Goal: Communication & Community: Answer question/provide support

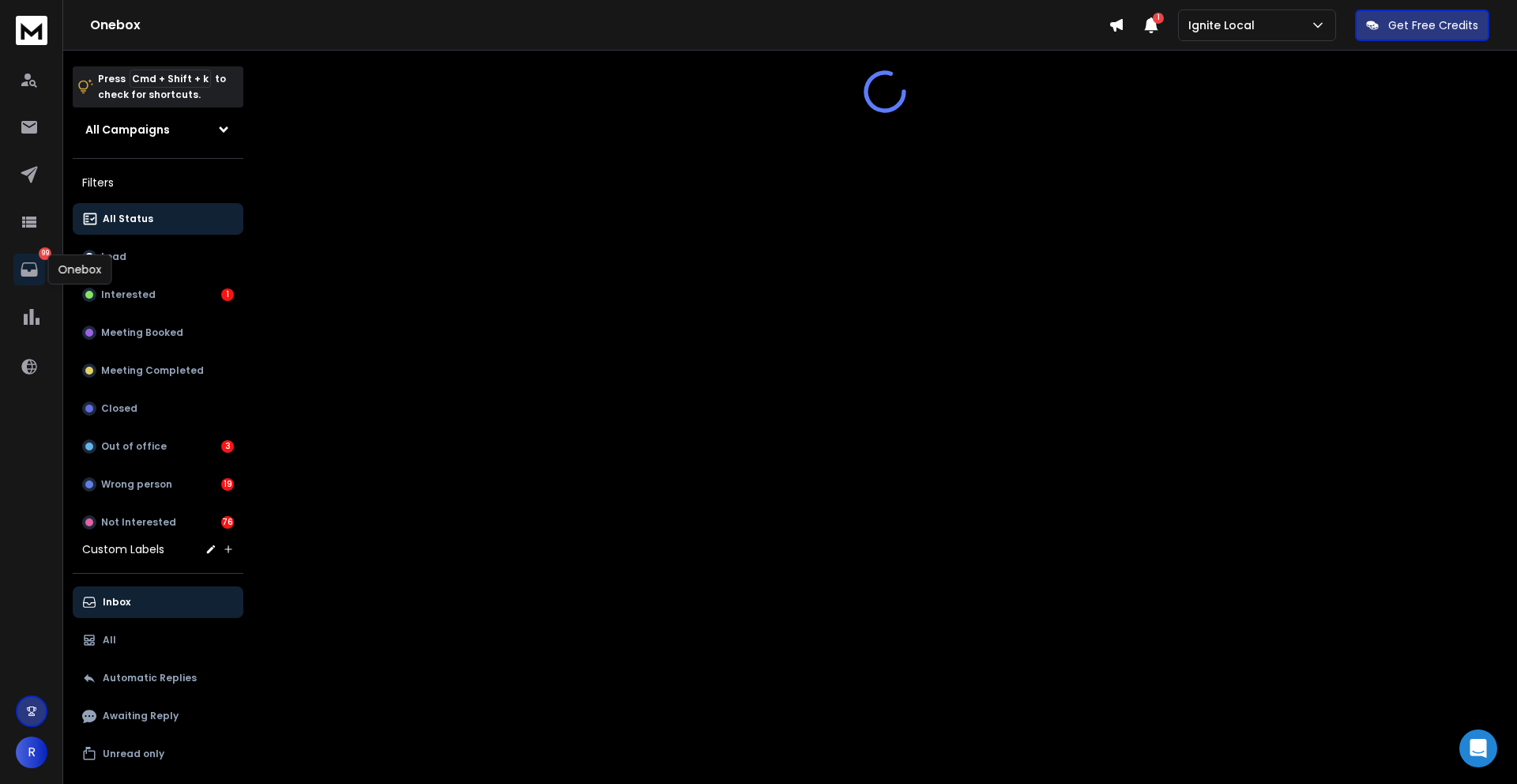
click at [125, 275] on div "All Status Lead Interested 1 Meeting Booked Meeting Completed Closed Out of off…" at bounding box center [158, 370] width 171 height 335
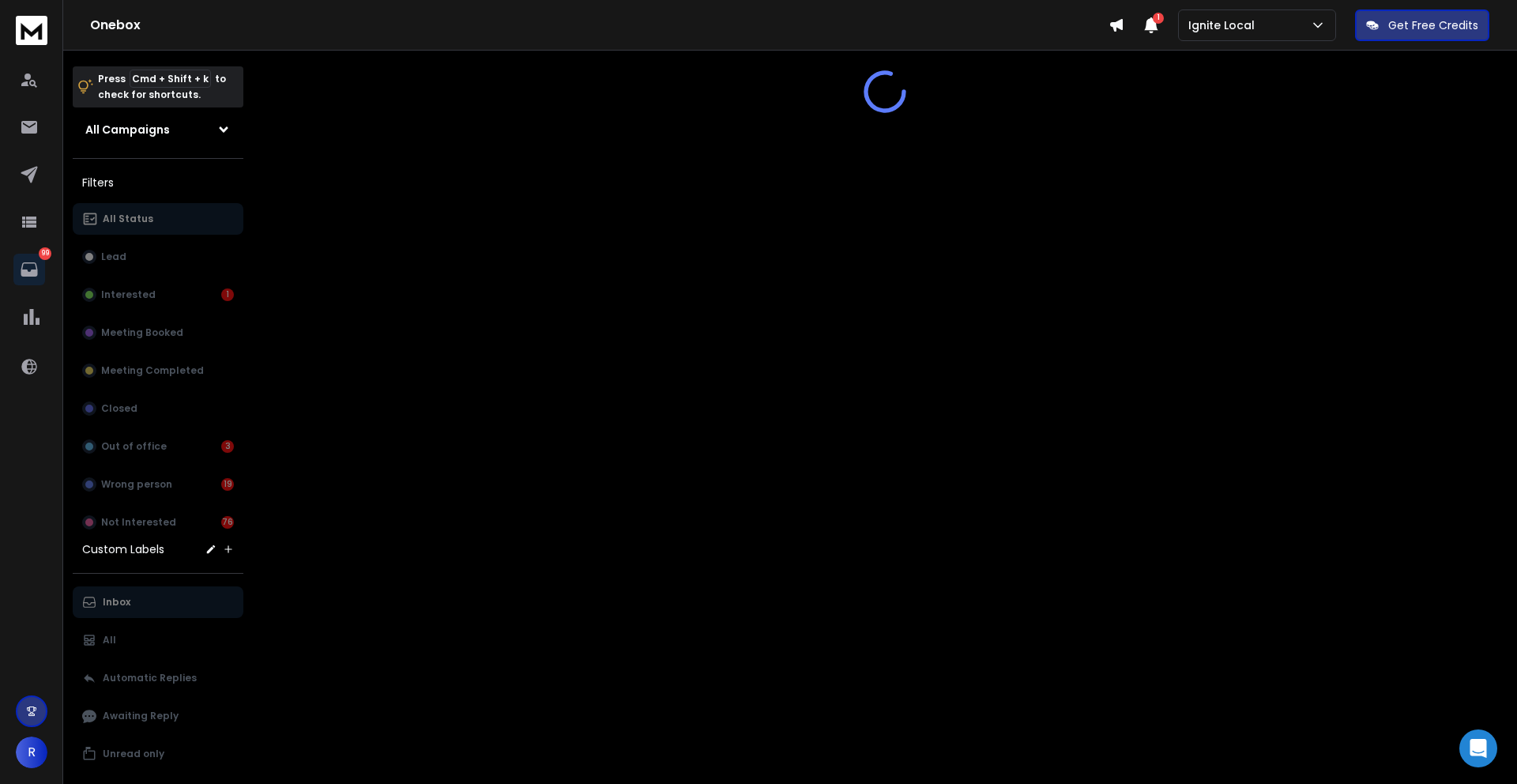
click at [141, 295] on div "All Status Lead Interested 1 Meeting Booked Meeting Completed Closed Out of off…" at bounding box center [158, 370] width 171 height 335
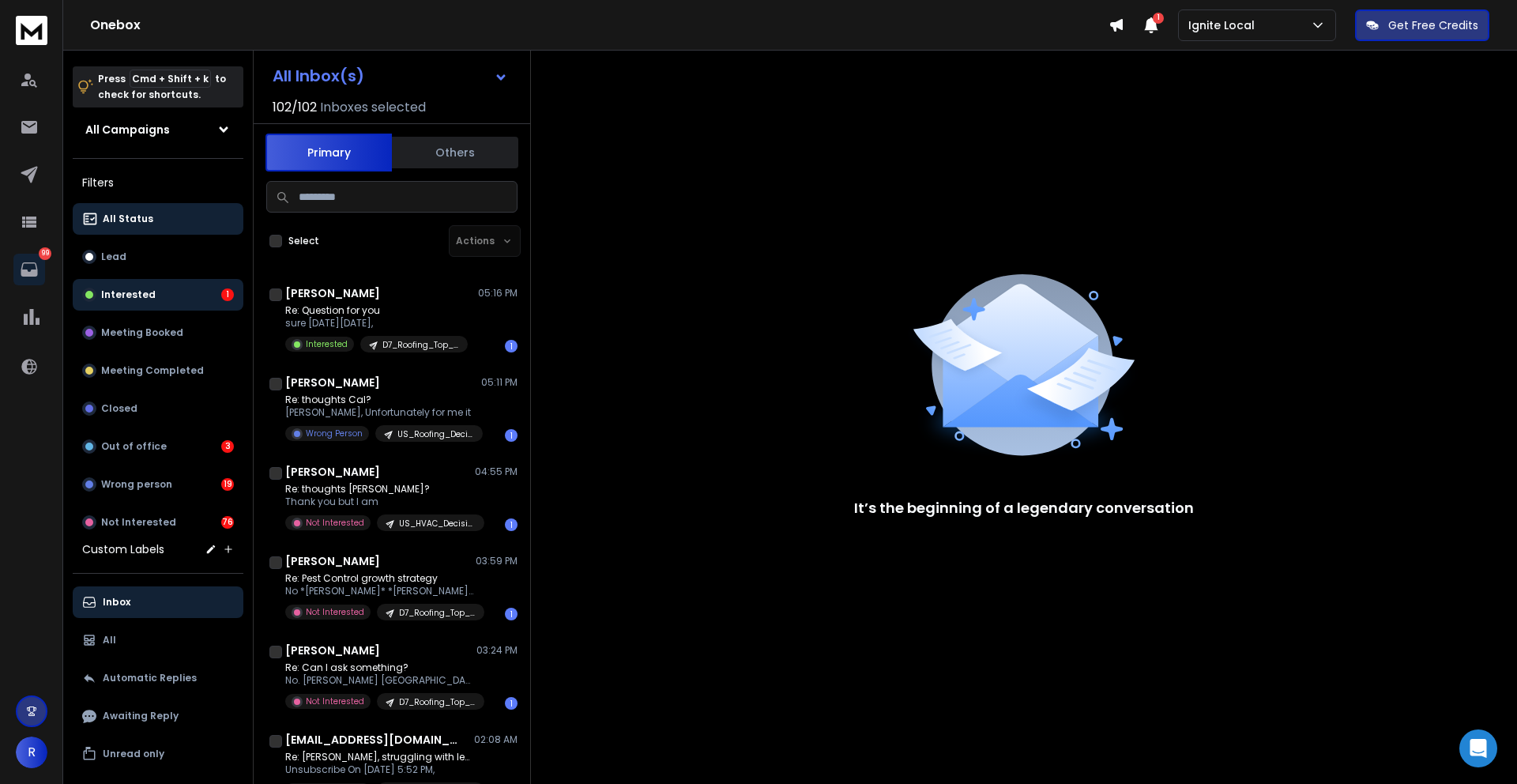
click at [154, 292] on button "Interested 1" at bounding box center [158, 295] width 171 height 32
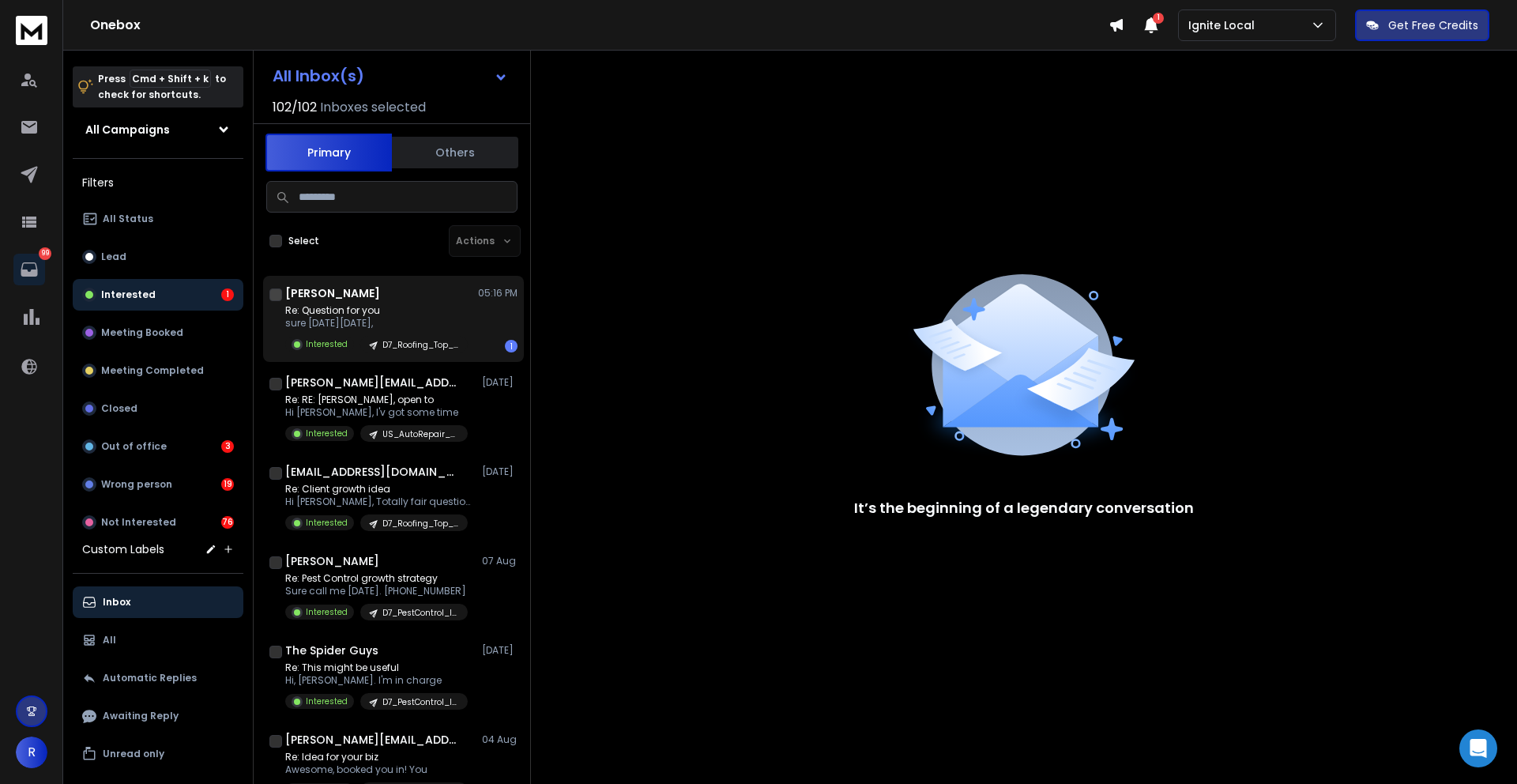
click at [321, 324] on p "sure On Wed, Aug 13," at bounding box center [376, 323] width 183 height 13
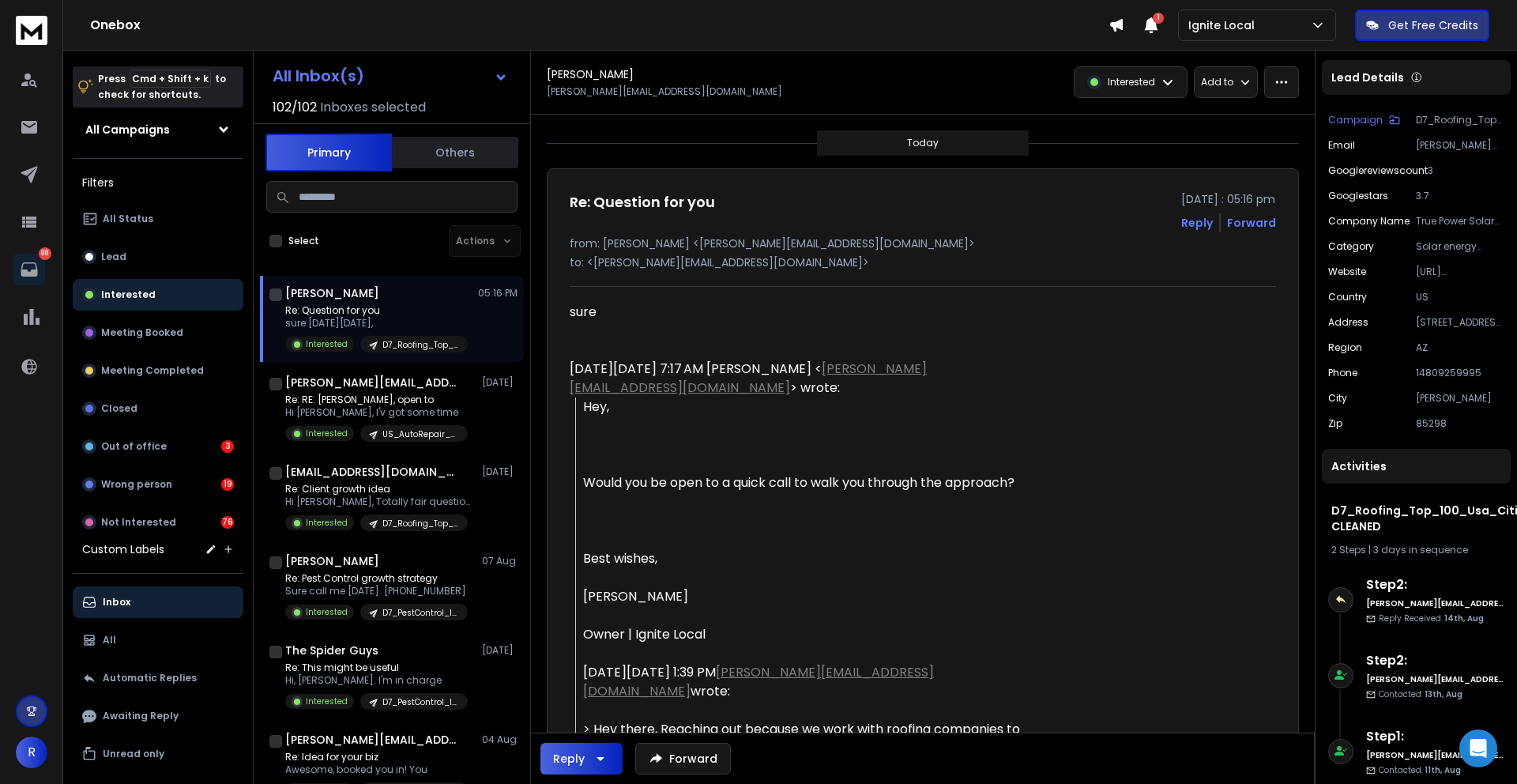
click at [559, 750] on div "Reply" at bounding box center [581, 758] width 57 height 19
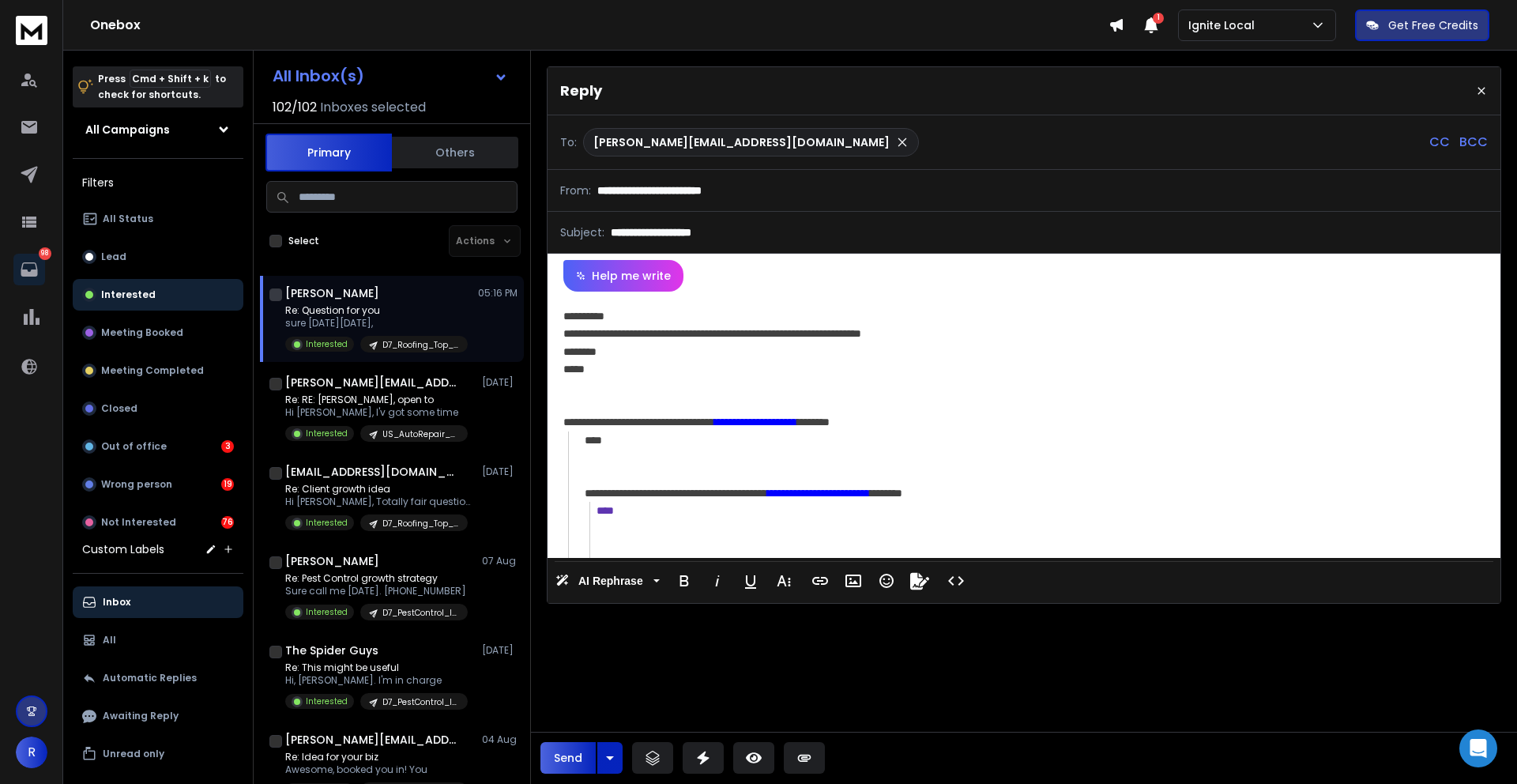
click at [576, 752] on button "Send" at bounding box center [568, 758] width 55 height 32
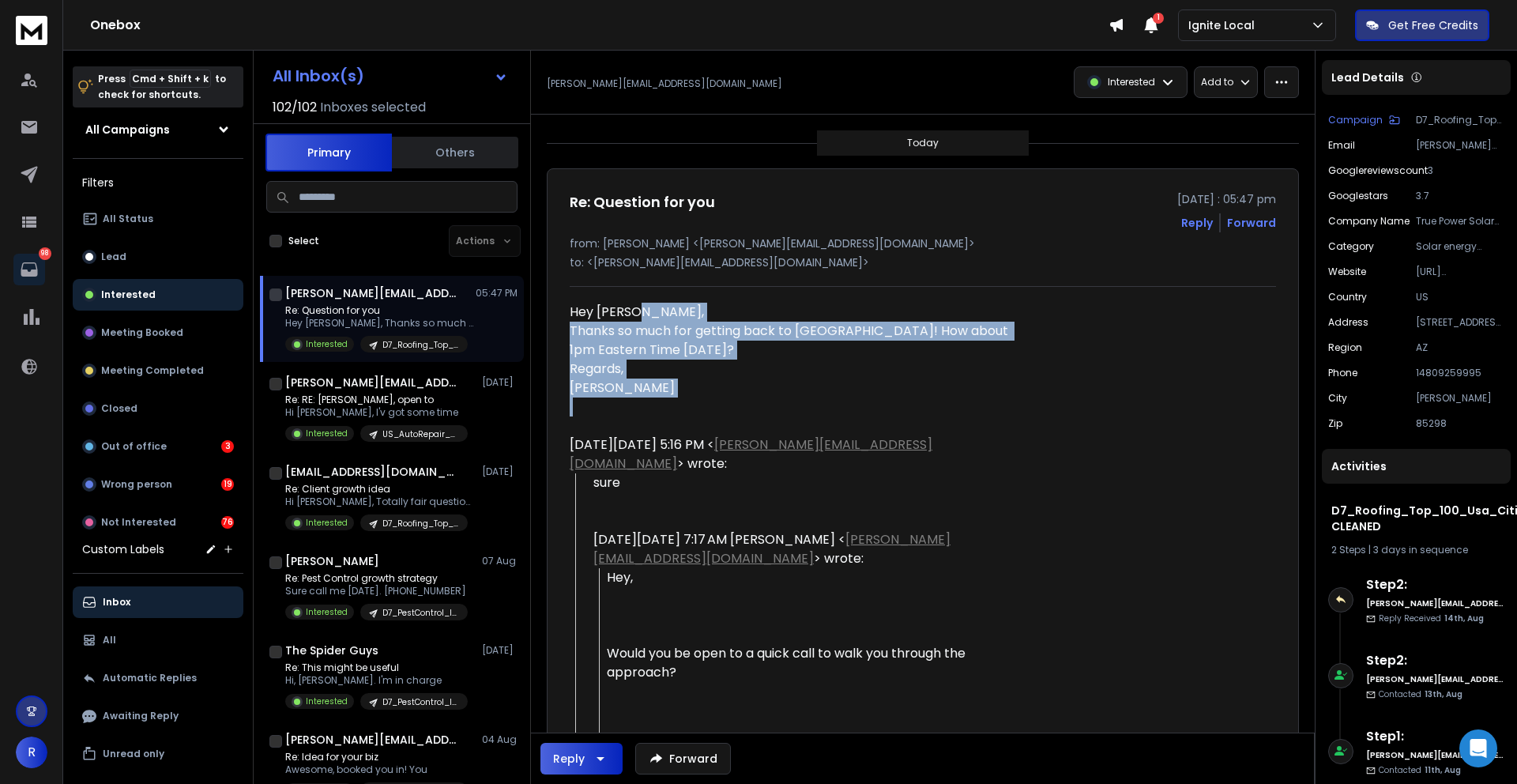
drag, startPoint x: 727, startPoint y: 398, endPoint x: 643, endPoint y: 319, distance: 115.3
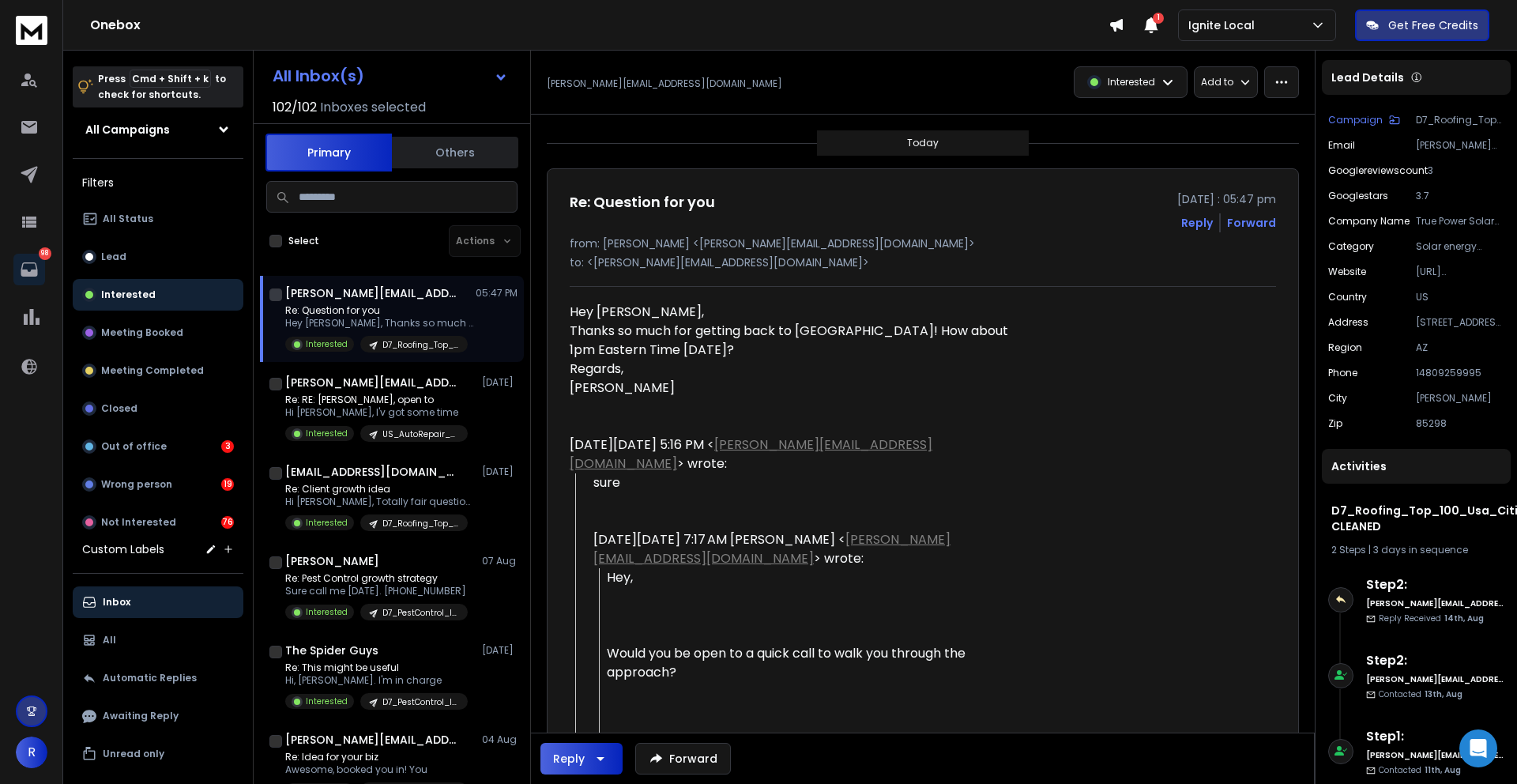
click at [615, 318] on div "Hey Jason," at bounding box center [800, 312] width 461 height 19
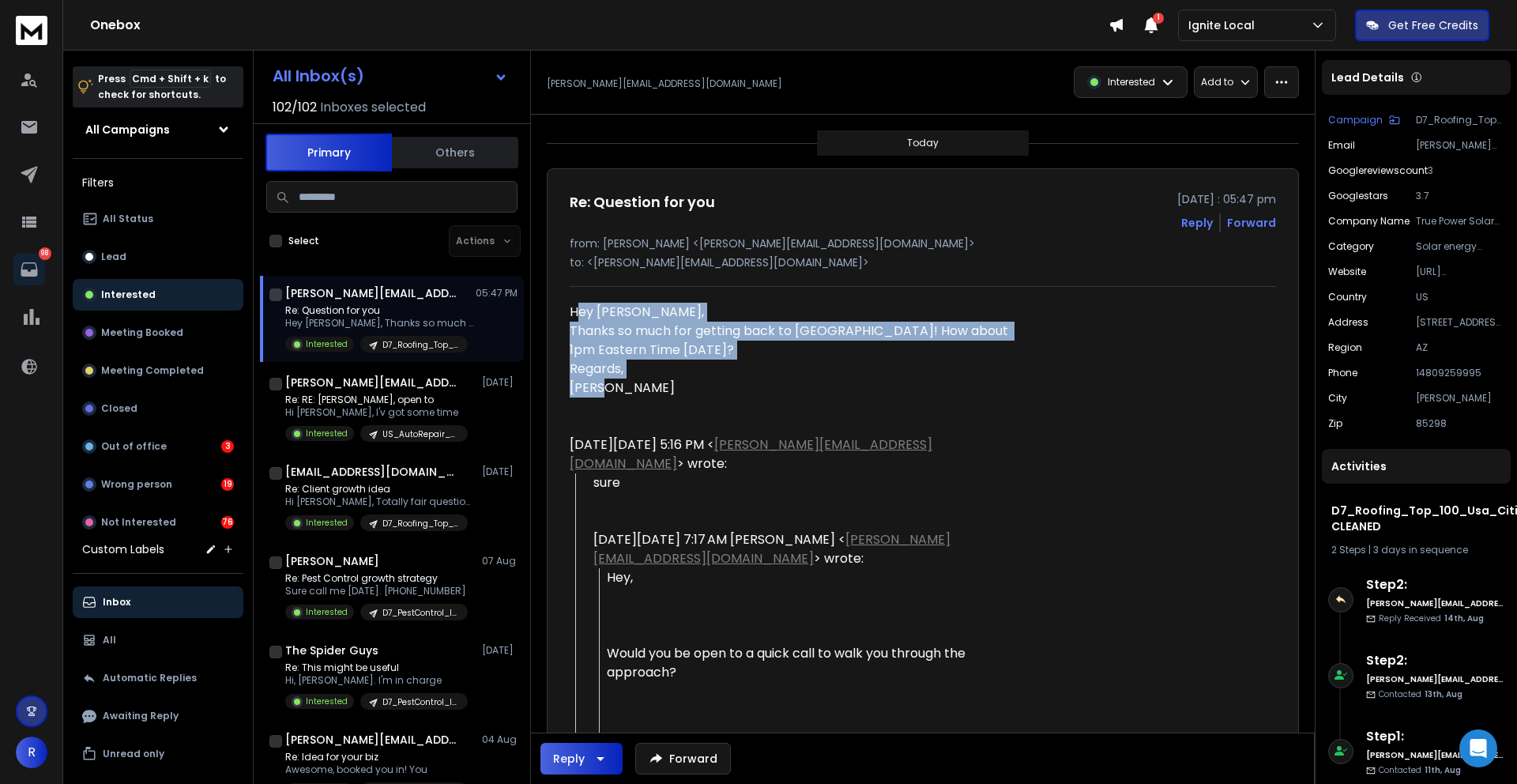
drag, startPoint x: 640, startPoint y: 392, endPoint x: 574, endPoint y: 305, distance: 109.2
click at [574, 305] on div "Hey Jason," at bounding box center [800, 312] width 461 height 19
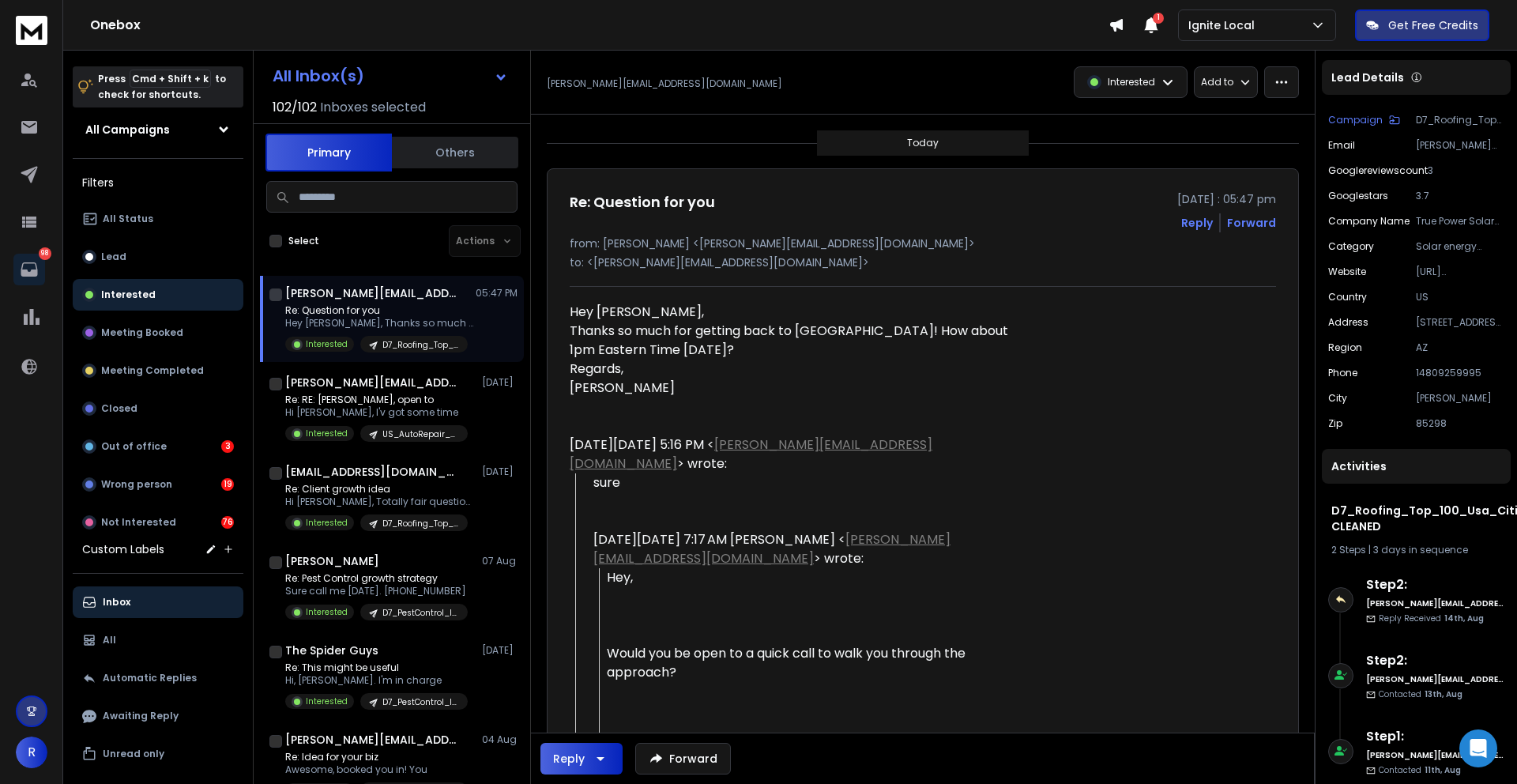
click at [1420, 373] on p "14809259995" at bounding box center [1460, 373] width 89 height 13
click at [1444, 219] on p "True Power Solar and Roofing" at bounding box center [1460, 221] width 89 height 13
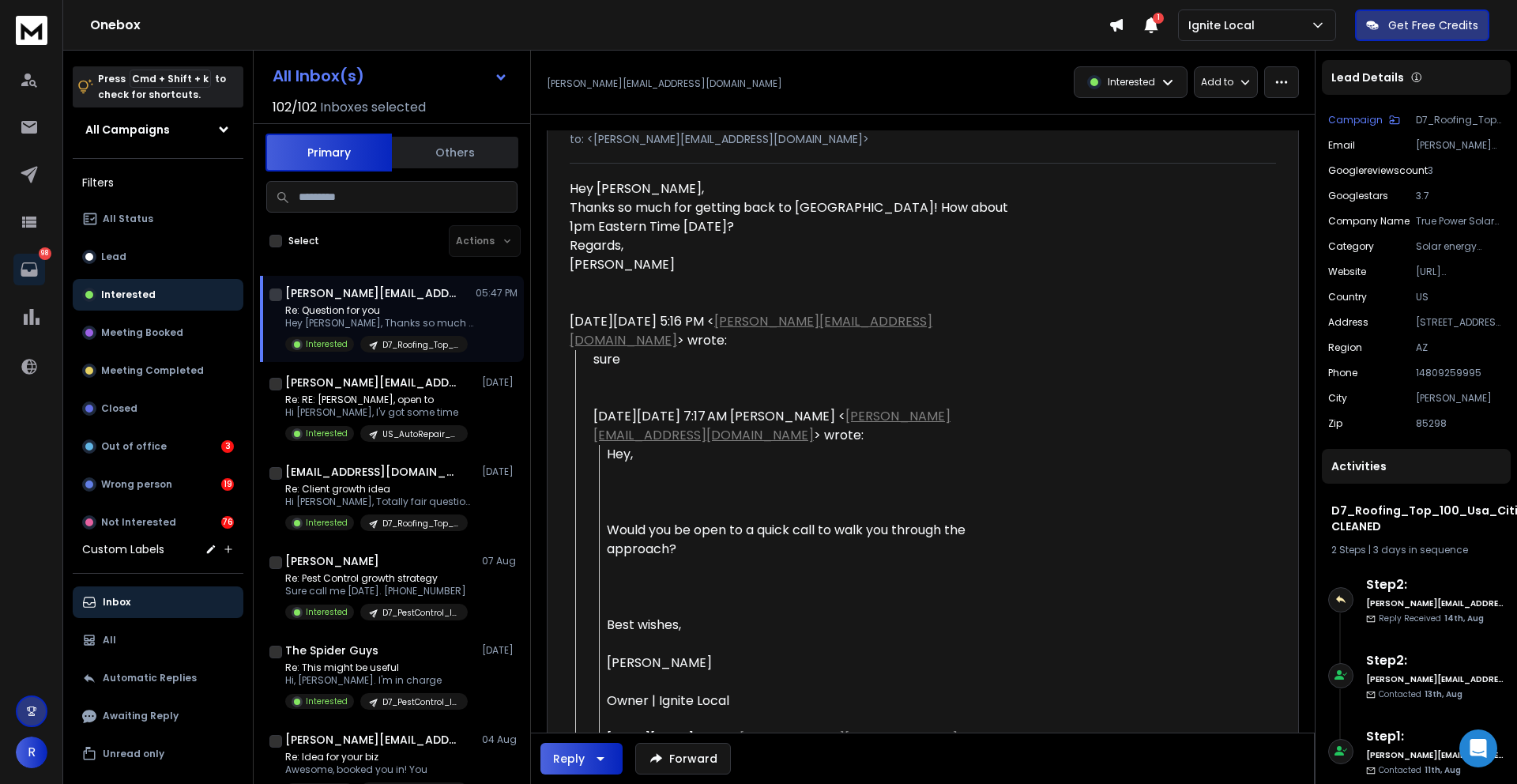
drag, startPoint x: 674, startPoint y: 494, endPoint x: 673, endPoint y: 504, distance: 10.0
click at [674, 495] on blockquote "Hey, Would you be open to a quick call to walk you through the approach? Best w…" at bounding box center [814, 700] width 432 height 512
drag, startPoint x: 671, startPoint y: 506, endPoint x: 826, endPoint y: 575, distance: 169.7
click at [826, 575] on blockquote "Hey, Would you be open to a quick call to walk you through the approach? Best w…" at bounding box center [814, 700] width 432 height 512
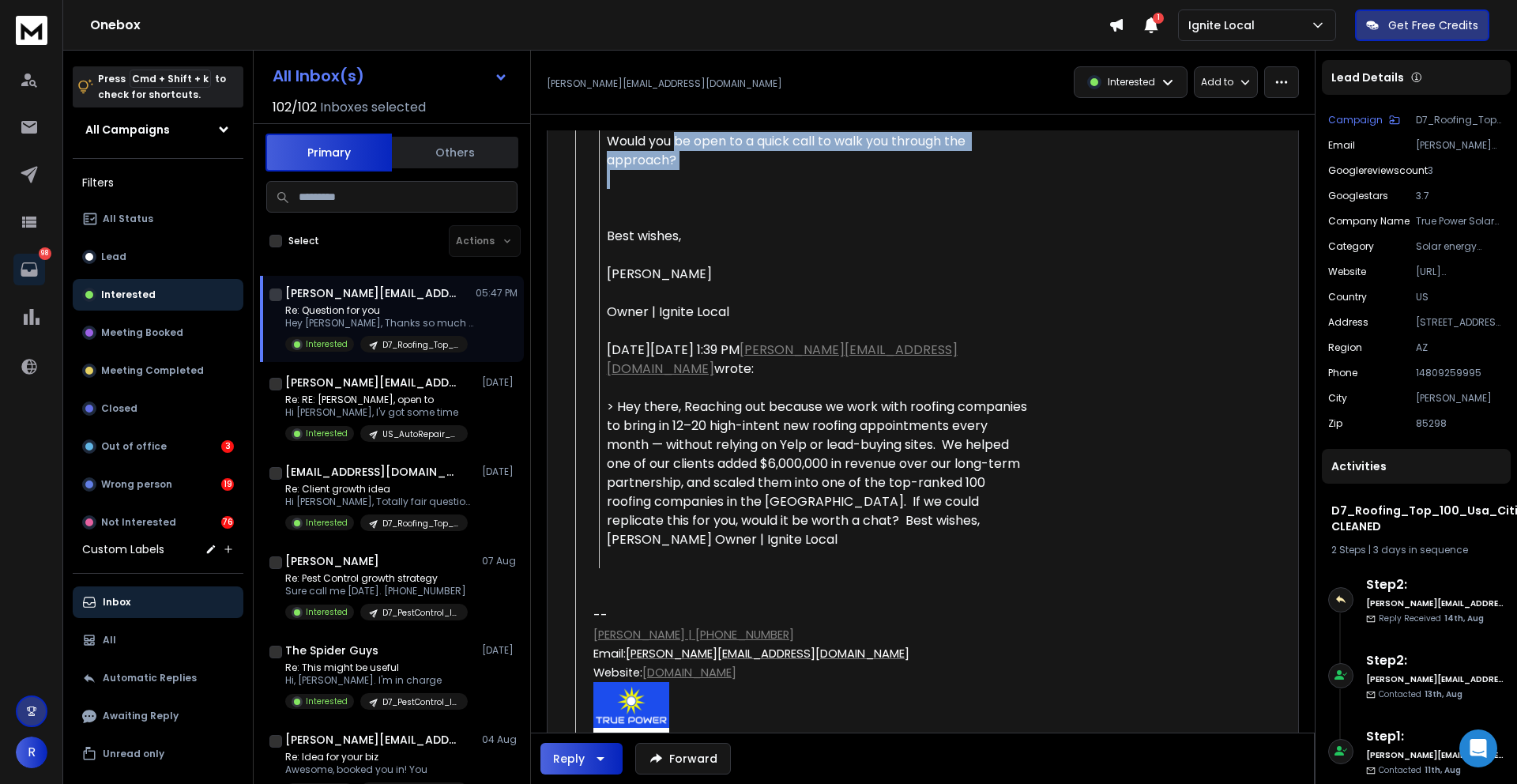
scroll to position [0, 0]
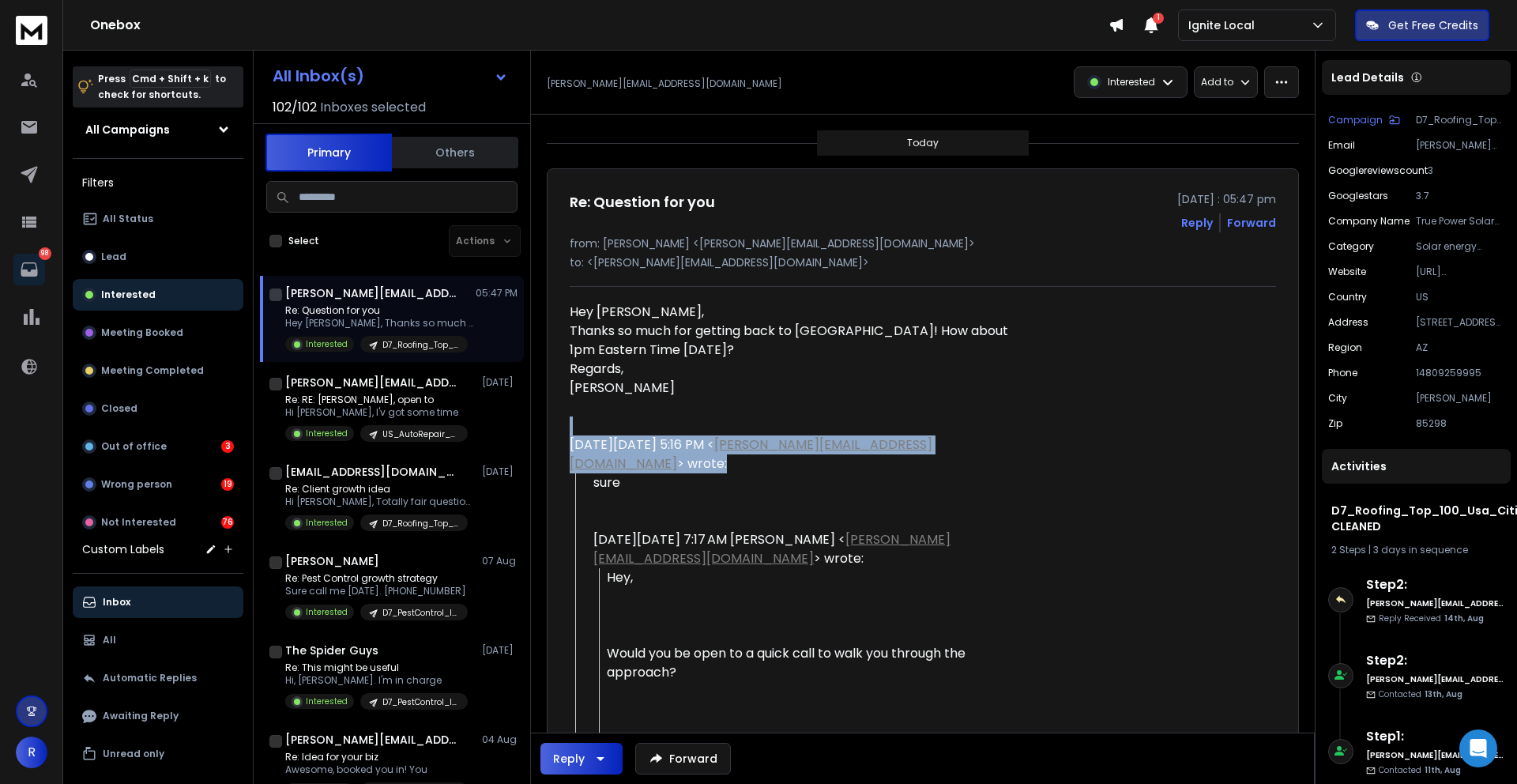
drag, startPoint x: 683, startPoint y: 493, endPoint x: 640, endPoint y: 422, distance: 83.0
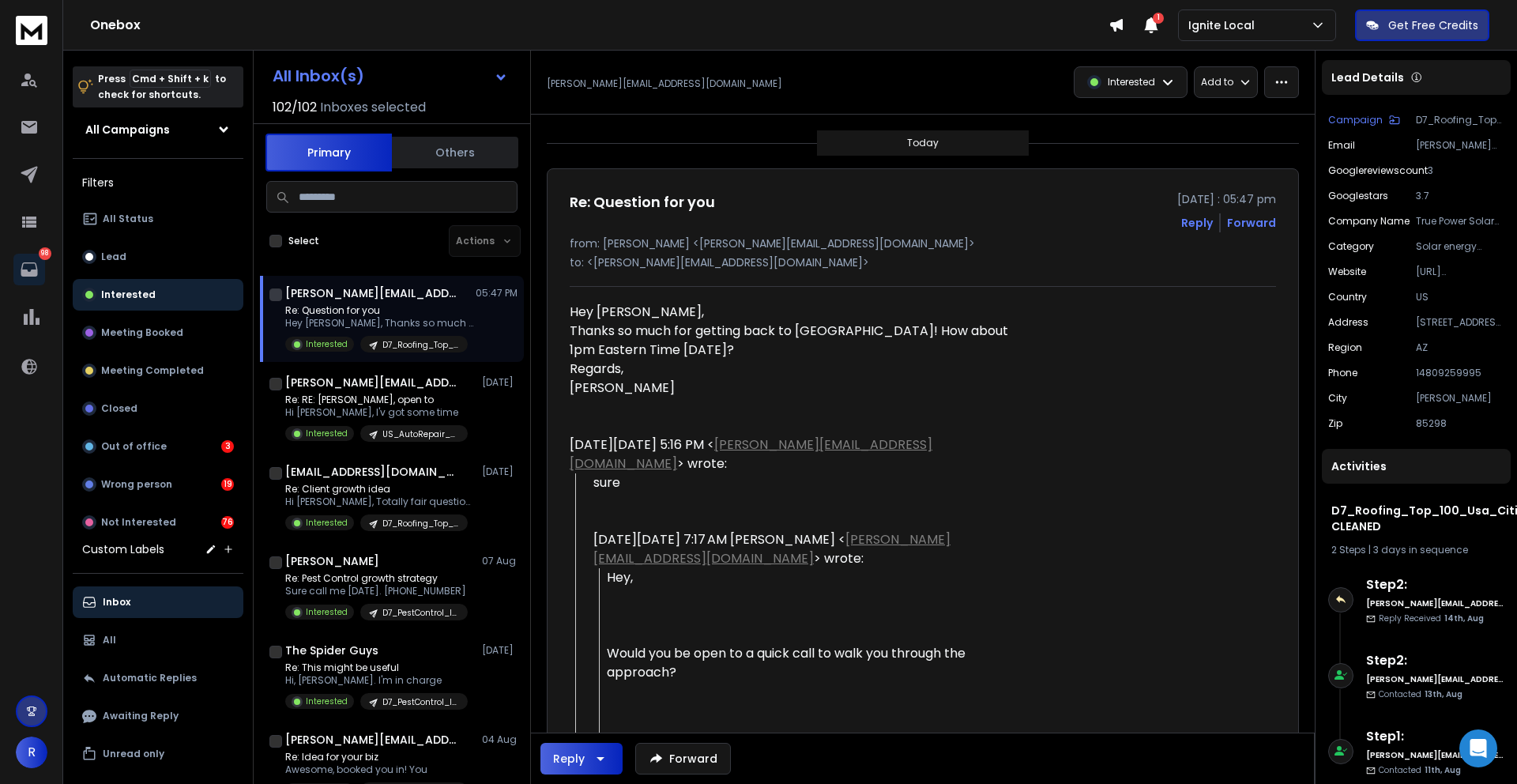
click at [625, 368] on div "Regards," at bounding box center [800, 369] width 461 height 19
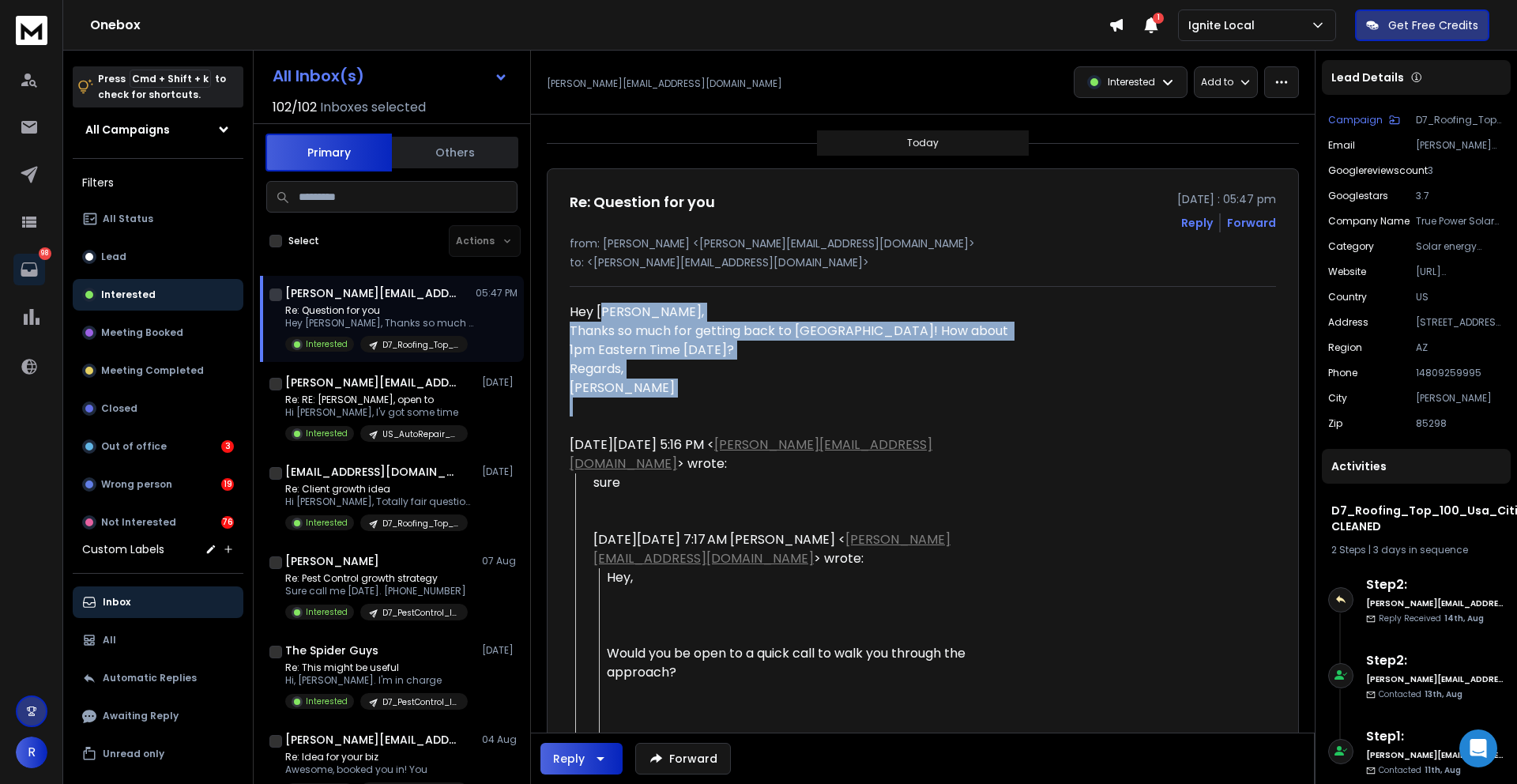
drag, startPoint x: 677, startPoint y: 400, endPoint x: 607, endPoint y: 311, distance: 113.2
click at [600, 309] on div "Hey Jason," at bounding box center [800, 312] width 461 height 19
drag, startPoint x: 563, startPoint y: 302, endPoint x: 681, endPoint y: 402, distance: 154.7
click at [681, 402] on div "Re: Question for you 14 August 2025 : 05:47 pm Reply Forward from: Ricky <ricky…" at bounding box center [923, 798] width 752 height 1260
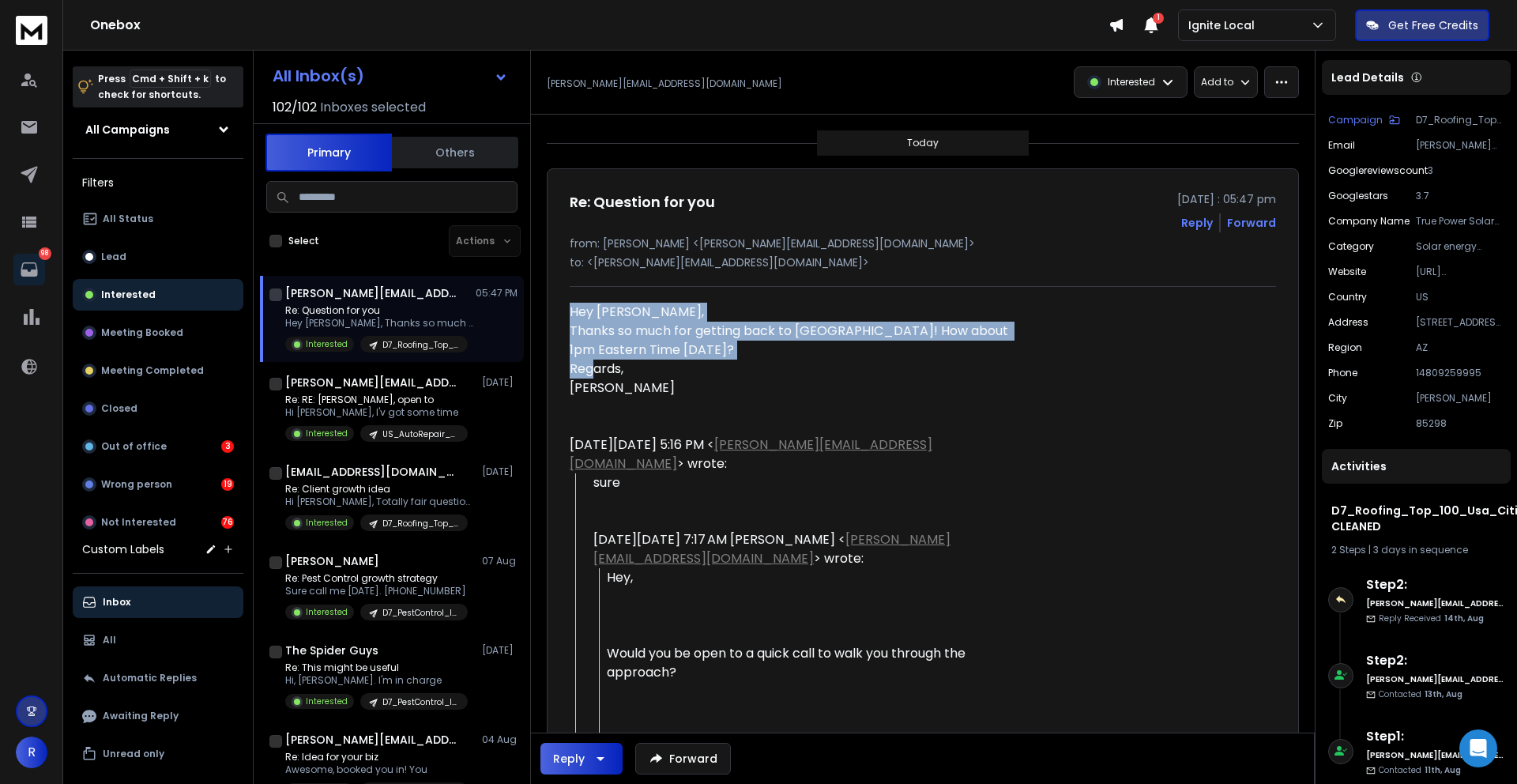
drag, startPoint x: 594, startPoint y: 371, endPoint x: 565, endPoint y: 307, distance: 70.3
click at [565, 307] on div "Re: Question for you 14 August 2025 : 05:47 pm Reply Forward from: Ricky <ricky…" at bounding box center [923, 798] width 752 height 1260
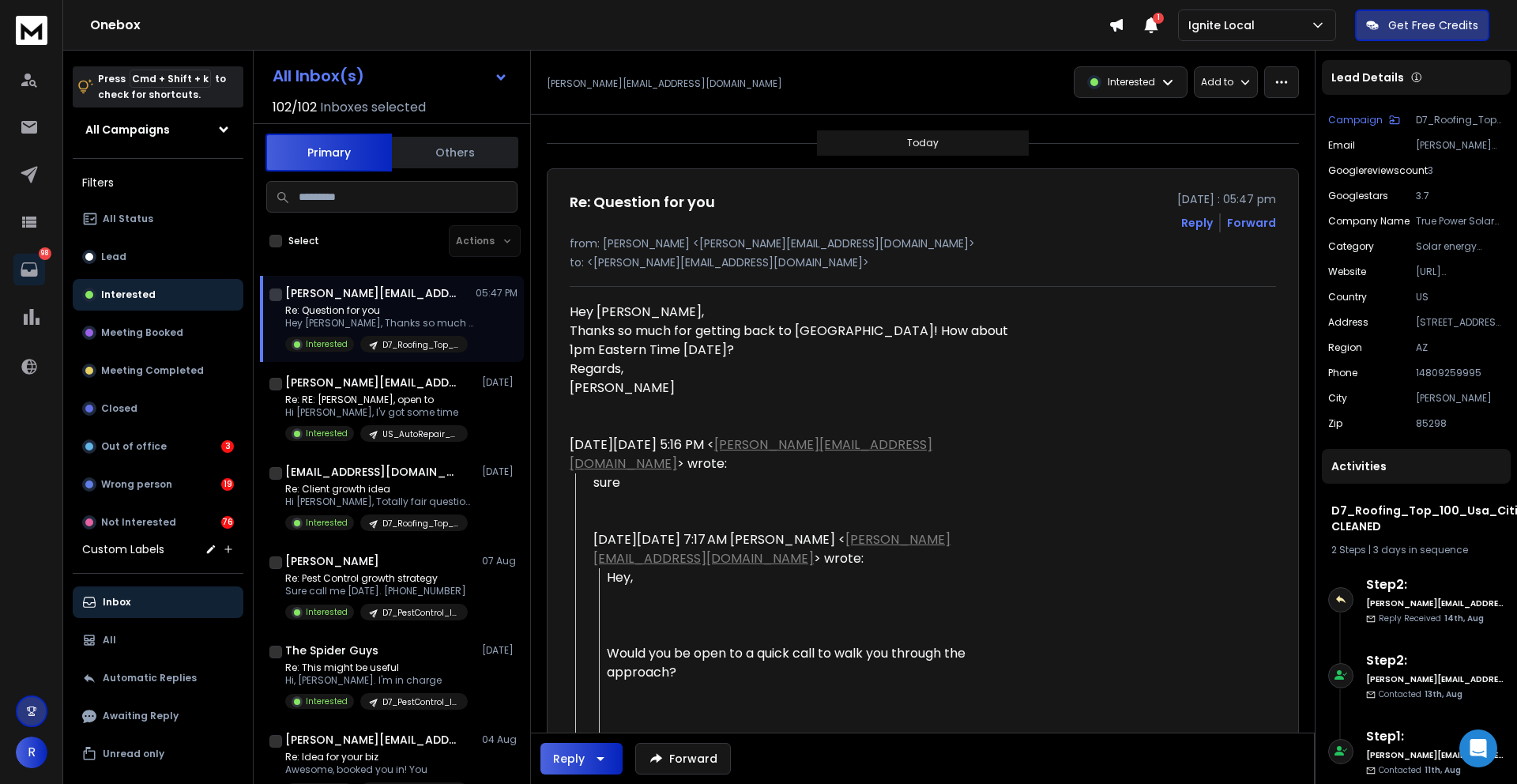
click at [621, 346] on div "Thanks so much for getting back to us! How about 1pm Eastern Time tomorrow?" at bounding box center [800, 340] width 461 height 38
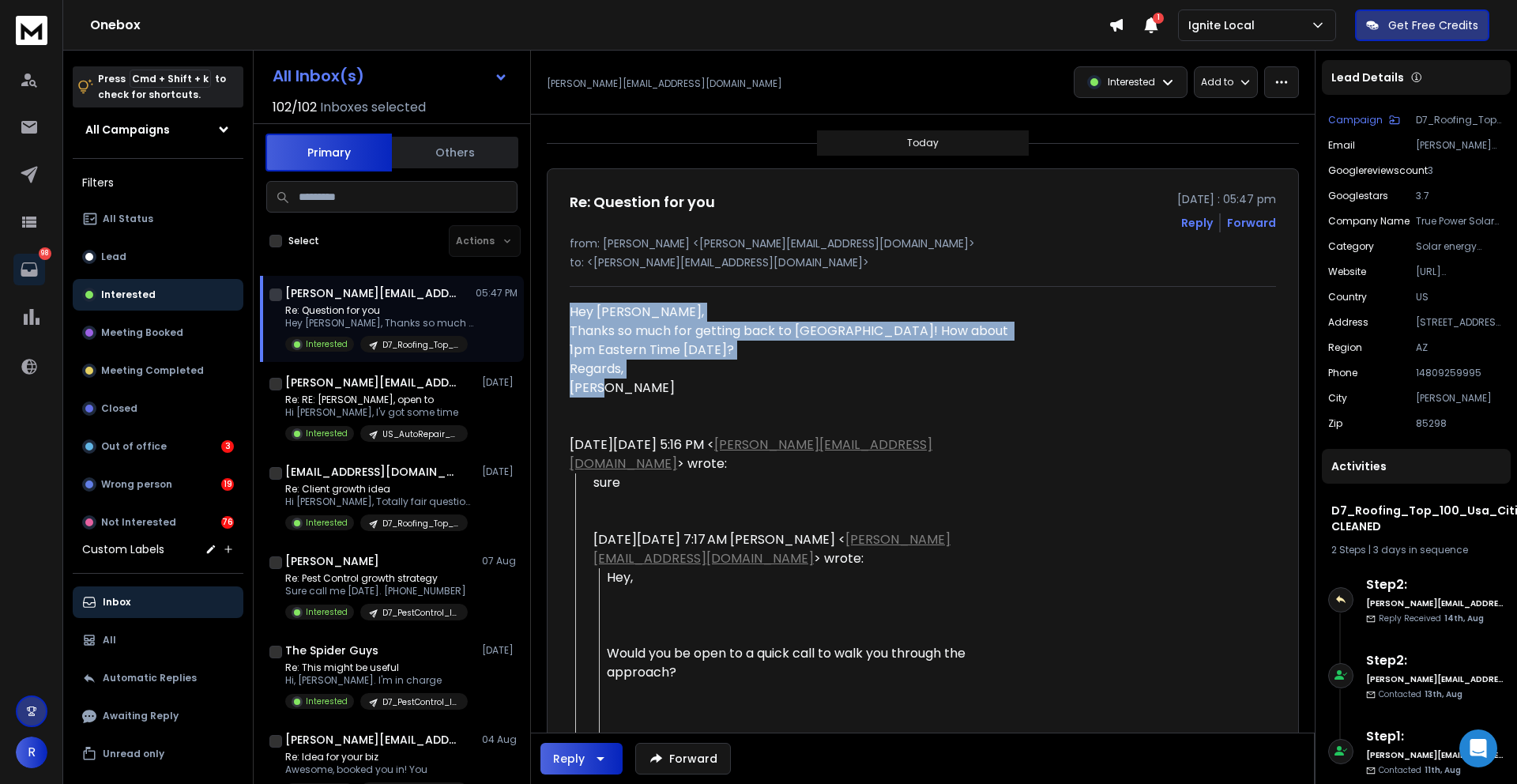
drag, startPoint x: 631, startPoint y: 392, endPoint x: 571, endPoint y: 320, distance: 93.7
click at [571, 320] on div "Hey Jason," at bounding box center [800, 312] width 461 height 19
drag, startPoint x: 628, startPoint y: 394, endPoint x: 572, endPoint y: 306, distance: 104.3
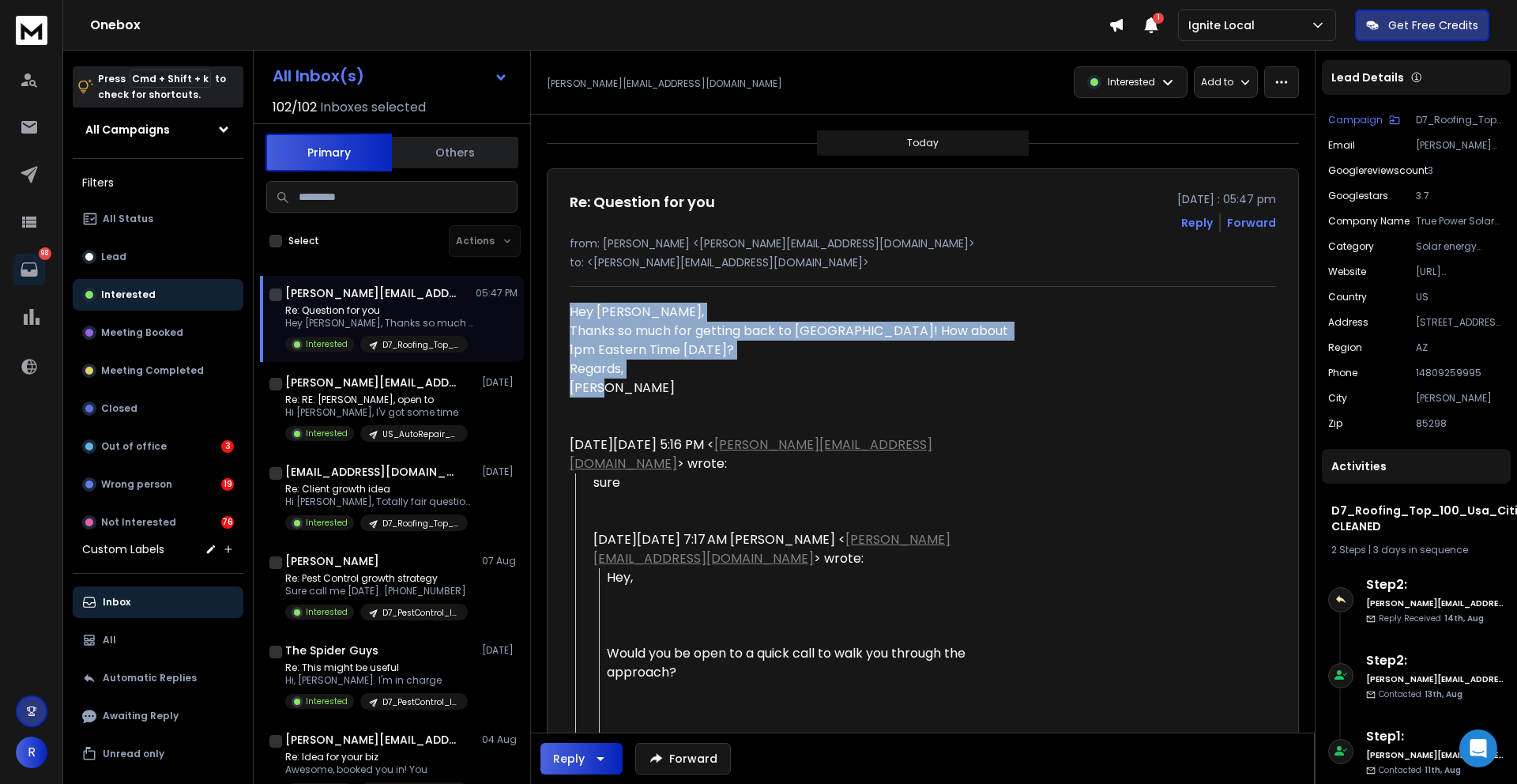
click at [572, 306] on div "Hey Jason," at bounding box center [800, 312] width 461 height 19
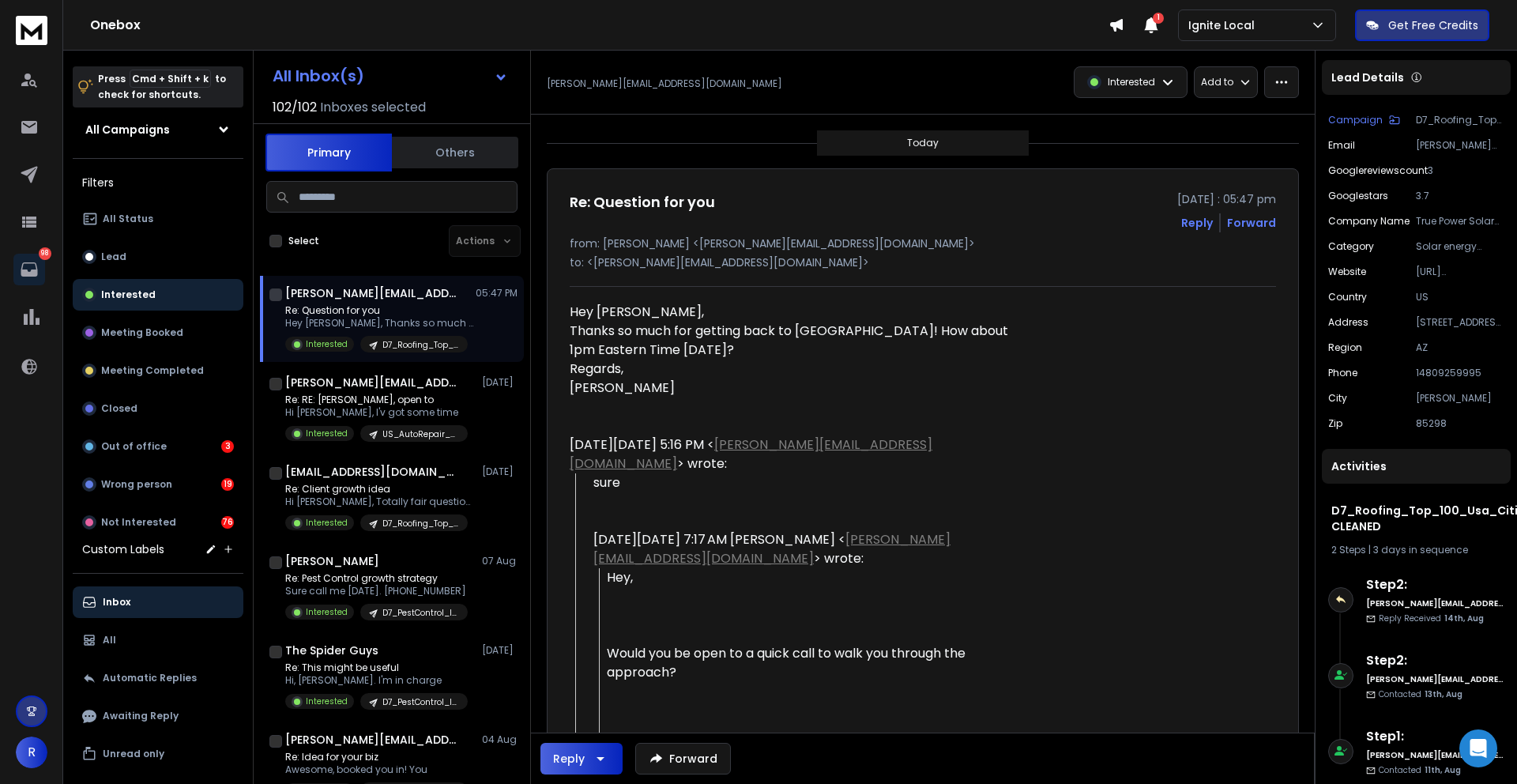
click at [568, 751] on div "Reply" at bounding box center [569, 758] width 32 height 16
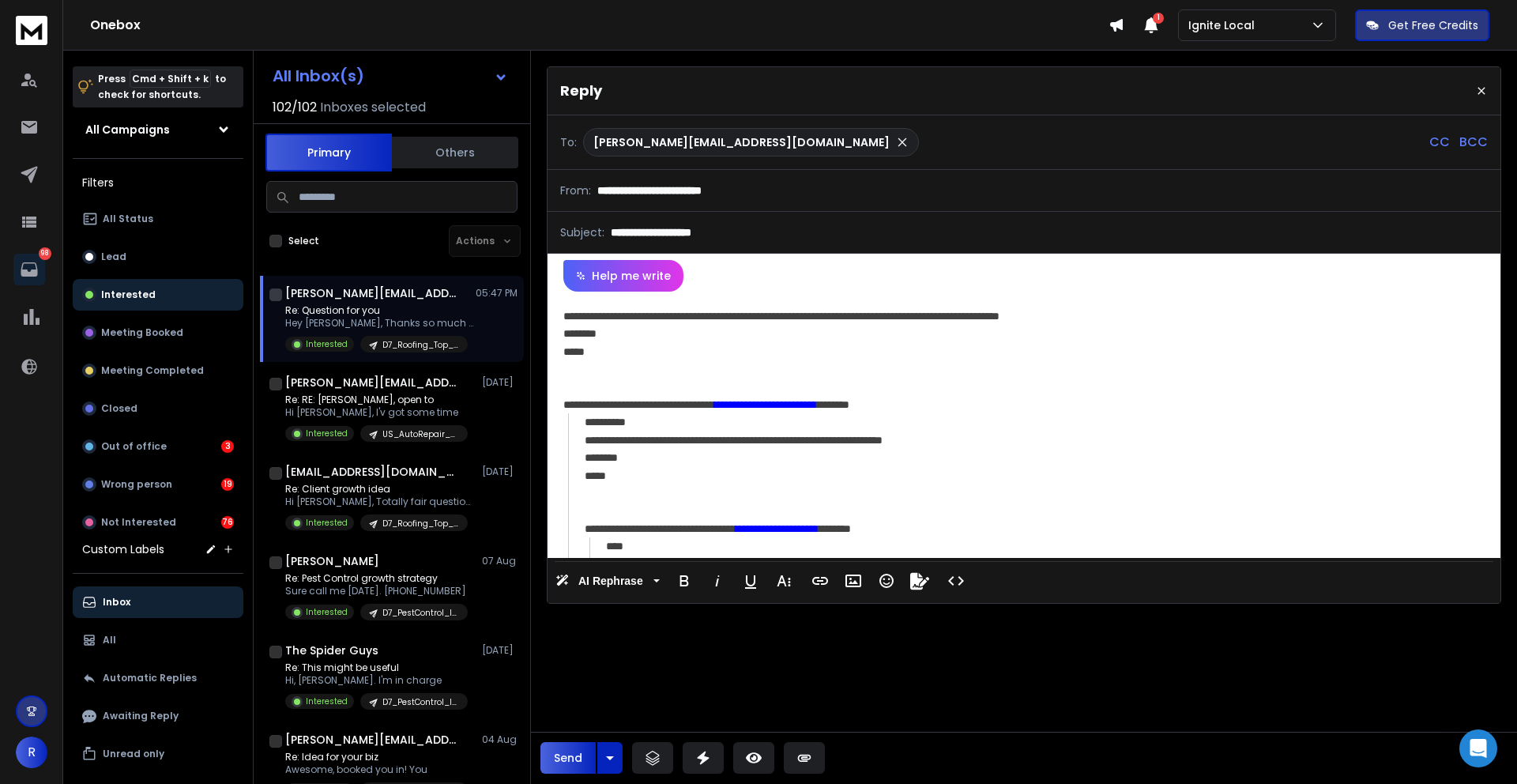
click at [556, 754] on button "Send" at bounding box center [568, 758] width 55 height 32
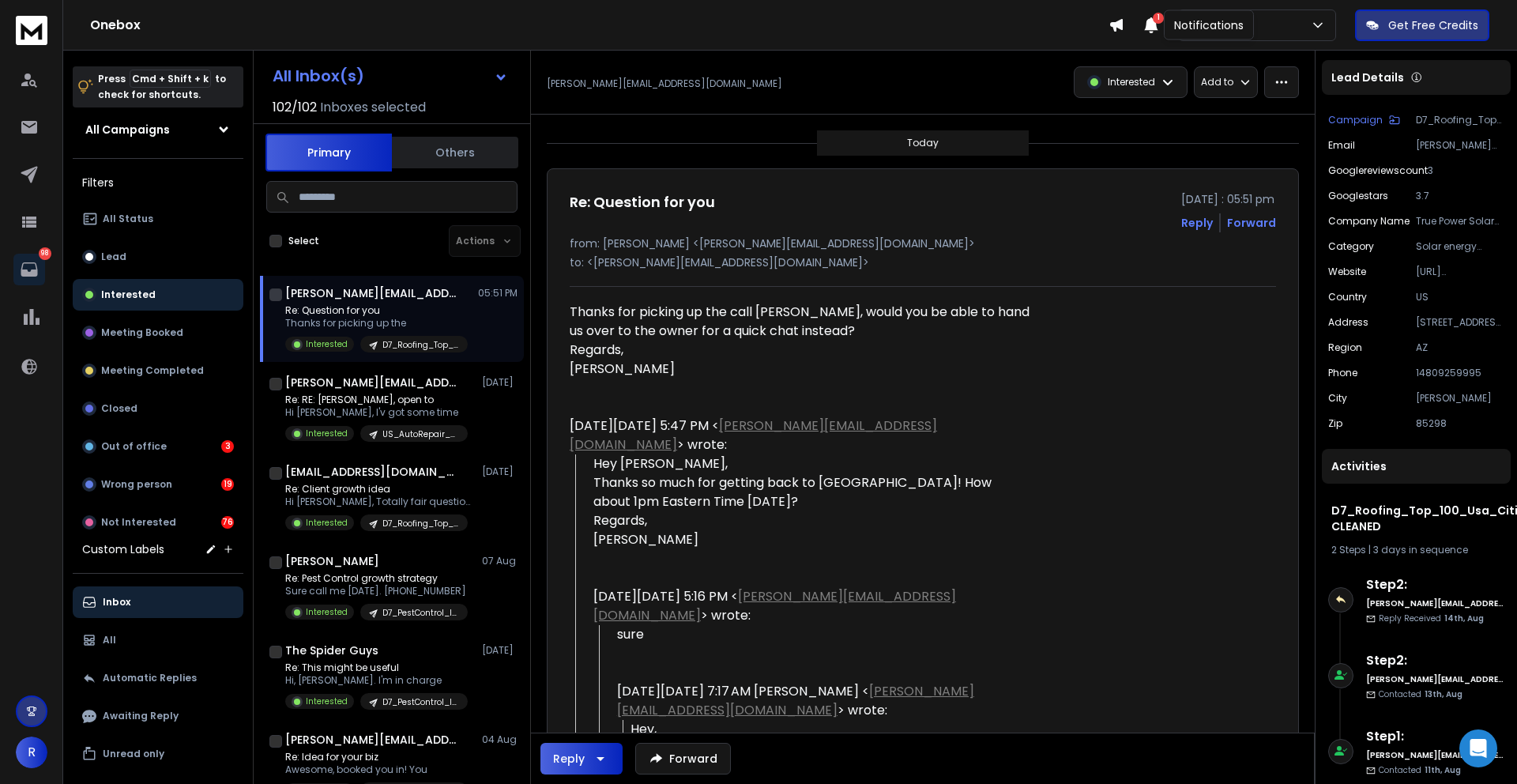
click at [1164, 17] on div "Notifications" at bounding box center [1209, 26] width 90 height 30
click at [1156, 21] on span "1" at bounding box center [1159, 18] width 11 height 11
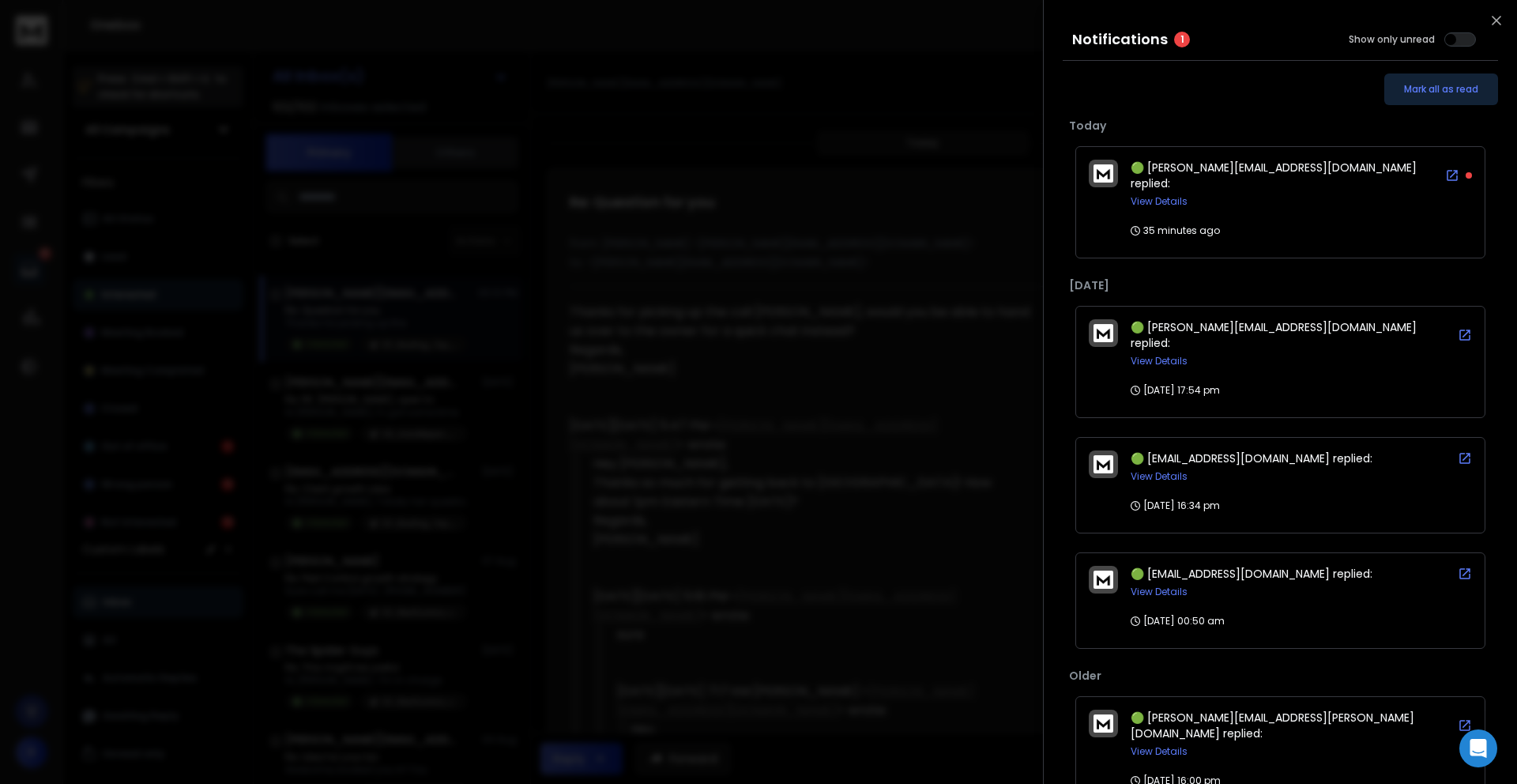
click at [1421, 95] on span "Mark all as read" at bounding box center [1440, 89] width 74 height 13
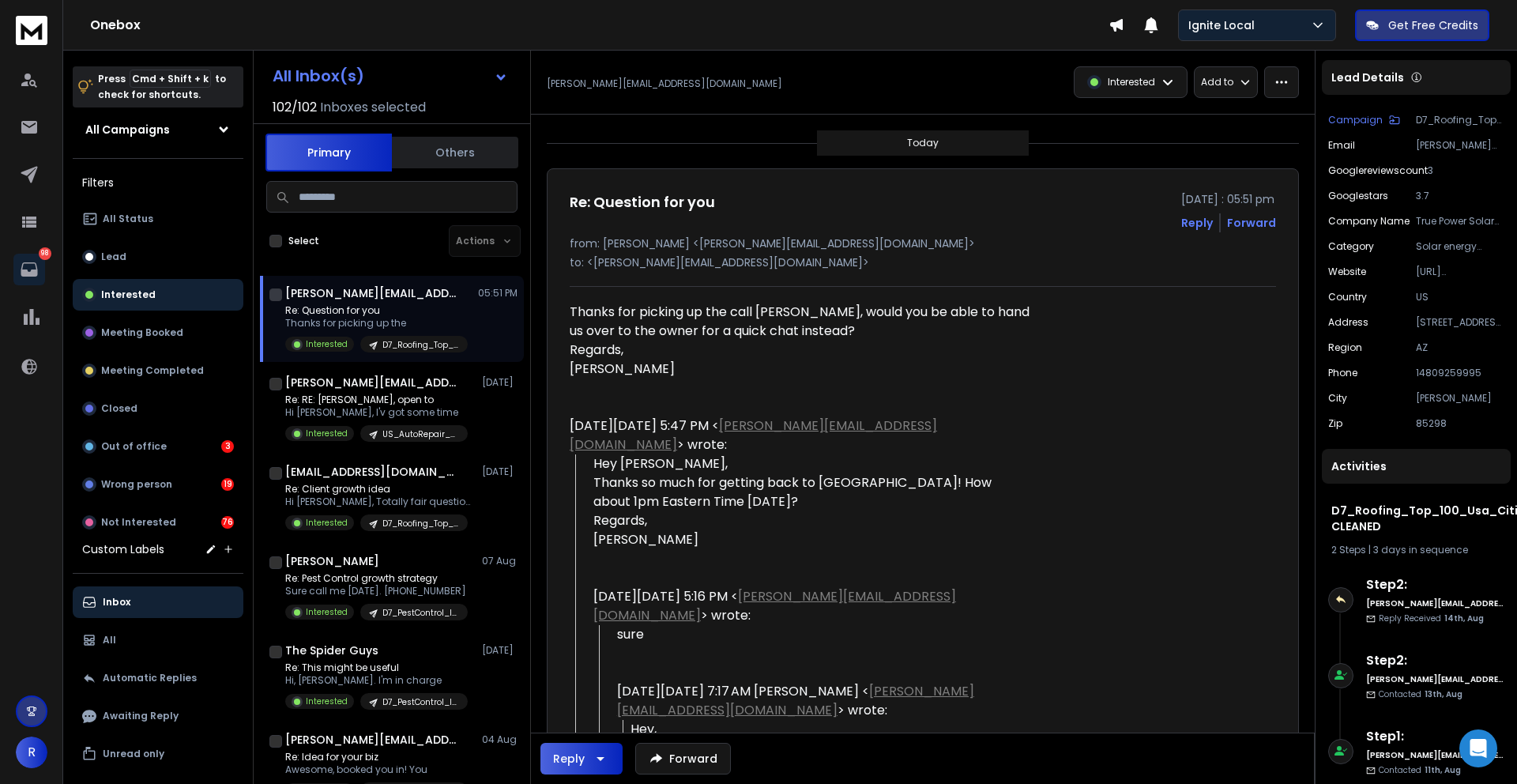
click at [1277, 18] on div "Ignite Local" at bounding box center [1257, 26] width 137 height 16
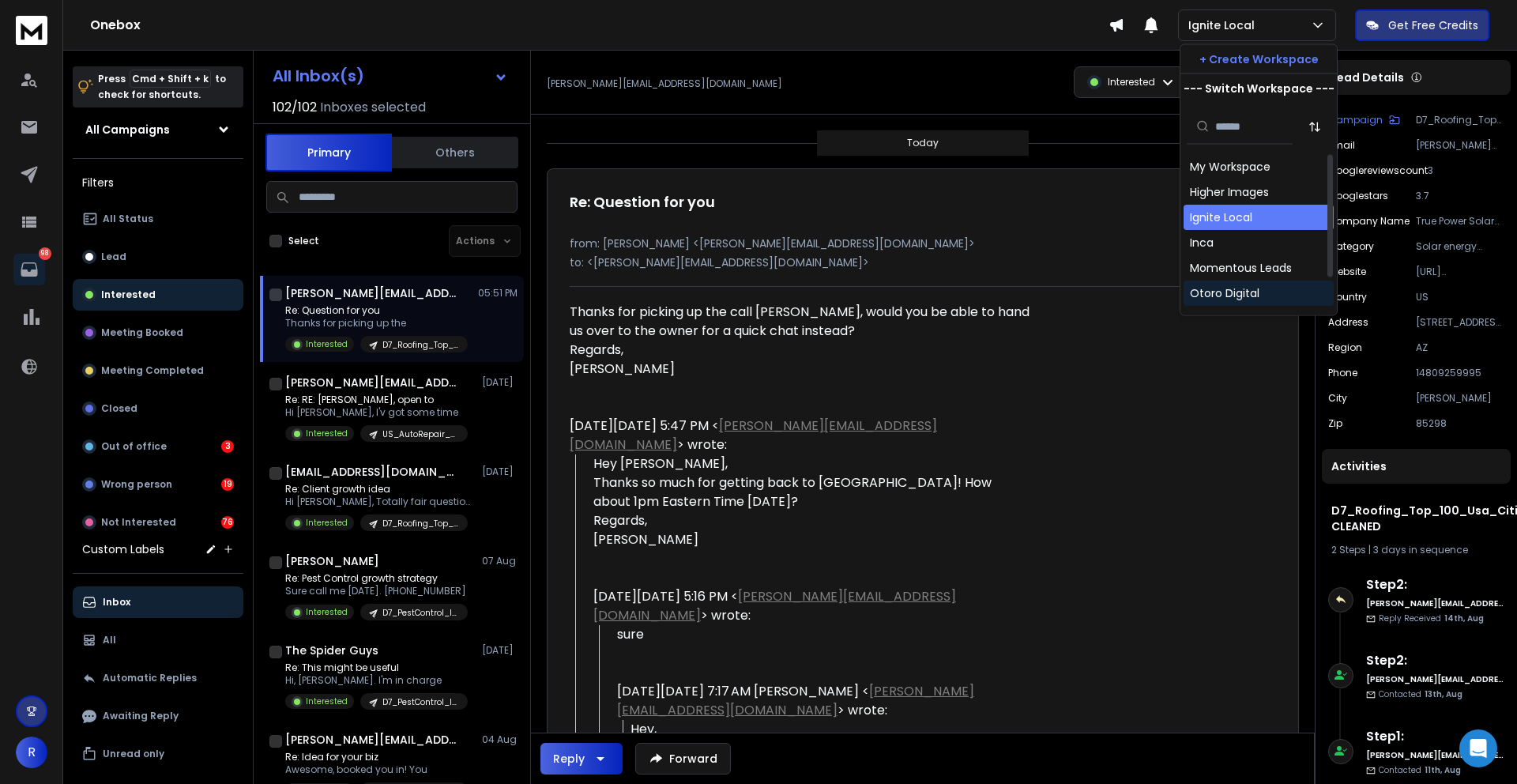
click at [1246, 286] on div "Otoro Digital" at bounding box center [1224, 293] width 69 height 16
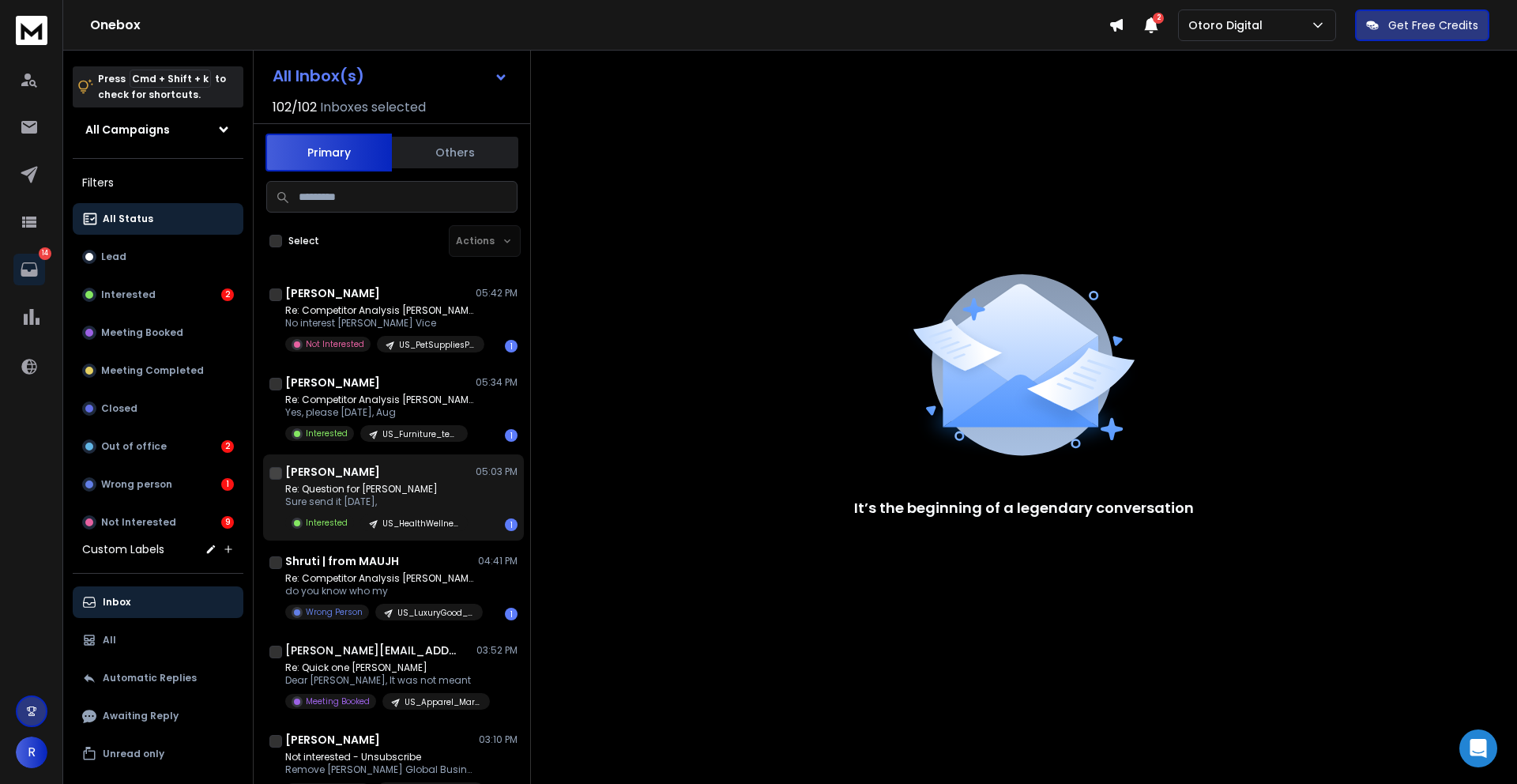
click at [480, 495] on div "Re: Question for Andrew Sure send it On Thu, Interested US_HealthWellnessFitnes…" at bounding box center [401, 507] width 232 height 48
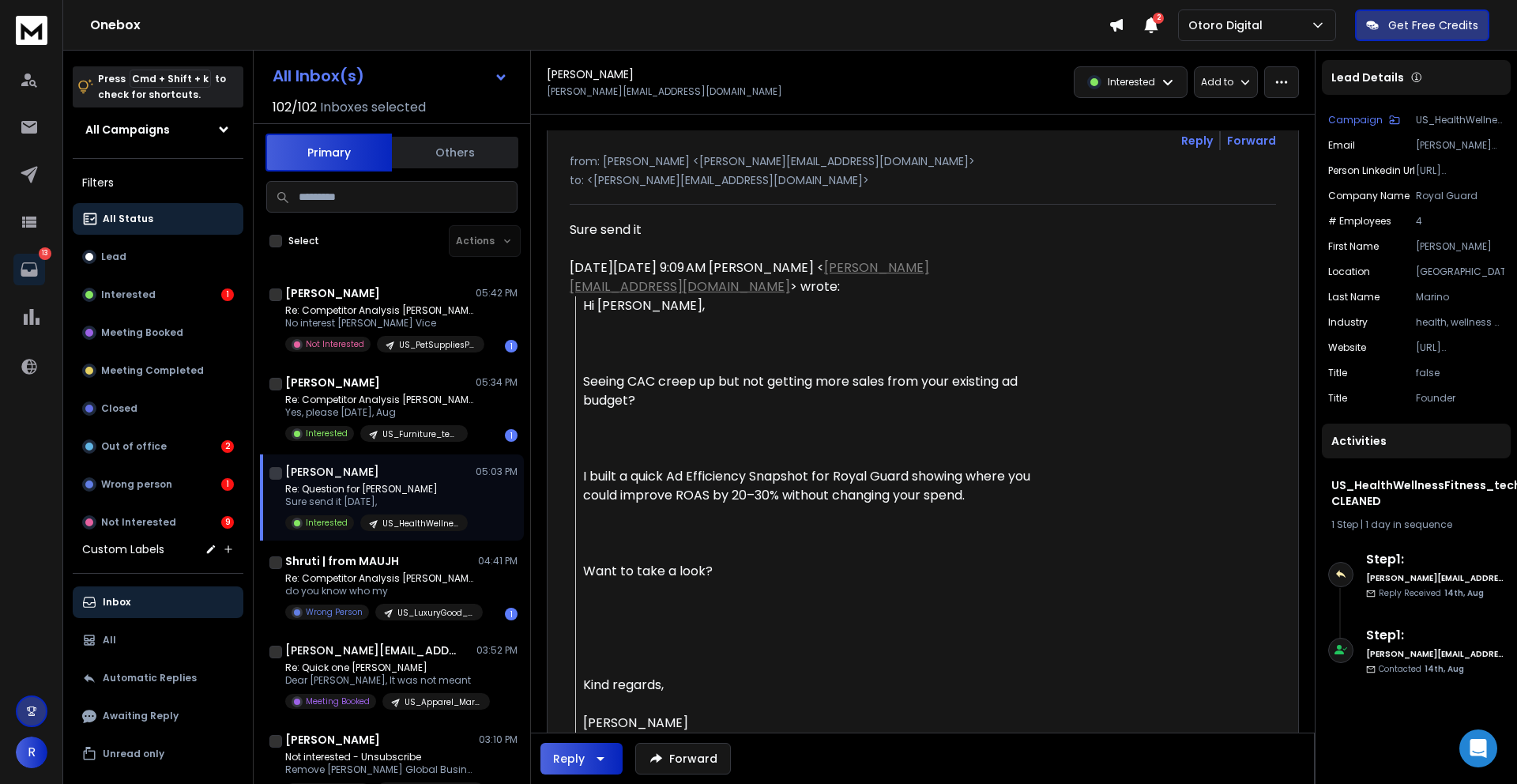
scroll to position [120, 0]
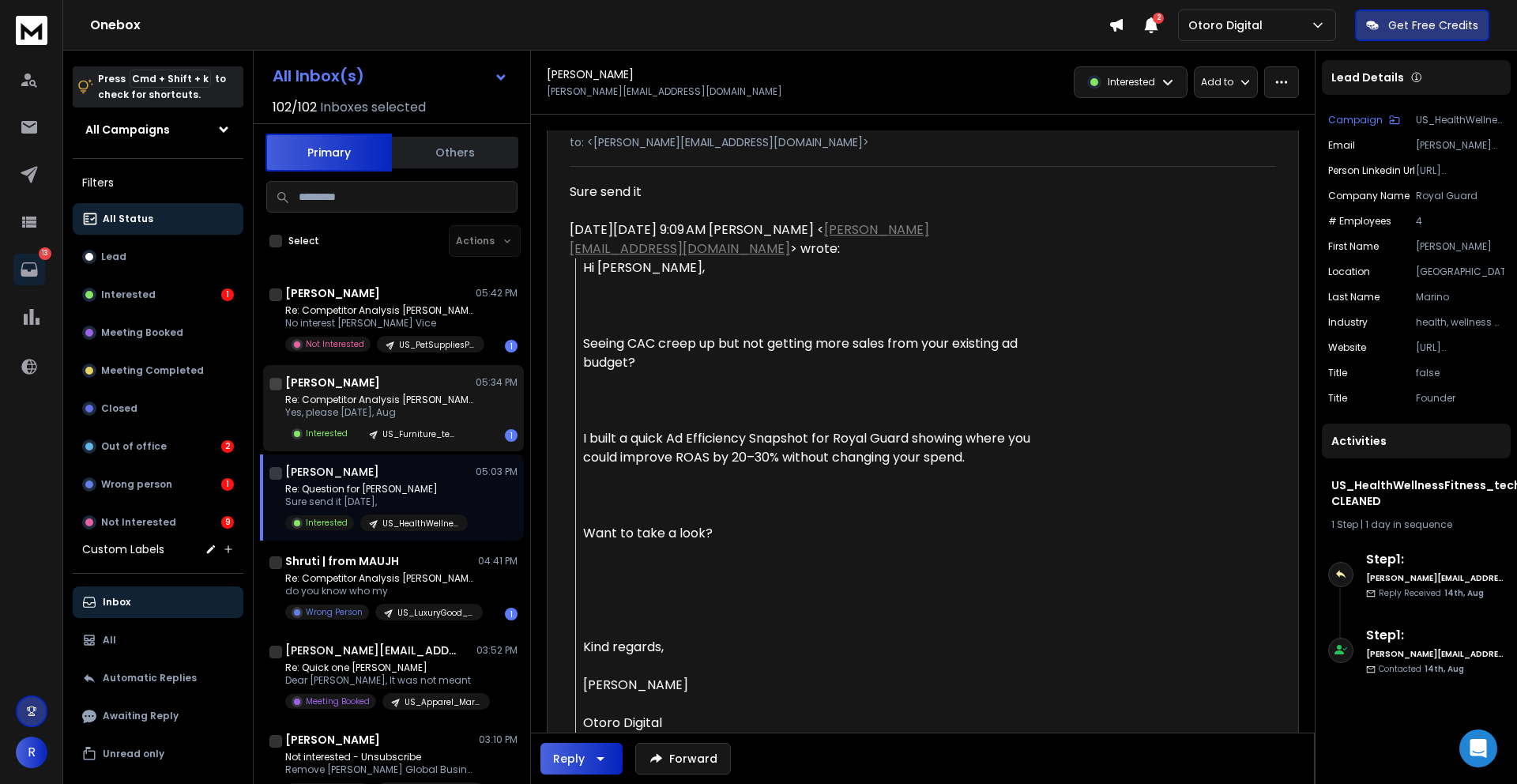
click at [425, 420] on div "Re: Competitor Analysis Jerry Yes, please On Thu, Aug Interested US_Furniture_t…" at bounding box center [379, 418] width 189 height 48
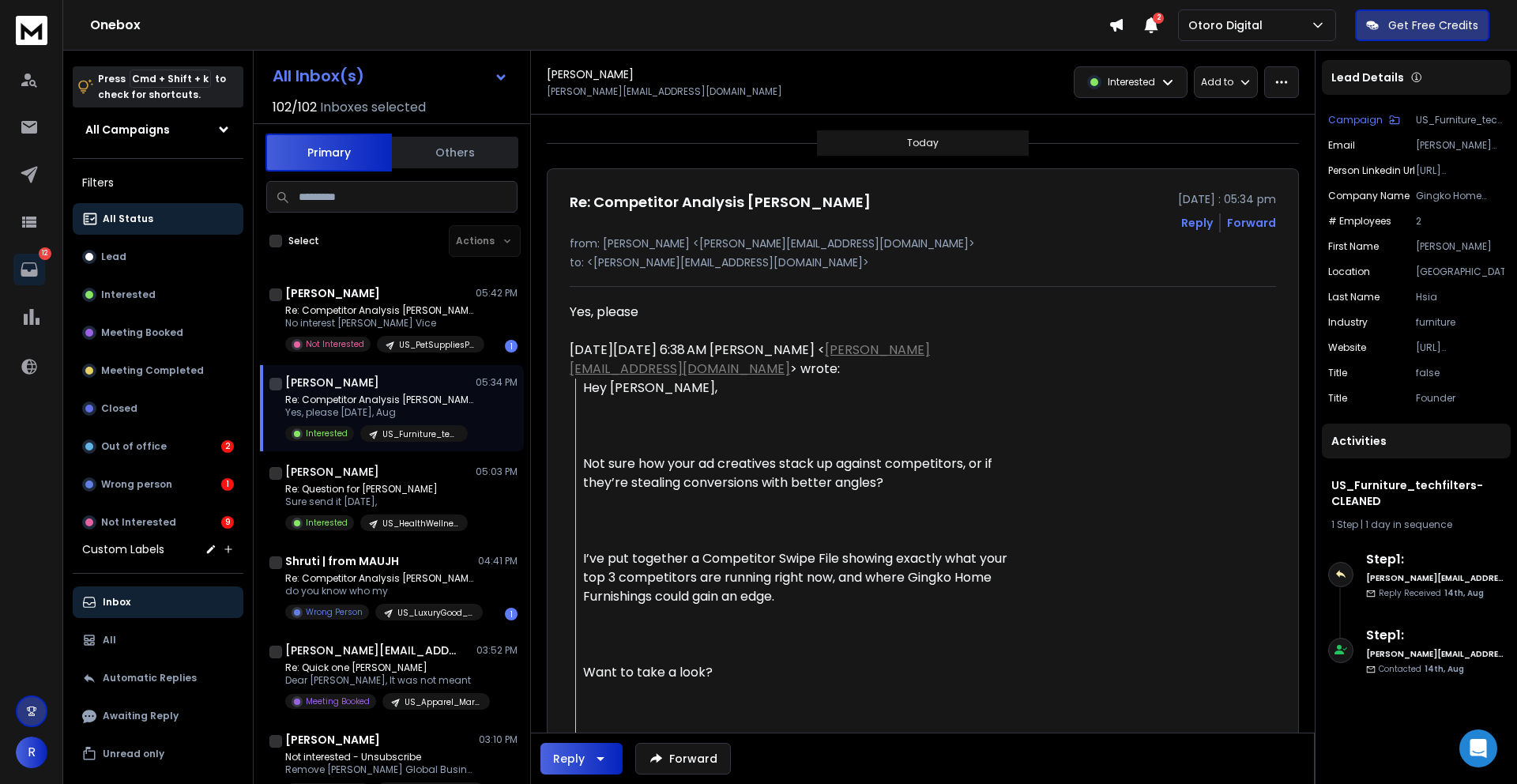
click at [1421, 202] on p "Gingko Home Furnishings" at bounding box center [1460, 196] width 89 height 13
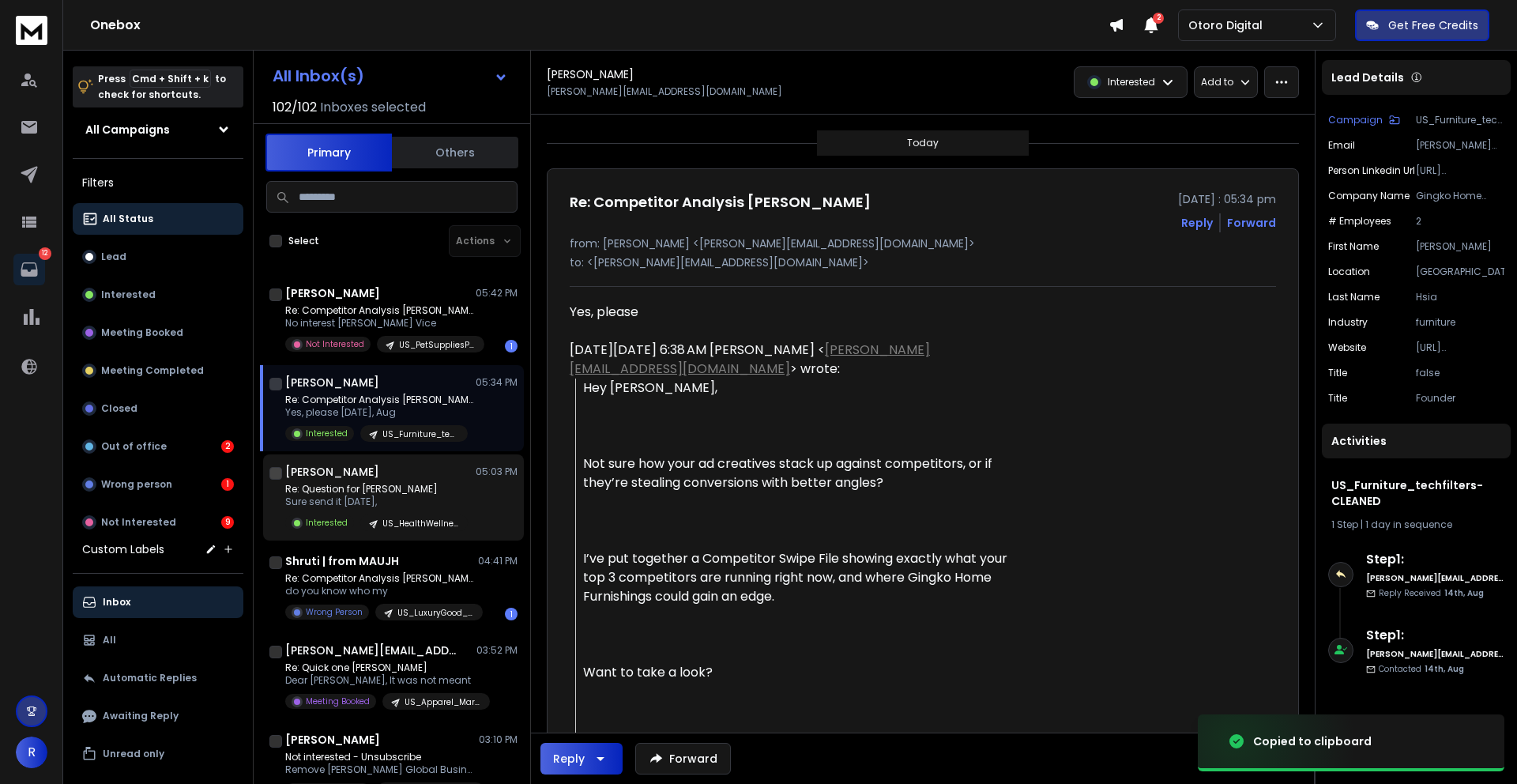
click at [469, 502] on div "Re: Question for Andrew Sure send it On Thu, Interested US_HealthWellnessFitnes…" at bounding box center [401, 507] width 232 height 48
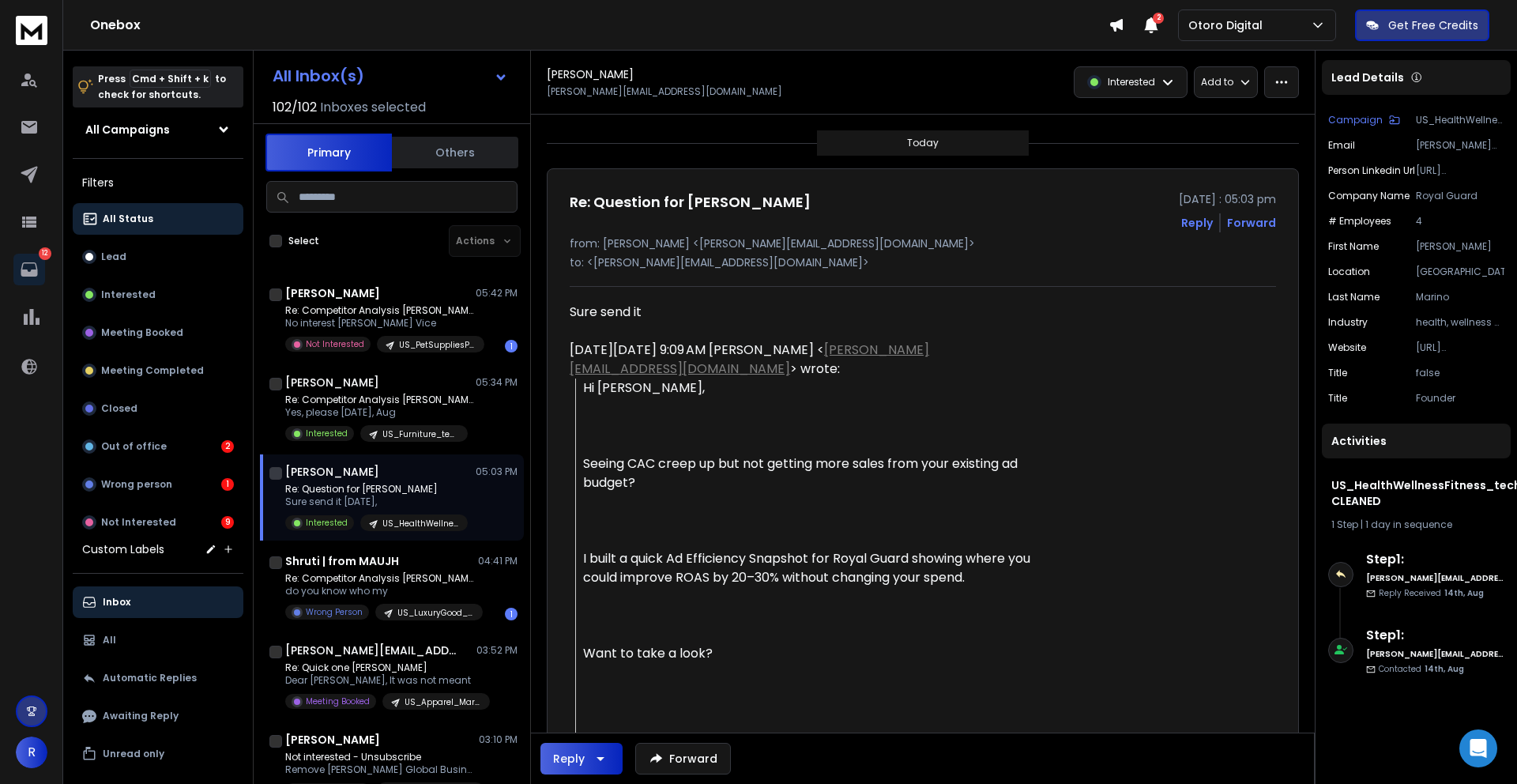
click at [1472, 354] on p "[URL][DOMAIN_NAME]" at bounding box center [1460, 347] width 89 height 13
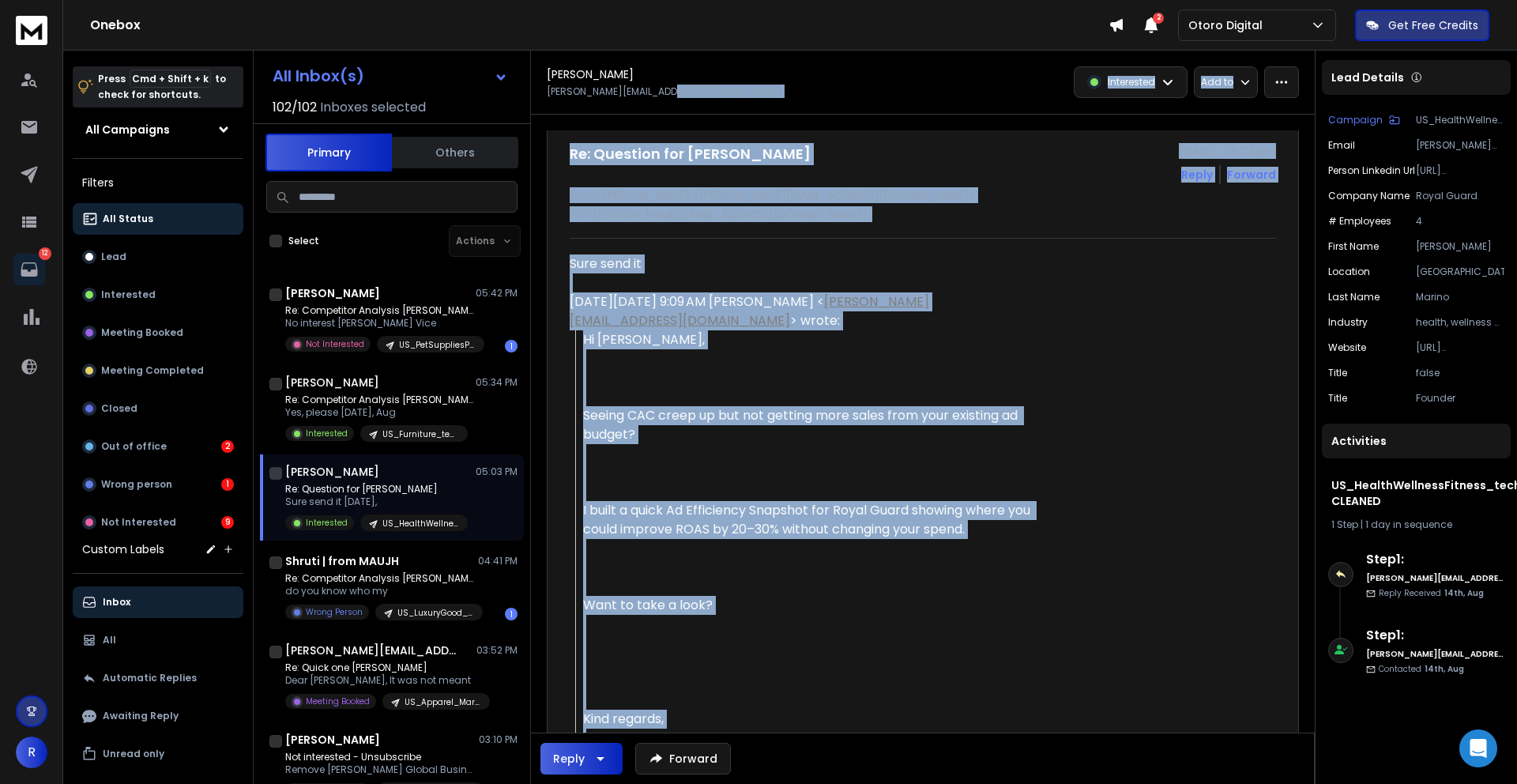
scroll to position [0, 0]
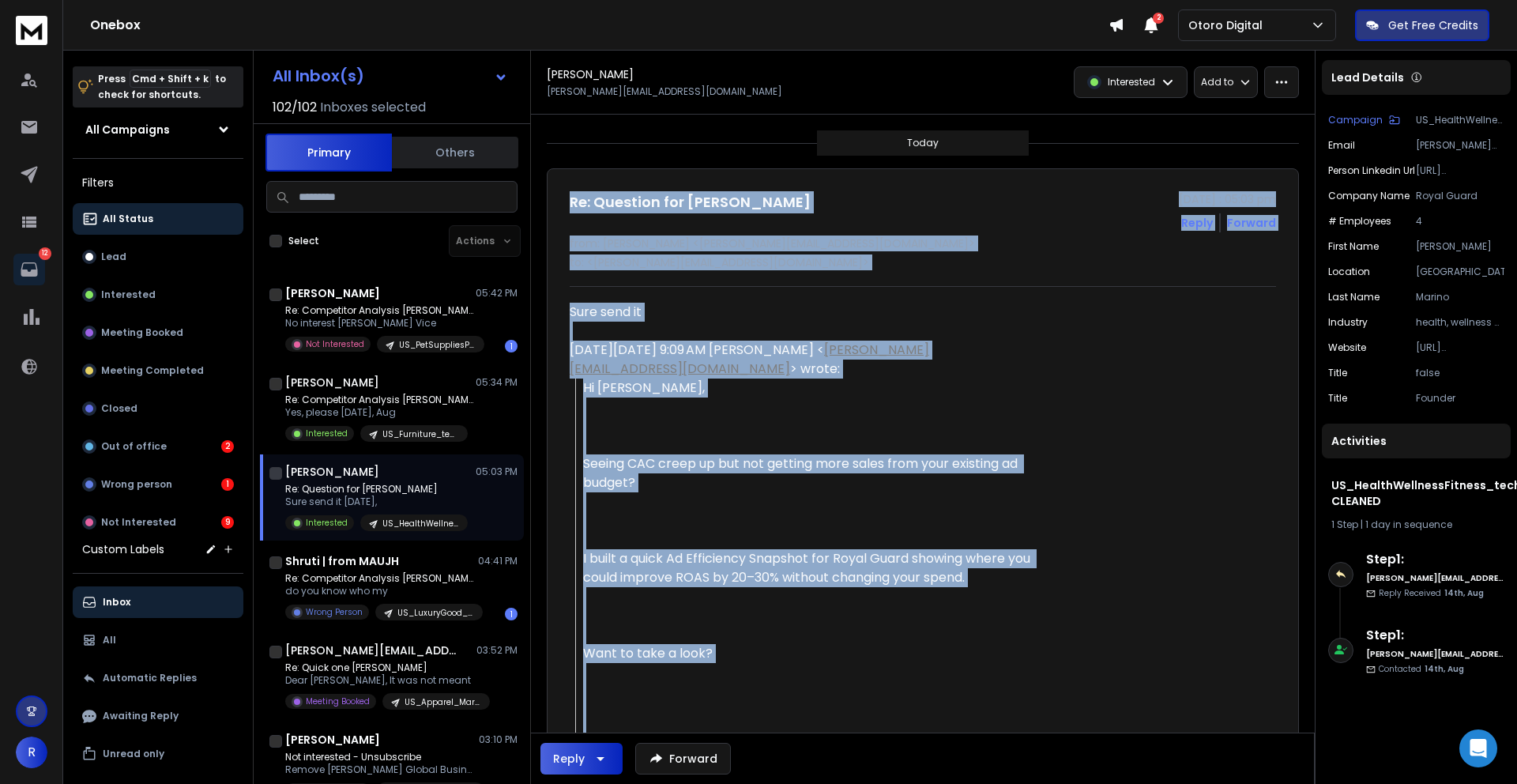
drag, startPoint x: 691, startPoint y: 659, endPoint x: 561, endPoint y: 173, distance: 503.1
click at [561, 173] on div "Re: Question for Andrew 14 August 2025 : 05:03 pm Reply Forward from: Andrew Ma…" at bounding box center [923, 632] width 752 height 929
copy div "Re: Question for Andrew 14 August 2025 : 05:03 pm Reply Forward from: Andrew Ma…"
click at [578, 758] on div "Reply" at bounding box center [569, 758] width 32 height 16
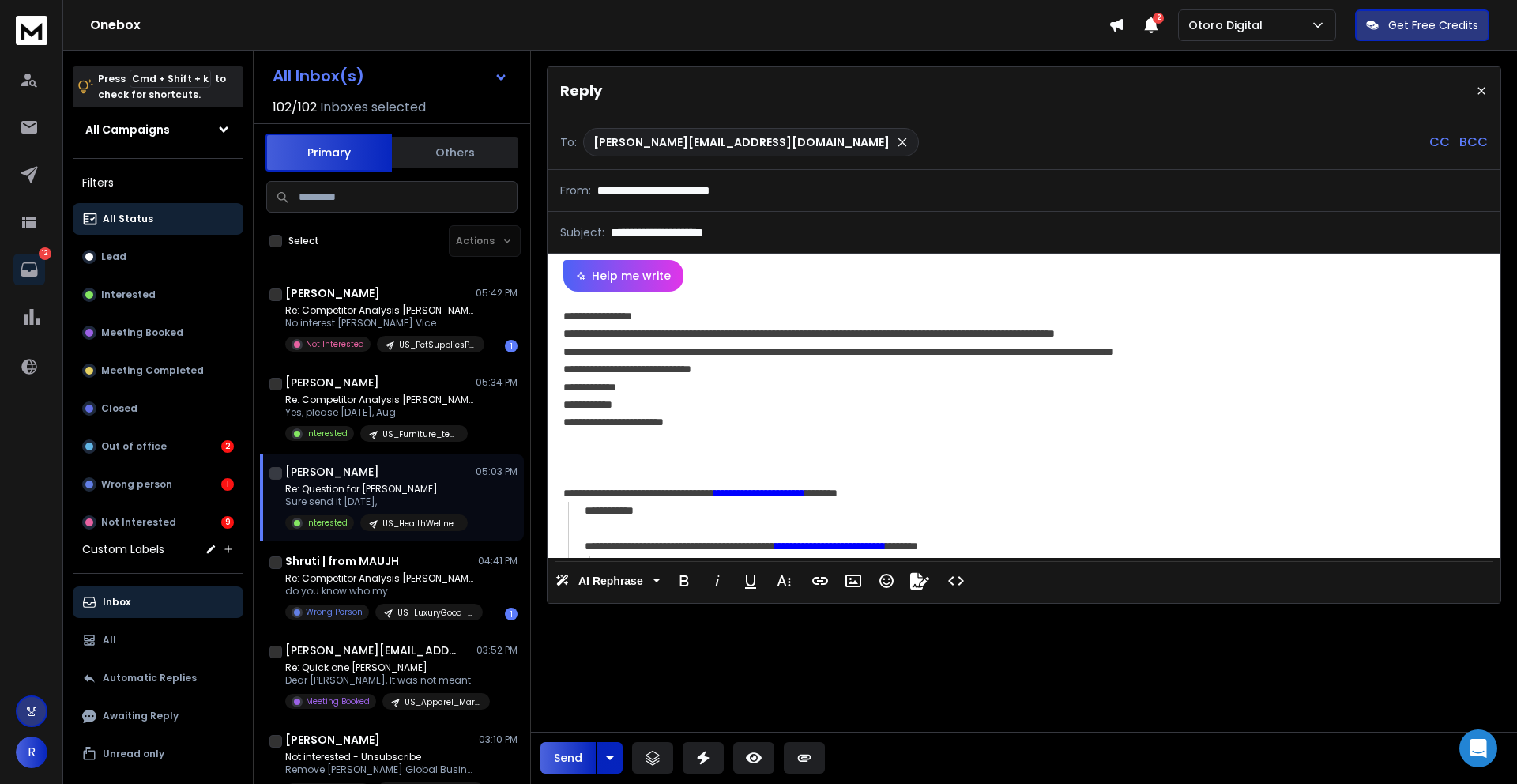
click at [638, 319] on p "**********" at bounding box center [1015, 316] width 905 height 18
click at [703, 335] on p "**********" at bounding box center [1015, 343] width 905 height 36
drag, startPoint x: 775, startPoint y: 331, endPoint x: 822, endPoint y: 338, distance: 47.5
click at [822, 338] on p "**********" at bounding box center [1015, 343] width 905 height 36
drag, startPoint x: 876, startPoint y: 332, endPoint x: 771, endPoint y: 338, distance: 105.2
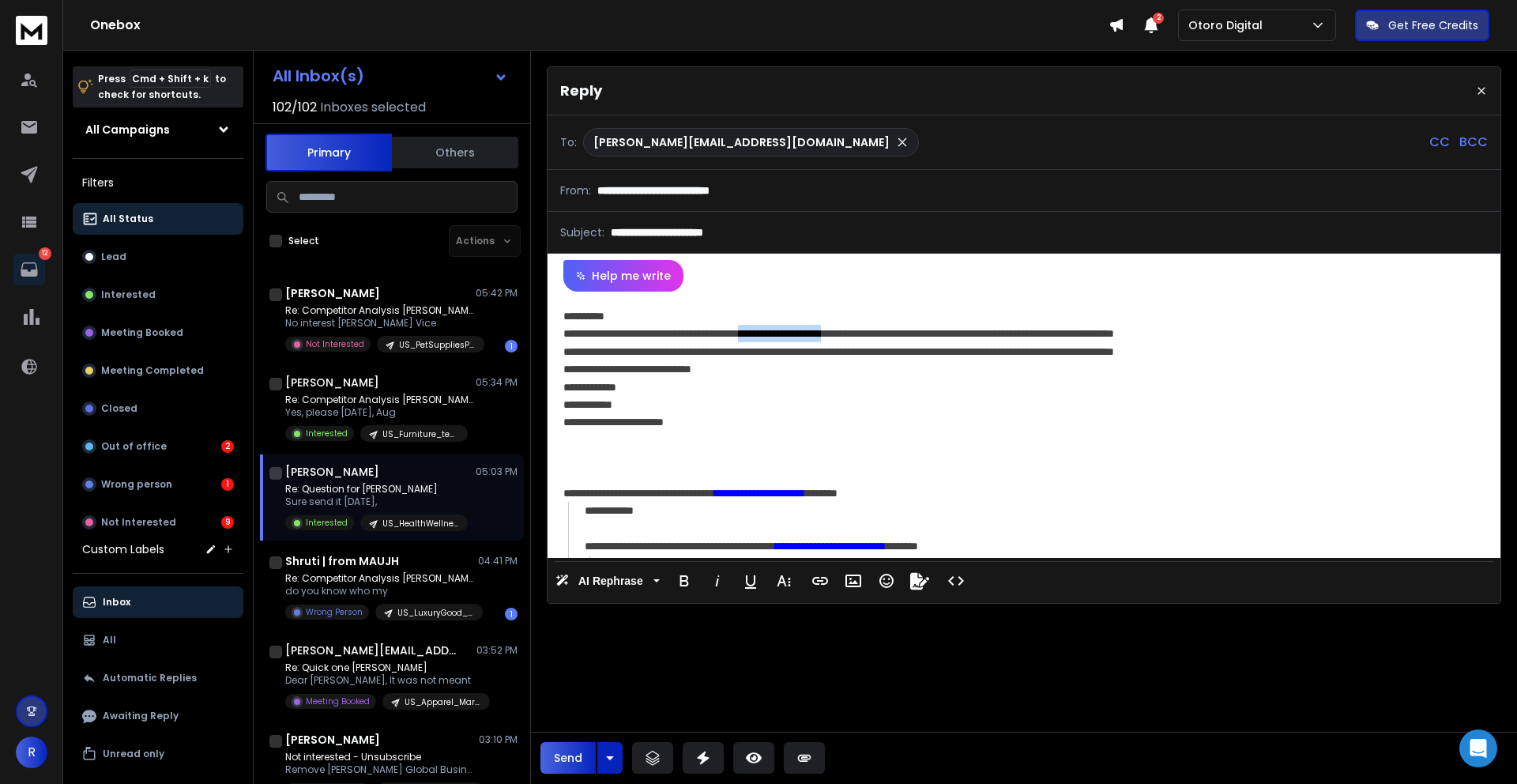
click at [771, 338] on p "**********" at bounding box center [1015, 343] width 905 height 36
drag, startPoint x: 857, startPoint y: 334, endPoint x: 1127, endPoint y: 330, distance: 270.0
click at [1127, 330] on p "**********" at bounding box center [1015, 343] width 905 height 36
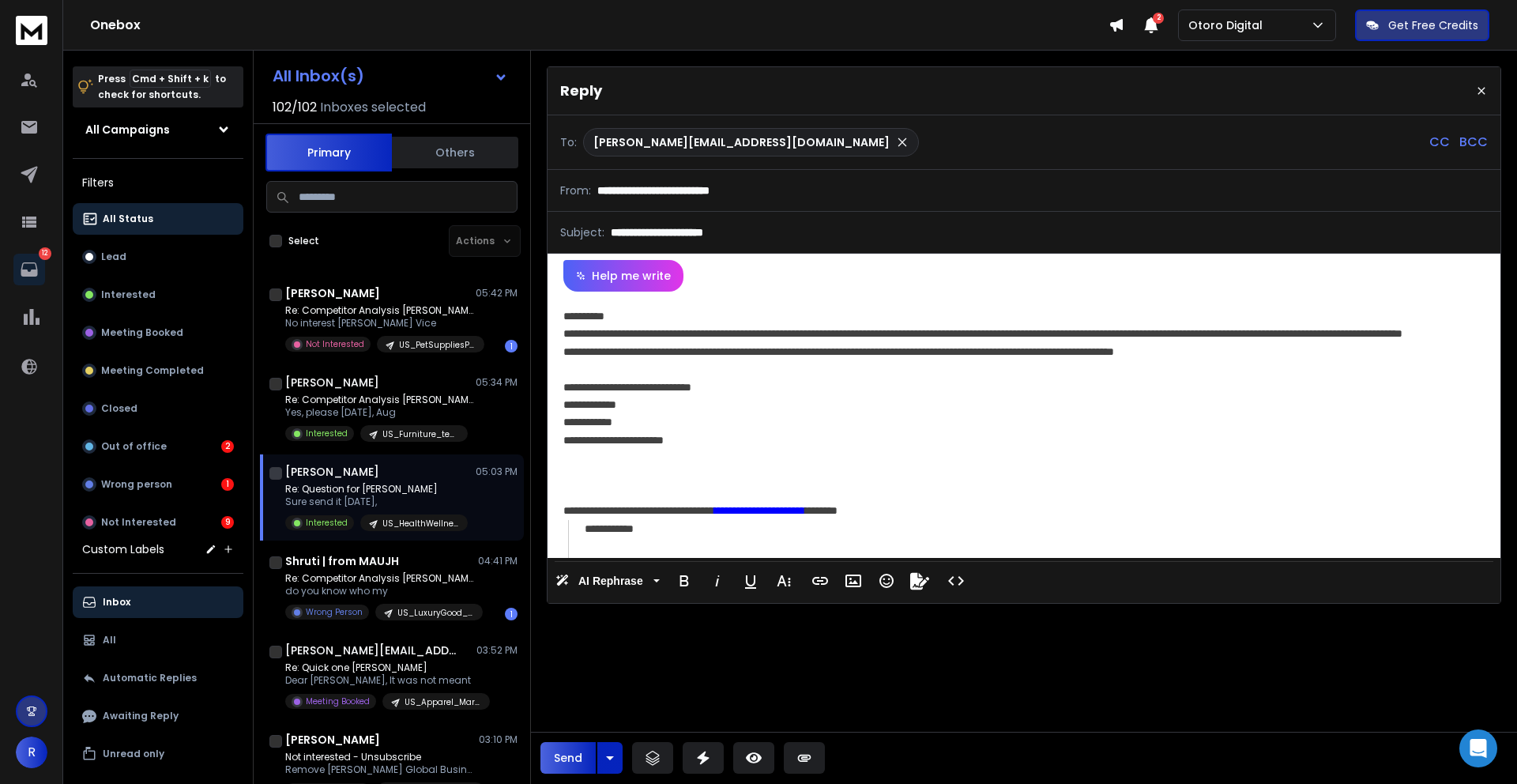
click at [726, 354] on p "**********" at bounding box center [1015, 351] width 905 height 53
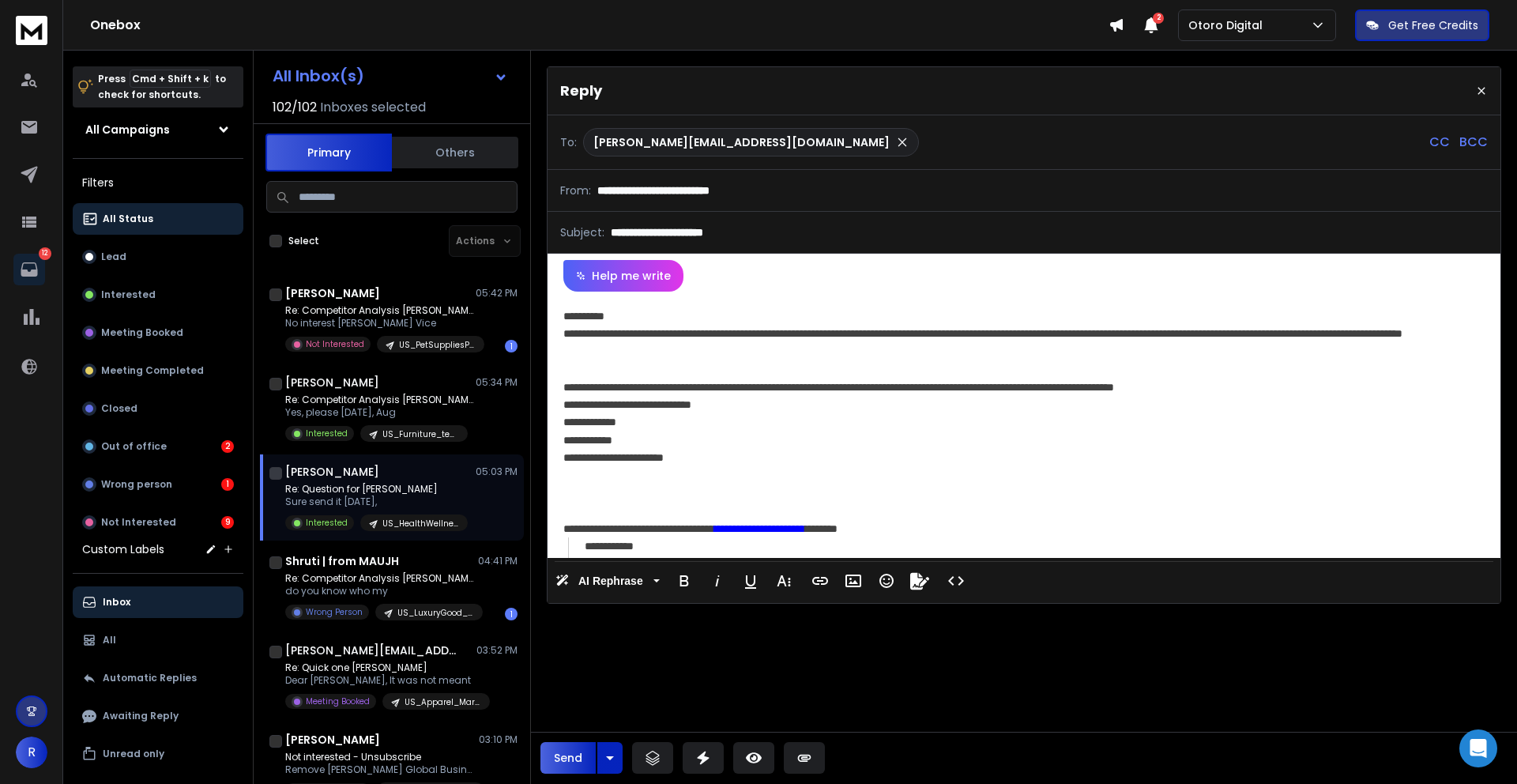
click at [1285, 386] on p "**********" at bounding box center [1015, 378] width 905 height 36
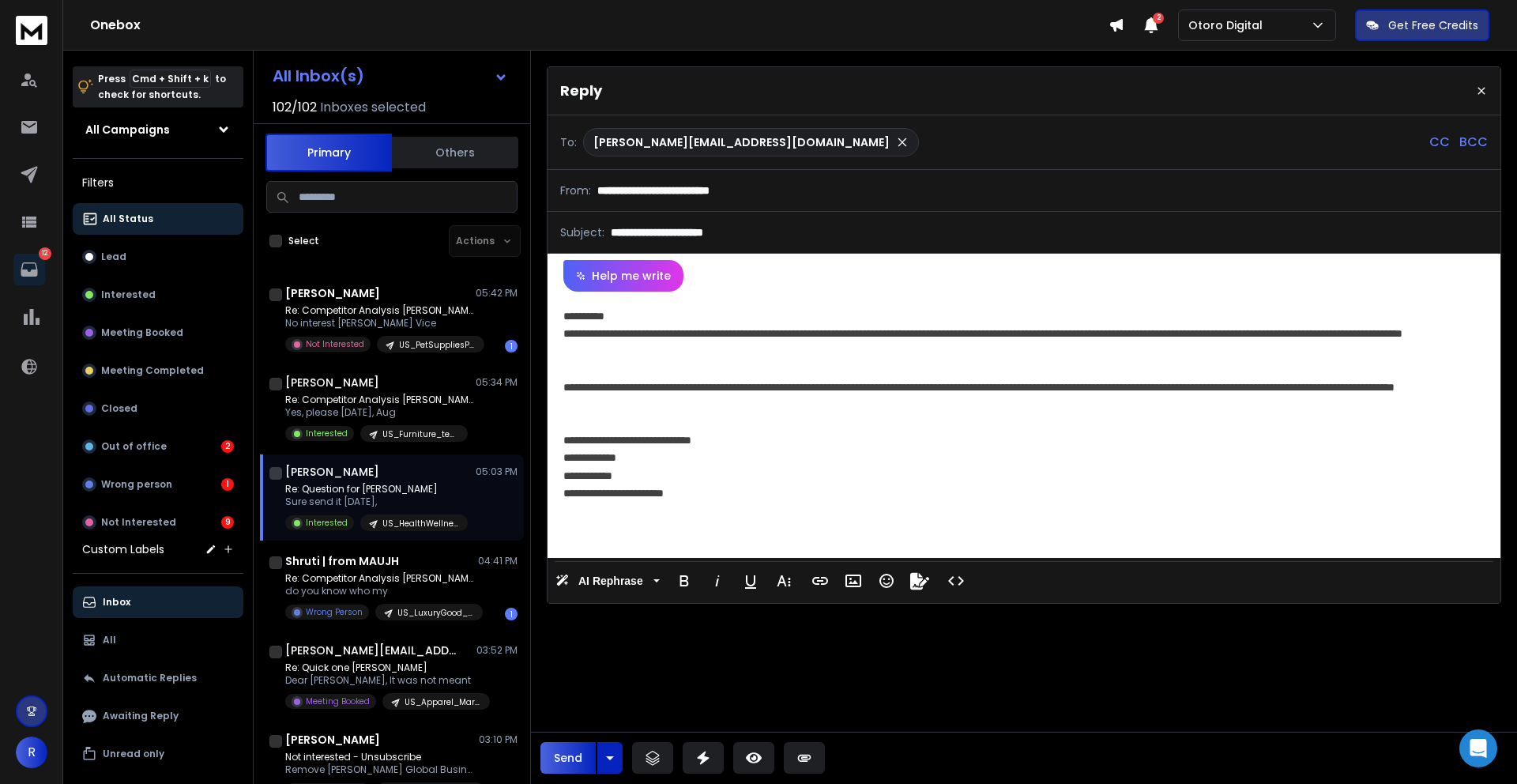
click at [838, 444] on p "**********" at bounding box center [1015, 440] width 905 height 18
drag, startPoint x: 717, startPoint y: 509, endPoint x: 560, endPoint y: 490, distance: 158.1
click at [560, 490] on div "**********" at bounding box center [1024, 424] width 953 height 266
drag, startPoint x: 658, startPoint y: 439, endPoint x: 596, endPoint y: 442, distance: 62.1
click at [596, 442] on p "**********" at bounding box center [1015, 440] width 905 height 18
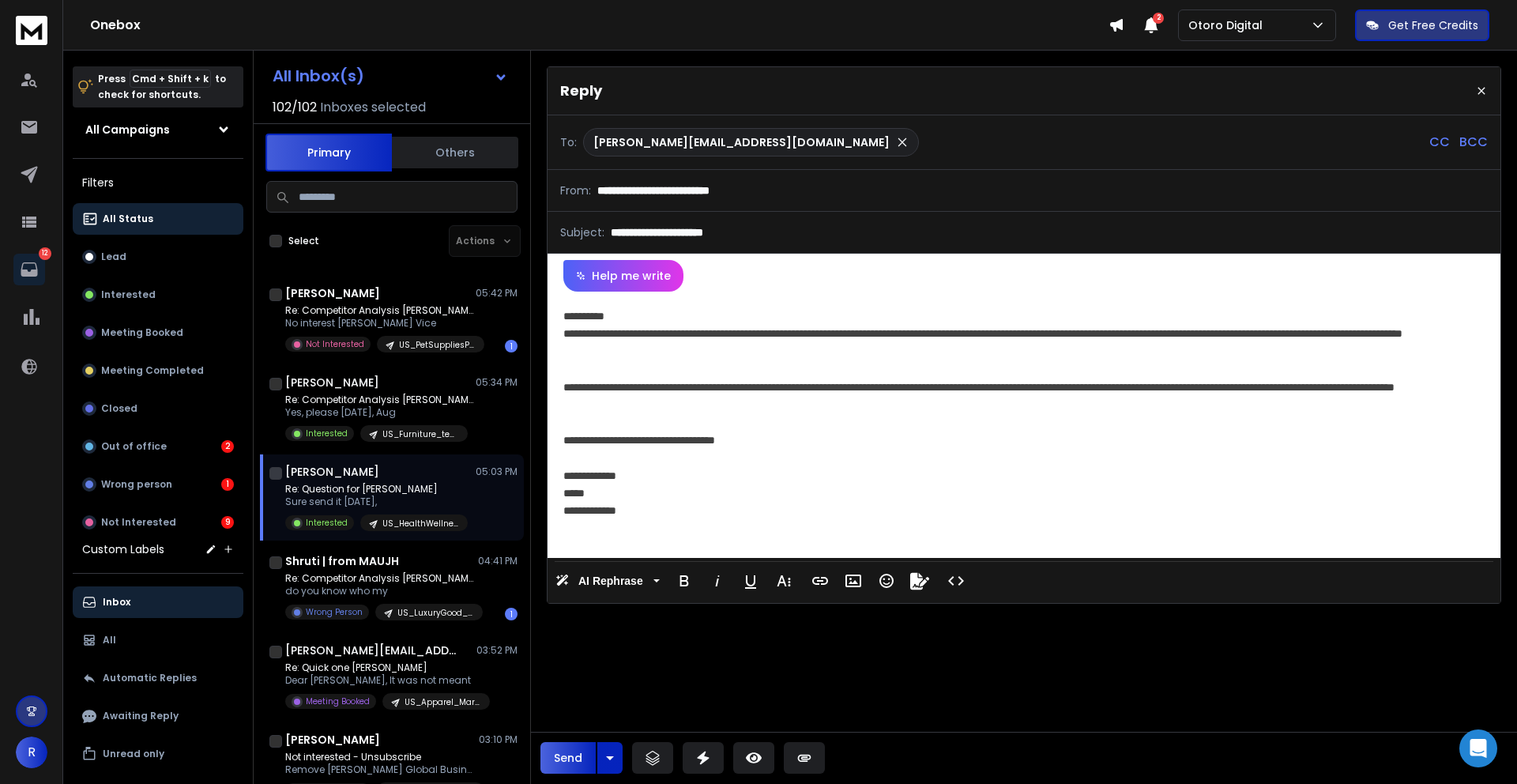
click at [762, 439] on p "**********" at bounding box center [1015, 440] width 905 height 18
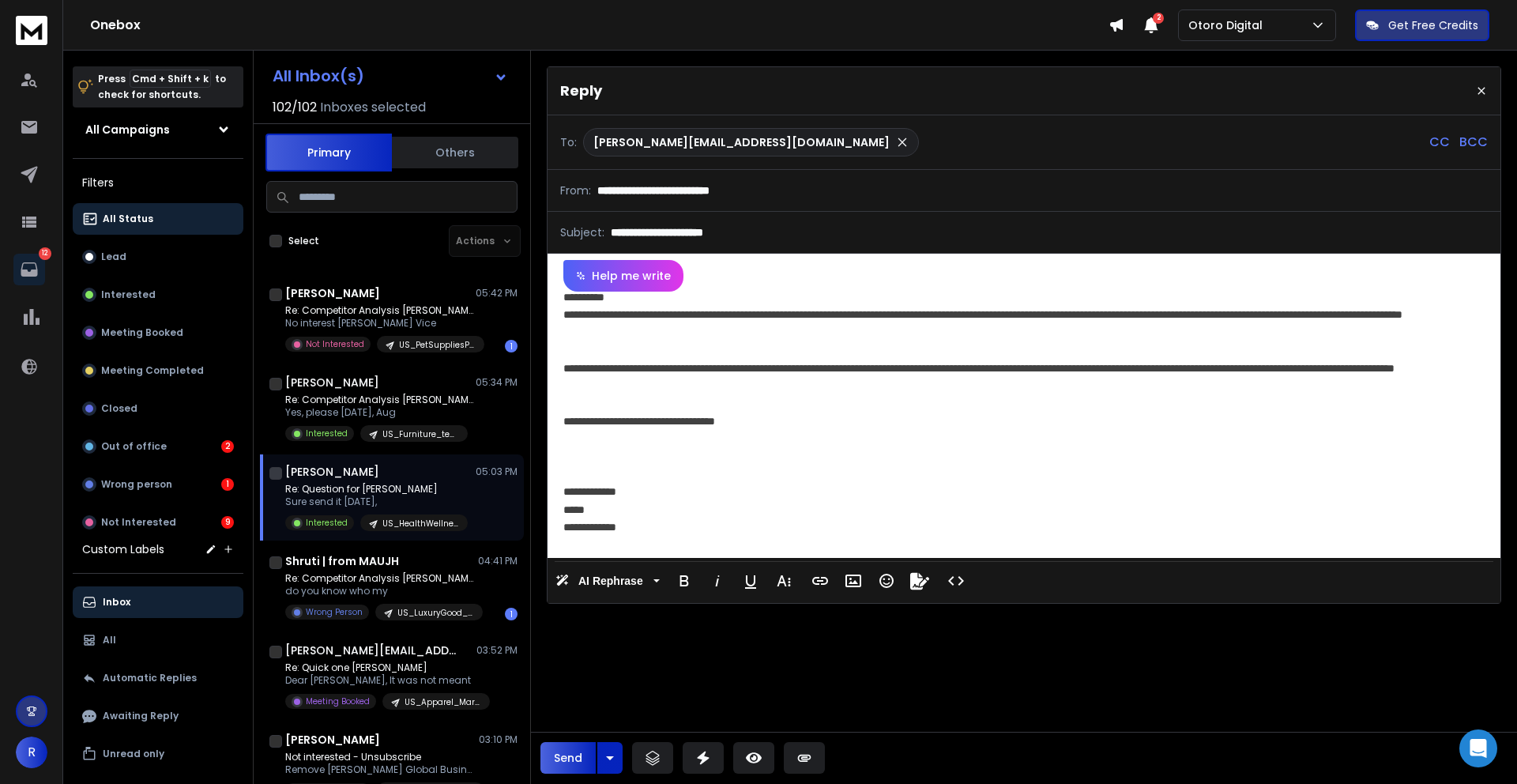
scroll to position [13, 0]
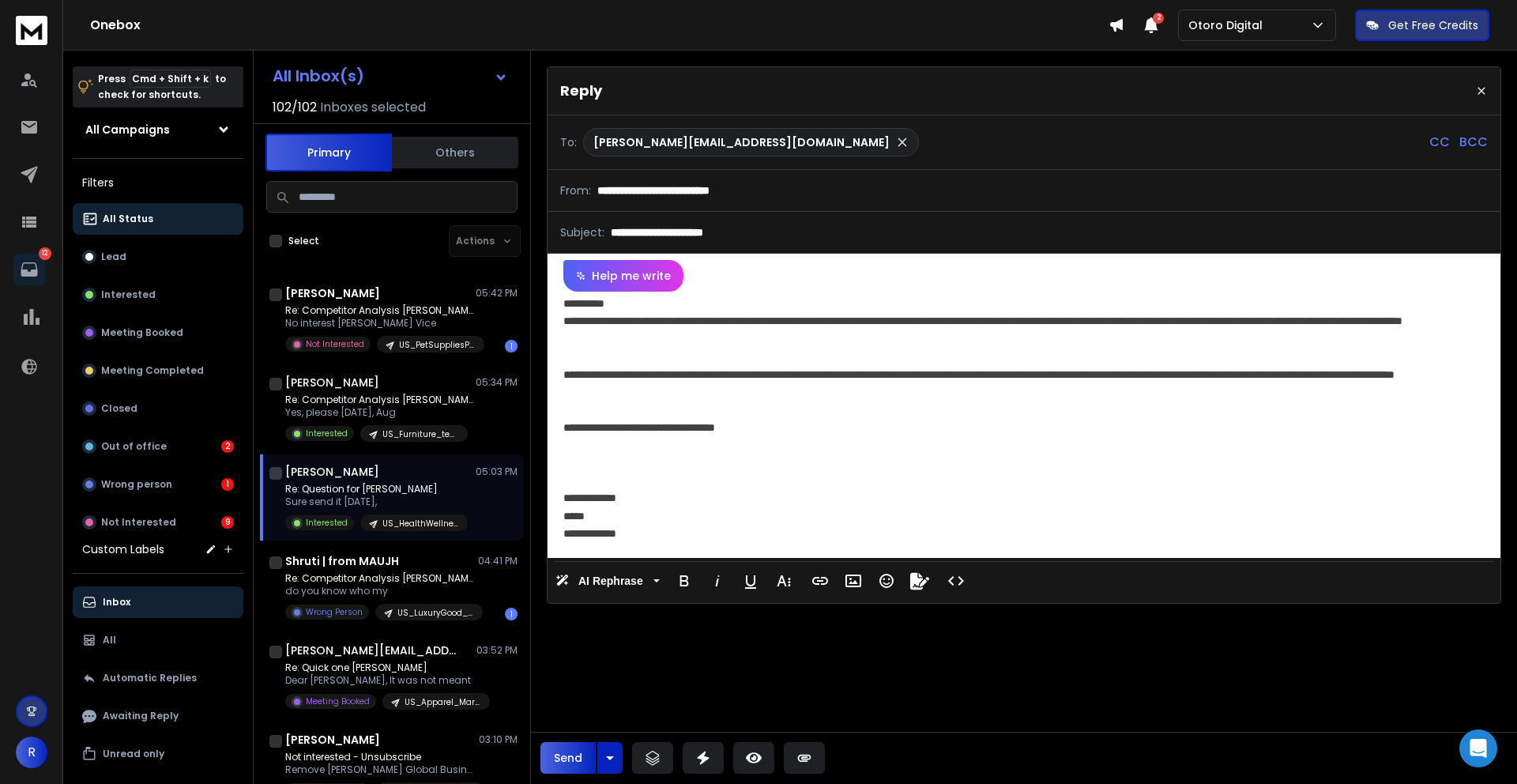
click at [691, 303] on p "**********" at bounding box center [1015, 303] width 905 height 18
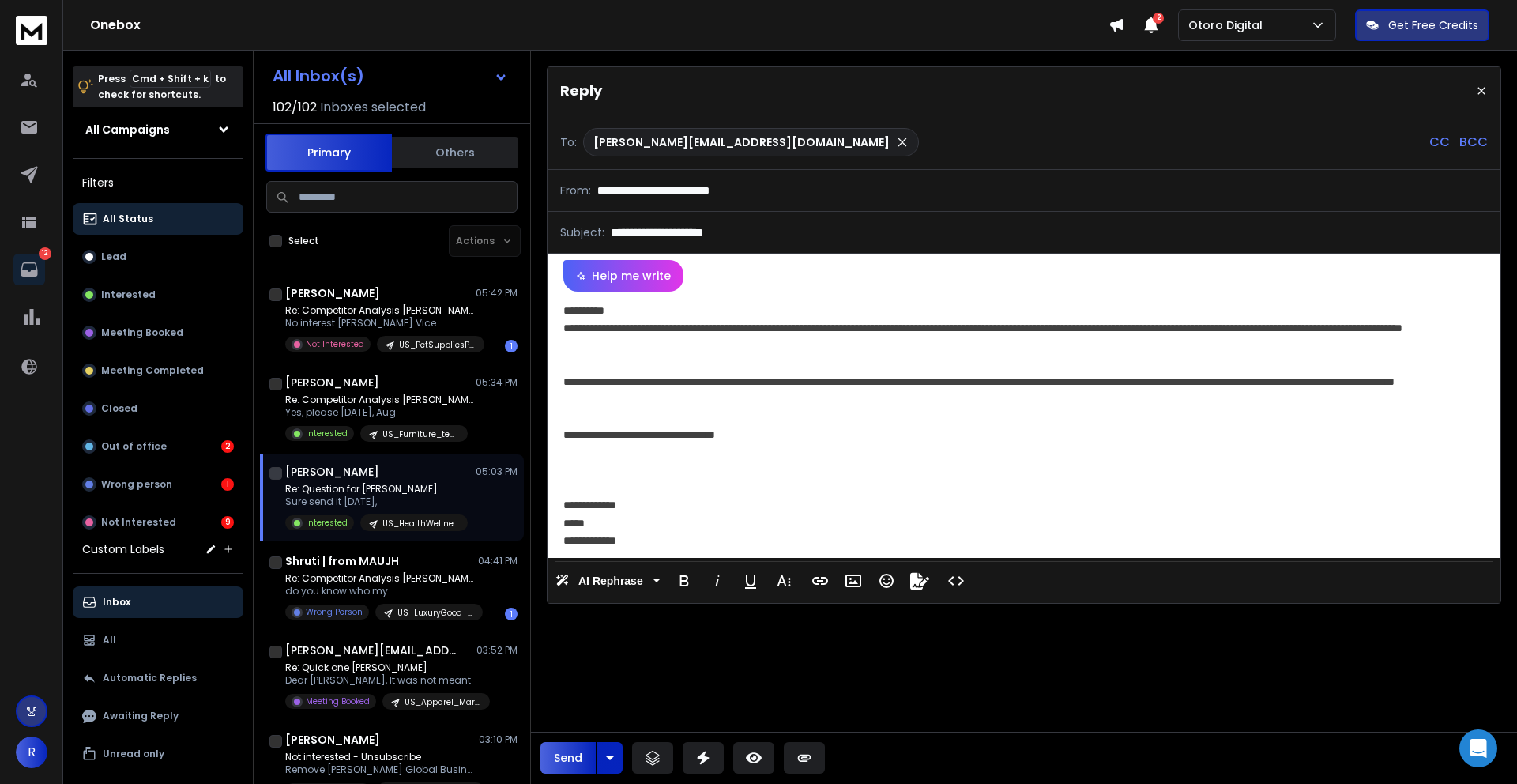
scroll to position [23, 0]
click at [672, 460] on div at bounding box center [1021, 453] width 917 height 18
click at [670, 471] on div at bounding box center [1021, 470] width 917 height 18
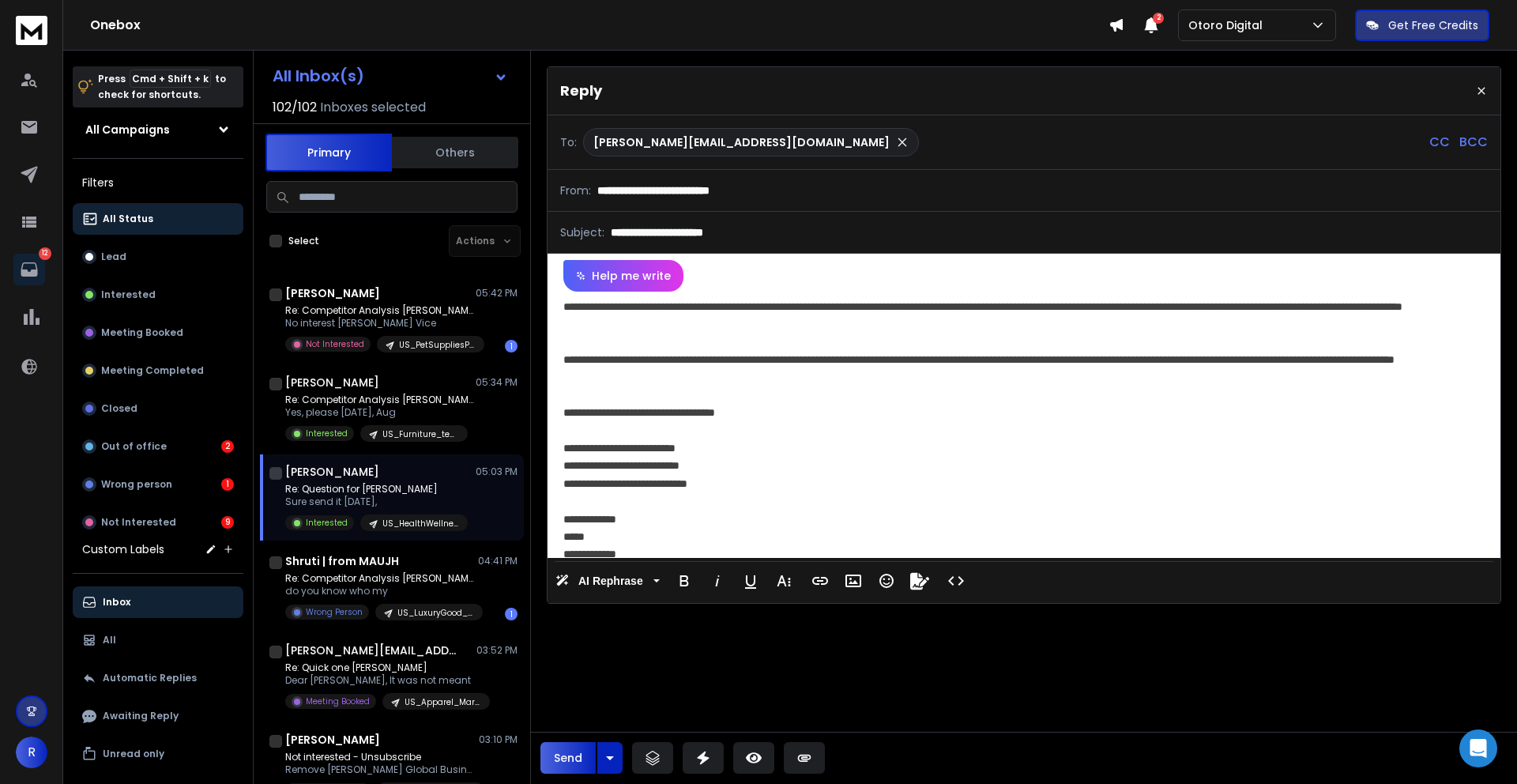
scroll to position [54, 0]
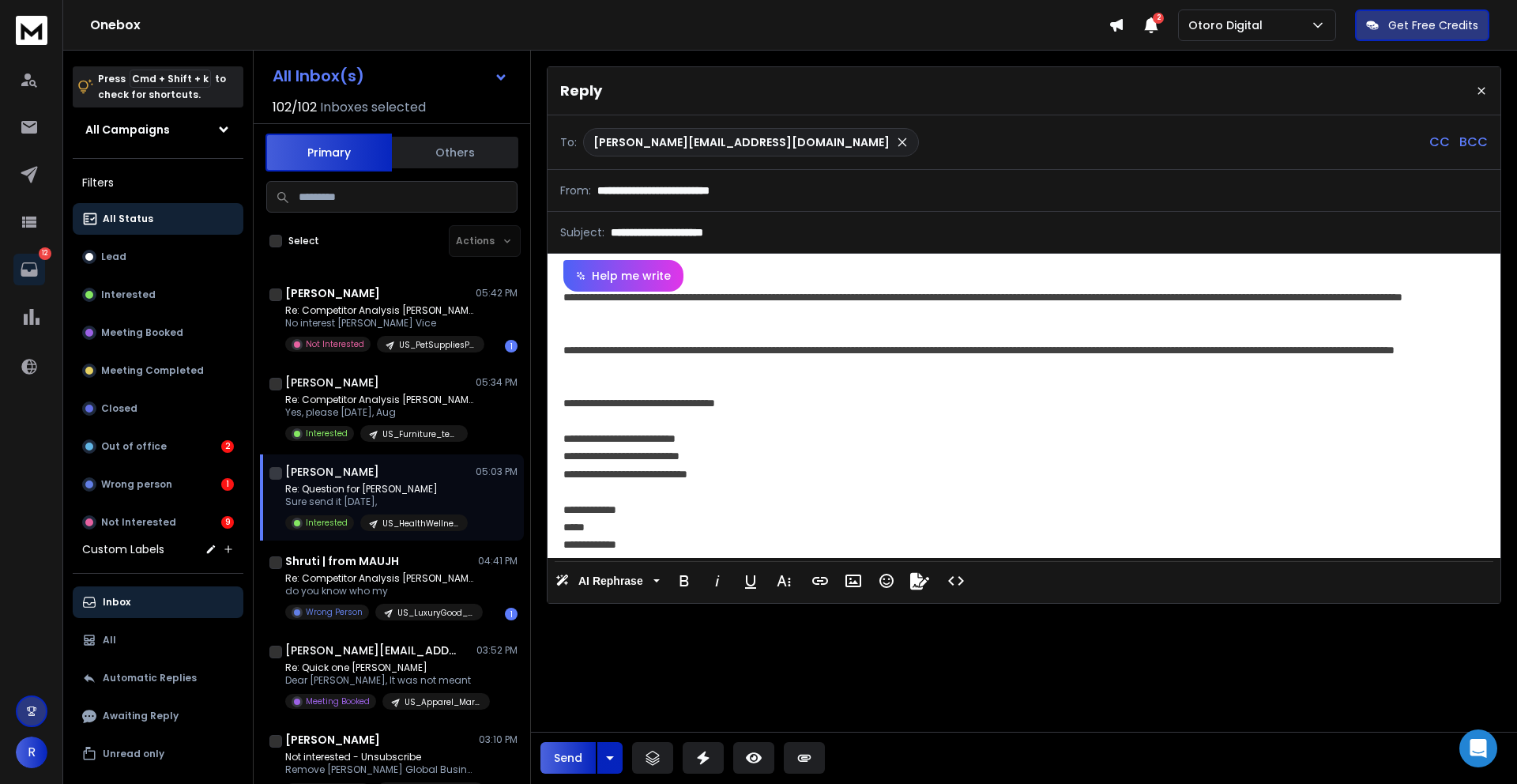
click at [562, 751] on button "Send" at bounding box center [568, 758] width 55 height 32
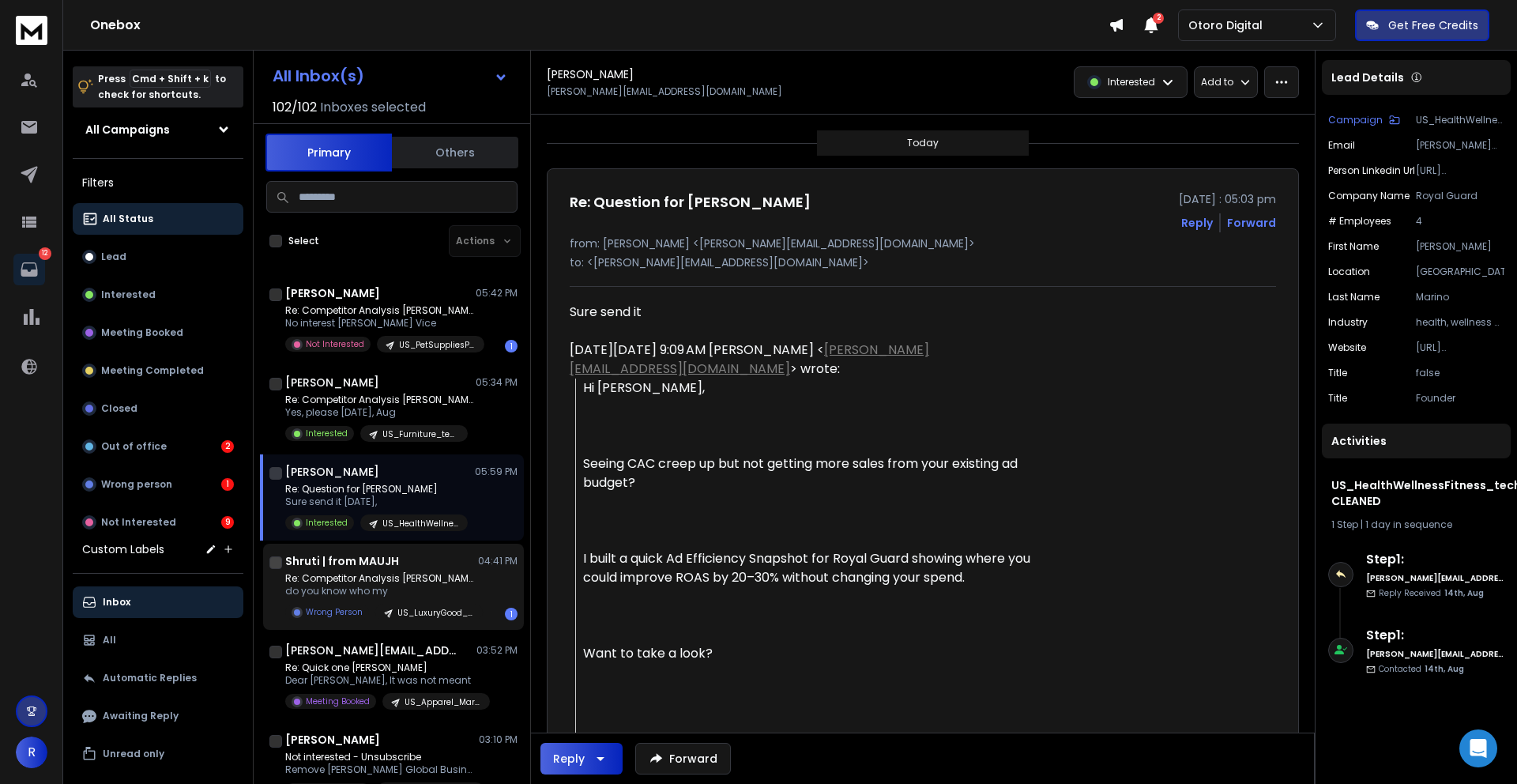
click at [463, 591] on p "do you know who my" at bounding box center [379, 591] width 189 height 13
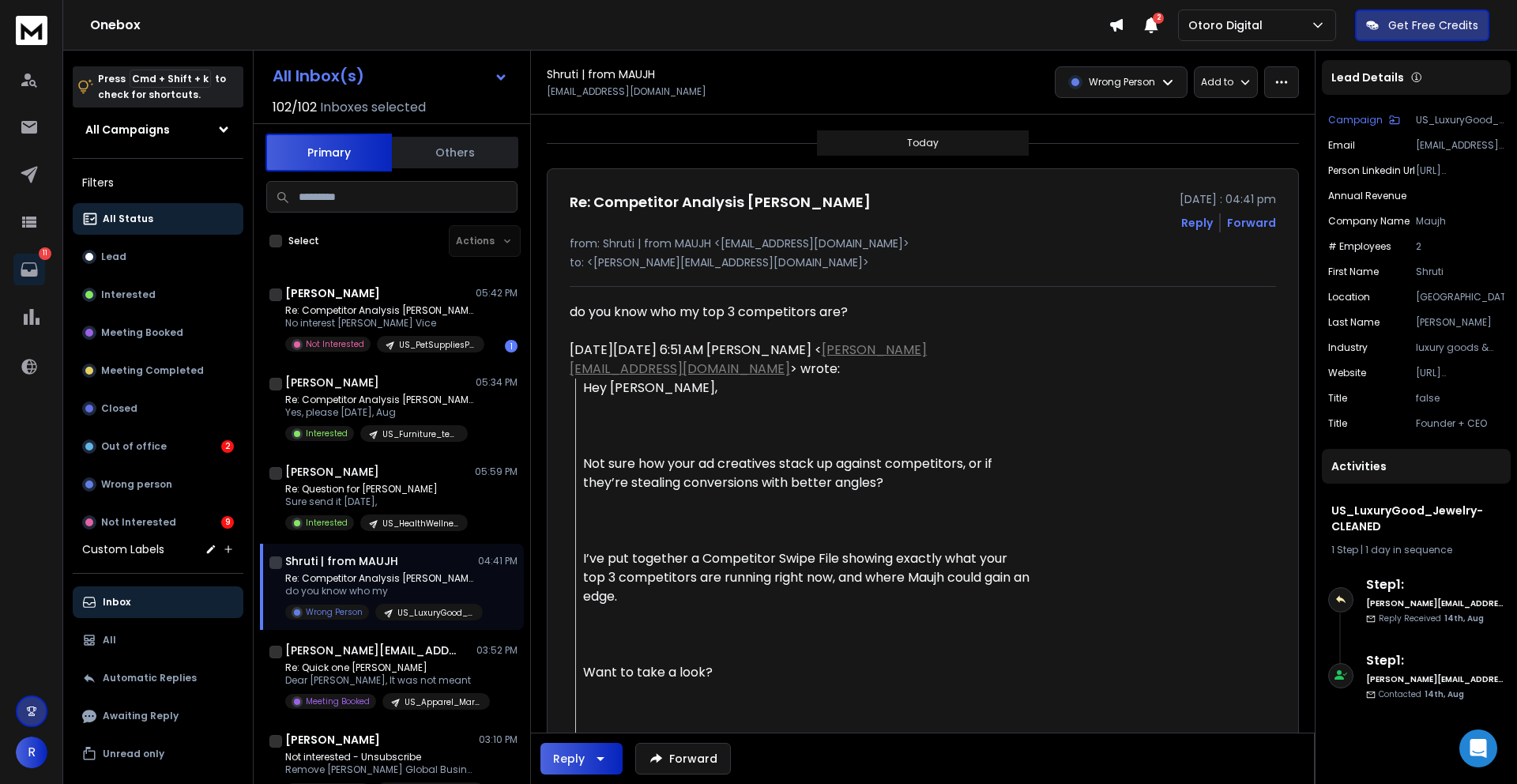
click at [1456, 379] on p "https://maujh.com" at bounding box center [1460, 373] width 89 height 13
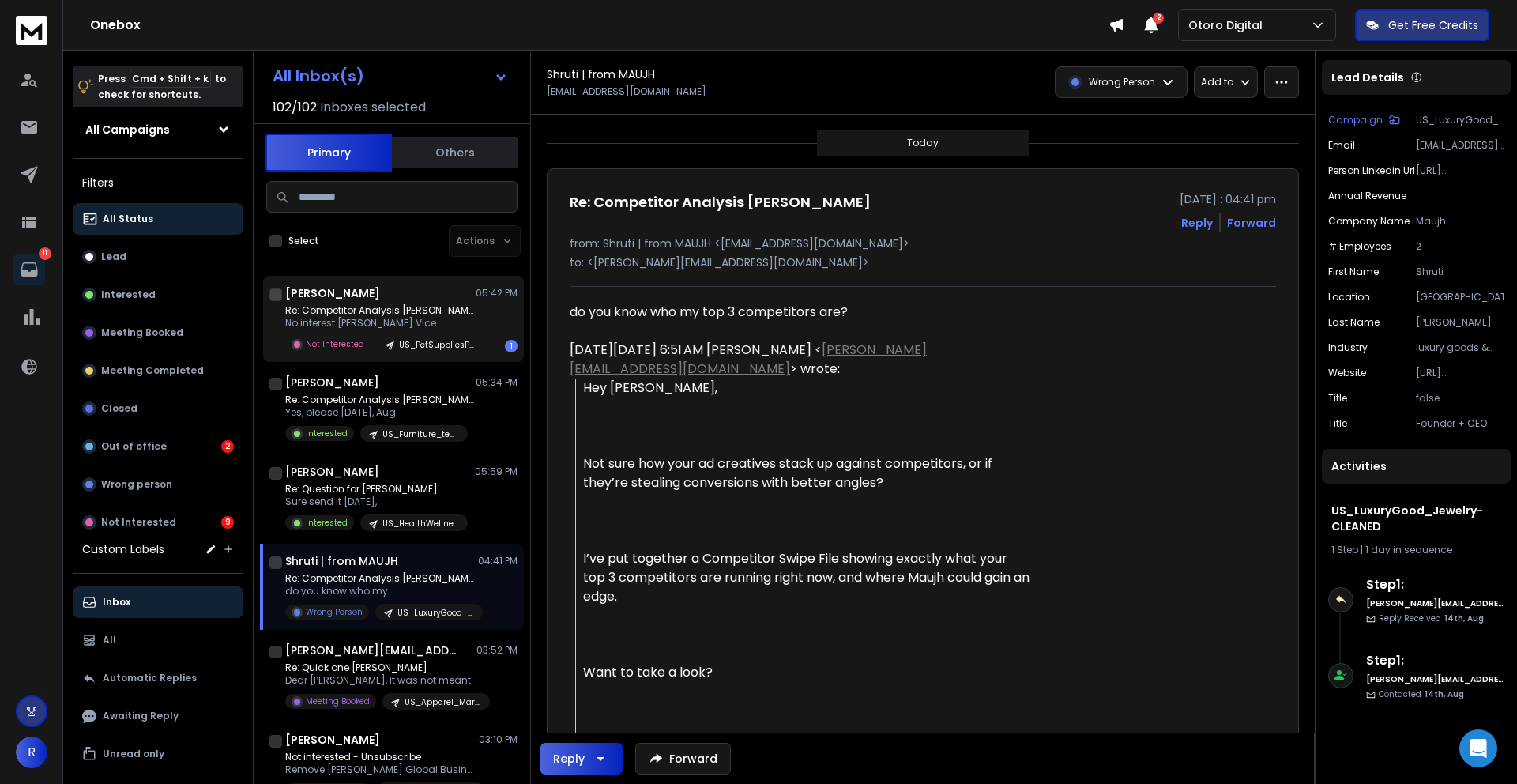
click at [453, 307] on p "Re: Competitor Analysis [PERSON_NAME]" at bounding box center [379, 311] width 189 height 13
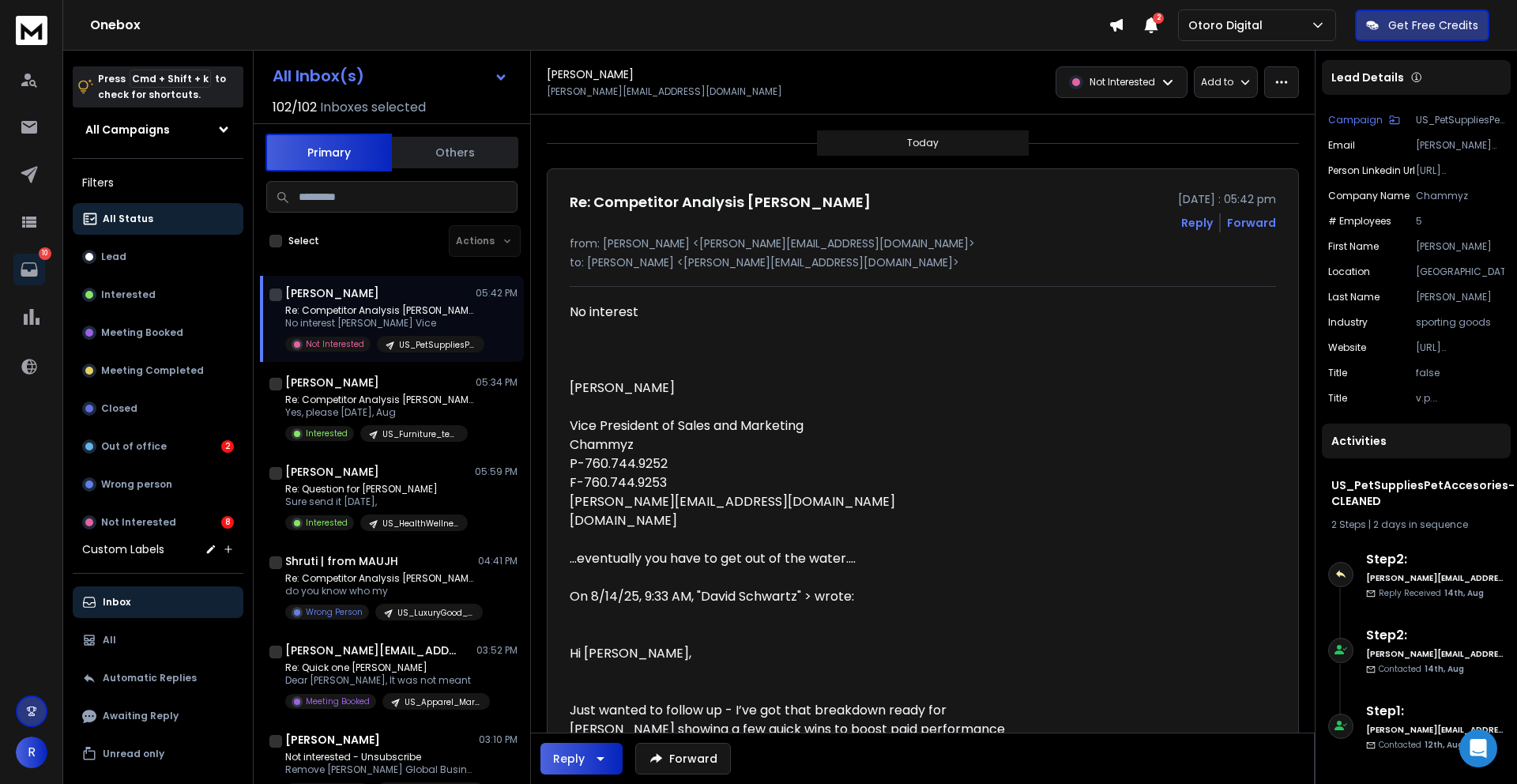
click at [1282, 71] on button "button" at bounding box center [1281, 82] width 35 height 32
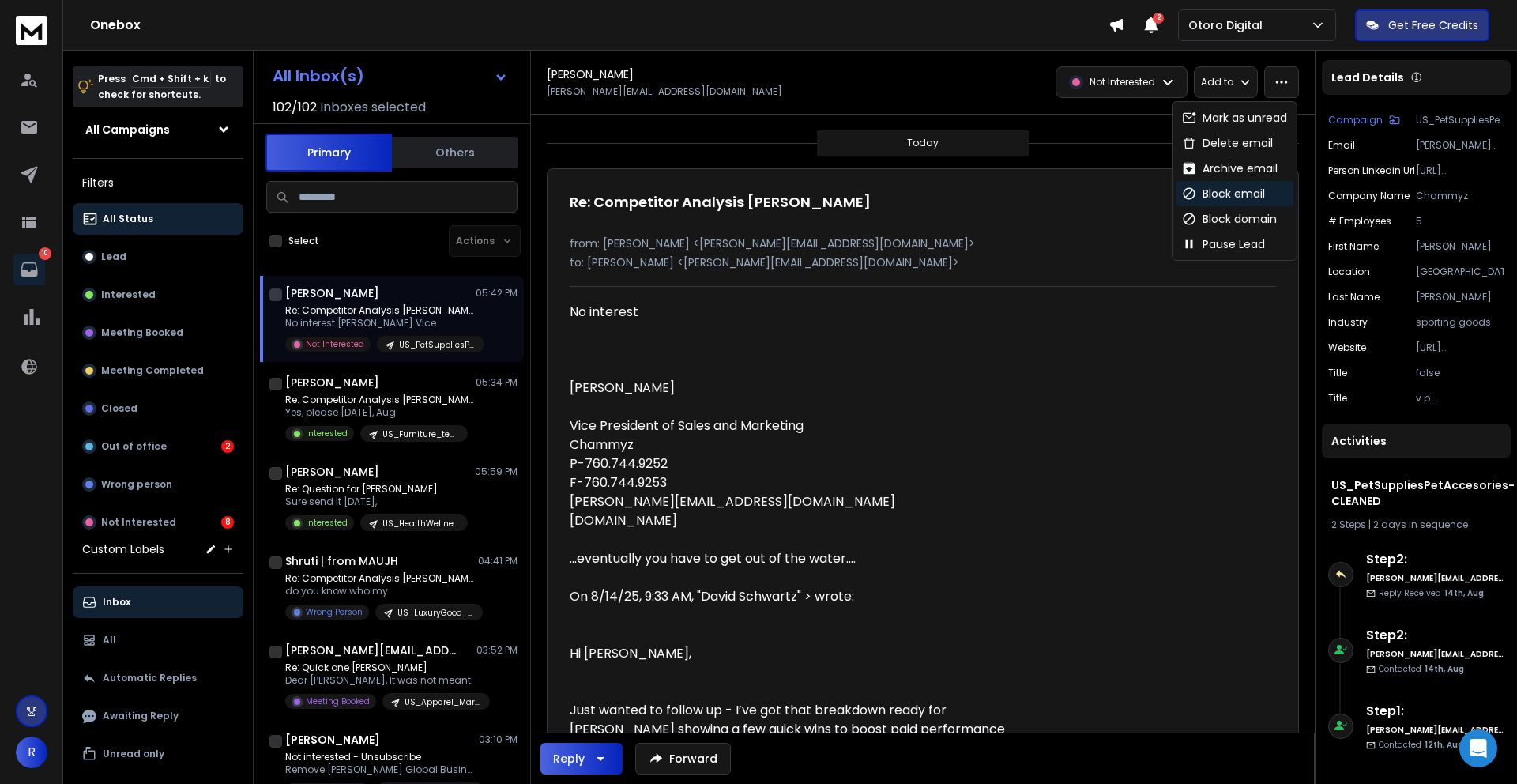
click at [1273, 183] on div "Block email" at bounding box center [1234, 194] width 117 height 26
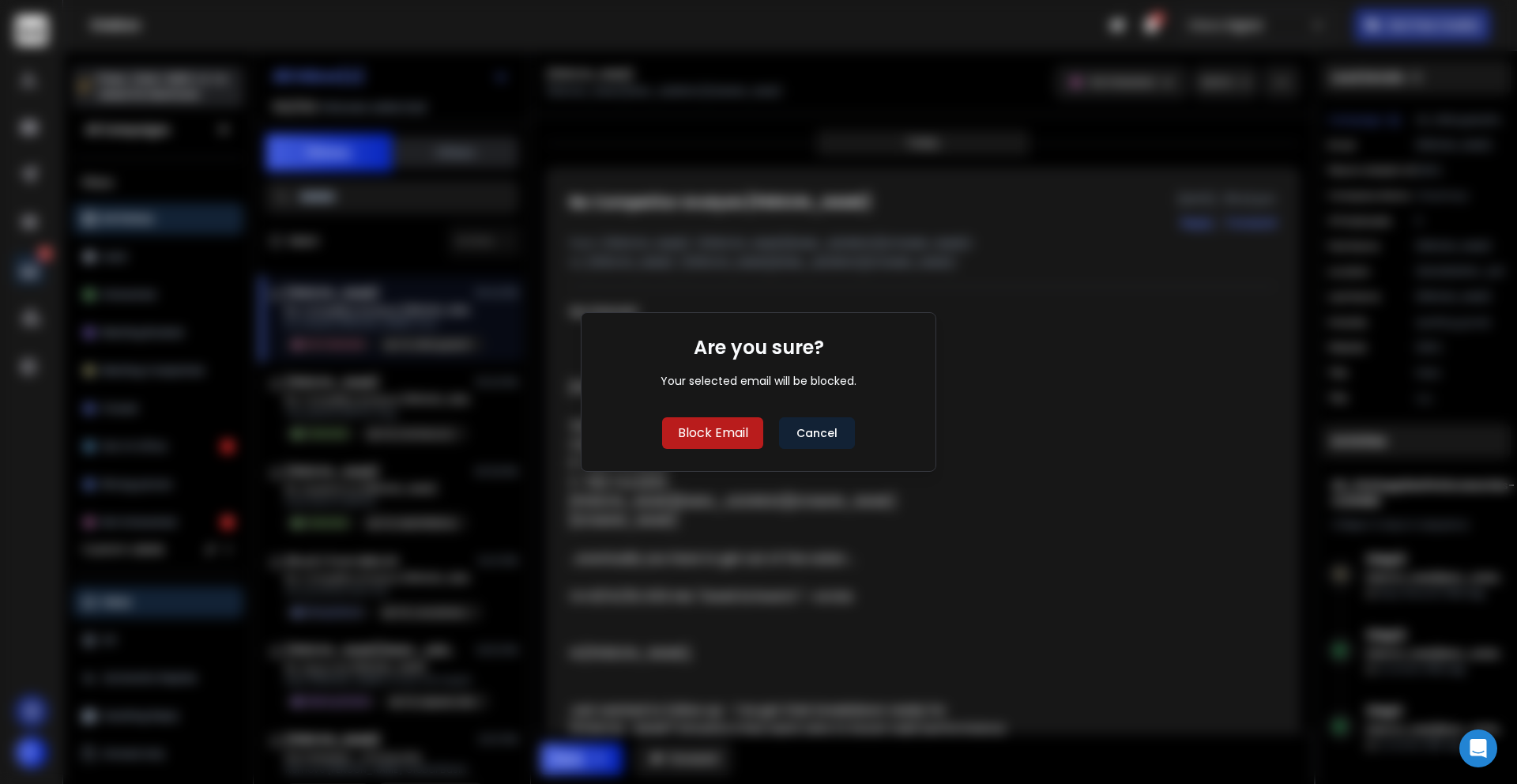
click at [697, 434] on button "Block Email" at bounding box center [712, 433] width 101 height 32
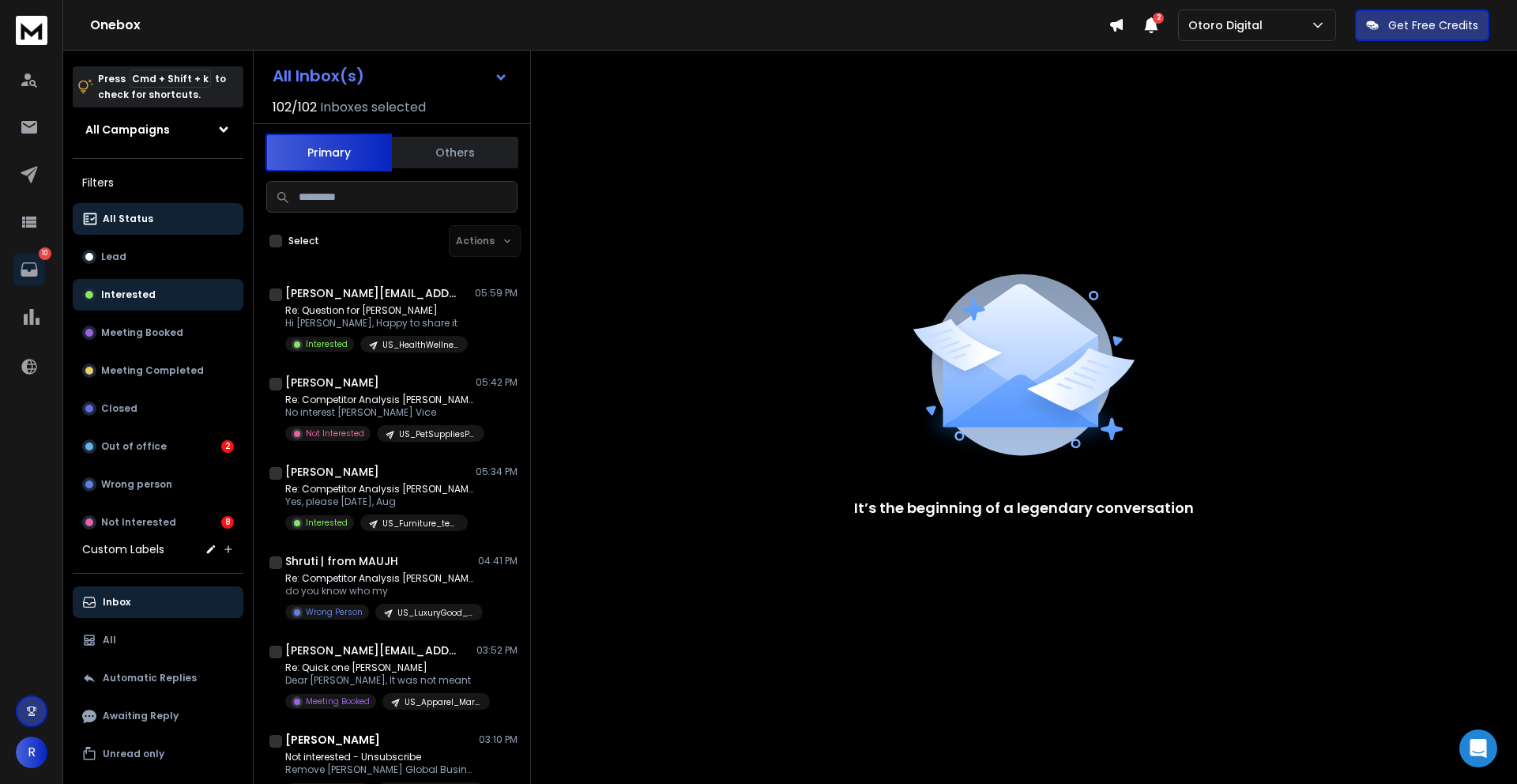
click at [208, 307] on button "Interested" at bounding box center [158, 295] width 171 height 32
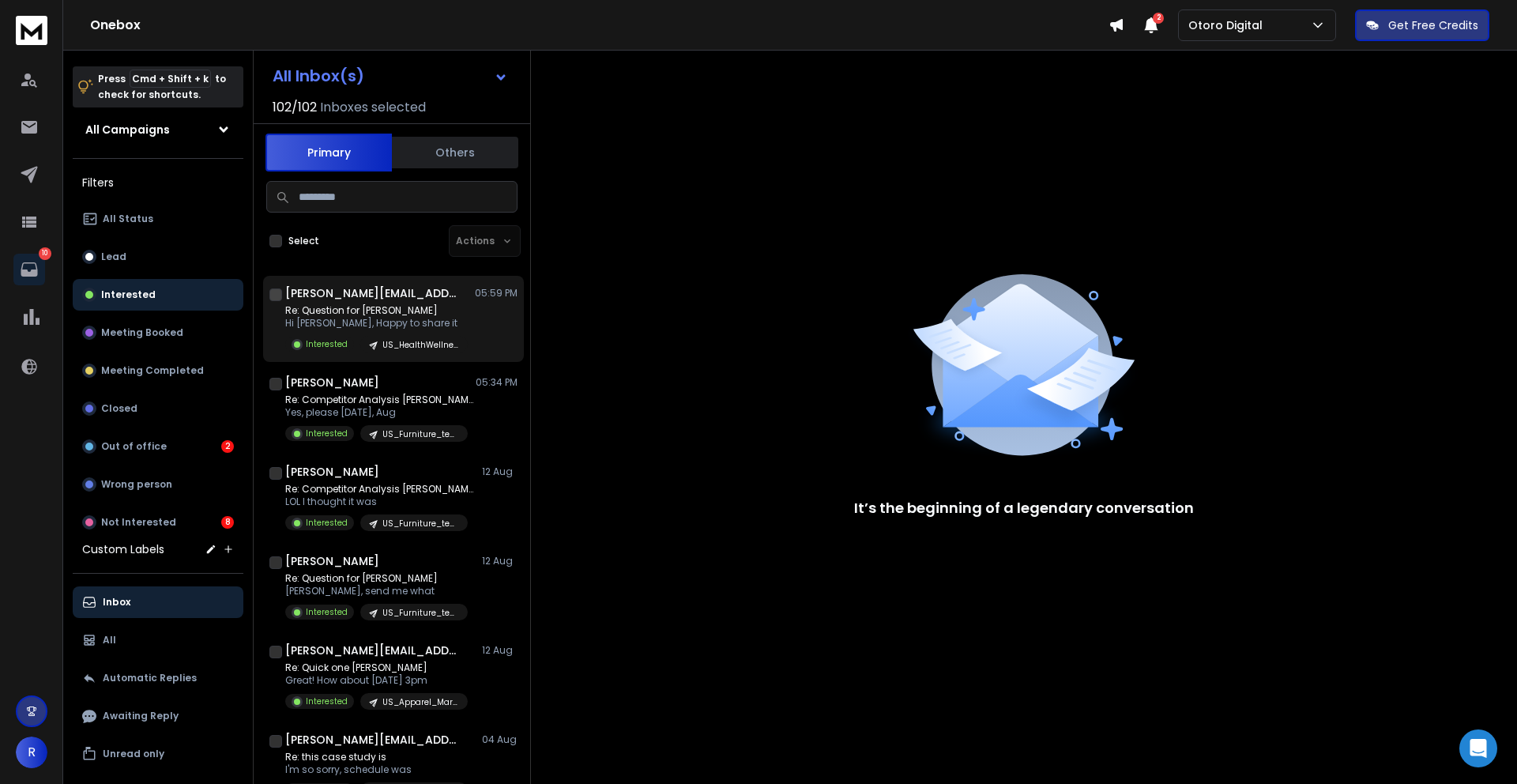
click at [420, 322] on p "Hi [PERSON_NAME], Happy to share it" at bounding box center [376, 323] width 183 height 13
click at [417, 327] on p "Hi [PERSON_NAME], Happy to share it" at bounding box center [376, 323] width 183 height 13
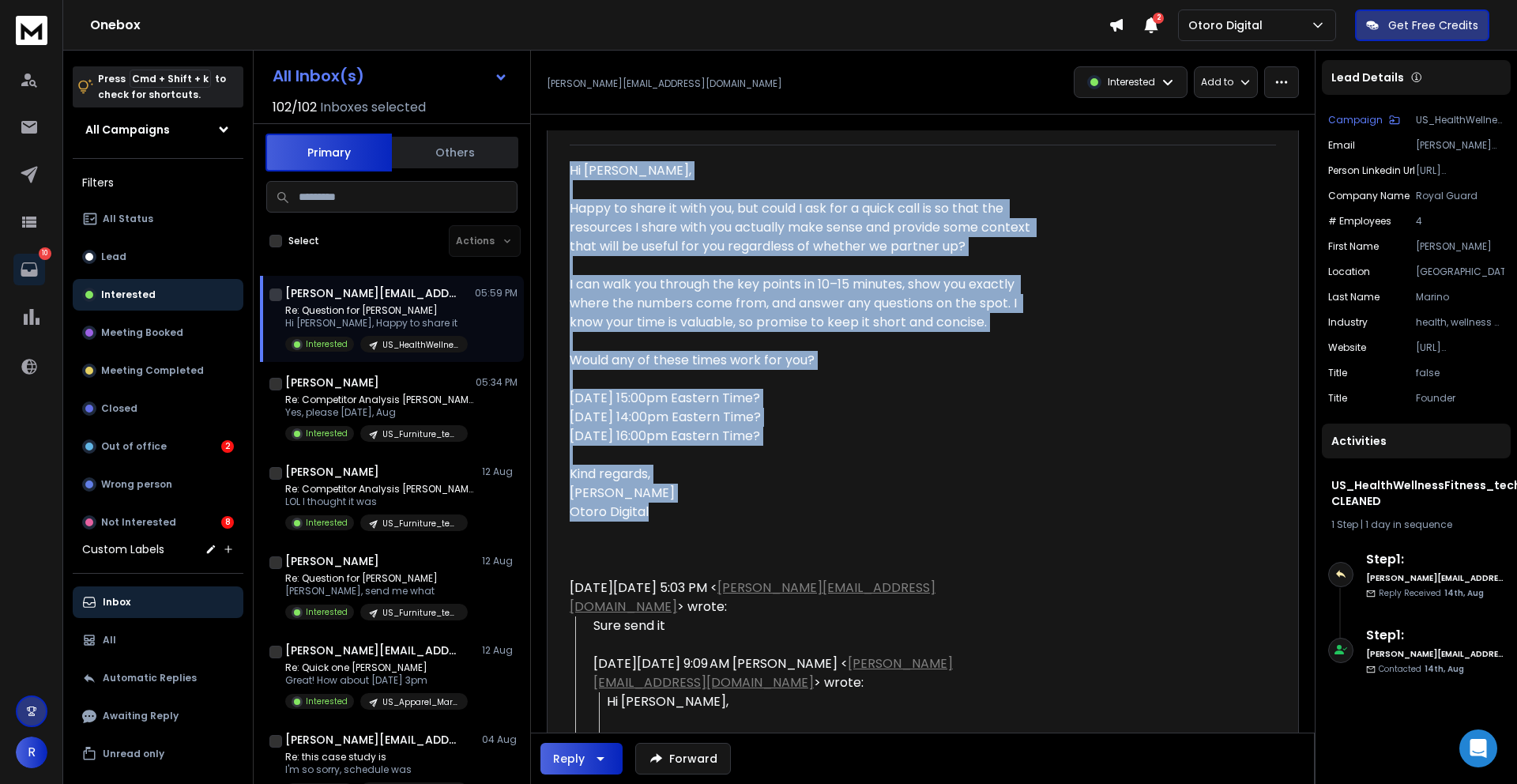
scroll to position [159, 0]
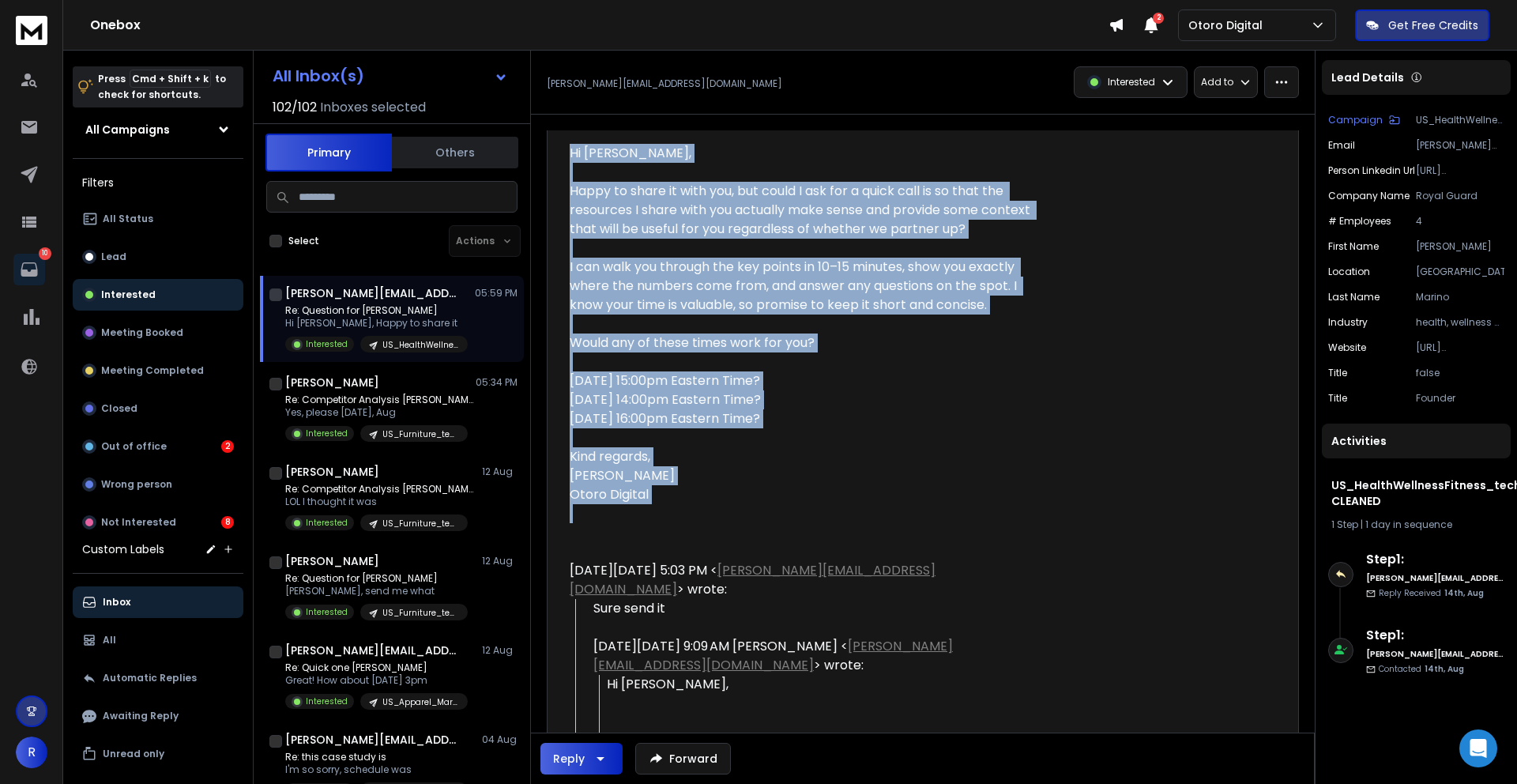
drag, startPoint x: 563, startPoint y: 310, endPoint x: 711, endPoint y: 519, distance: 256.1
click at [711, 519] on div "Re: Question for [PERSON_NAME] [DATE] : 05:59 pm Reply Forward from: [PERSON_NA…" at bounding box center [923, 711] width 752 height 1402
copy div "Hi [PERSON_NAME], Happy to share it with you, but could I ask for a quick call …"
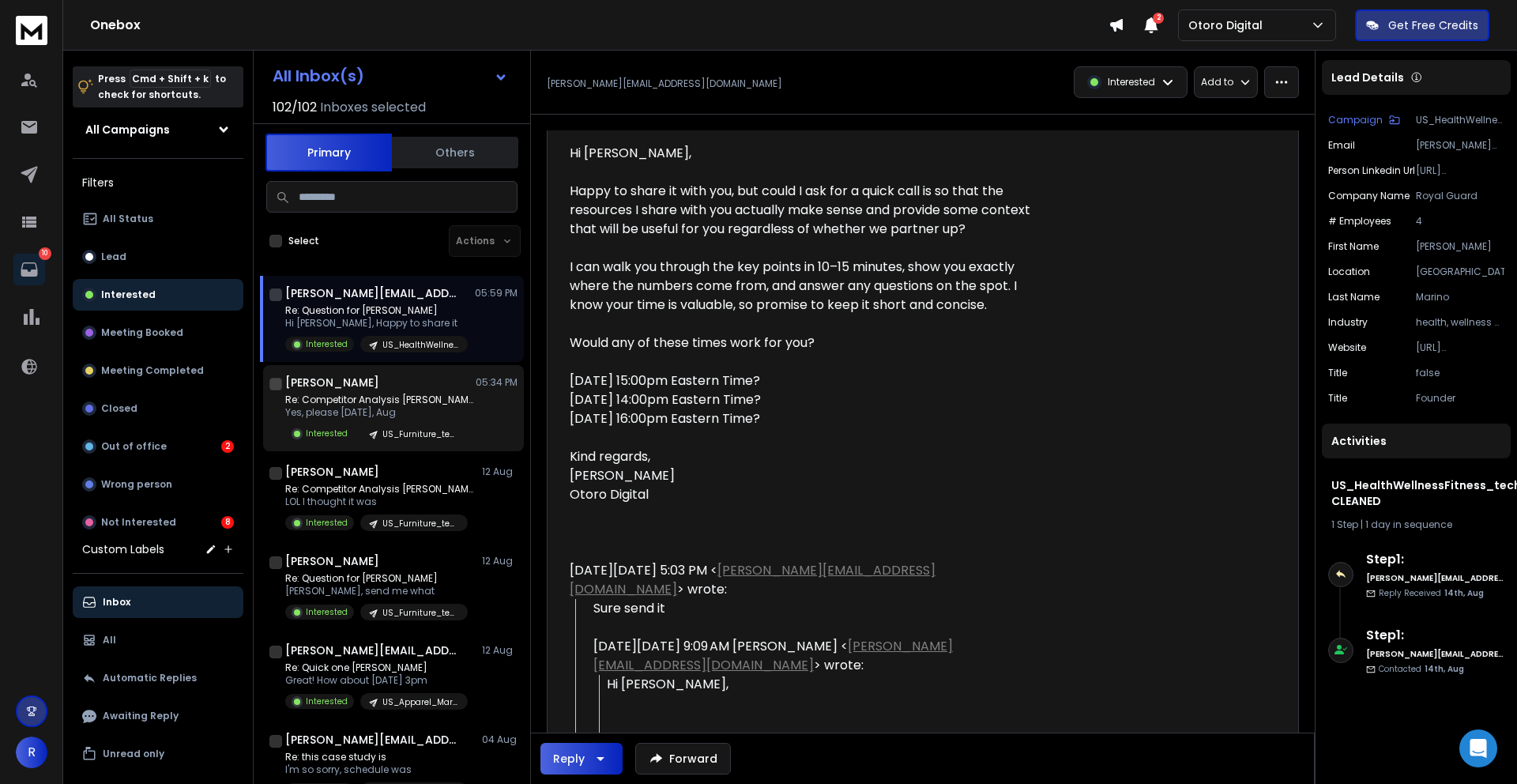
click at [373, 438] on icon at bounding box center [374, 433] width 14 height 14
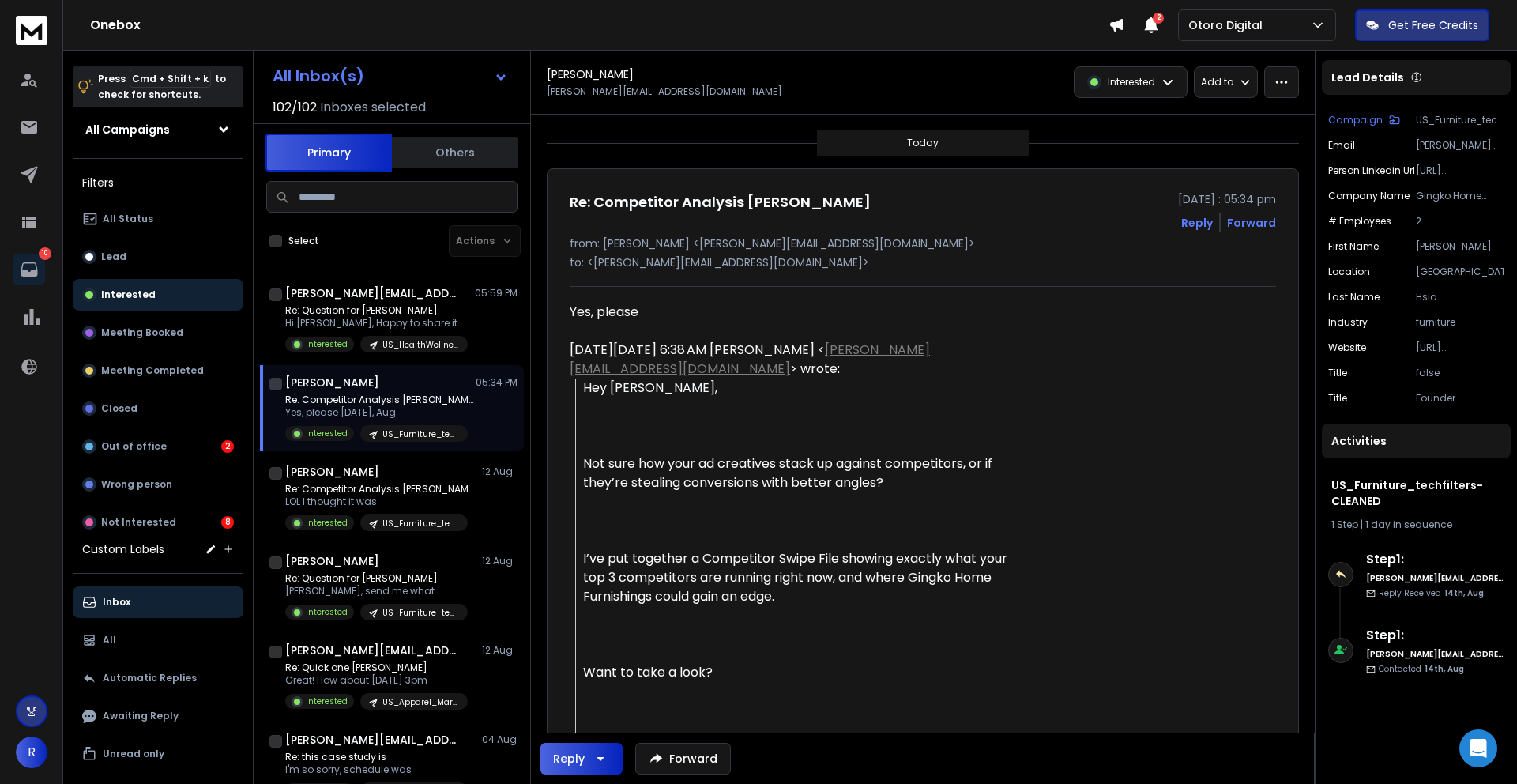
click at [563, 761] on div "Reply" at bounding box center [569, 758] width 32 height 16
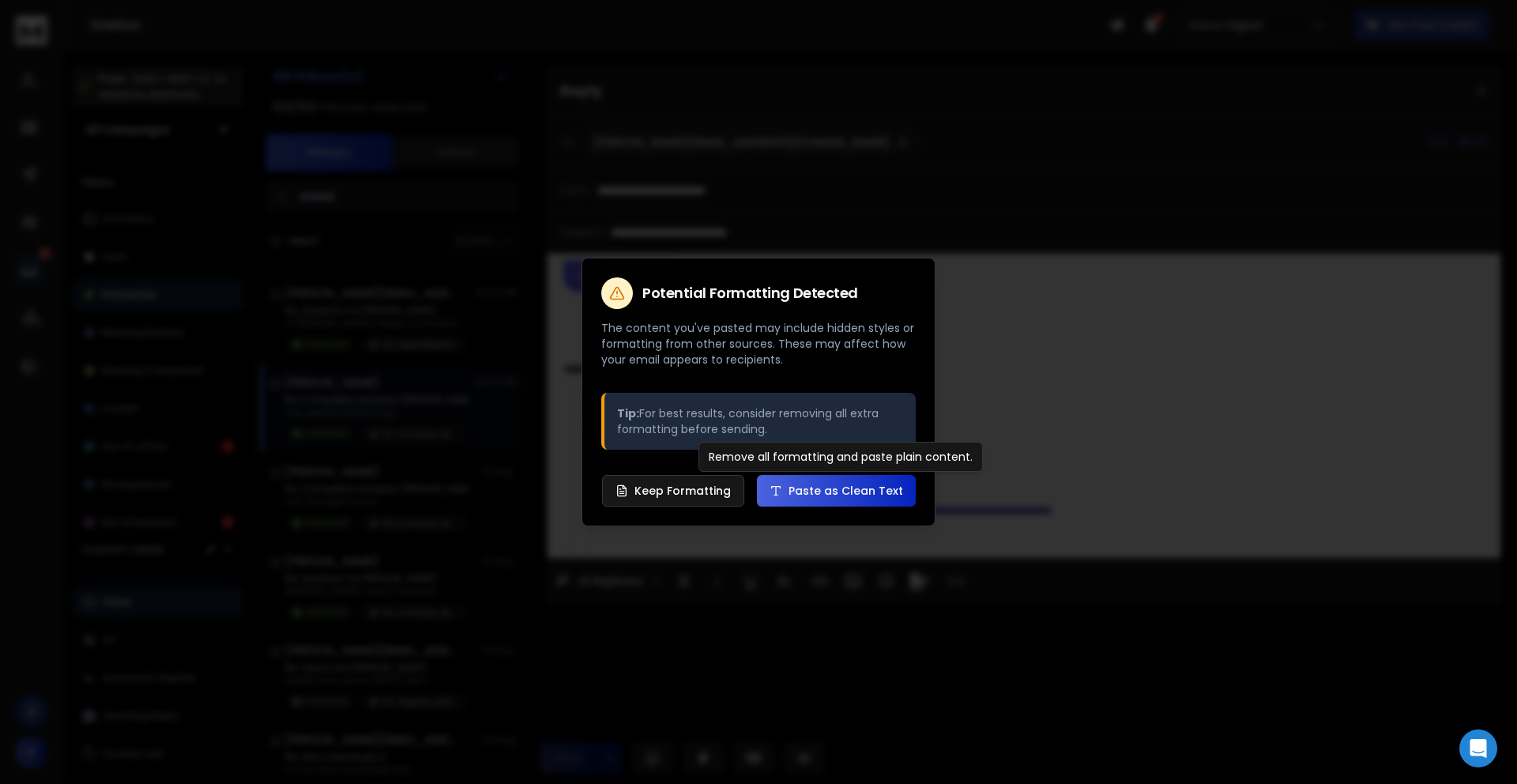
click at [817, 488] on button "Paste as Clean Text" at bounding box center [836, 491] width 159 height 32
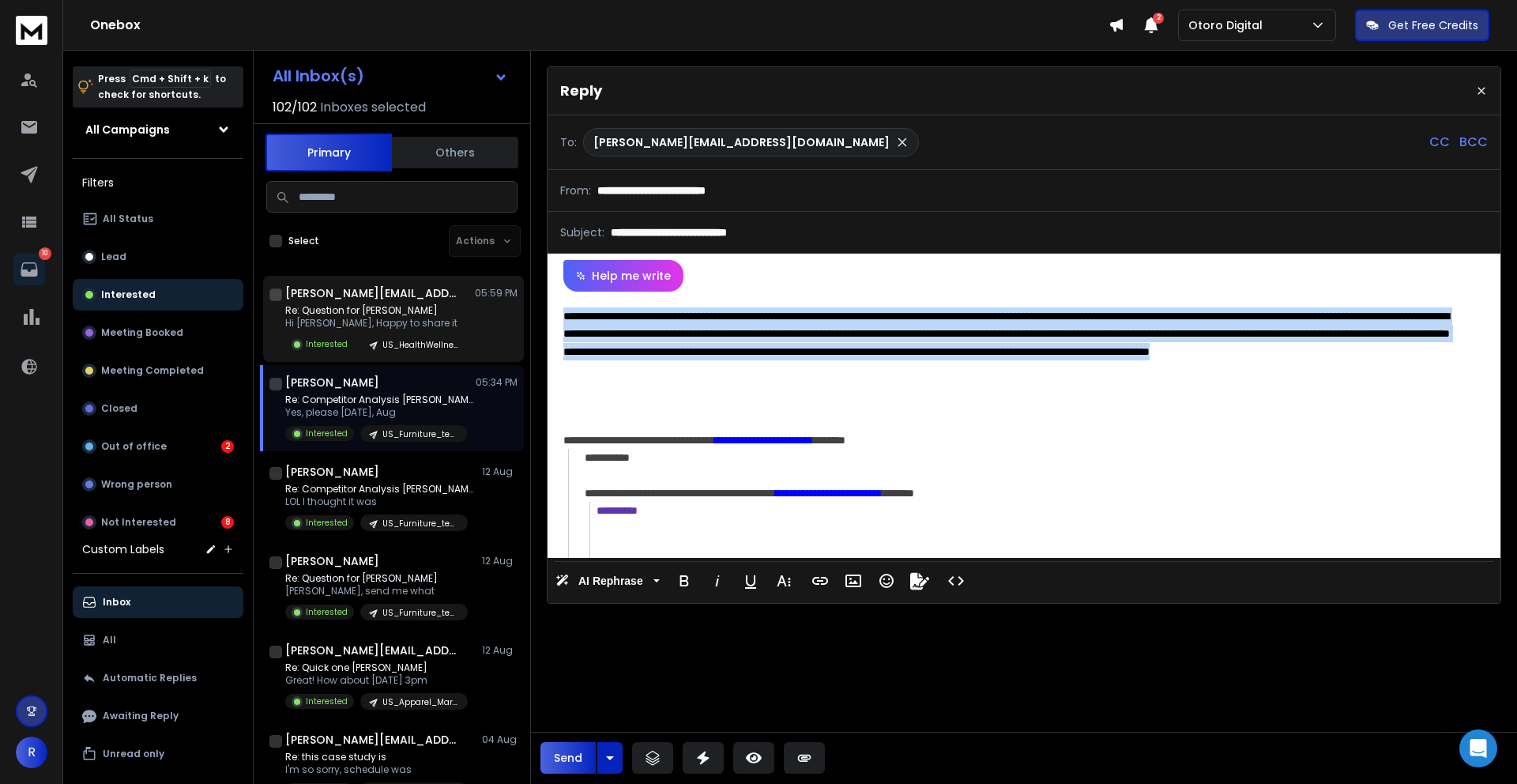
drag, startPoint x: 926, startPoint y: 370, endPoint x: 506, endPoint y: 295, distance: 426.6
click at [506, 295] on div "**********" at bounding box center [885, 442] width 1264 height 784
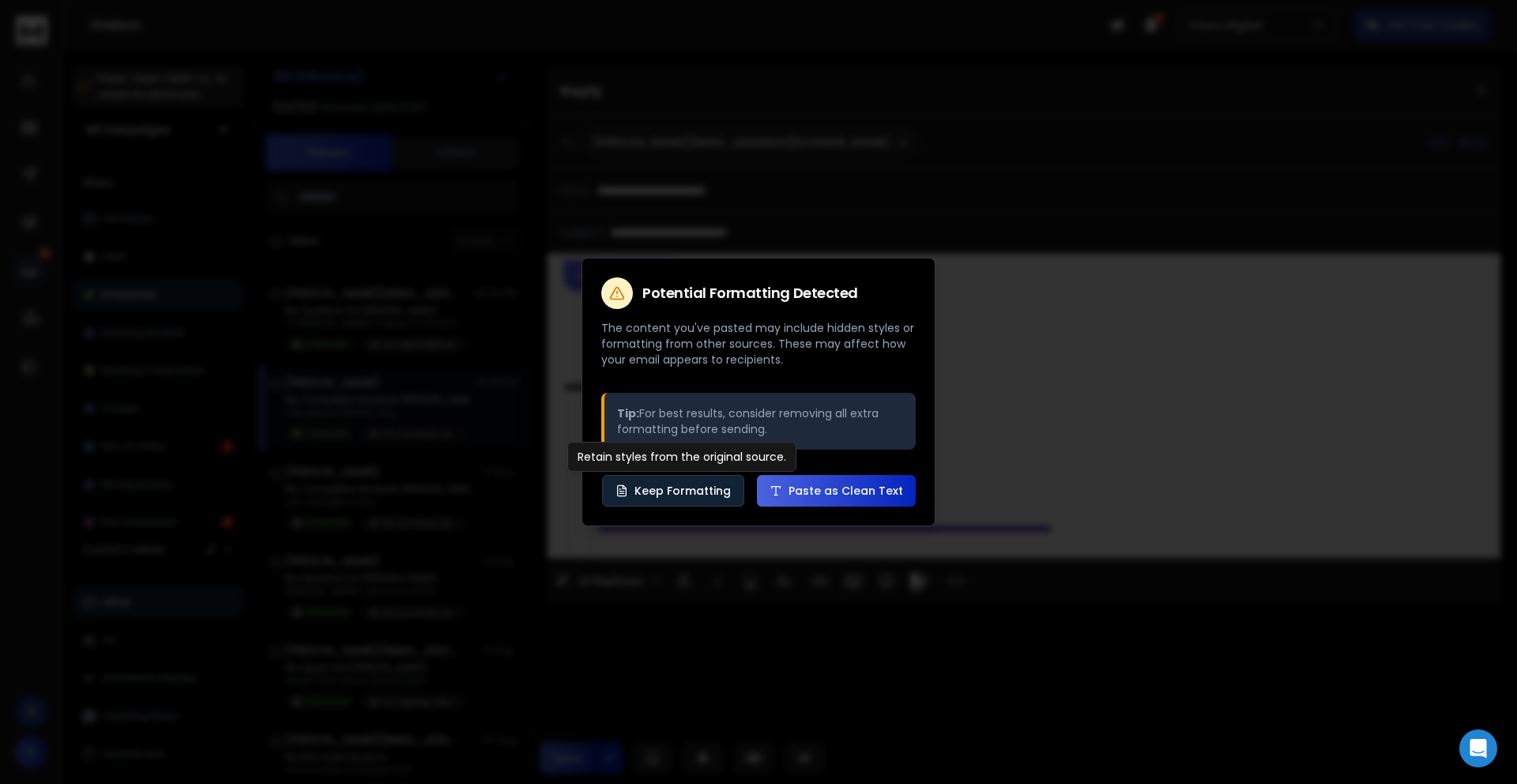
click at [686, 500] on button "Keep Formatting" at bounding box center [673, 491] width 142 height 32
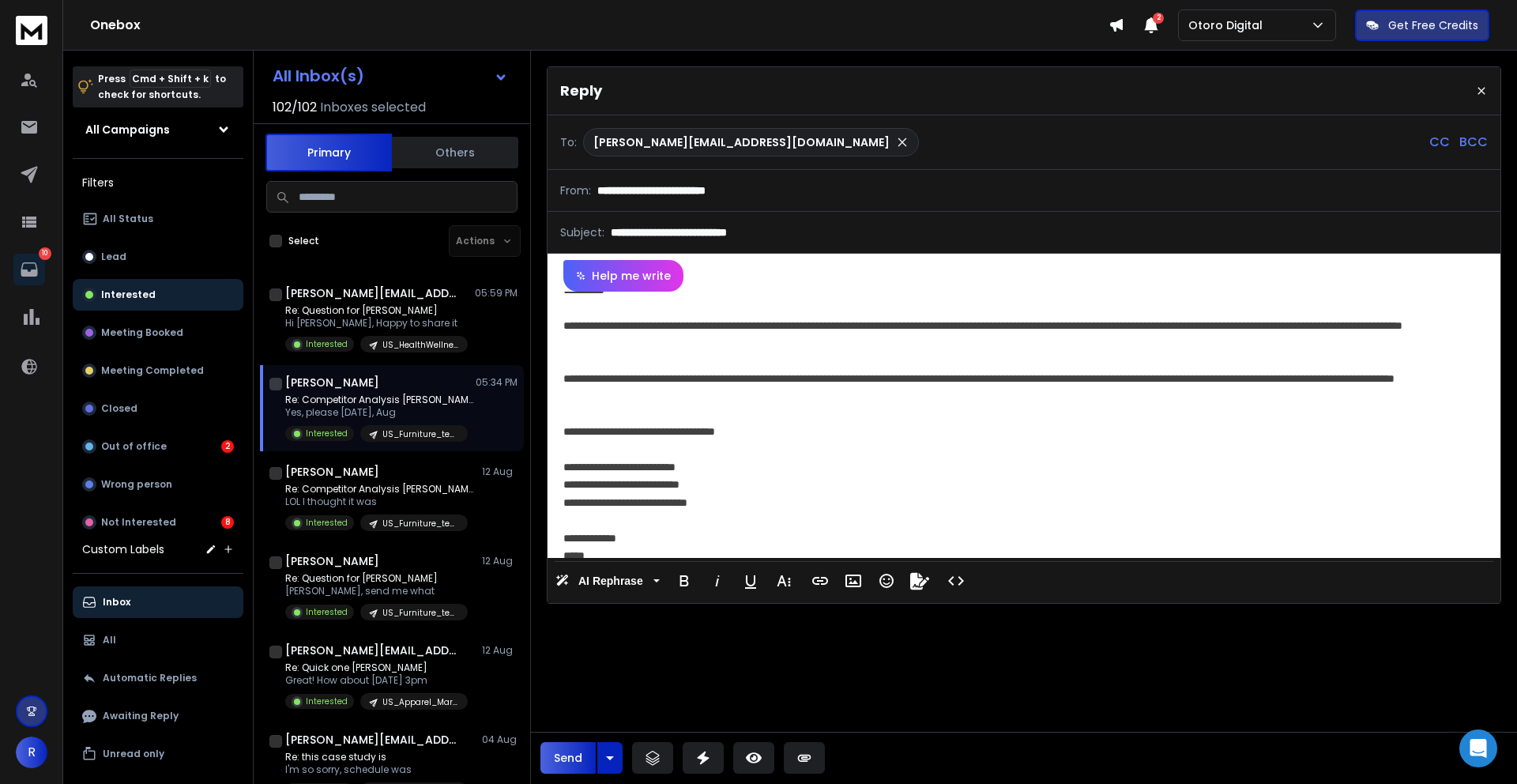
scroll to position [38, 0]
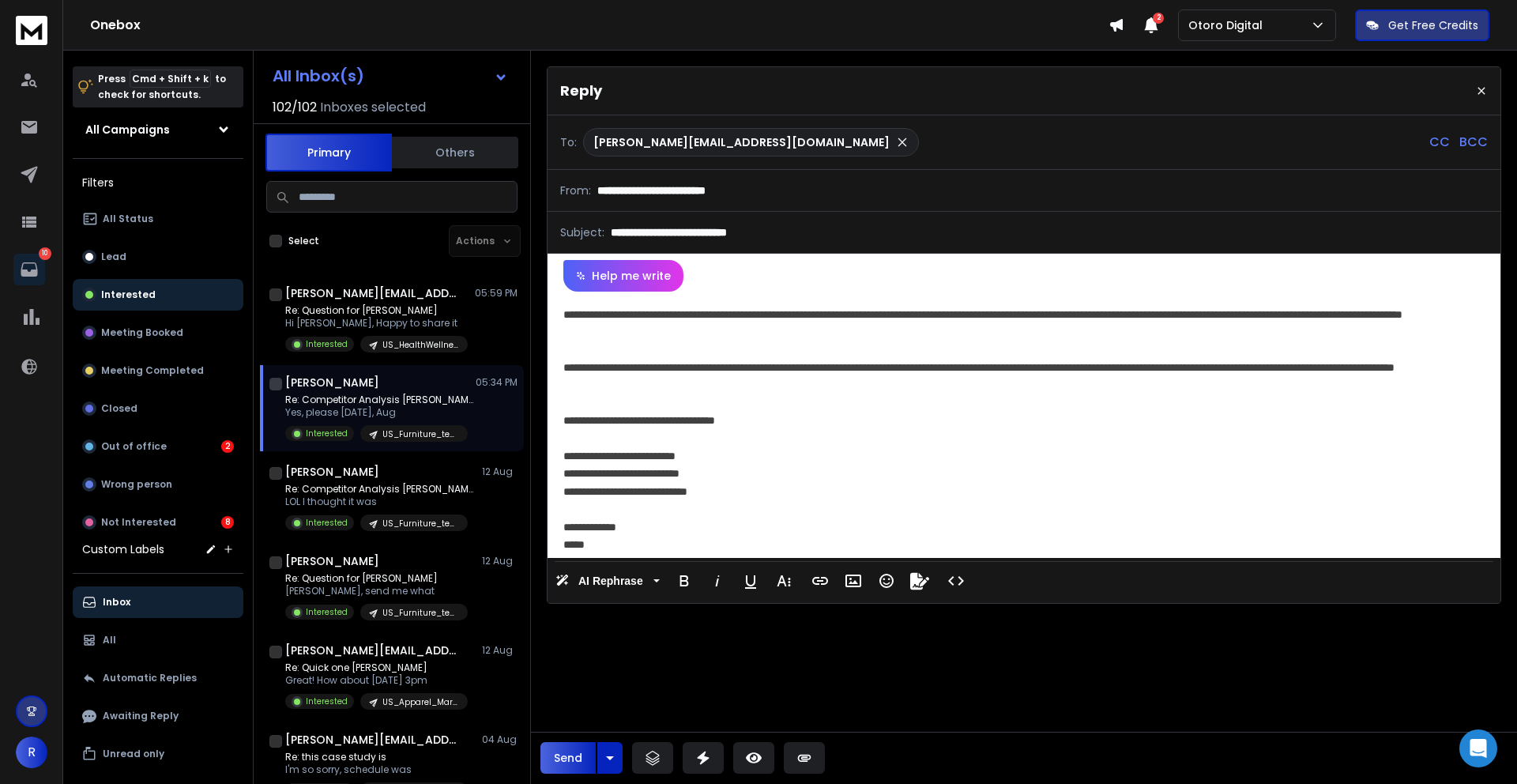
click at [616, 453] on div "**********" at bounding box center [1015, 456] width 905 height 18
click at [636, 474] on div "**********" at bounding box center [1015, 473] width 905 height 18
click at [635, 490] on div "**********" at bounding box center [1015, 492] width 905 height 18
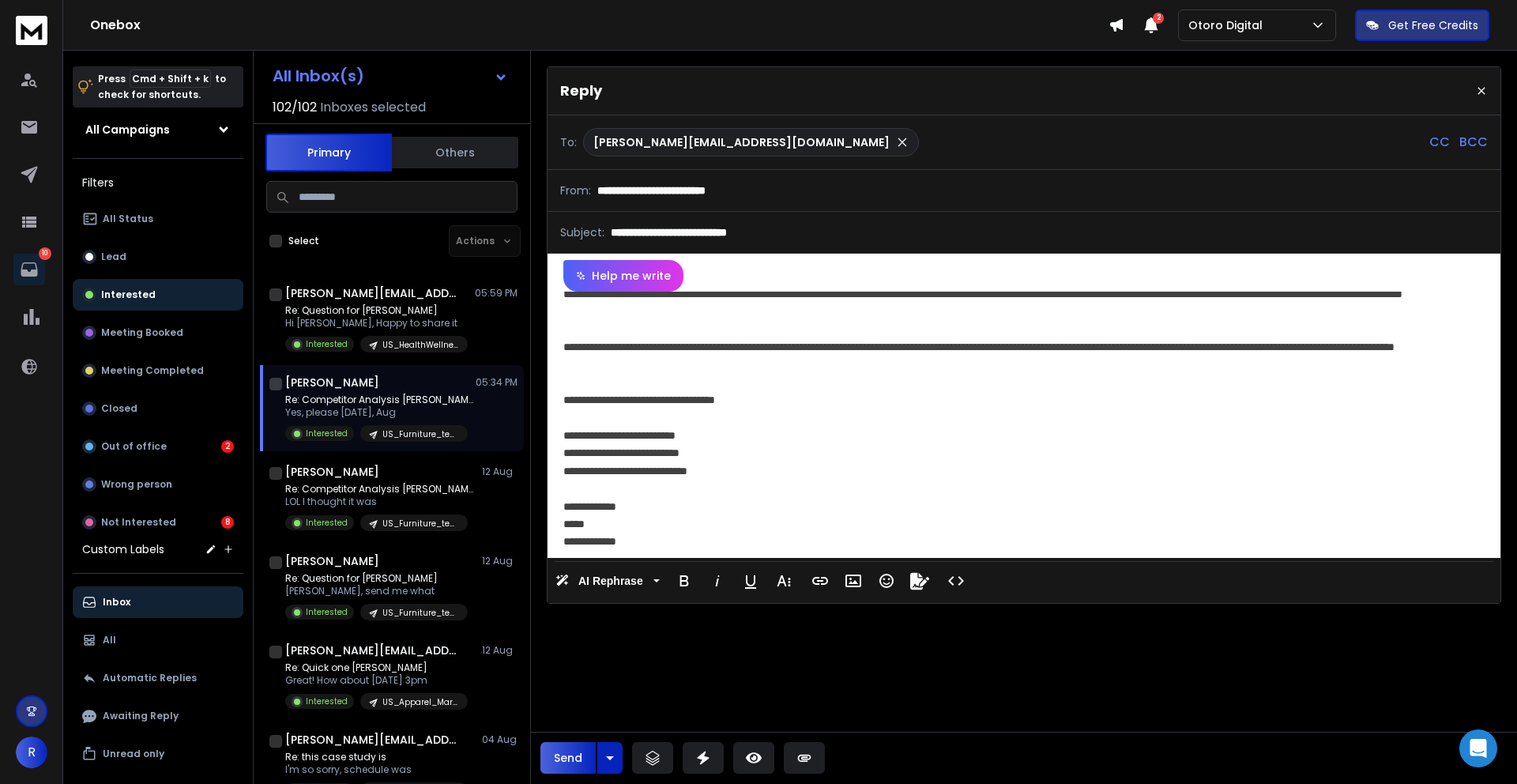
scroll to position [0, 0]
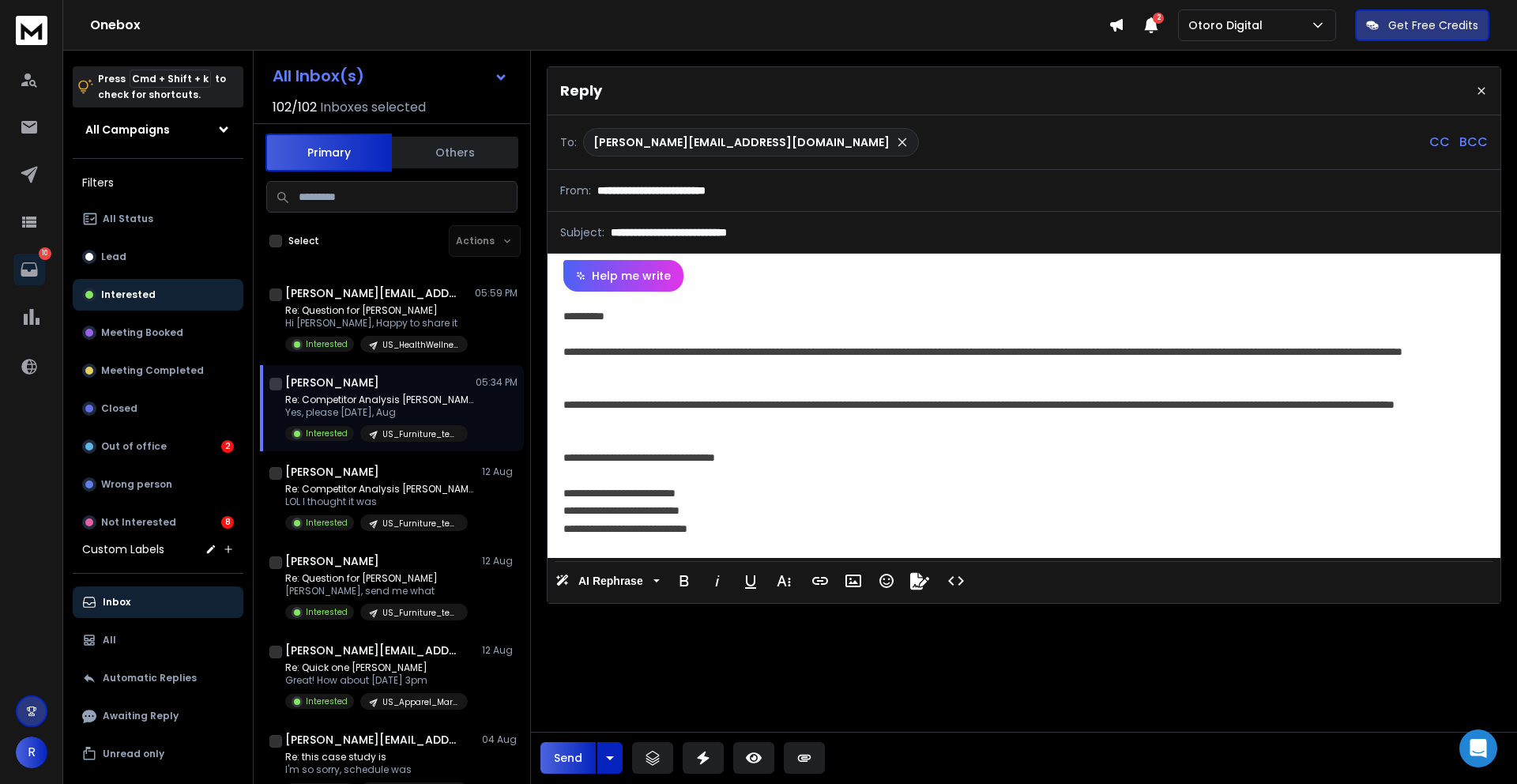
click at [601, 317] on div "**********" at bounding box center [1015, 316] width 905 height 18
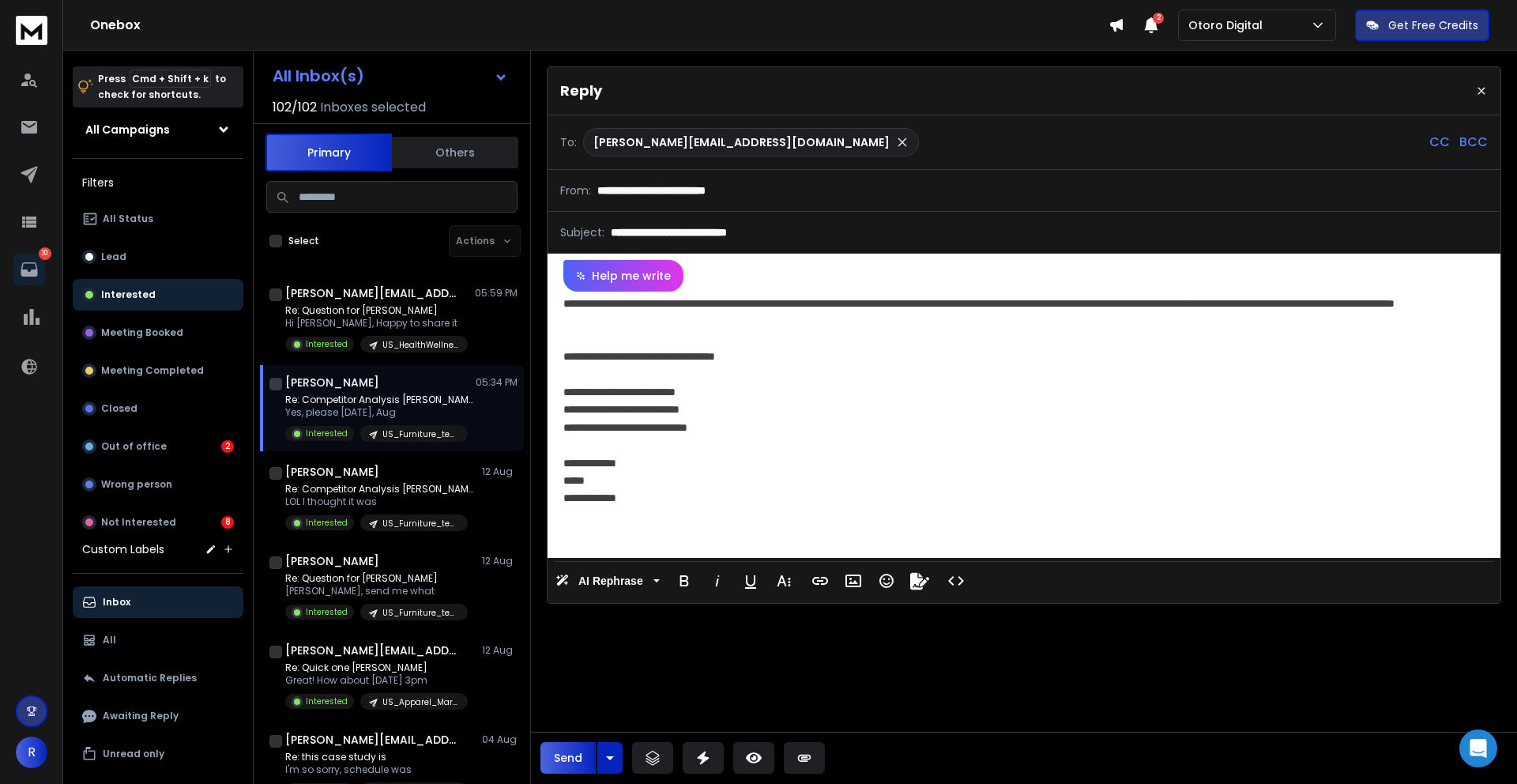
scroll to position [160, 0]
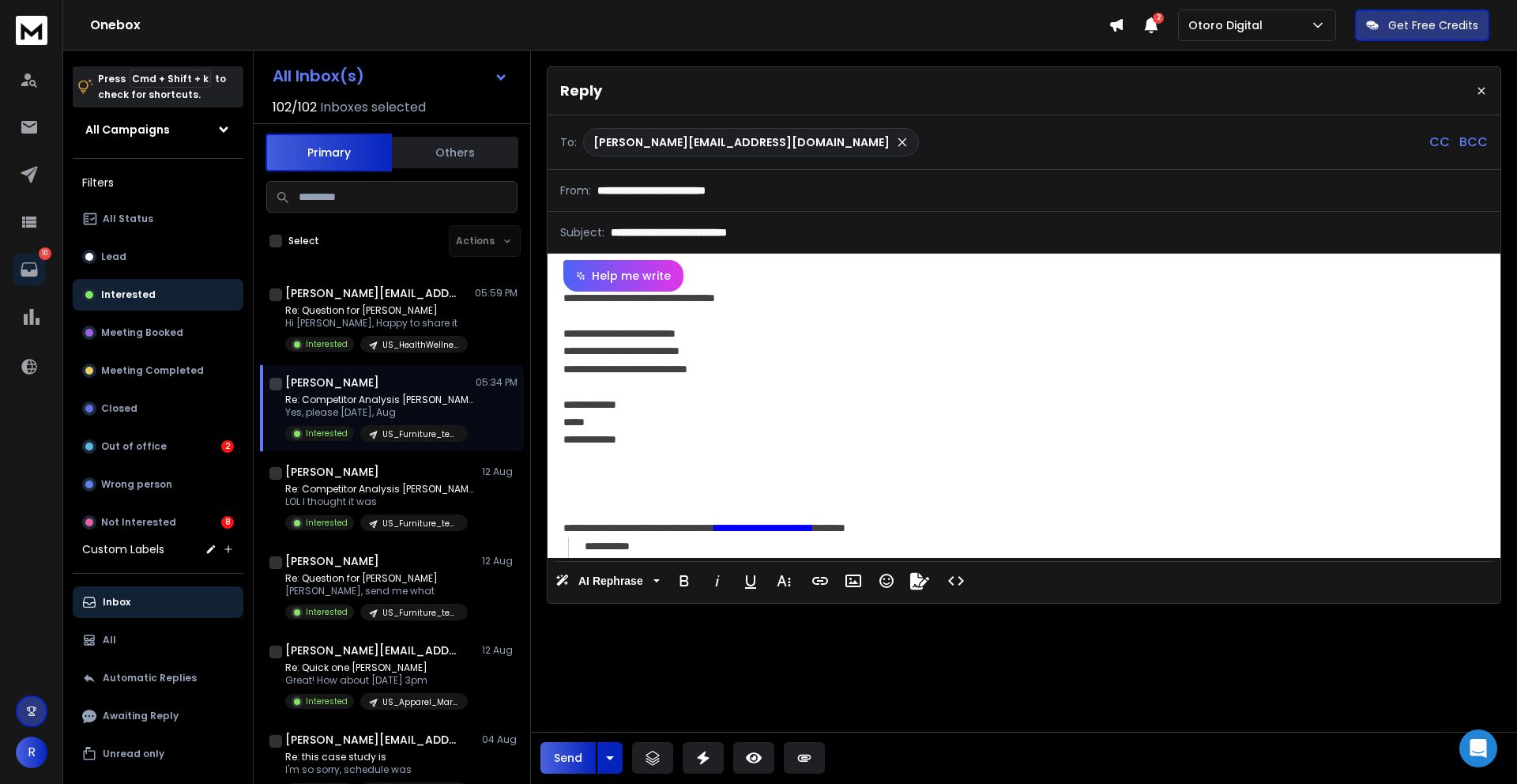
click at [568, 742] on button "Send" at bounding box center [568, 758] width 55 height 32
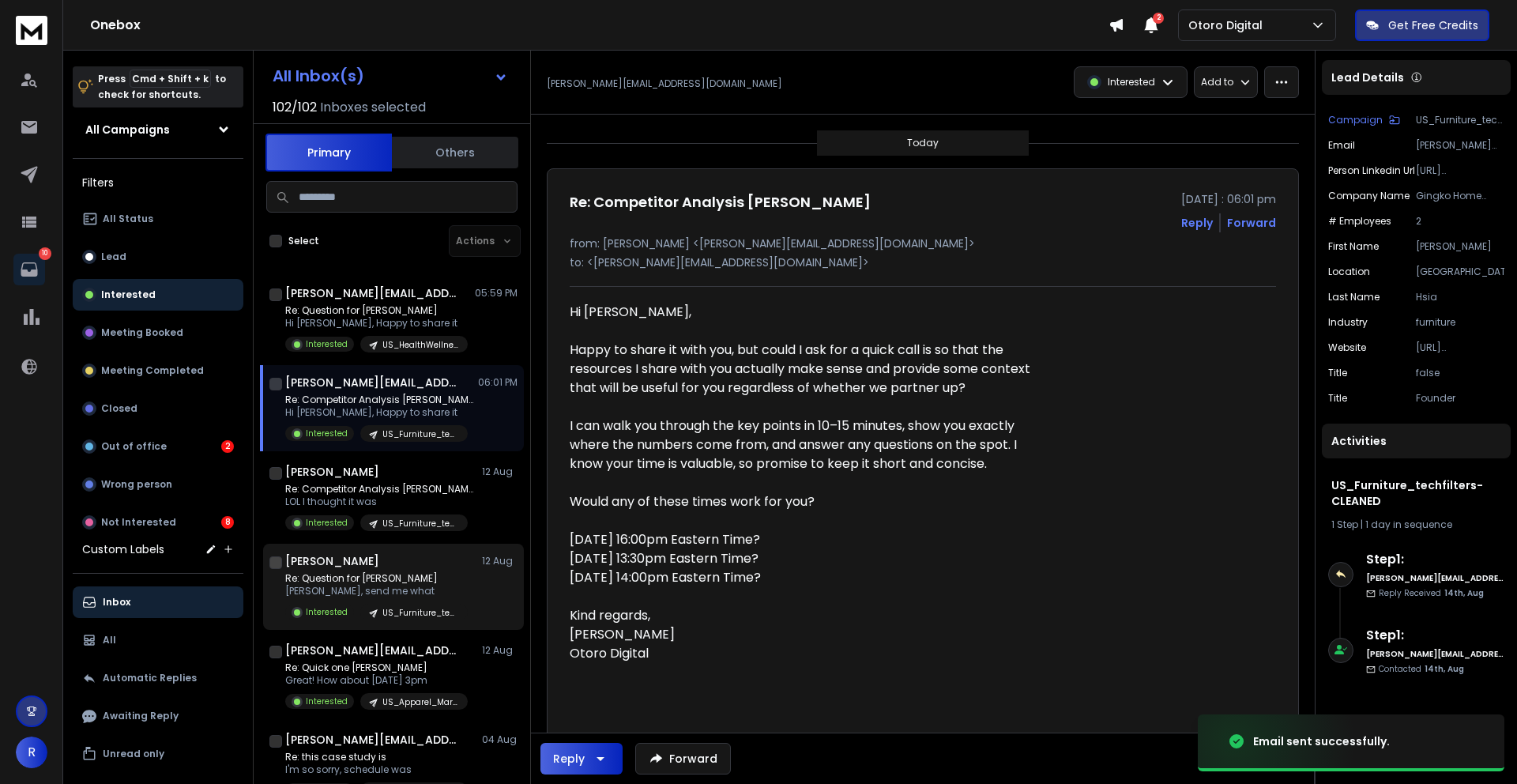
click at [374, 560] on div "[PERSON_NAME] [DATE]" at bounding box center [401, 561] width 232 height 16
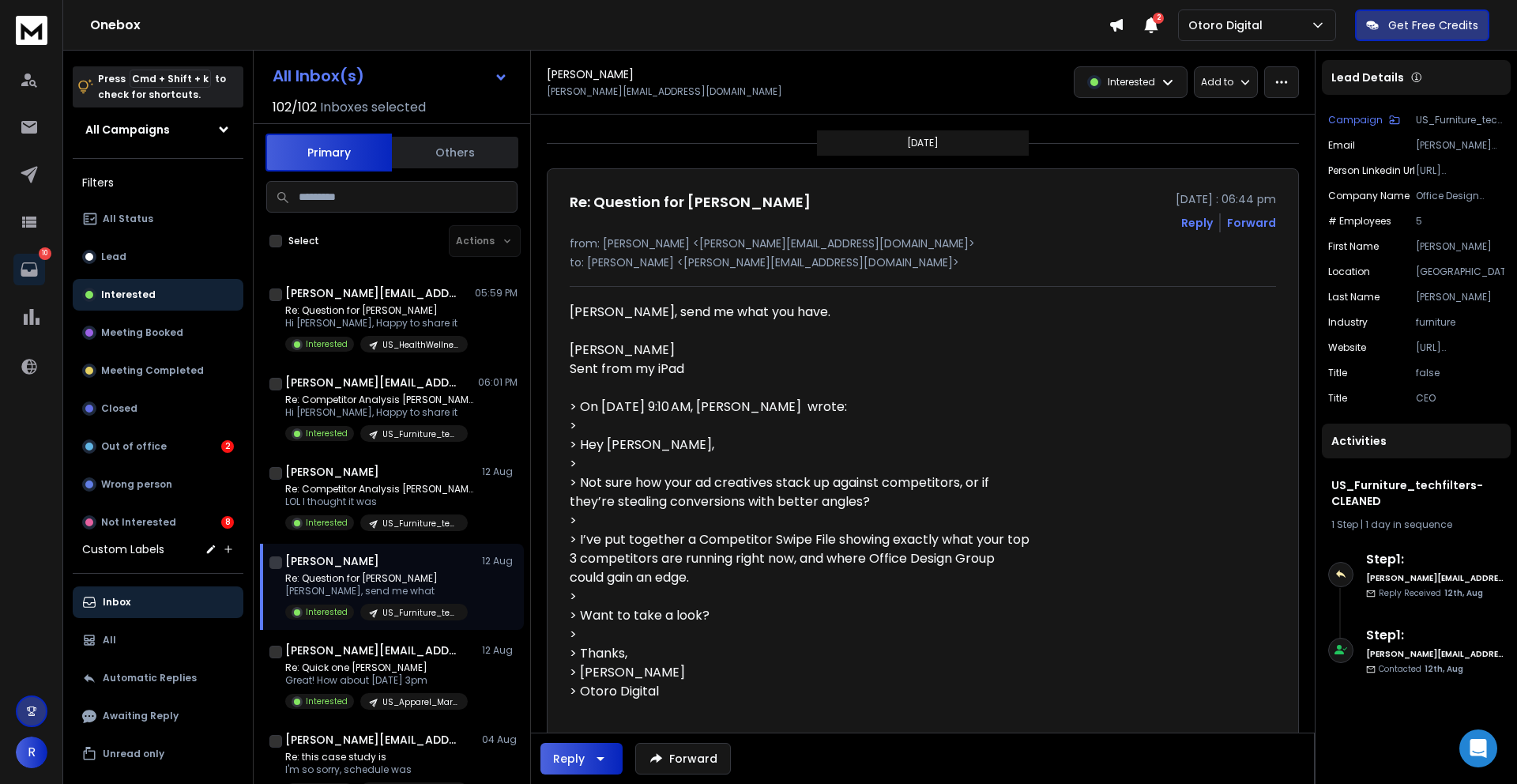
click at [1432, 354] on p "https://officedesigngroup.com" at bounding box center [1460, 347] width 89 height 13
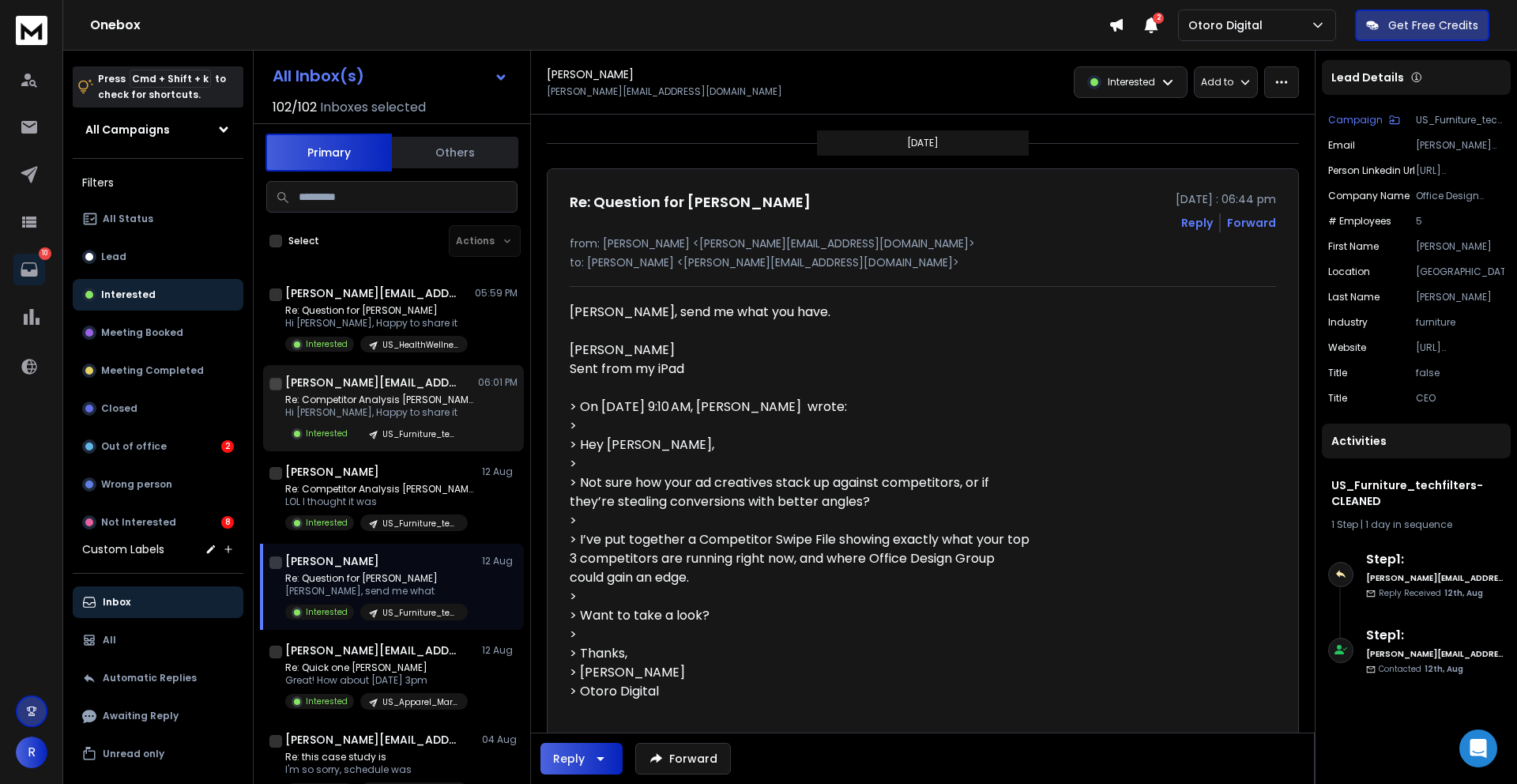
click at [414, 438] on p "US_Furniture_techfilters-CLEANED" at bounding box center [420, 434] width 76 height 12
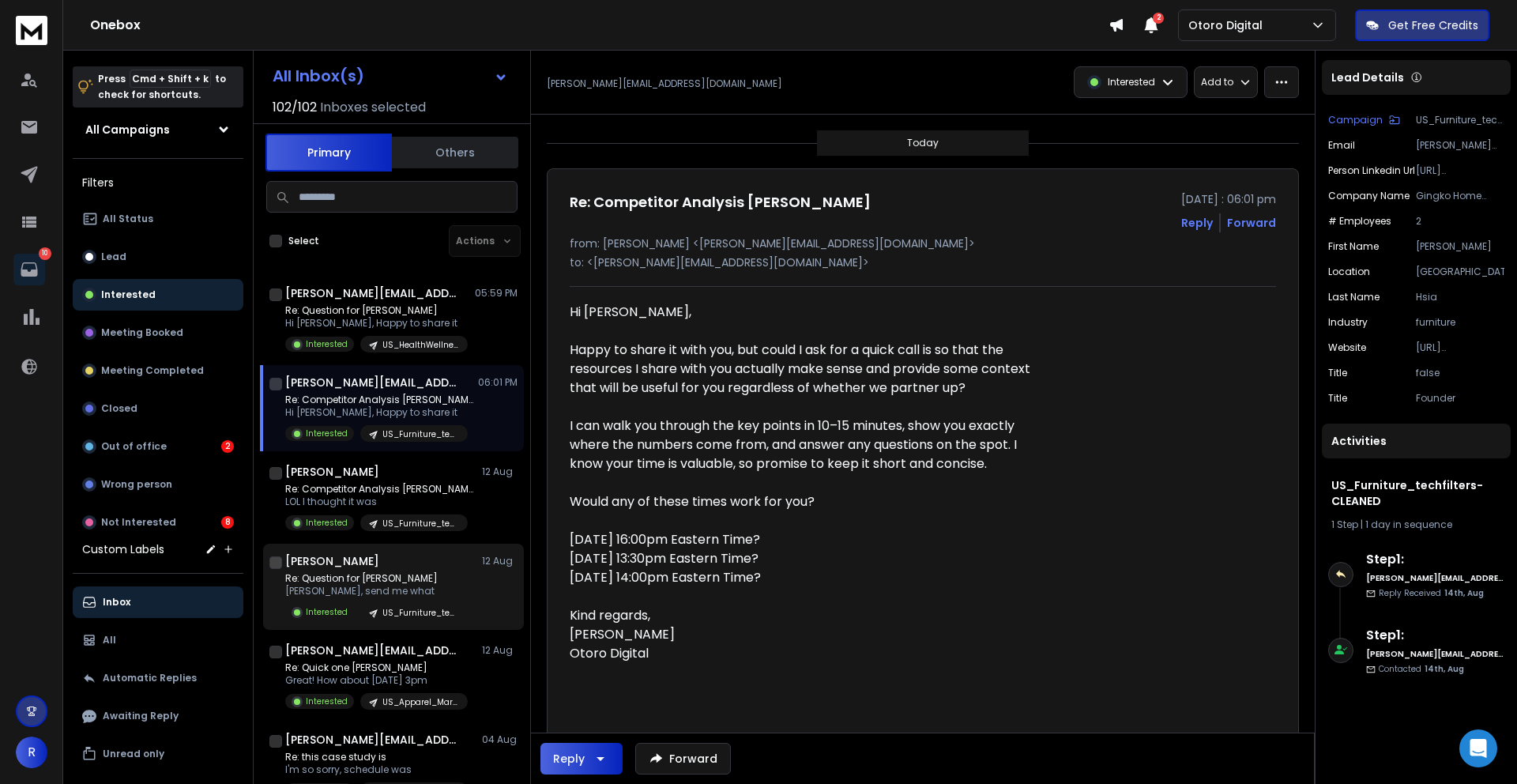
click at [464, 618] on div "Interested US_Furniture_techfilters-CLEANED" at bounding box center [376, 612] width 183 height 17
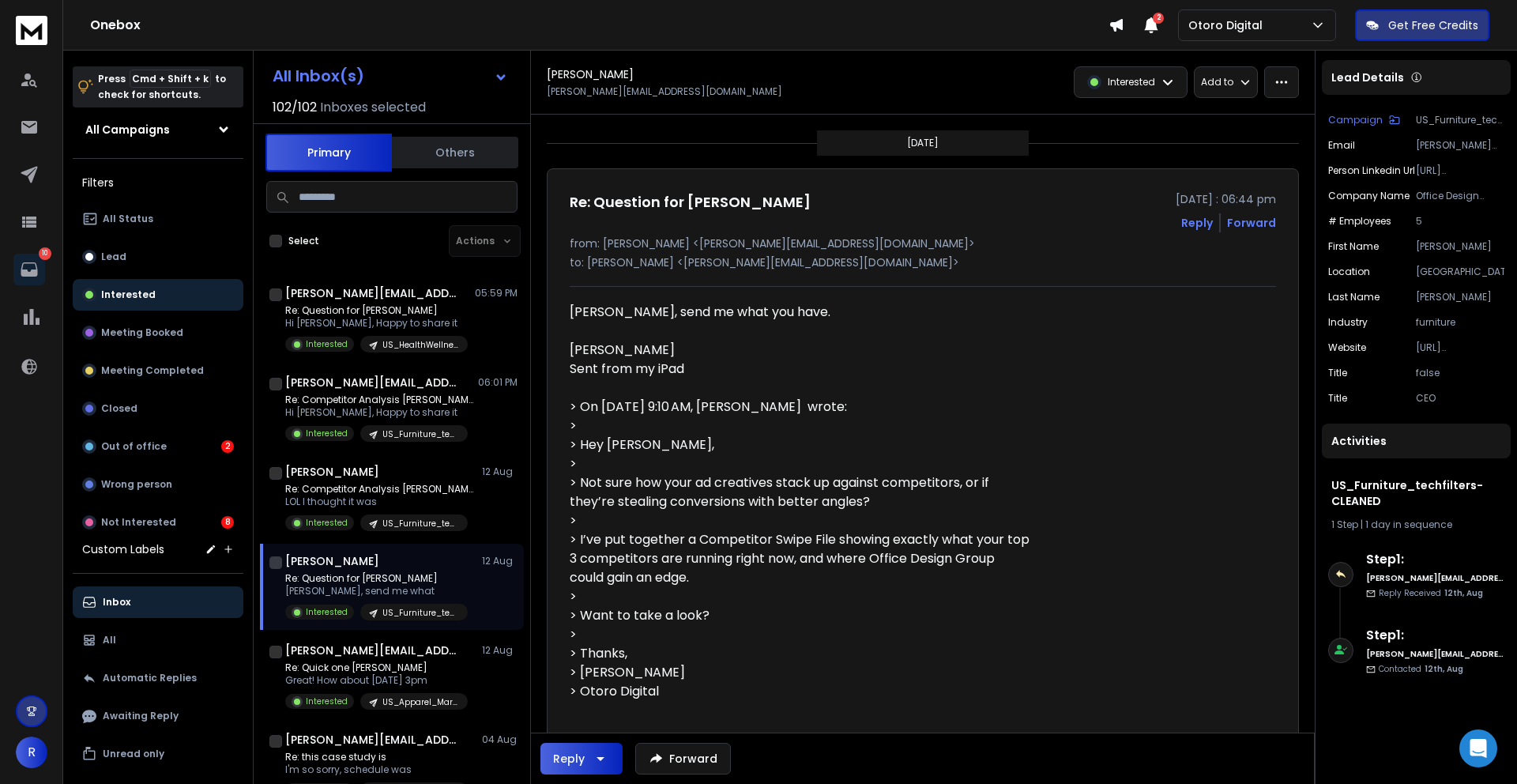
click at [572, 758] on div "Reply" at bounding box center [569, 758] width 32 height 16
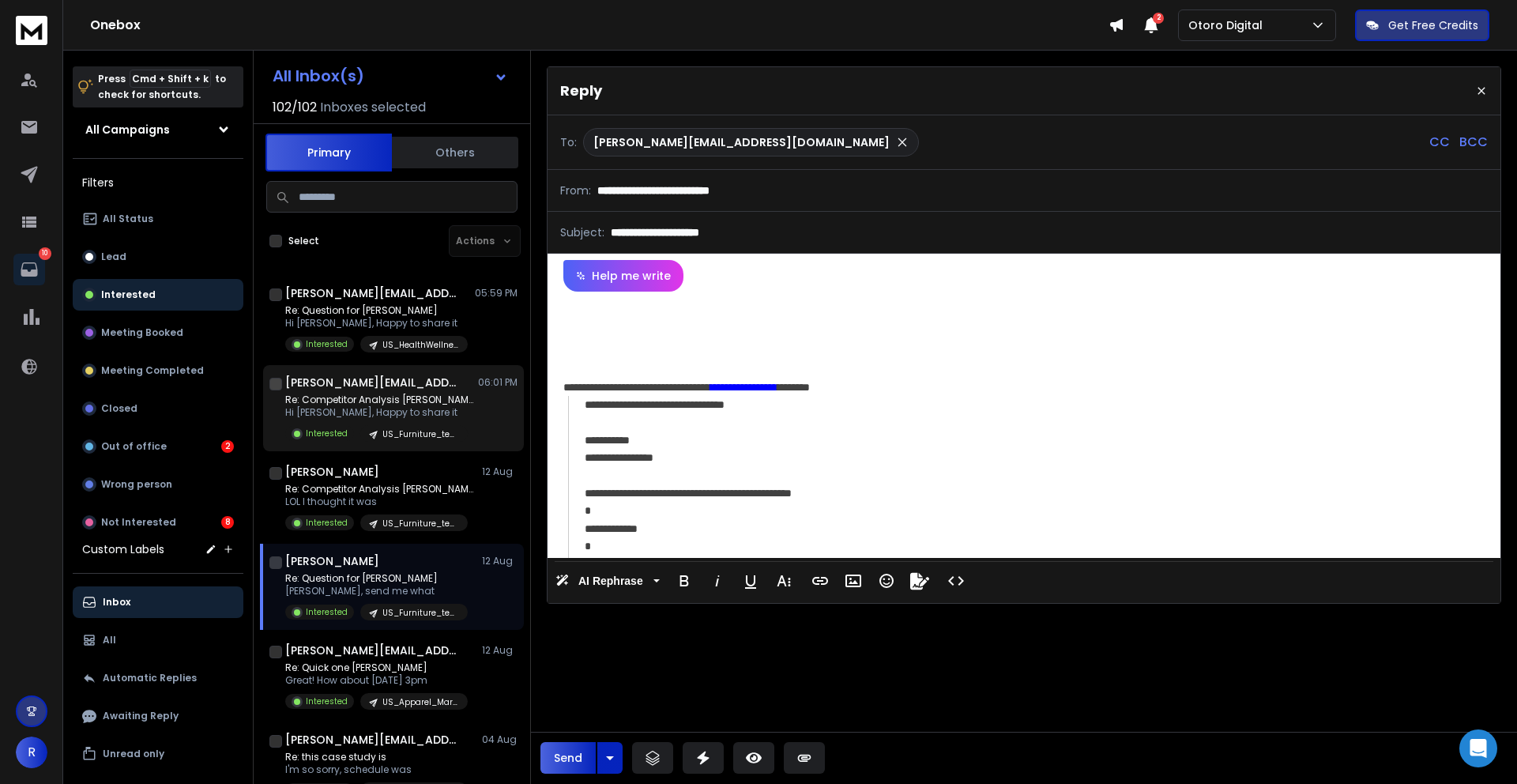
click at [334, 392] on div "jerry@gingkofurniture.com 06:01 PM Re: Competitor Analysis Jerry Hi Jerry, Happ…" at bounding box center [401, 408] width 232 height 67
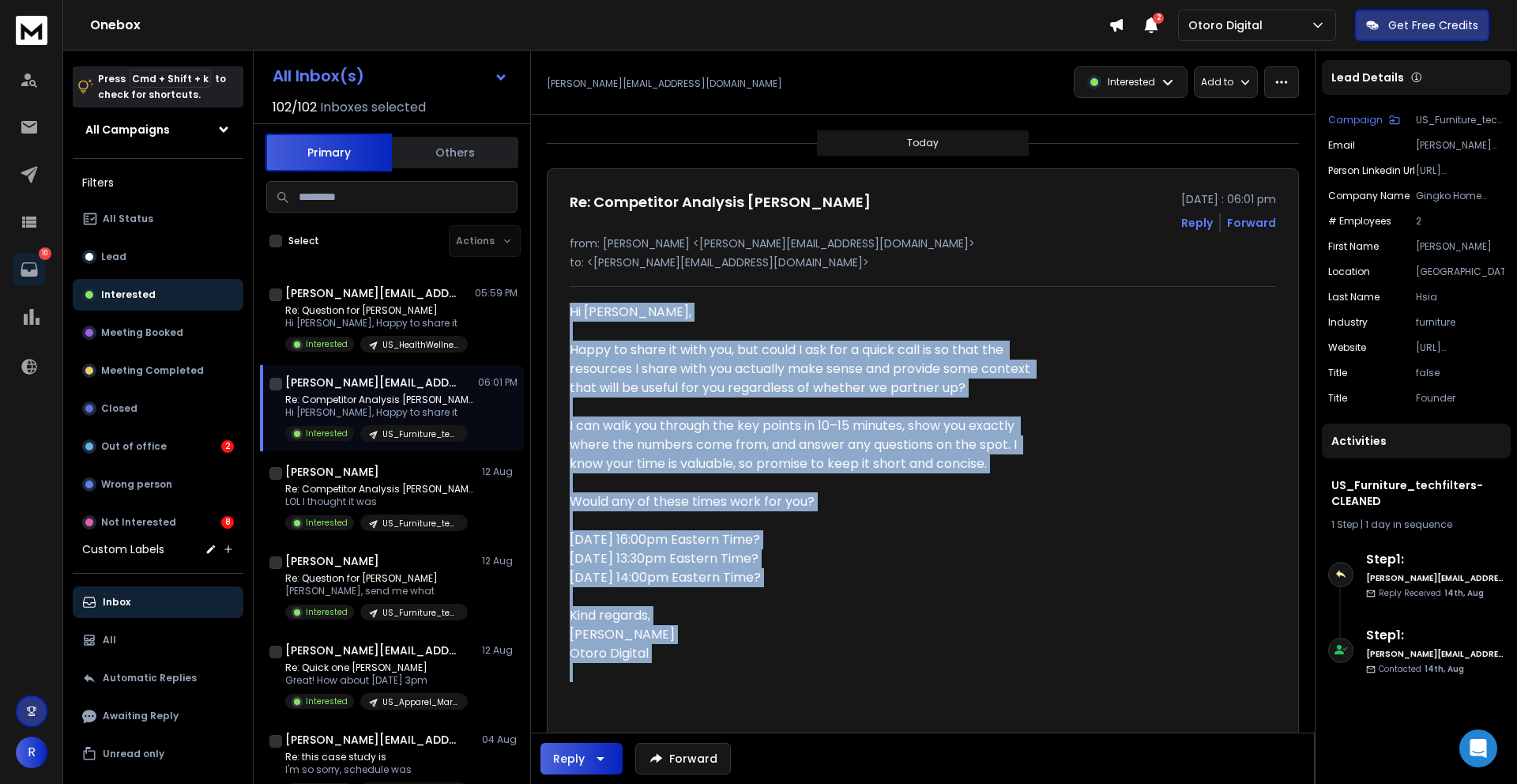
drag, startPoint x: 582, startPoint y: 556, endPoint x: 562, endPoint y: 307, distance: 249.8
click at [562, 307] on div "Re: Competitor Analysis Jerry 14 August 2025 : 06:01 pm Reply Forward from: Dav…" at bounding box center [923, 794] width 752 height 1250
copy div "Hi Jerry, Happy to share it with you, but could I ask for a quick call is so th…"
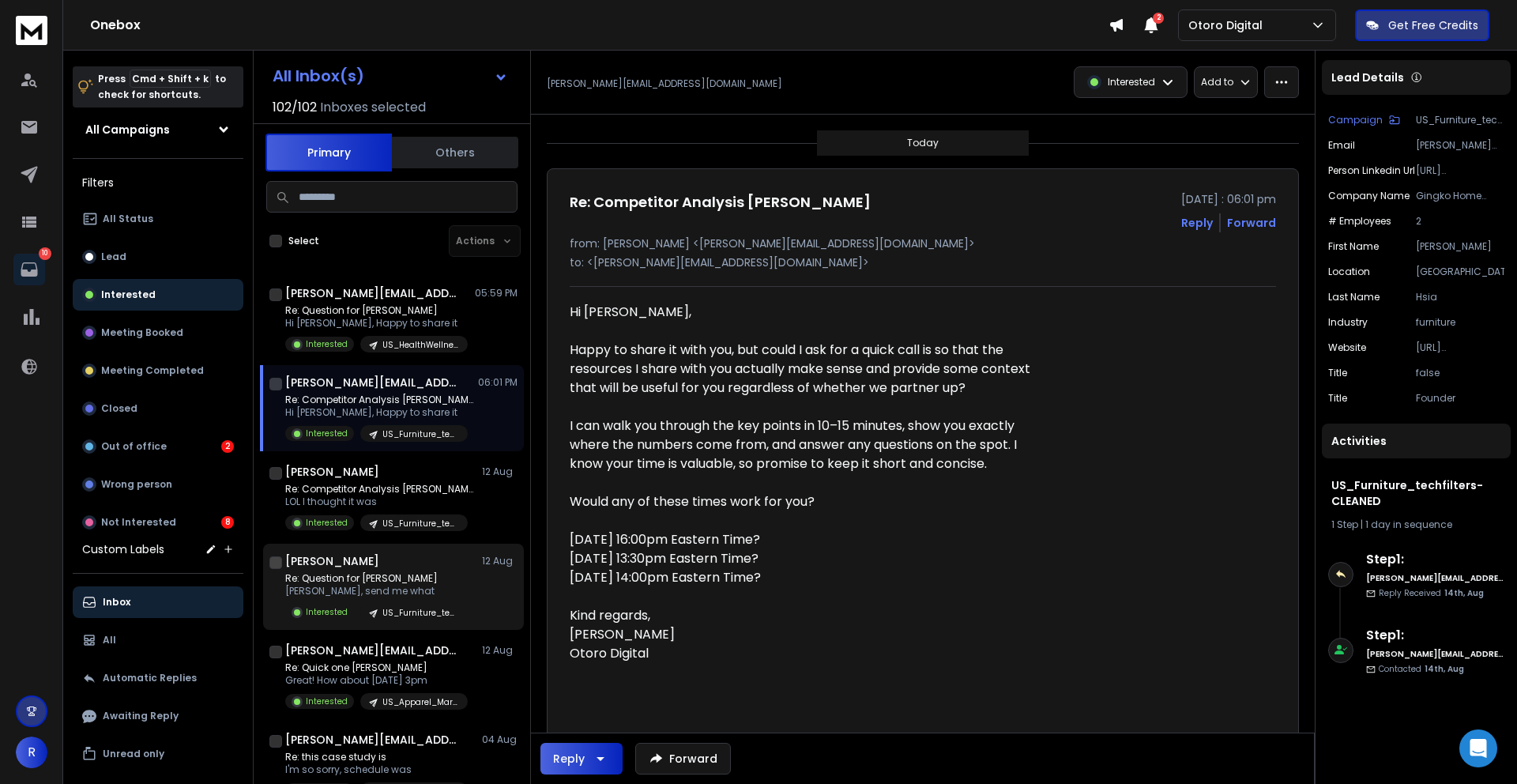
click at [351, 610] on div "Interested" at bounding box center [319, 612] width 69 height 15
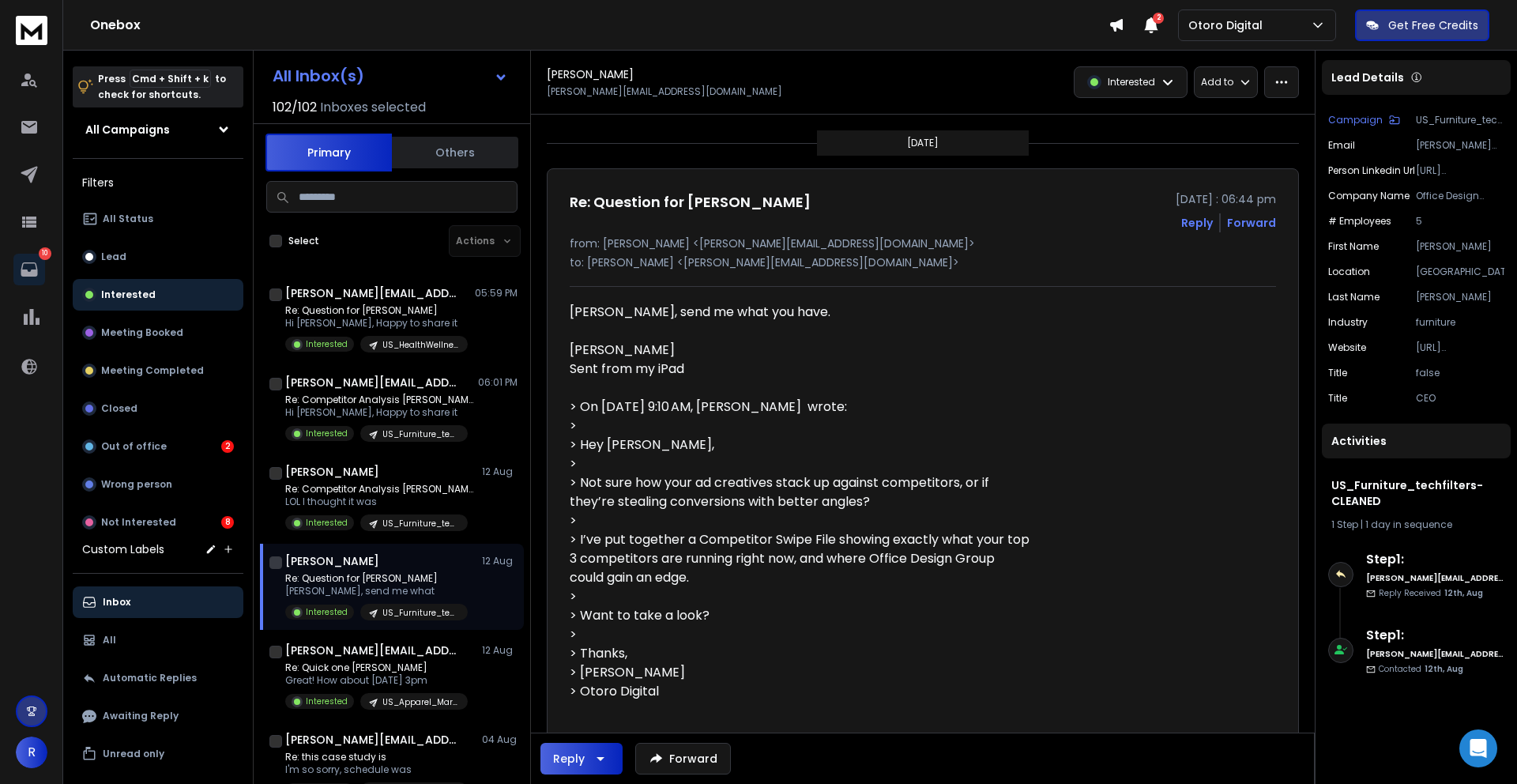
click at [549, 766] on button "Reply" at bounding box center [581, 758] width 82 height 32
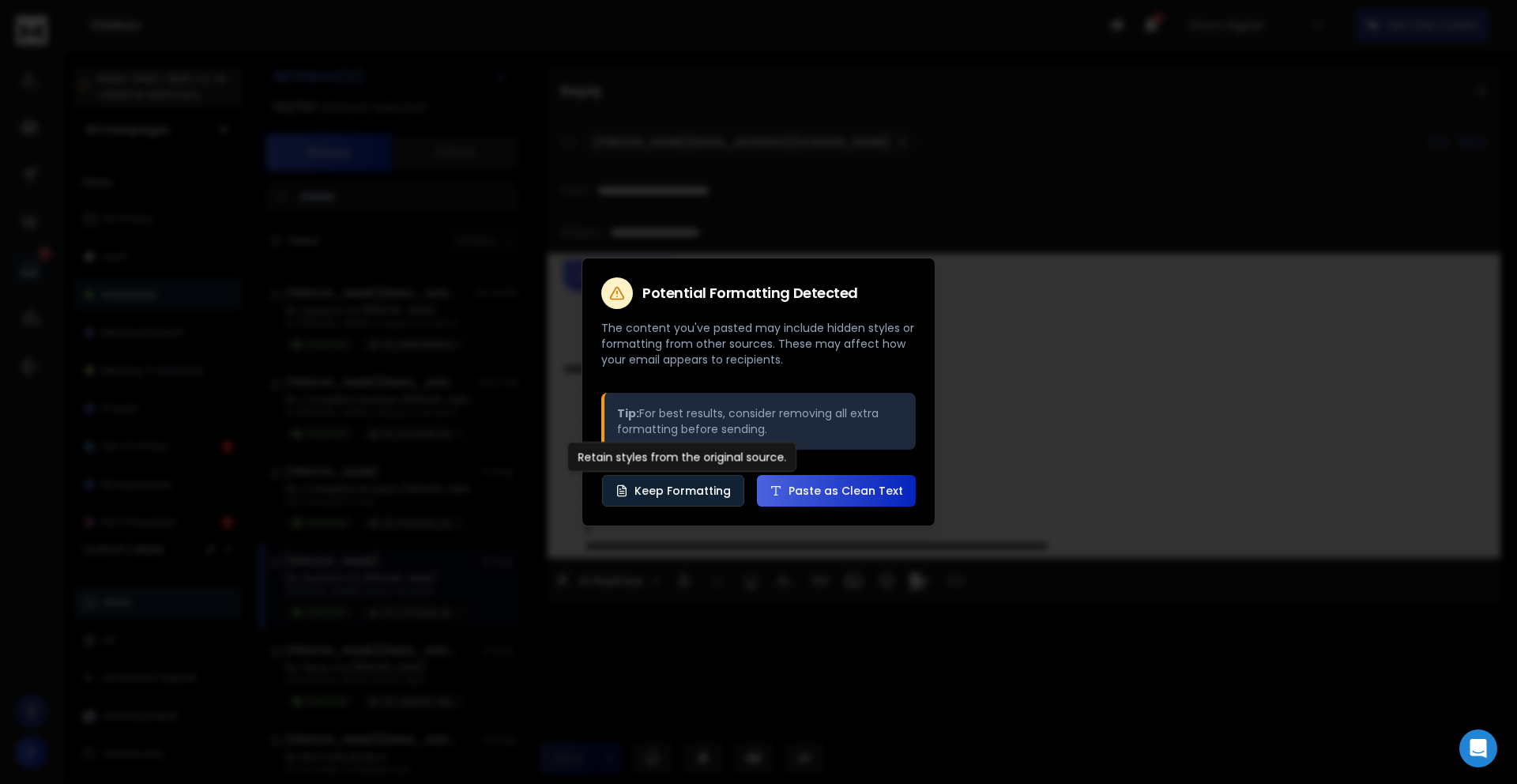
click at [702, 488] on button "Keep Formatting" at bounding box center [673, 491] width 142 height 32
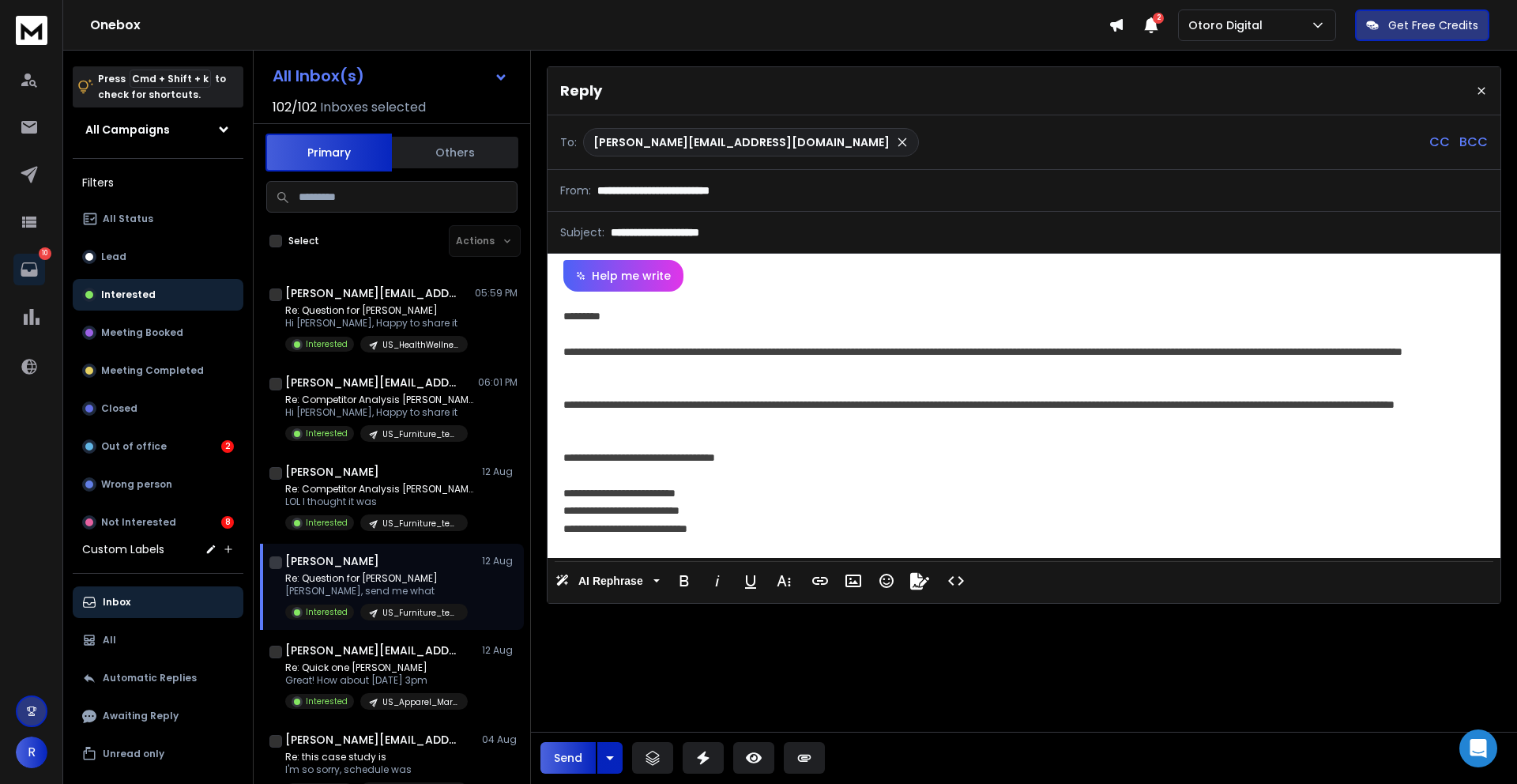
click at [580, 316] on div "*********" at bounding box center [1015, 316] width 905 height 18
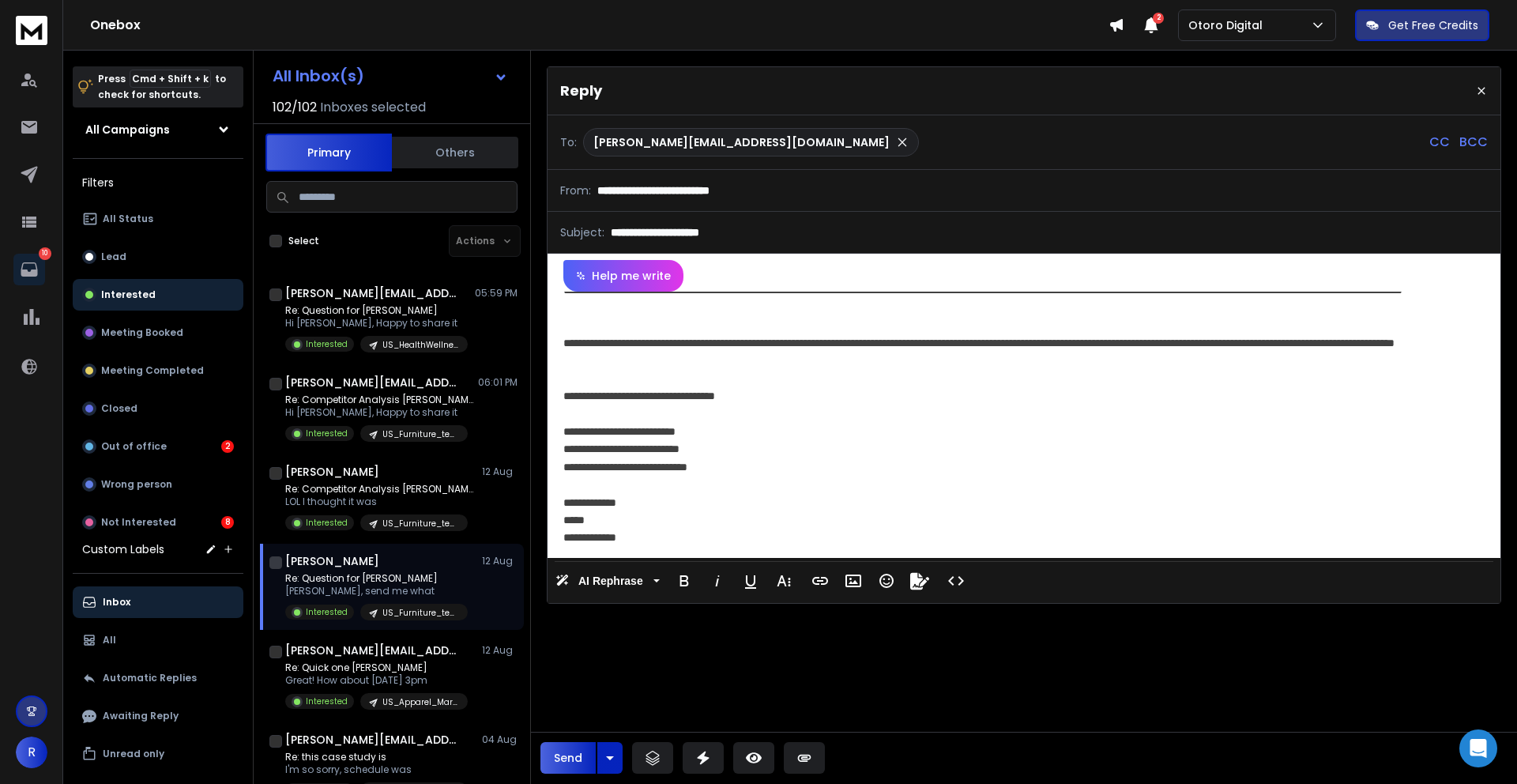
scroll to position [62, 0]
click at [616, 433] on div "**********" at bounding box center [1015, 430] width 905 height 18
click at [619, 442] on div "**********" at bounding box center [1015, 448] width 905 height 18
click at [635, 467] on div "**********" at bounding box center [1015, 466] width 905 height 18
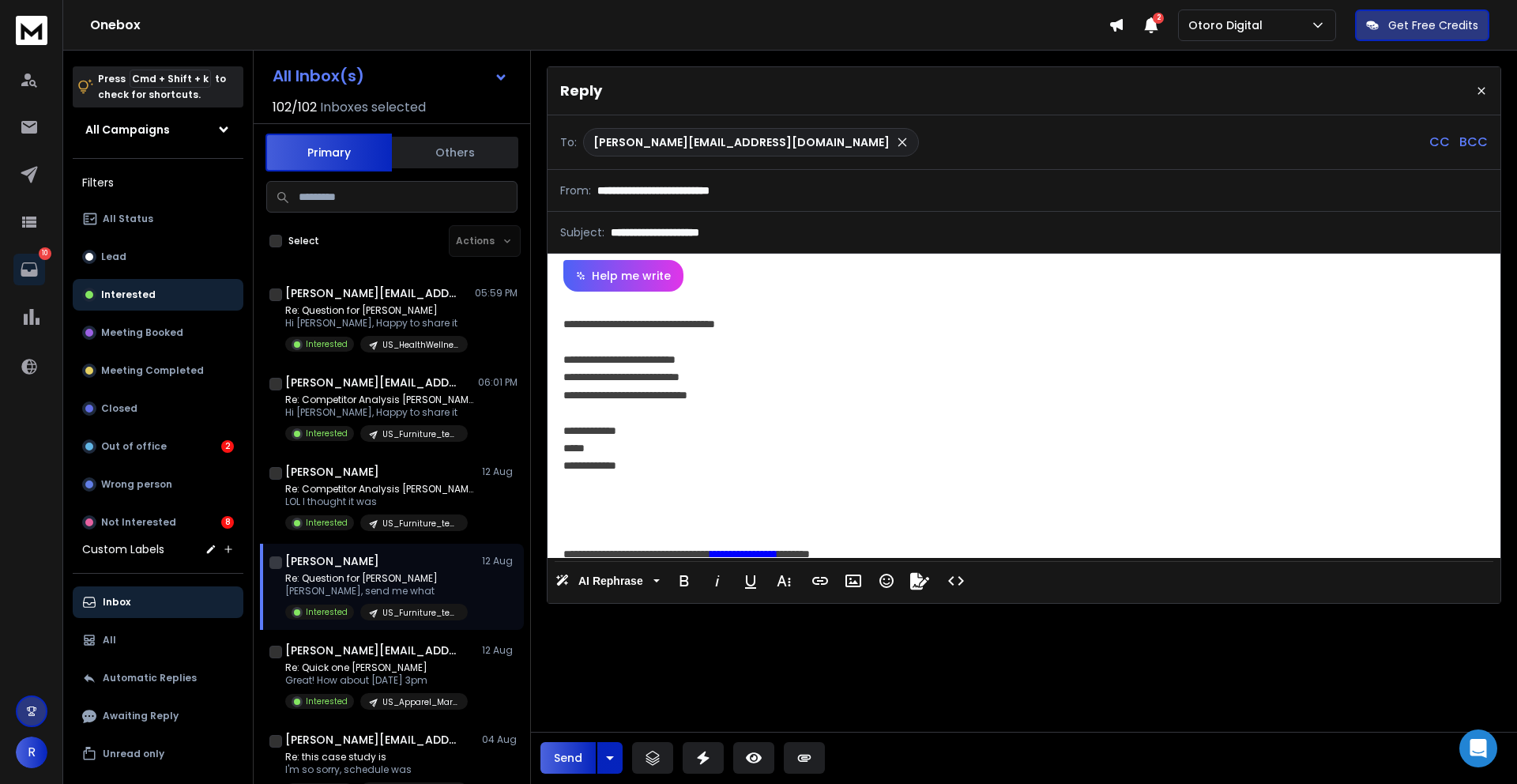
scroll to position [141, 0]
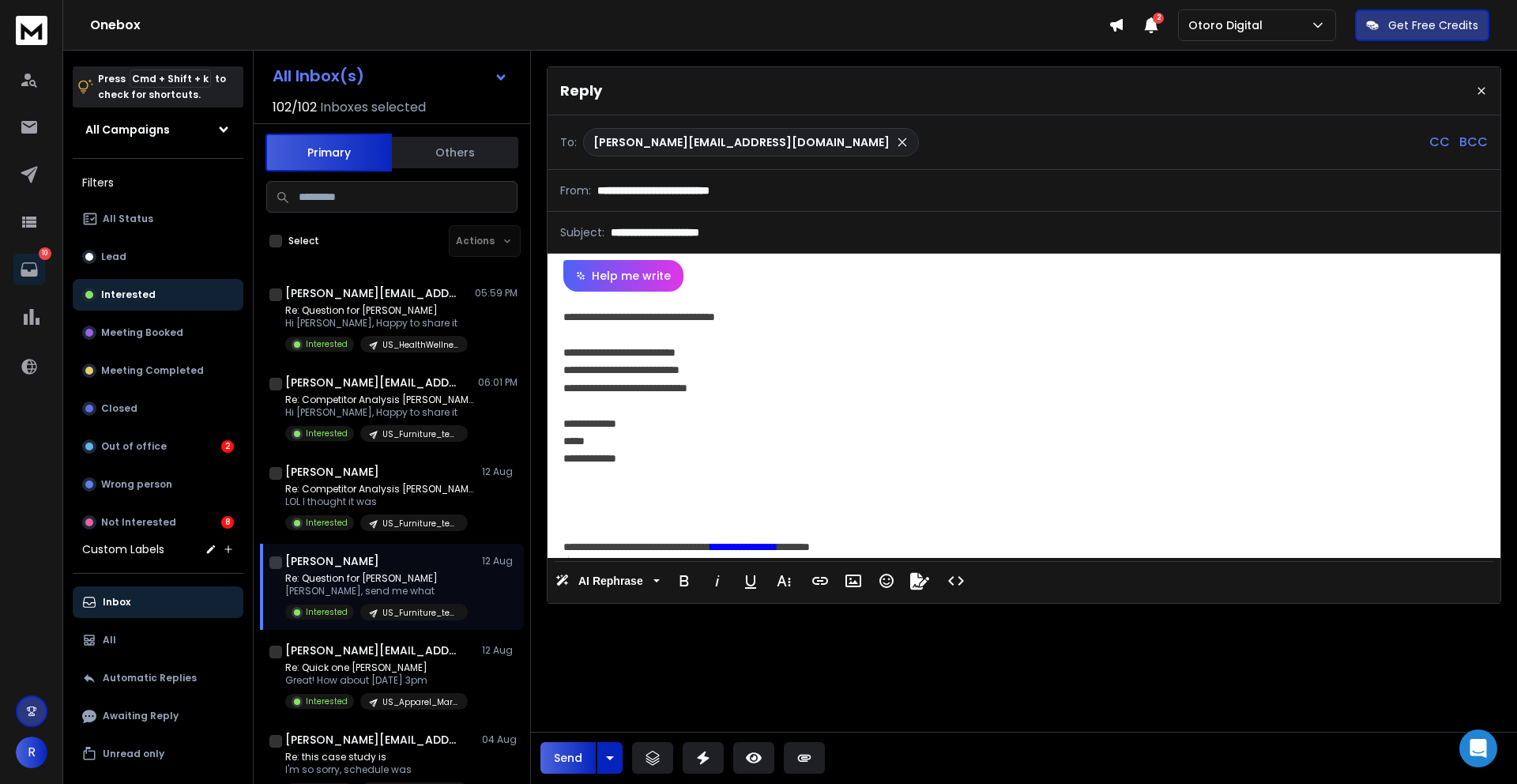
click at [553, 762] on button "Send" at bounding box center [568, 758] width 55 height 32
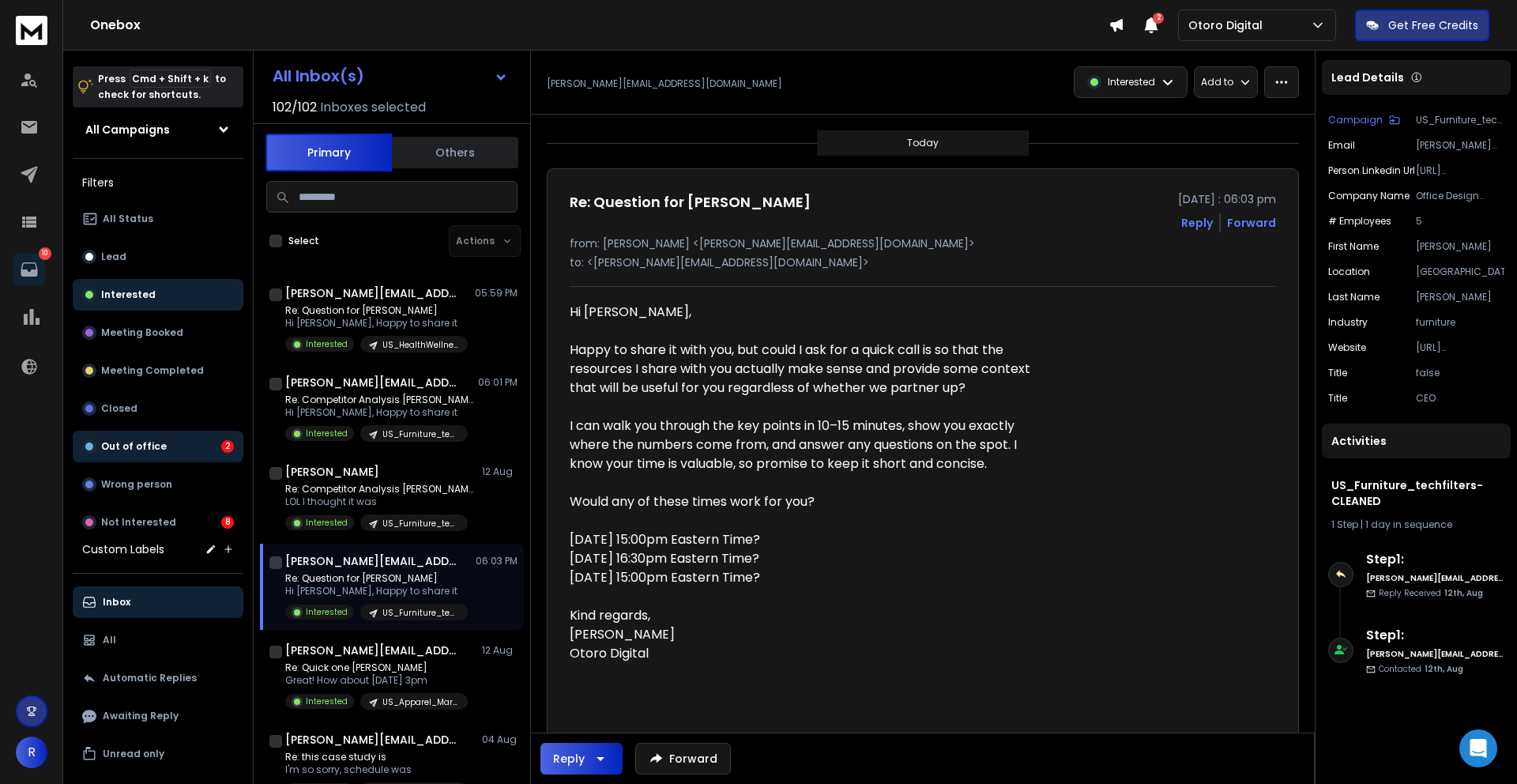
click at [171, 432] on button "Out of office 2" at bounding box center [158, 446] width 171 height 32
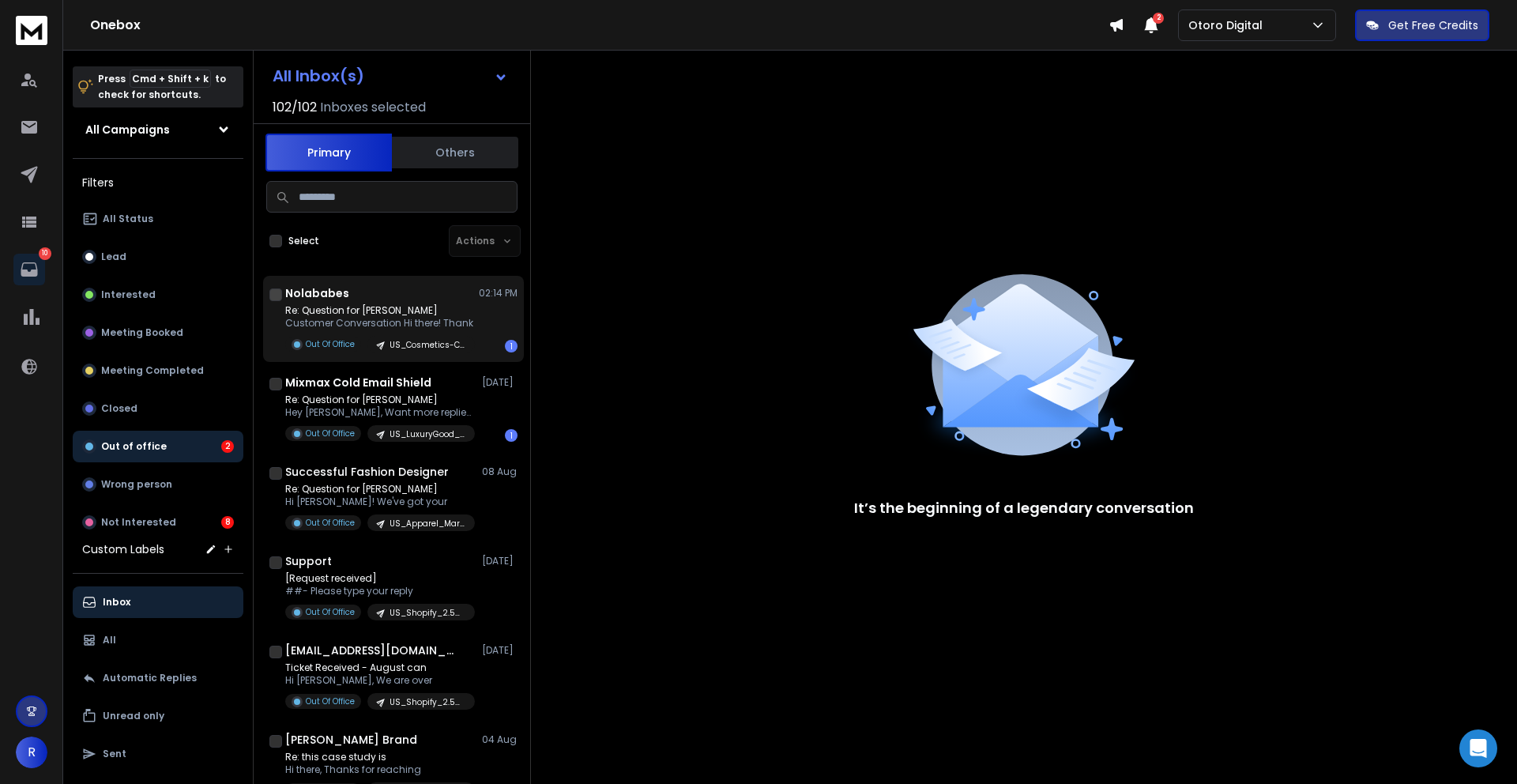
click at [453, 339] on p "US_Cosmetics-CLEANED" at bounding box center [427, 344] width 76 height 12
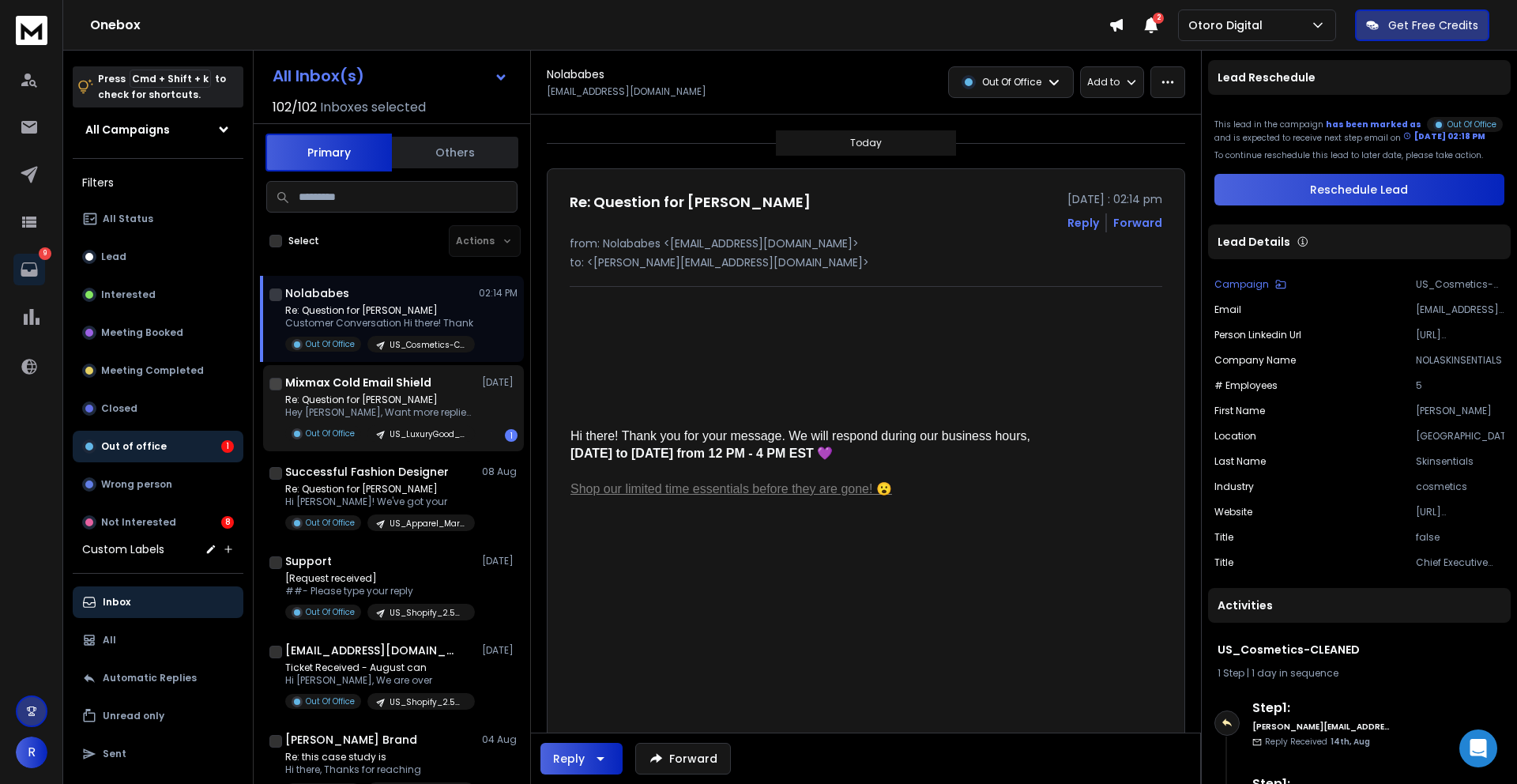
click at [477, 395] on div "Re: Question for Olivia Hey David, Want more replies to Out Of Office US_Luxury…" at bounding box center [401, 418] width 232 height 48
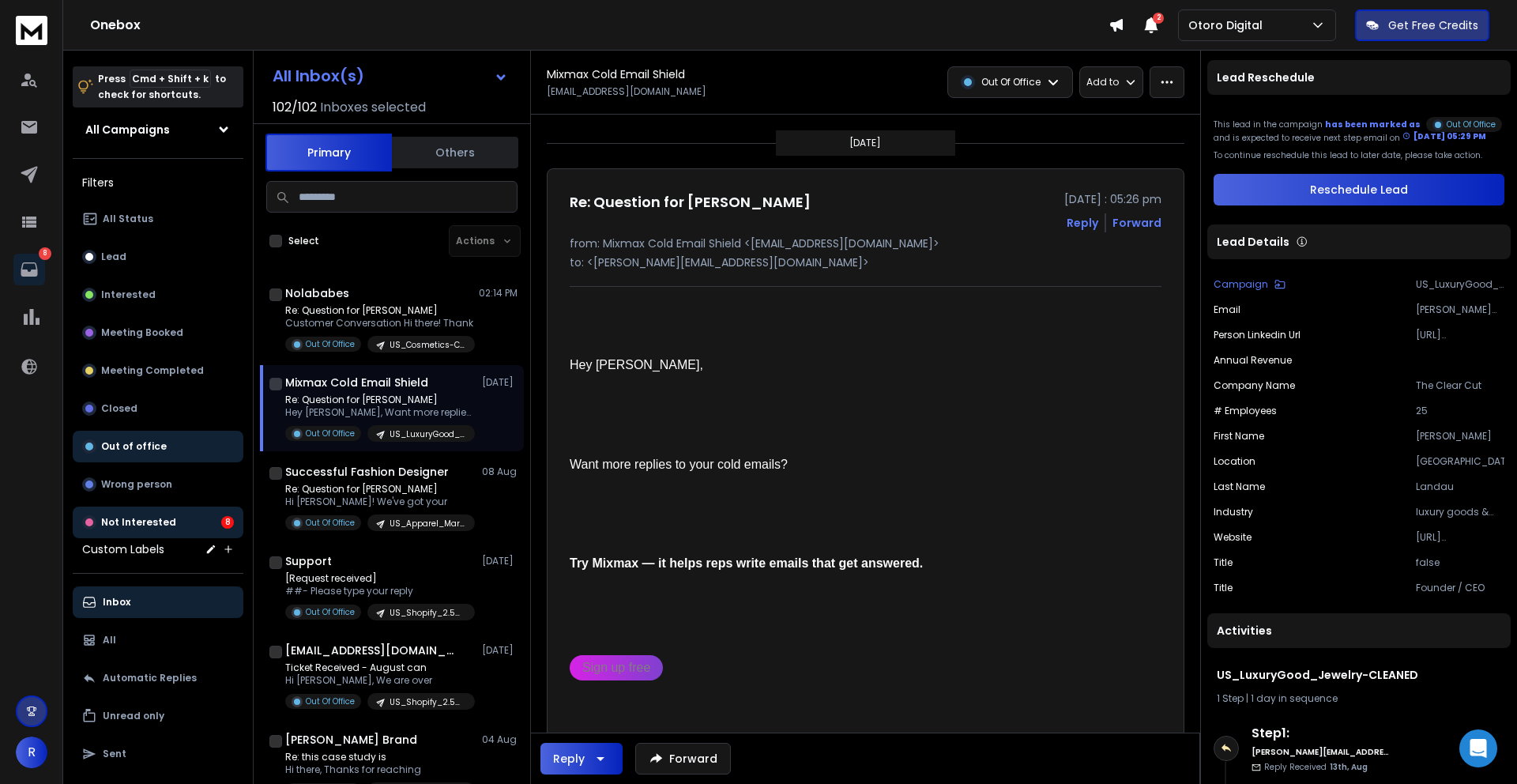
click at [215, 511] on button "Not Interested 8" at bounding box center [158, 522] width 171 height 32
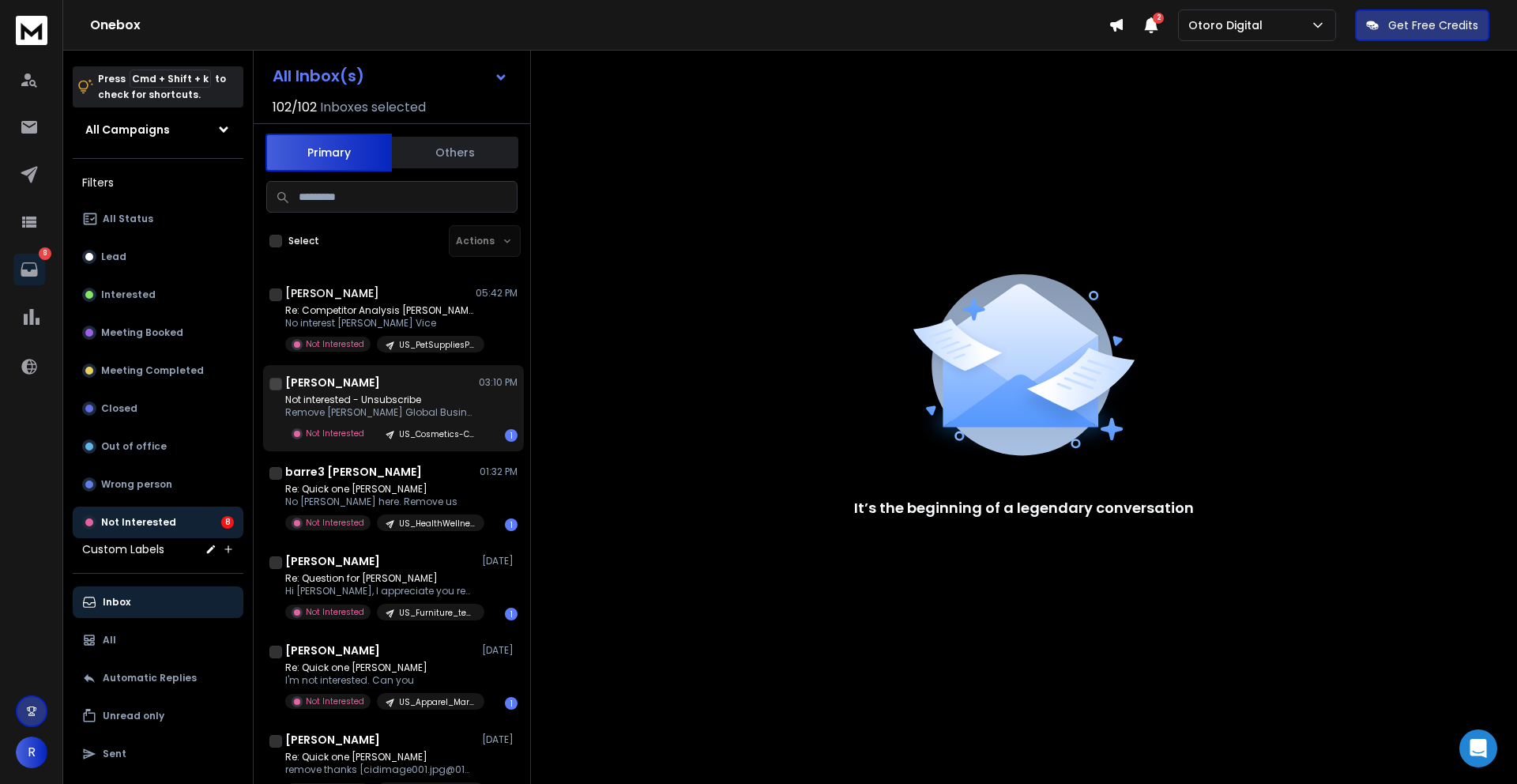
click at [402, 401] on p "Not interested - Unsubscribe" at bounding box center [379, 400] width 189 height 13
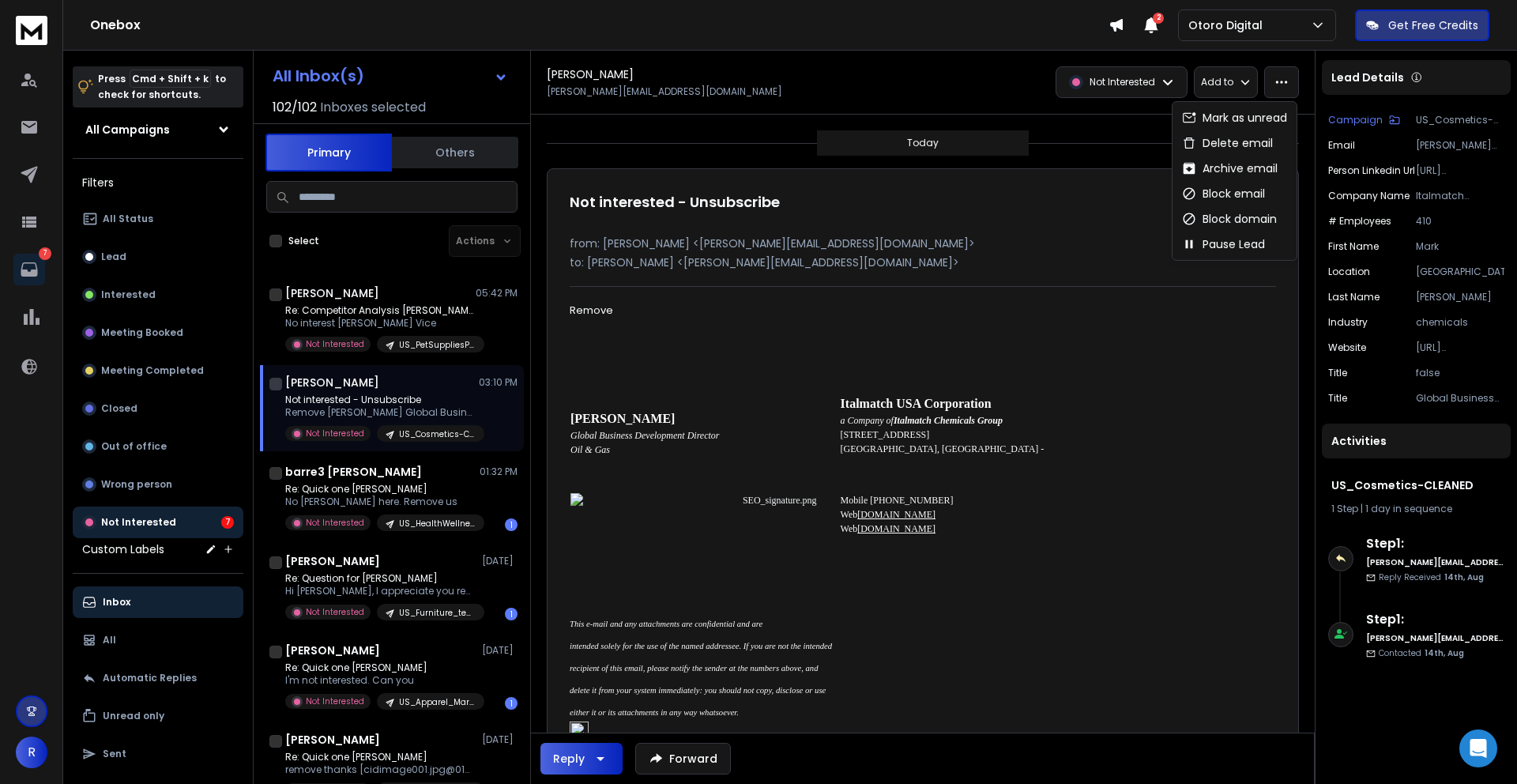
click at [1277, 97] on button "button" at bounding box center [1281, 82] width 35 height 32
click at [1272, 189] on div "Block email" at bounding box center [1234, 194] width 117 height 26
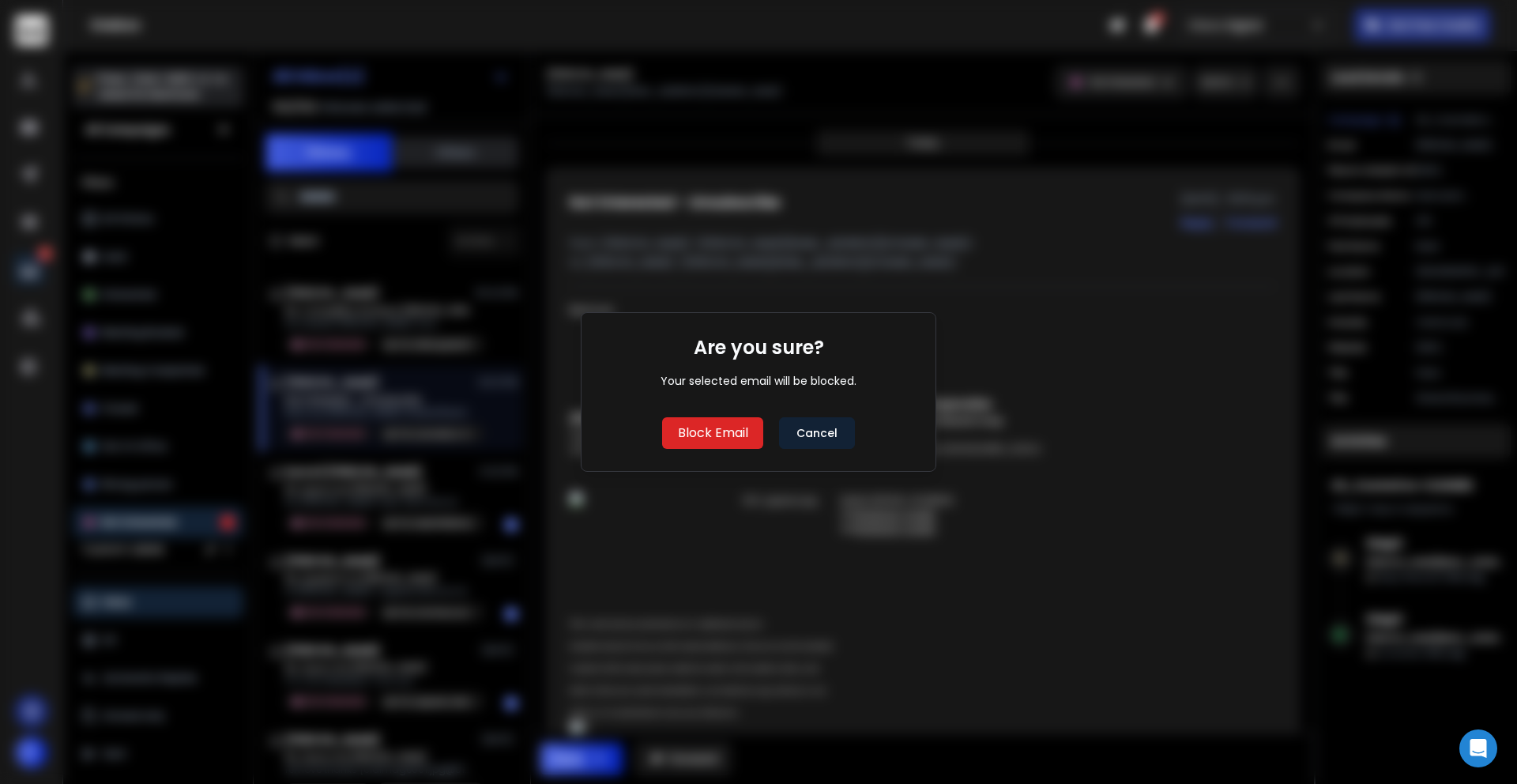
drag, startPoint x: 702, startPoint y: 427, endPoint x: 632, endPoint y: 454, distance: 75.0
click at [702, 428] on button "Block Email" at bounding box center [712, 433] width 101 height 32
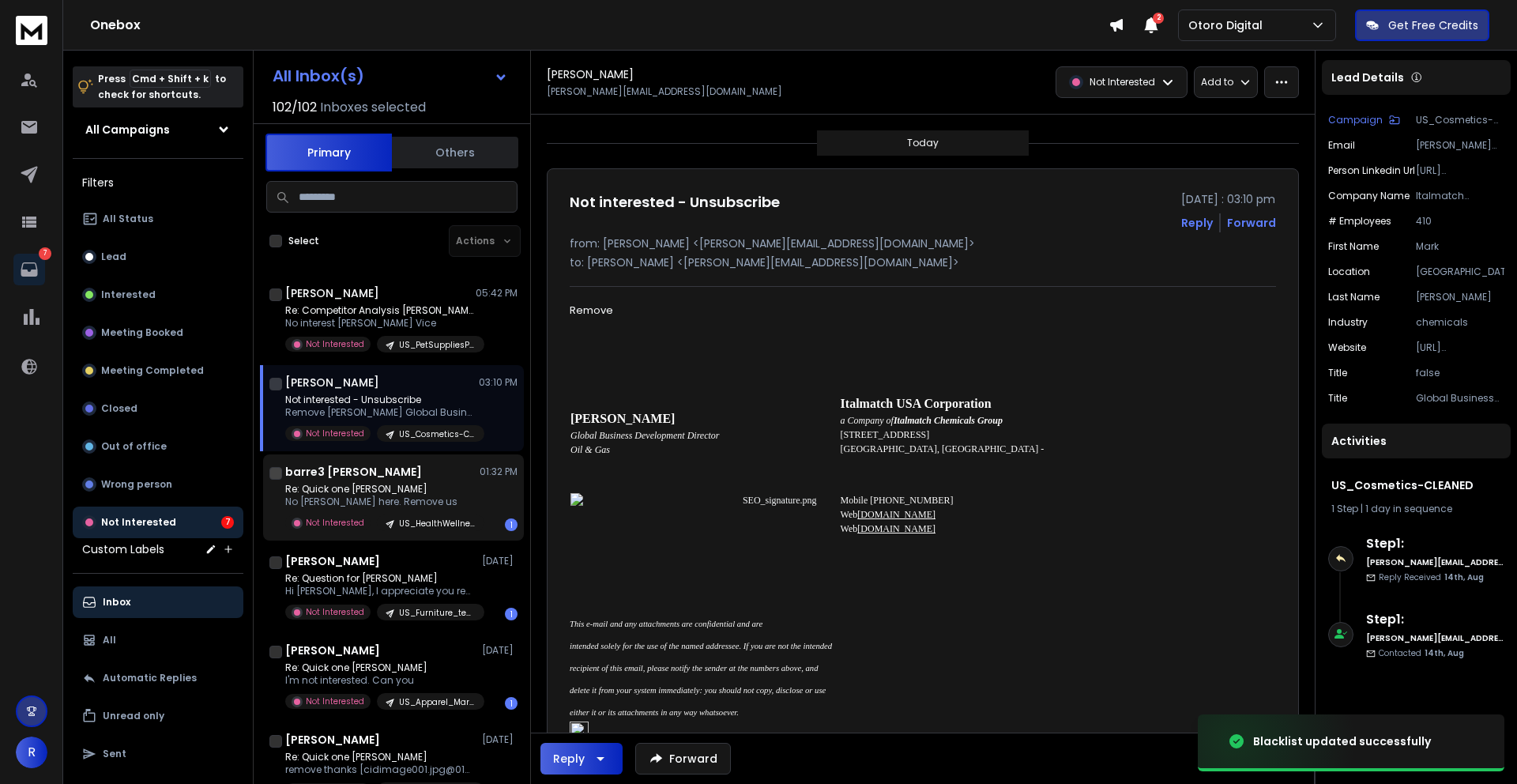
click at [422, 489] on p "Re: Quick one Sarena" at bounding box center [379, 489] width 189 height 13
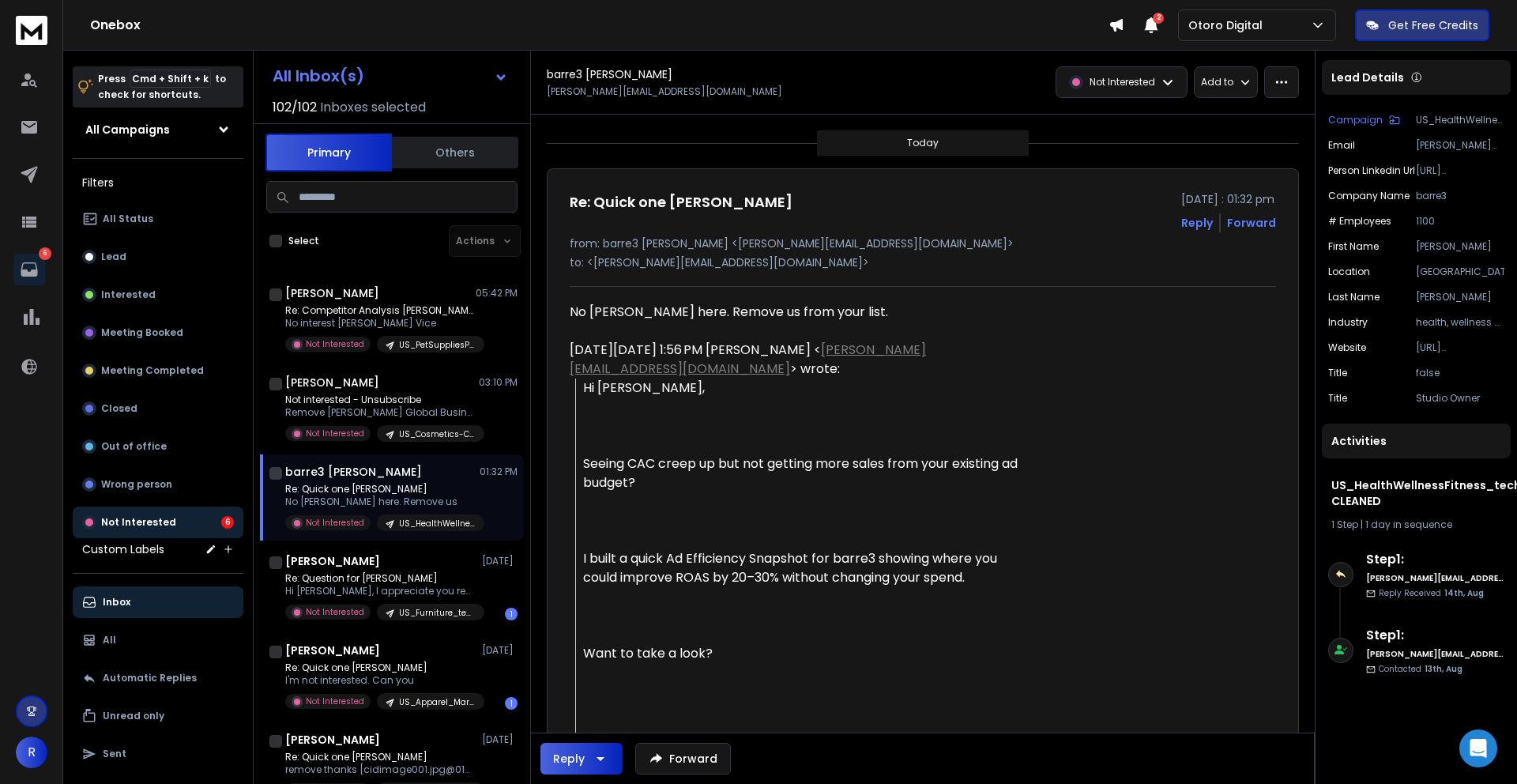
click at [1272, 79] on button "button" at bounding box center [1281, 82] width 35 height 32
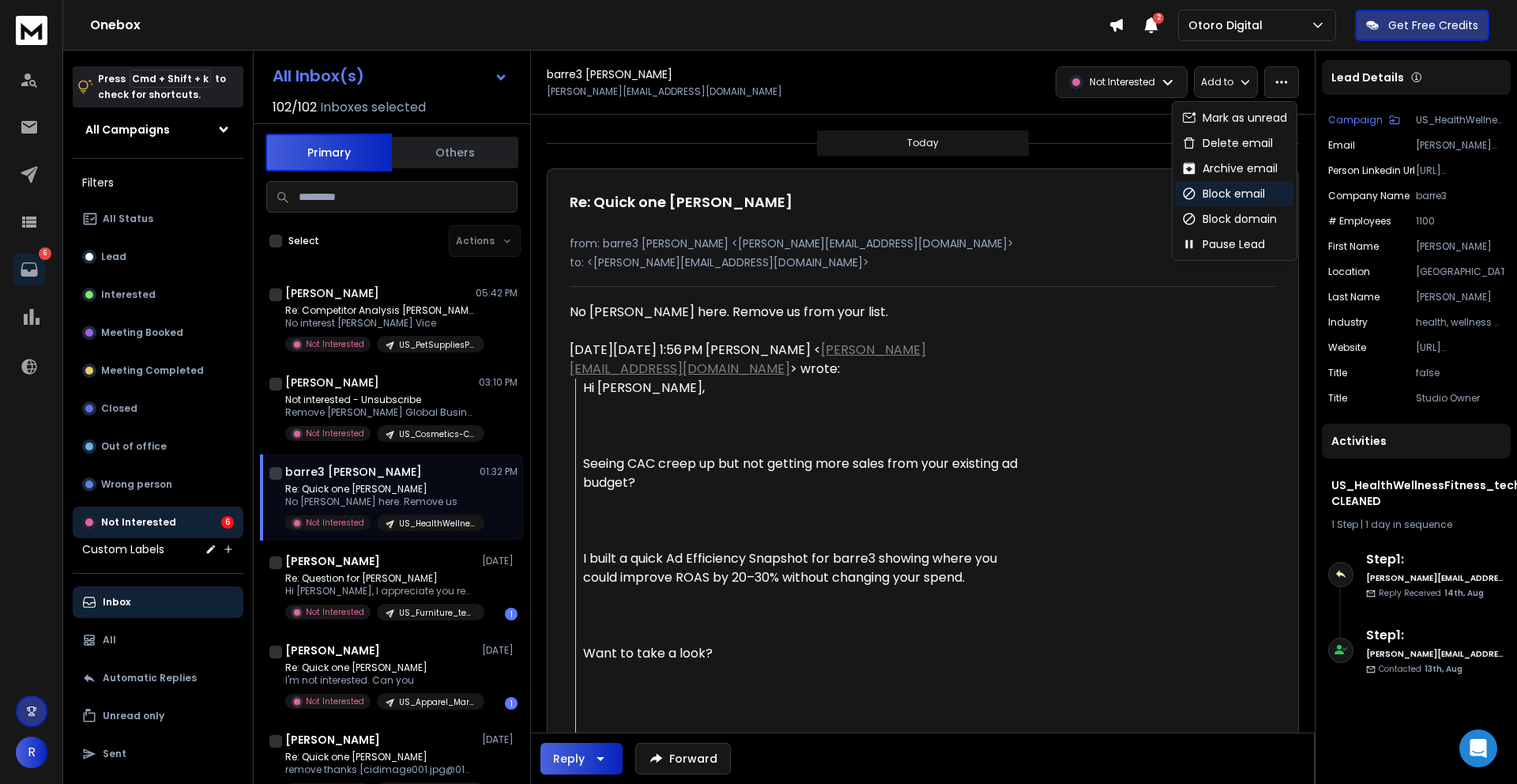
click at [1252, 191] on div "Block email" at bounding box center [1223, 194] width 83 height 16
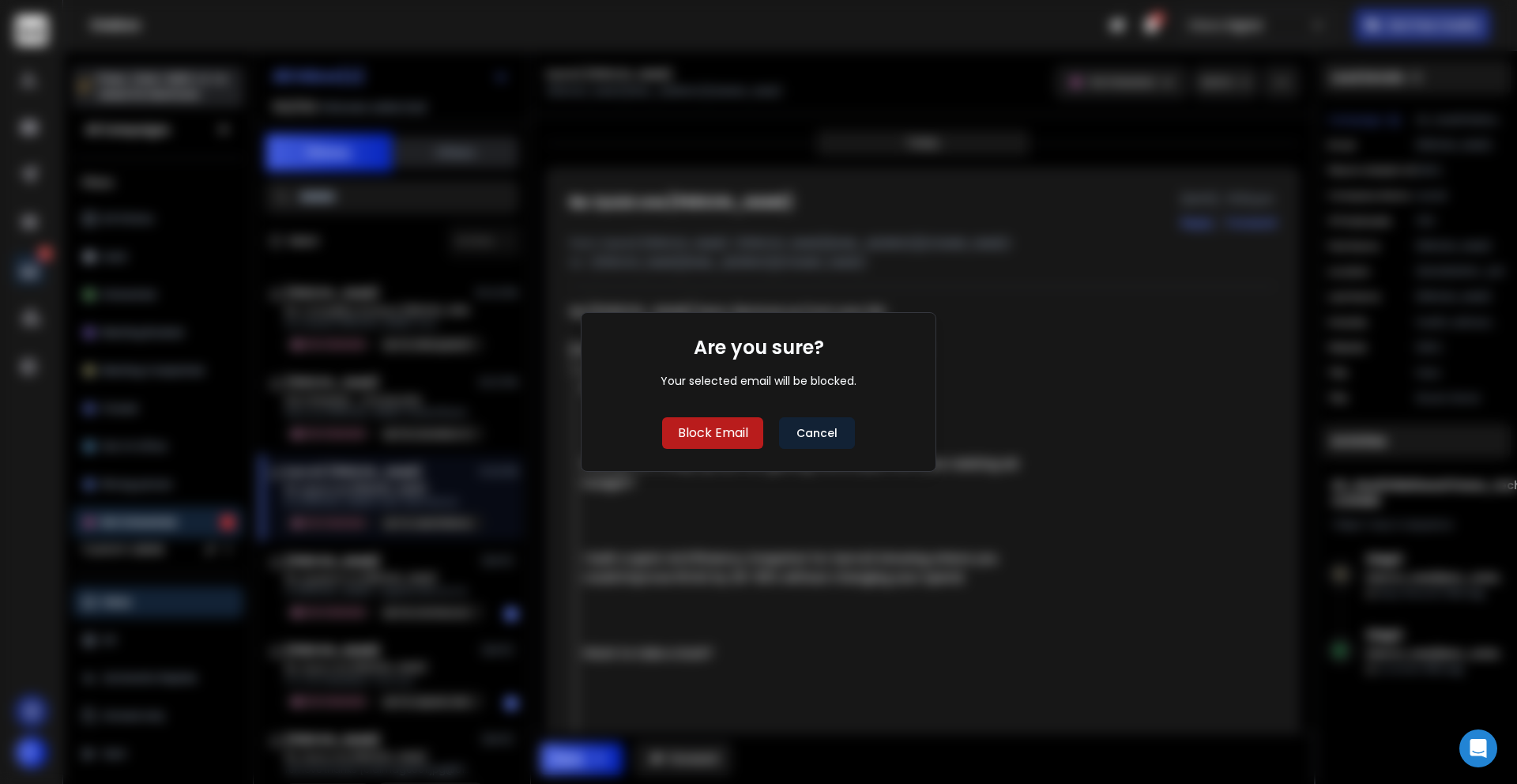
click at [740, 426] on button "Block Email" at bounding box center [712, 433] width 101 height 32
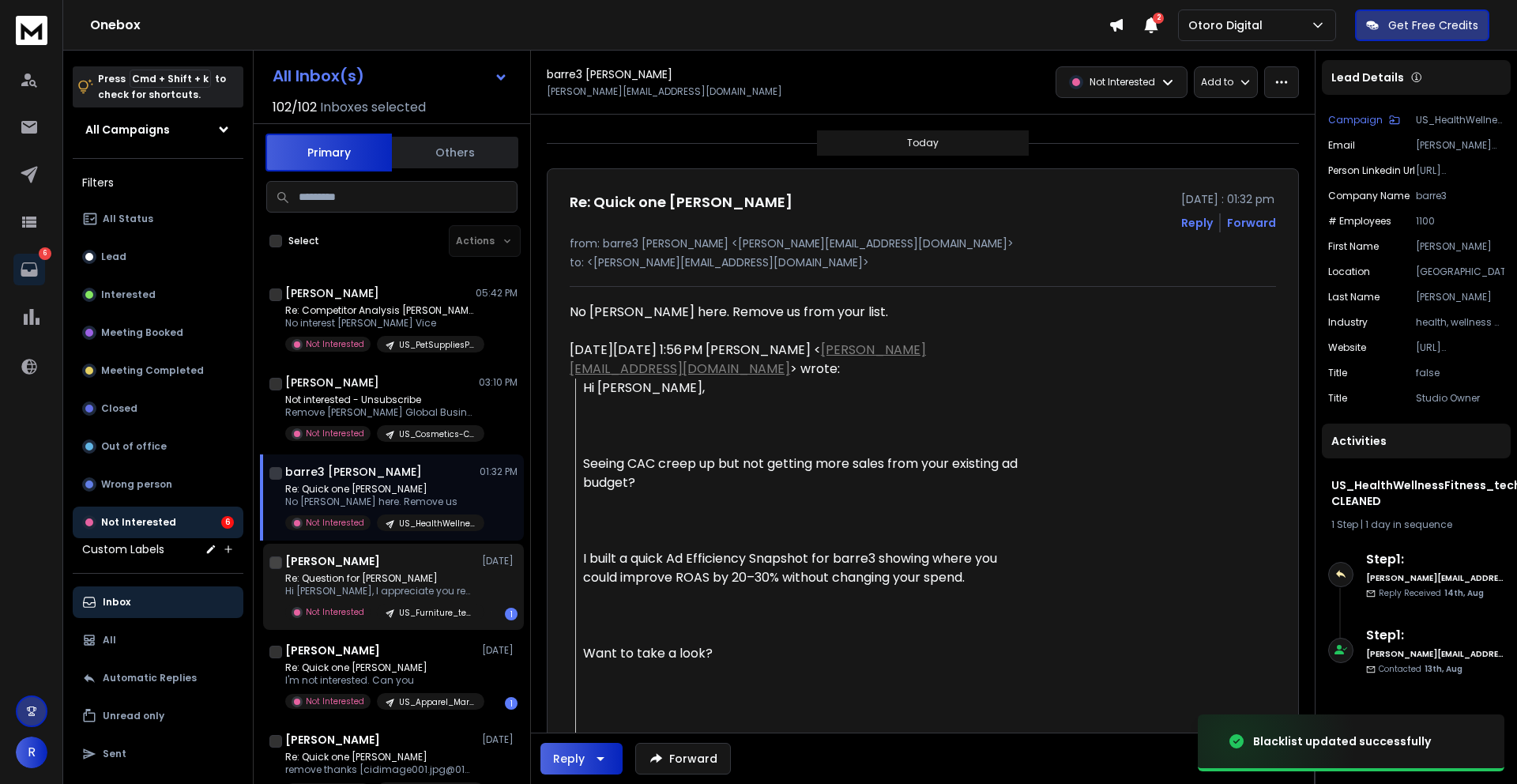
click at [438, 574] on p "Re: Question for Steven" at bounding box center [379, 578] width 189 height 13
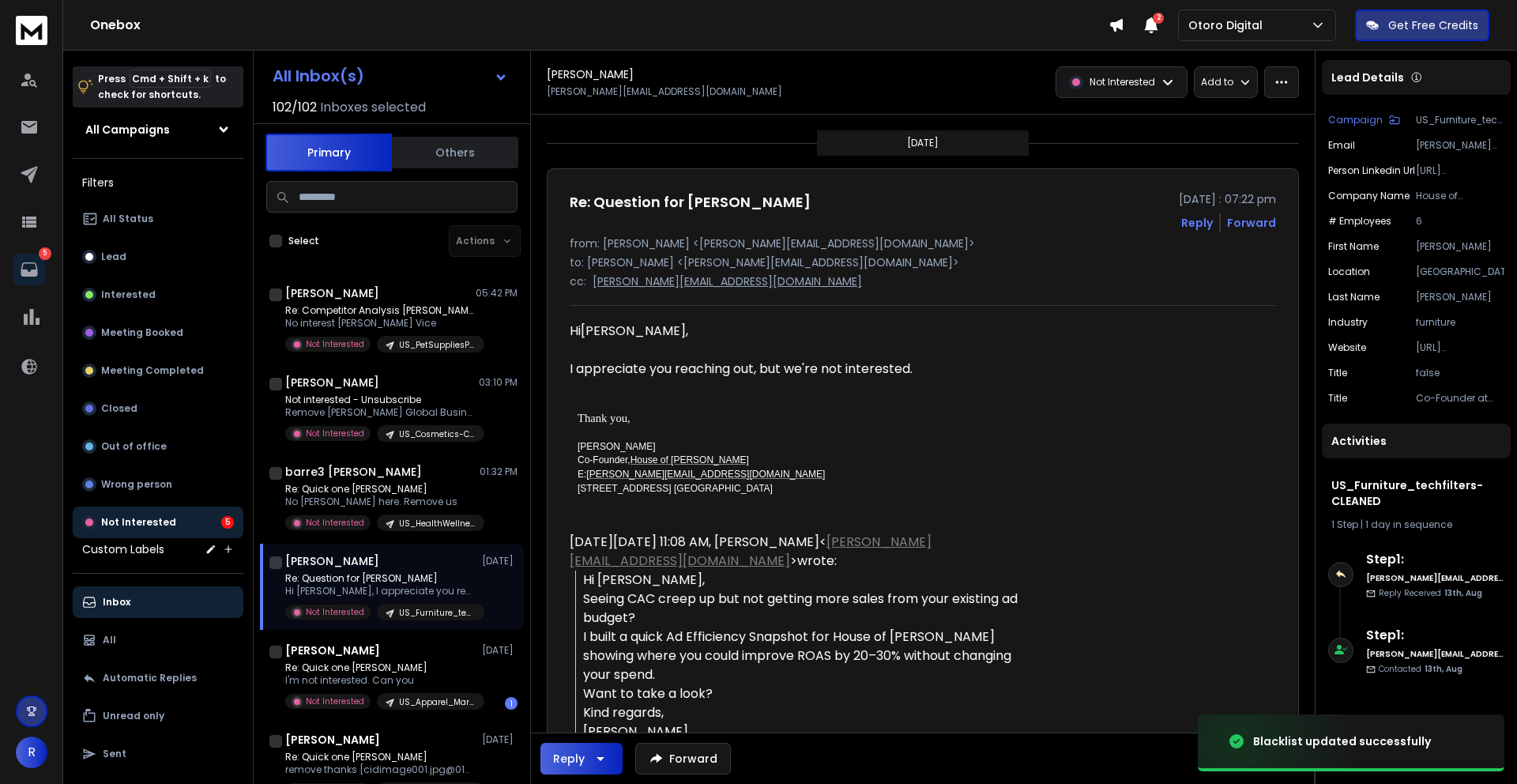
click at [1297, 79] on button "button" at bounding box center [1281, 82] width 35 height 32
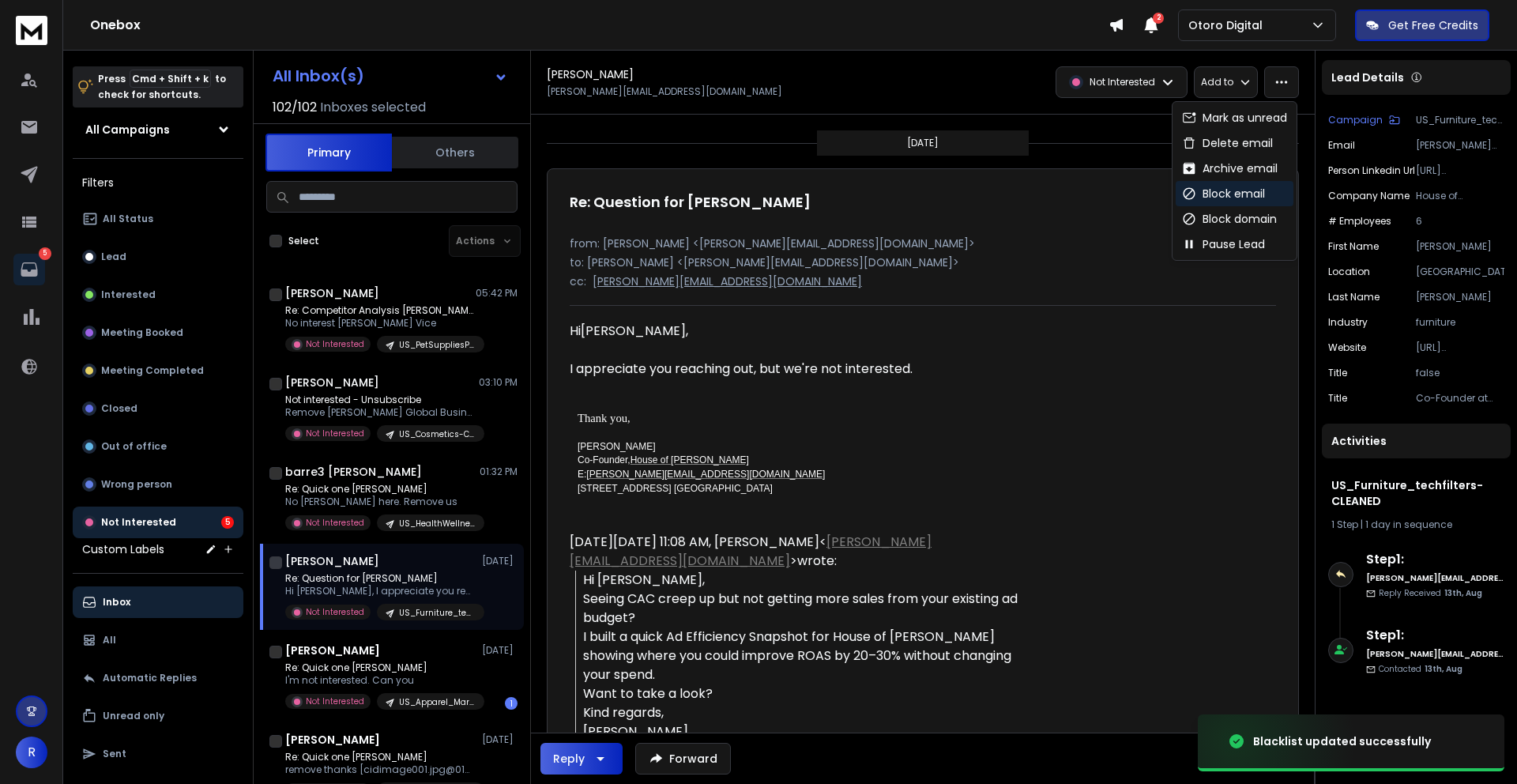
click at [1277, 186] on div "Block email" at bounding box center [1234, 194] width 117 height 26
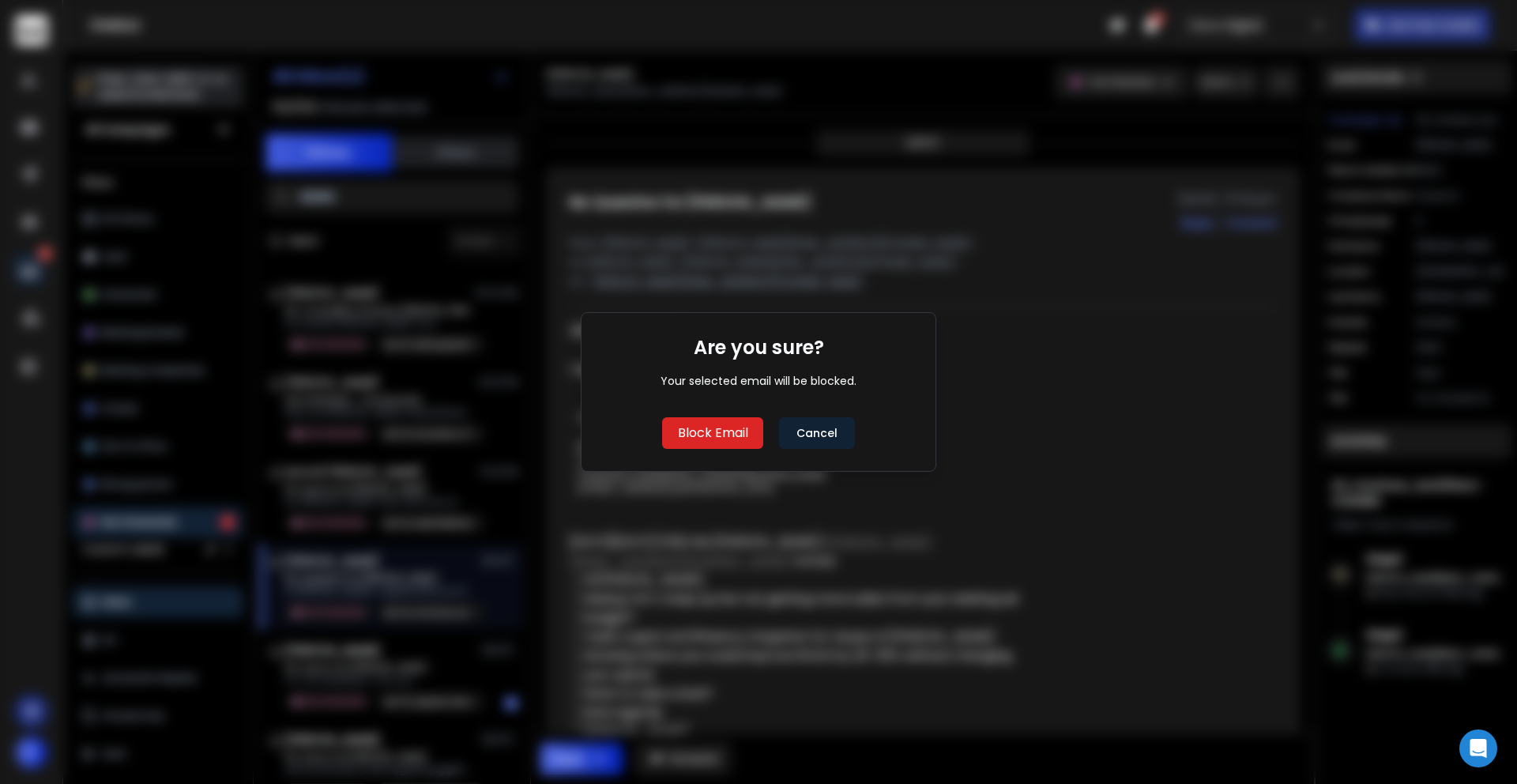
click at [680, 450] on div "Are you sure? Your selected email will be blocked. Block Email Cancel" at bounding box center [758, 392] width 355 height 160
drag, startPoint x: 714, startPoint y: 420, endPoint x: 676, endPoint y: 426, distance: 38.5
click at [714, 420] on button "Block Email" at bounding box center [712, 433] width 101 height 32
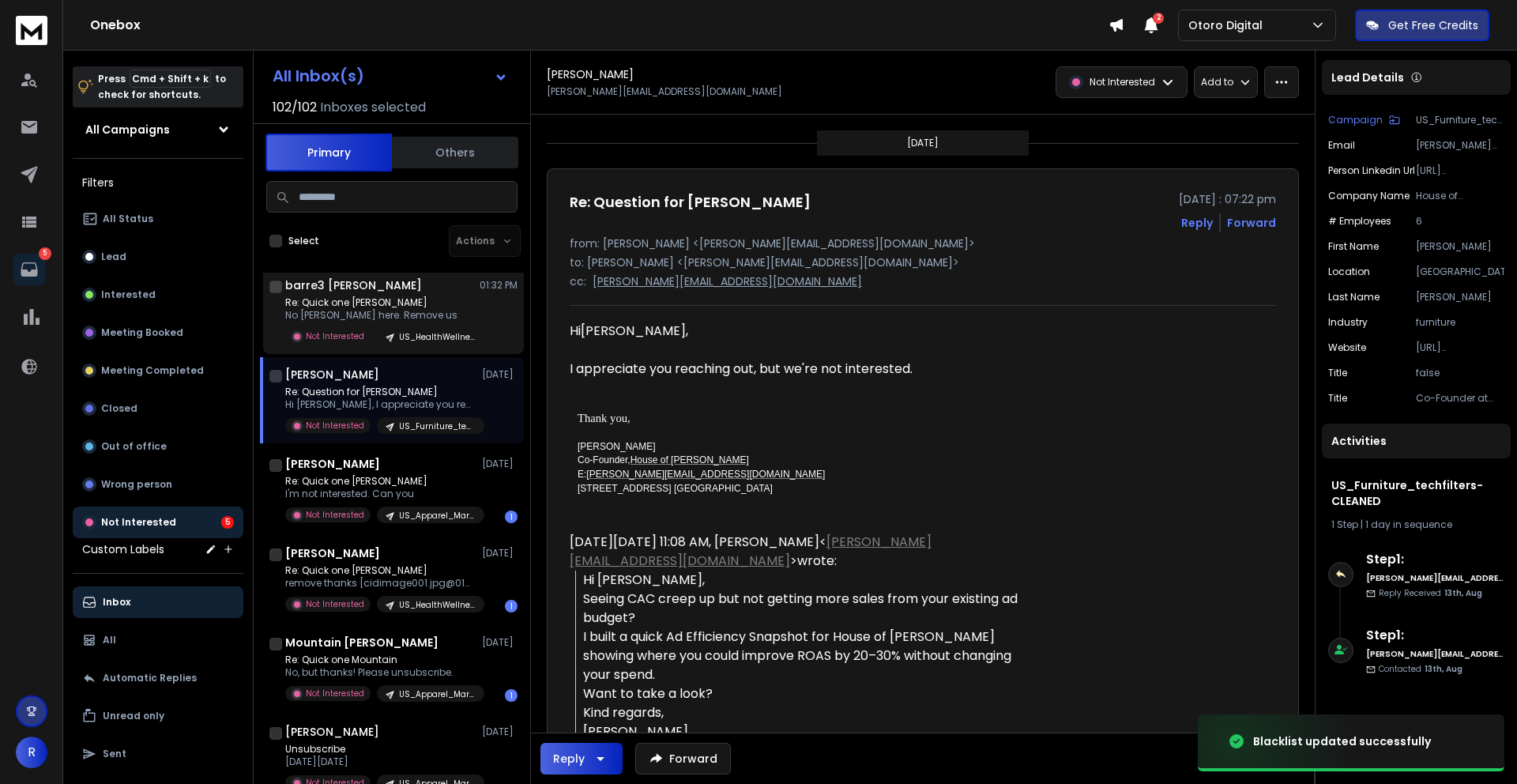
scroll to position [189, 0]
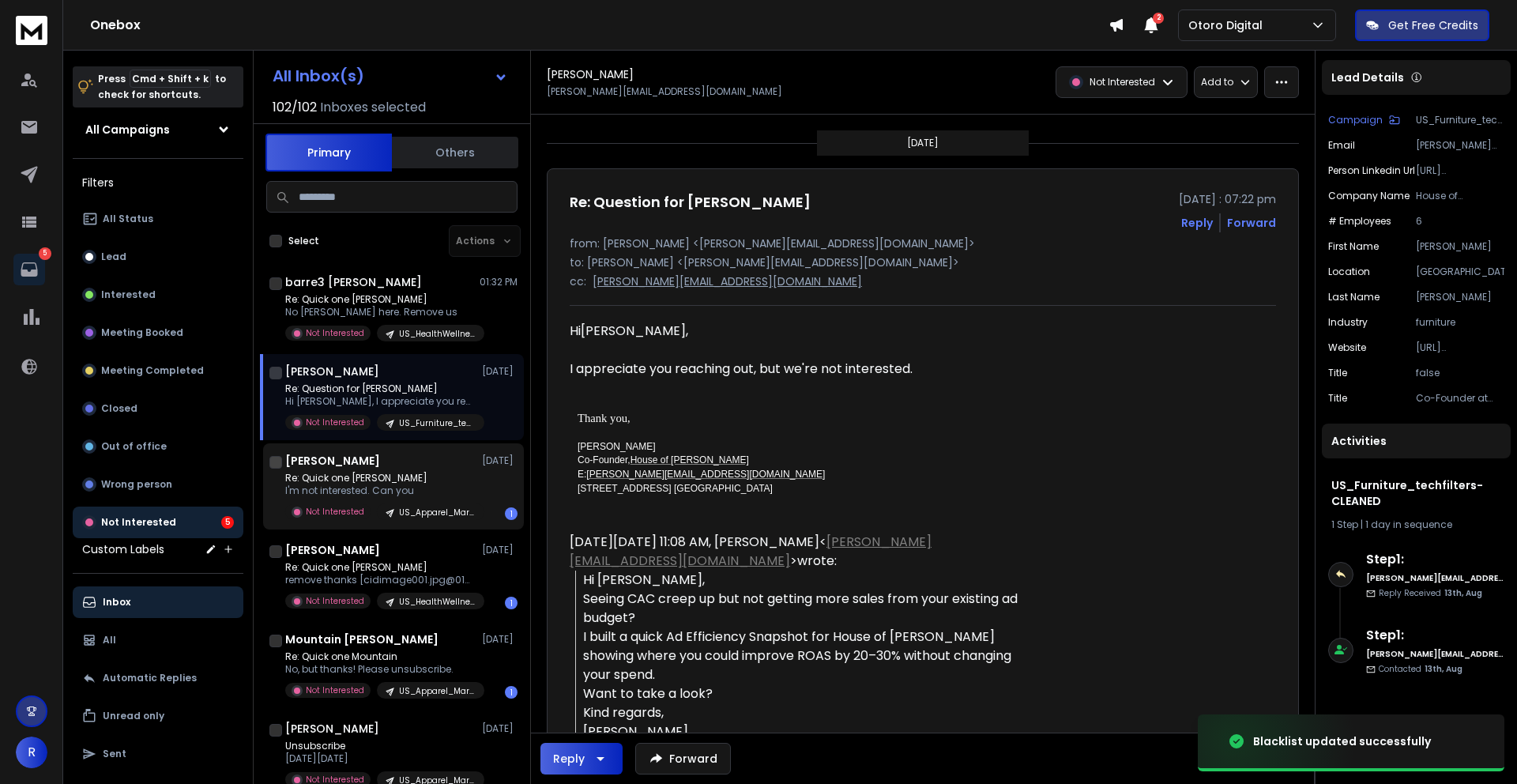
click at [406, 485] on p "I'm not interested. Can you" at bounding box center [379, 491] width 189 height 13
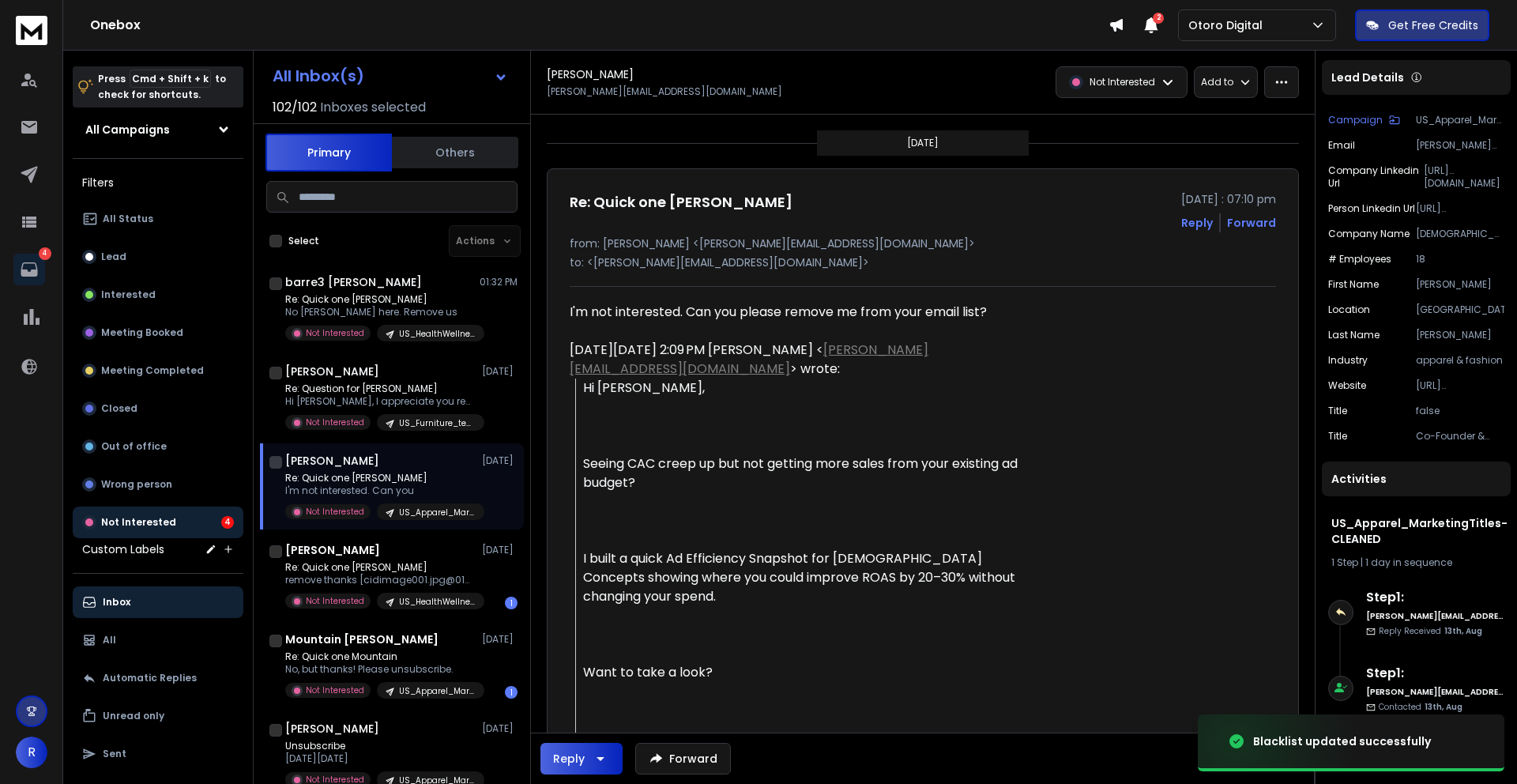
click at [1289, 71] on button "button" at bounding box center [1281, 82] width 35 height 32
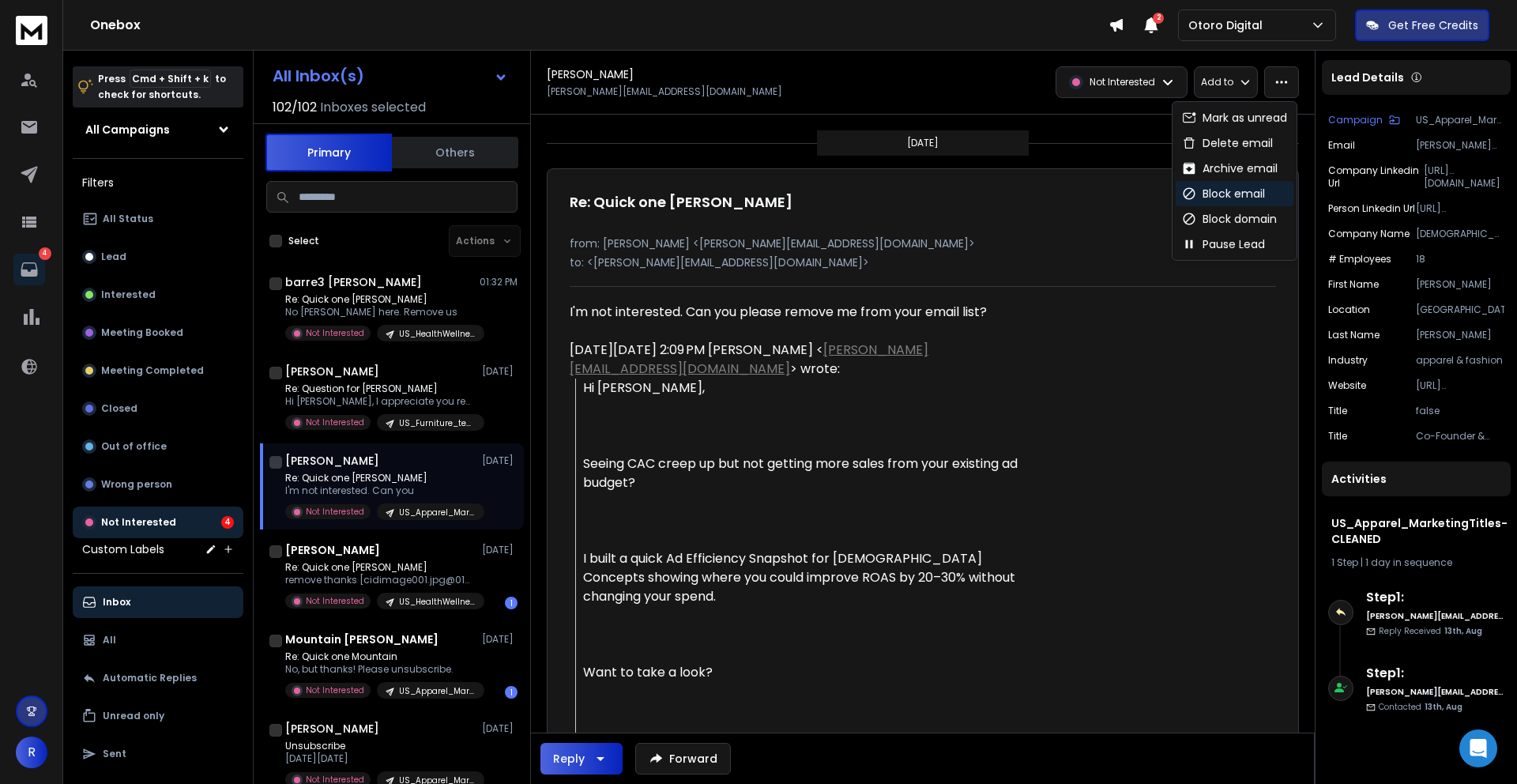
click at [1263, 189] on div "Block email" at bounding box center [1223, 194] width 83 height 16
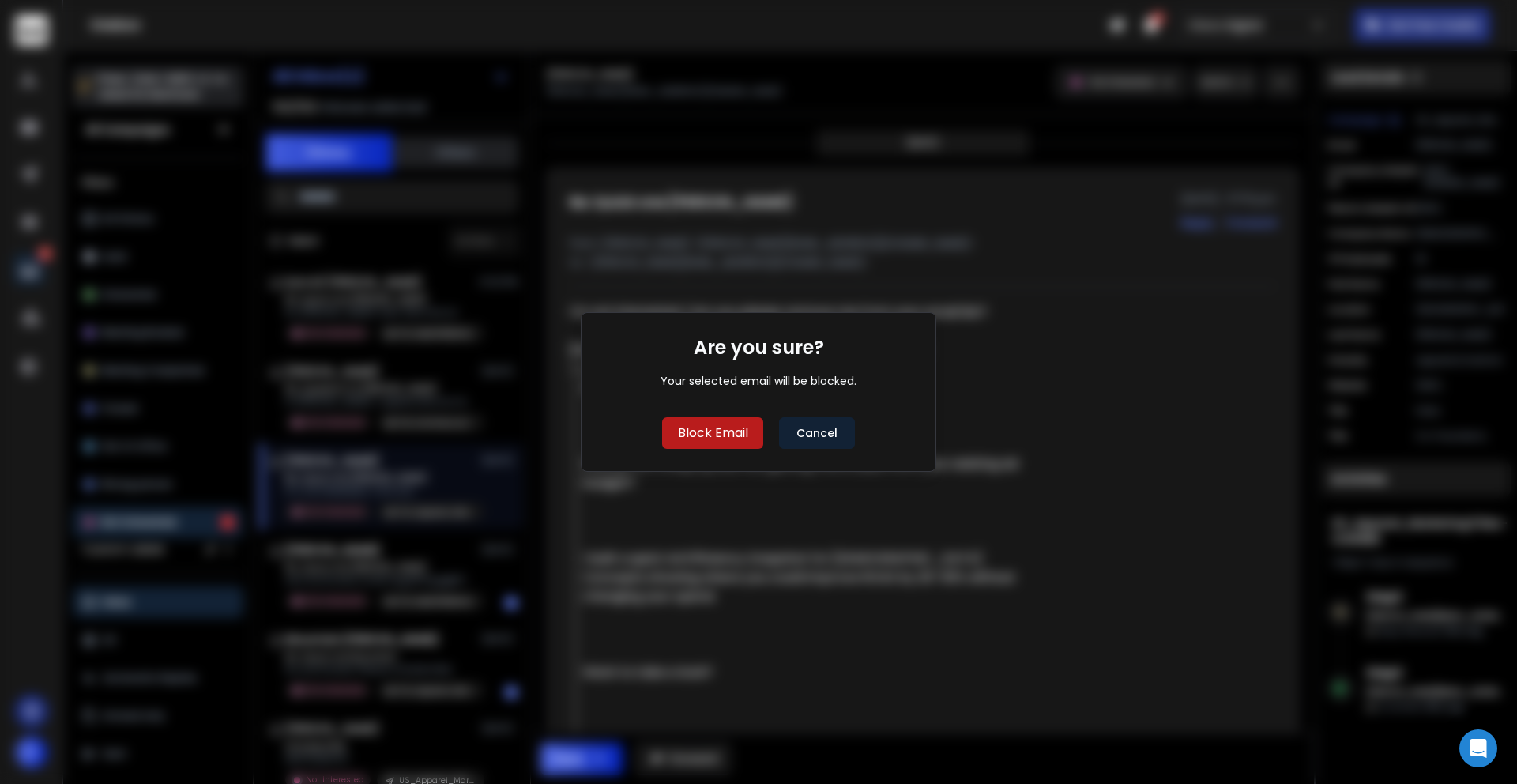
click at [679, 440] on button "Block Email" at bounding box center [712, 433] width 101 height 32
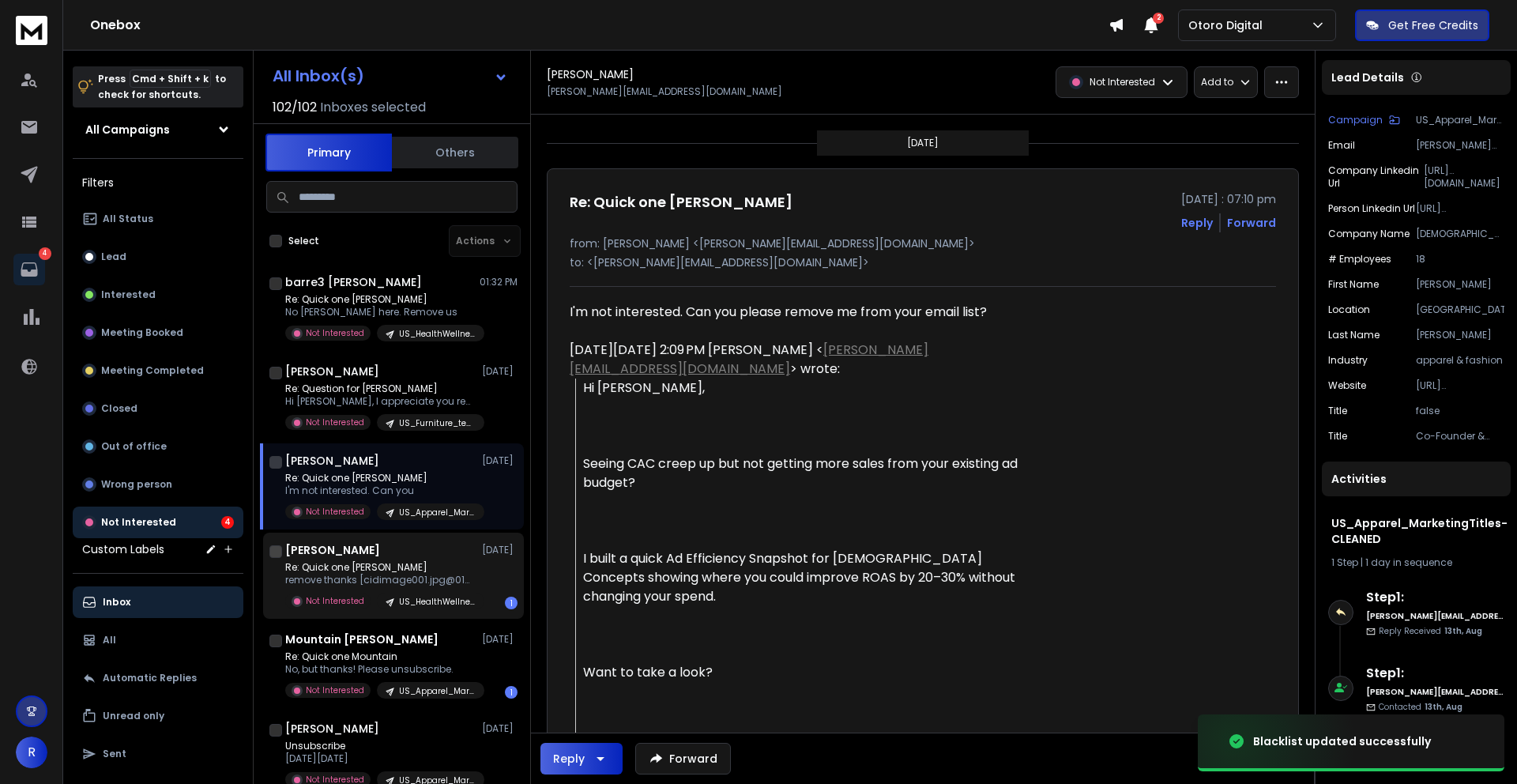
click at [417, 576] on p "remove thanks [cidimage001.jpg@01D72FB0.CF1DDF70] [cidimage002.gif@01D72FB0.CF1…" at bounding box center [379, 580] width 189 height 13
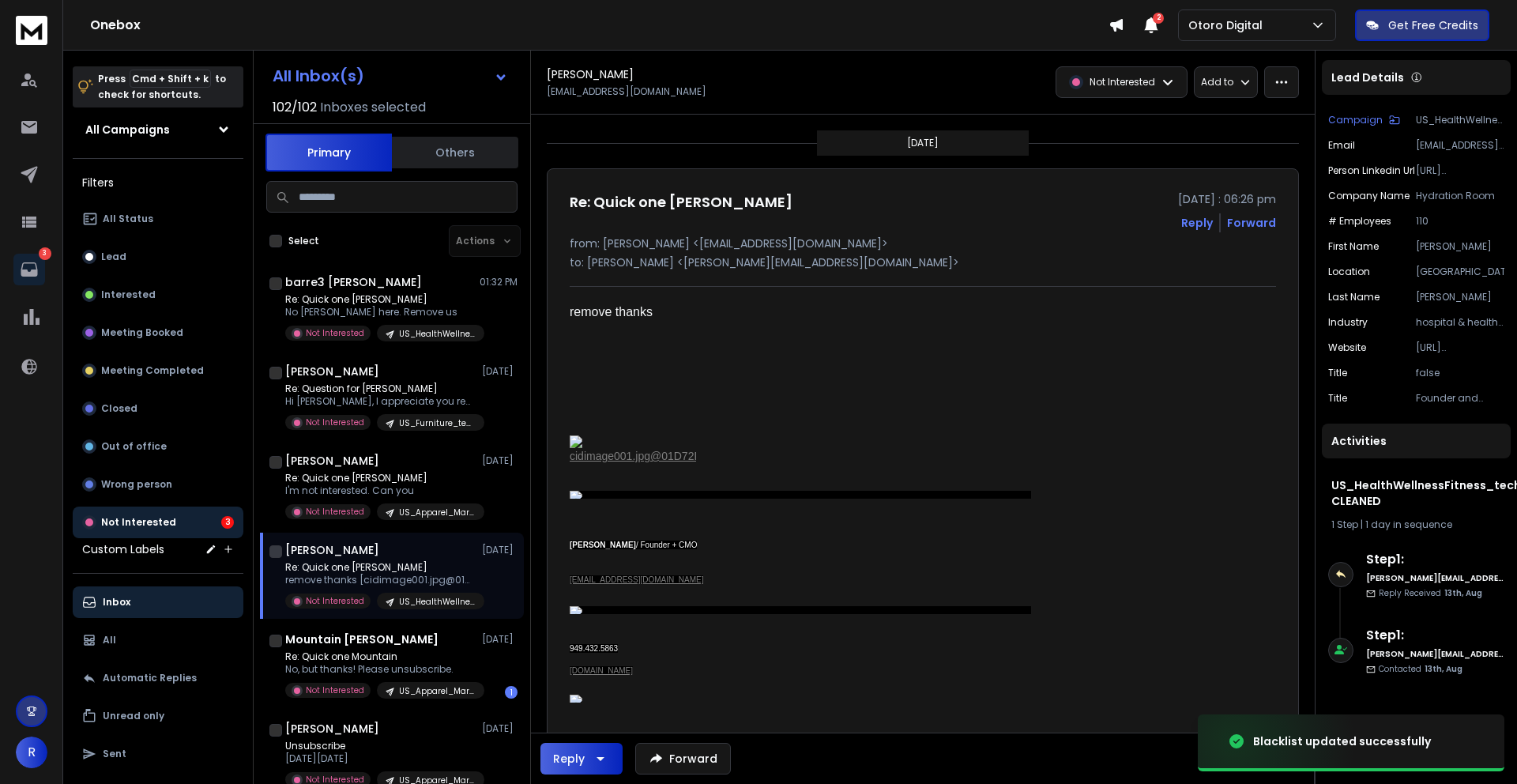
click at [1266, 93] on button "button" at bounding box center [1281, 82] width 35 height 32
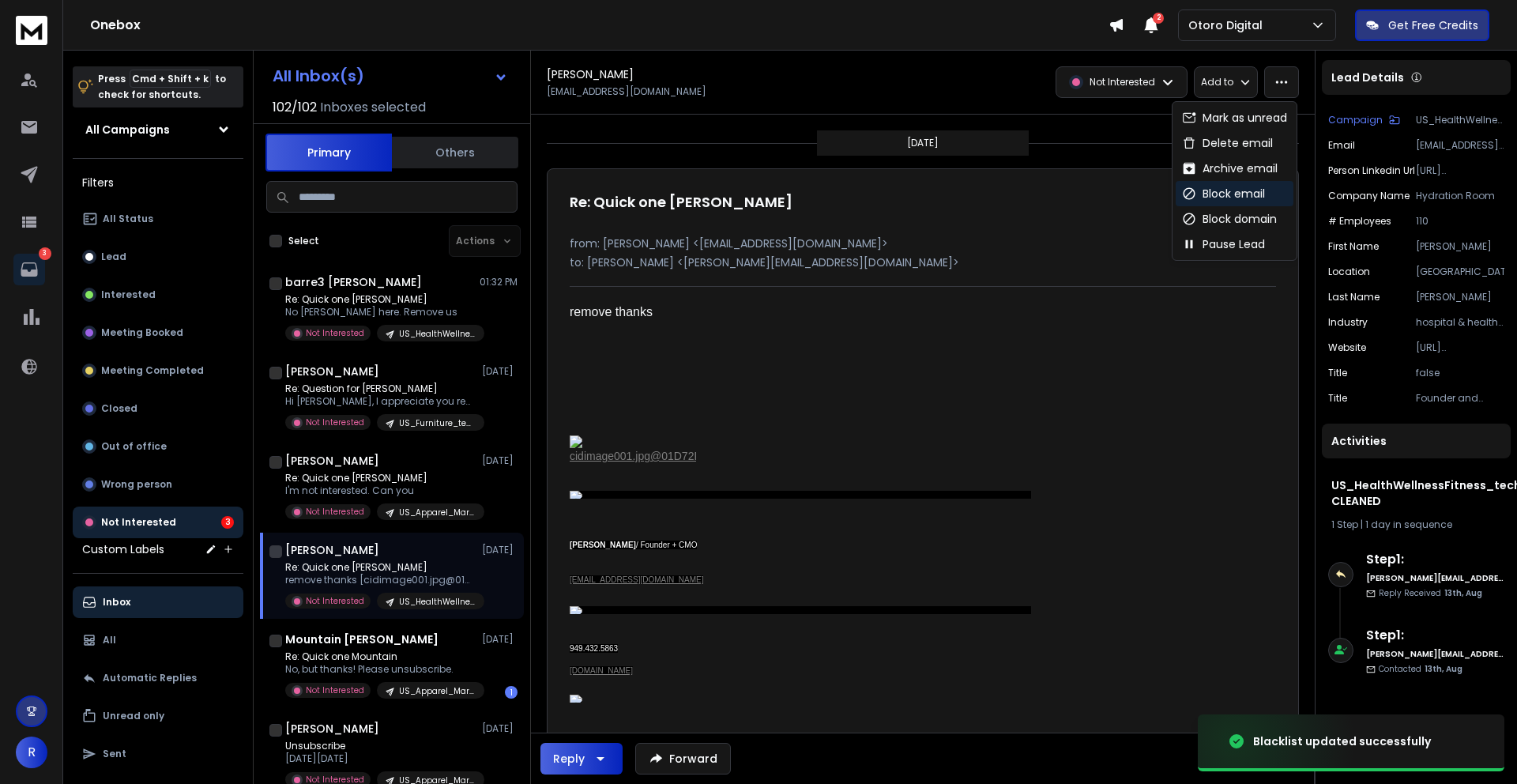
click at [1254, 200] on div "Block email" at bounding box center [1223, 194] width 83 height 16
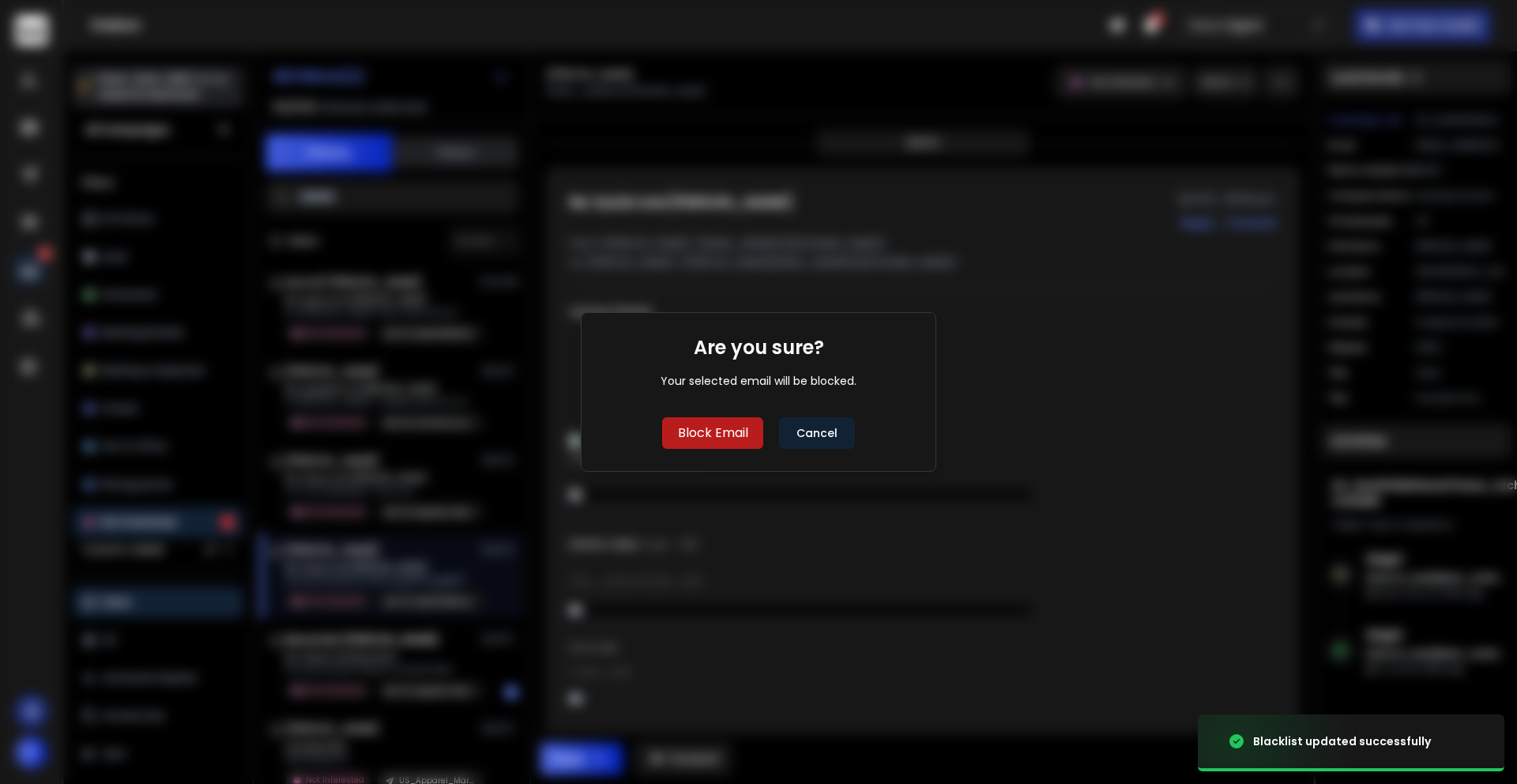
click at [715, 436] on button "Block Email" at bounding box center [712, 433] width 101 height 32
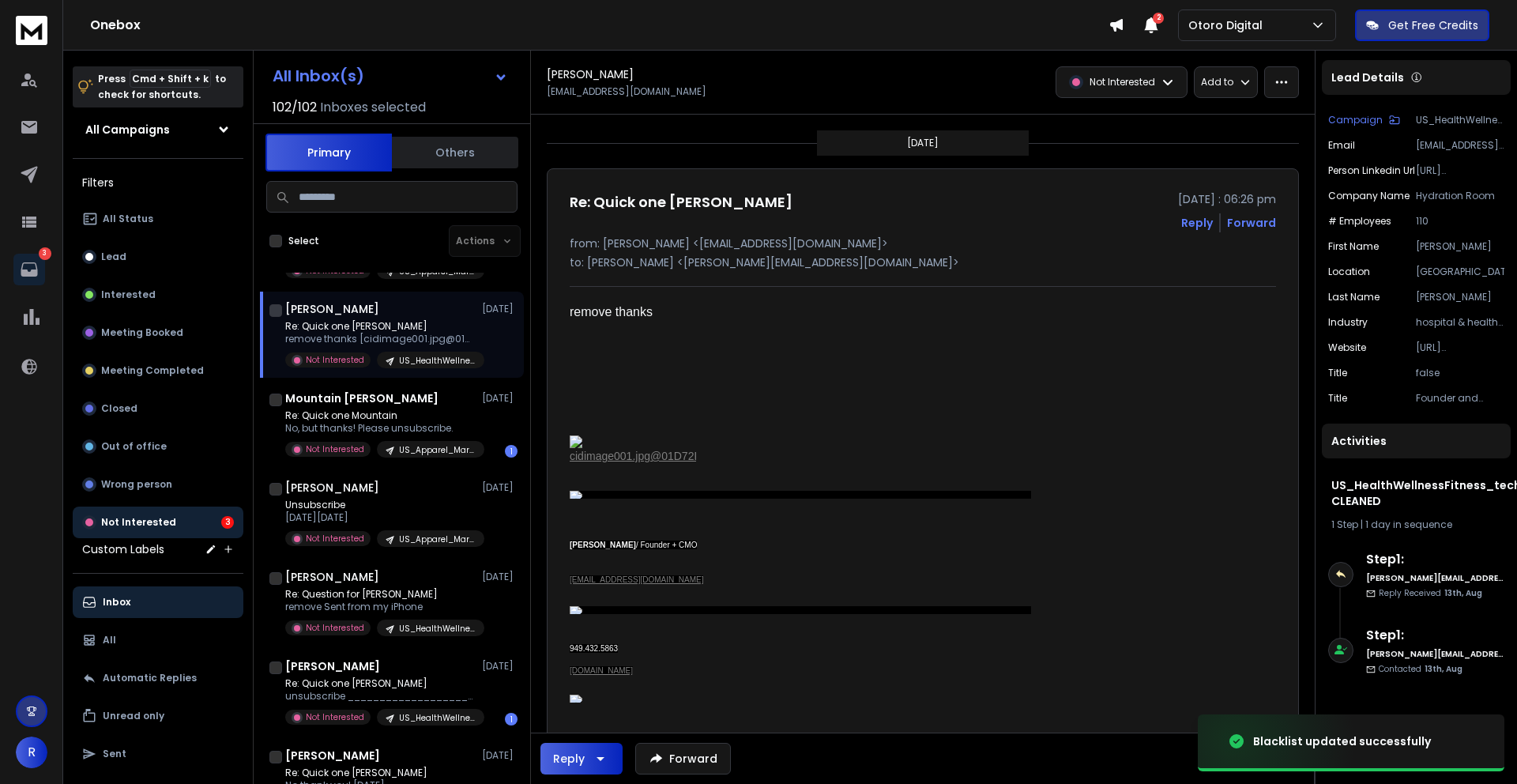
scroll to position [453, 0]
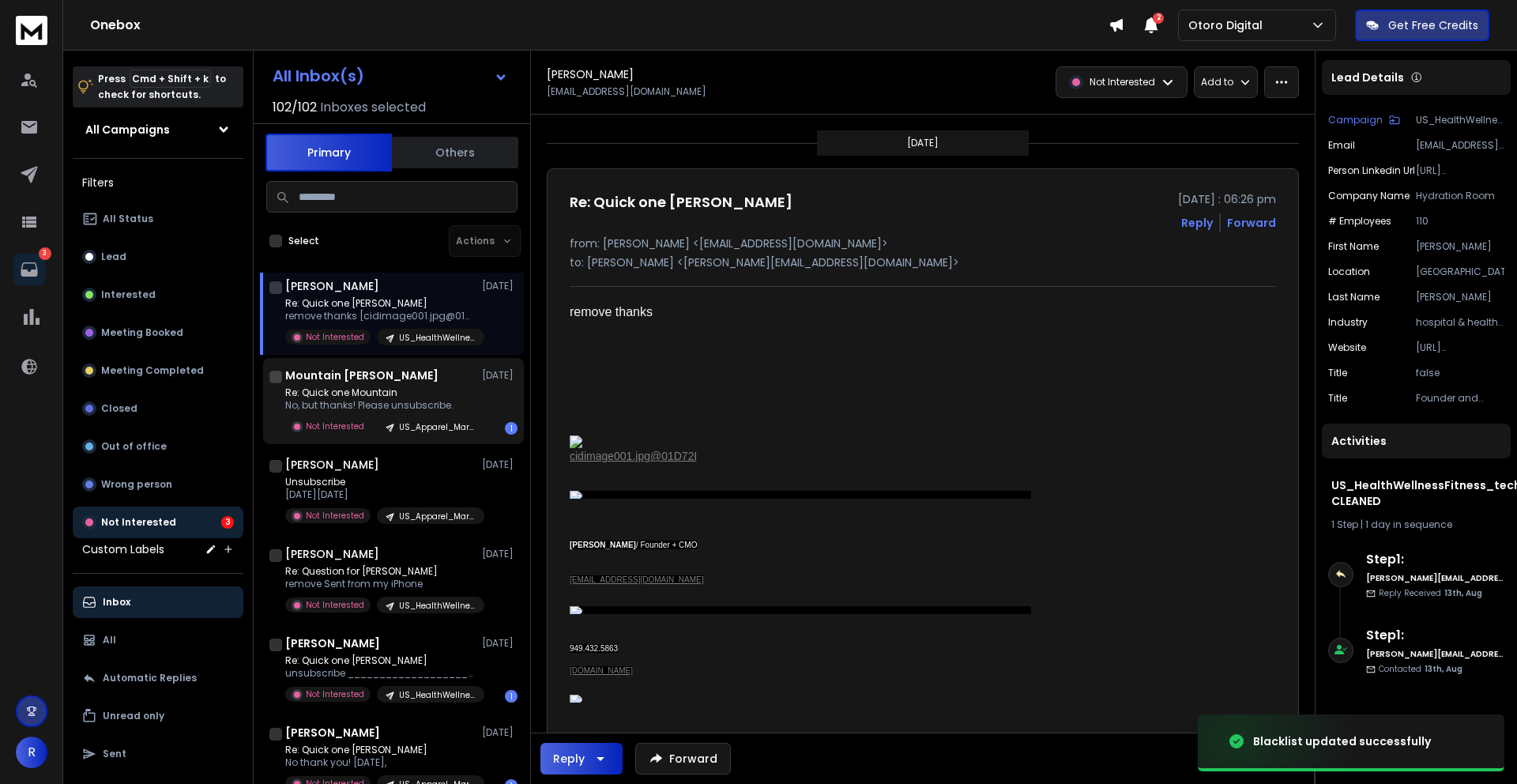
click at [361, 421] on div "Not Interested" at bounding box center [327, 426] width 85 height 15
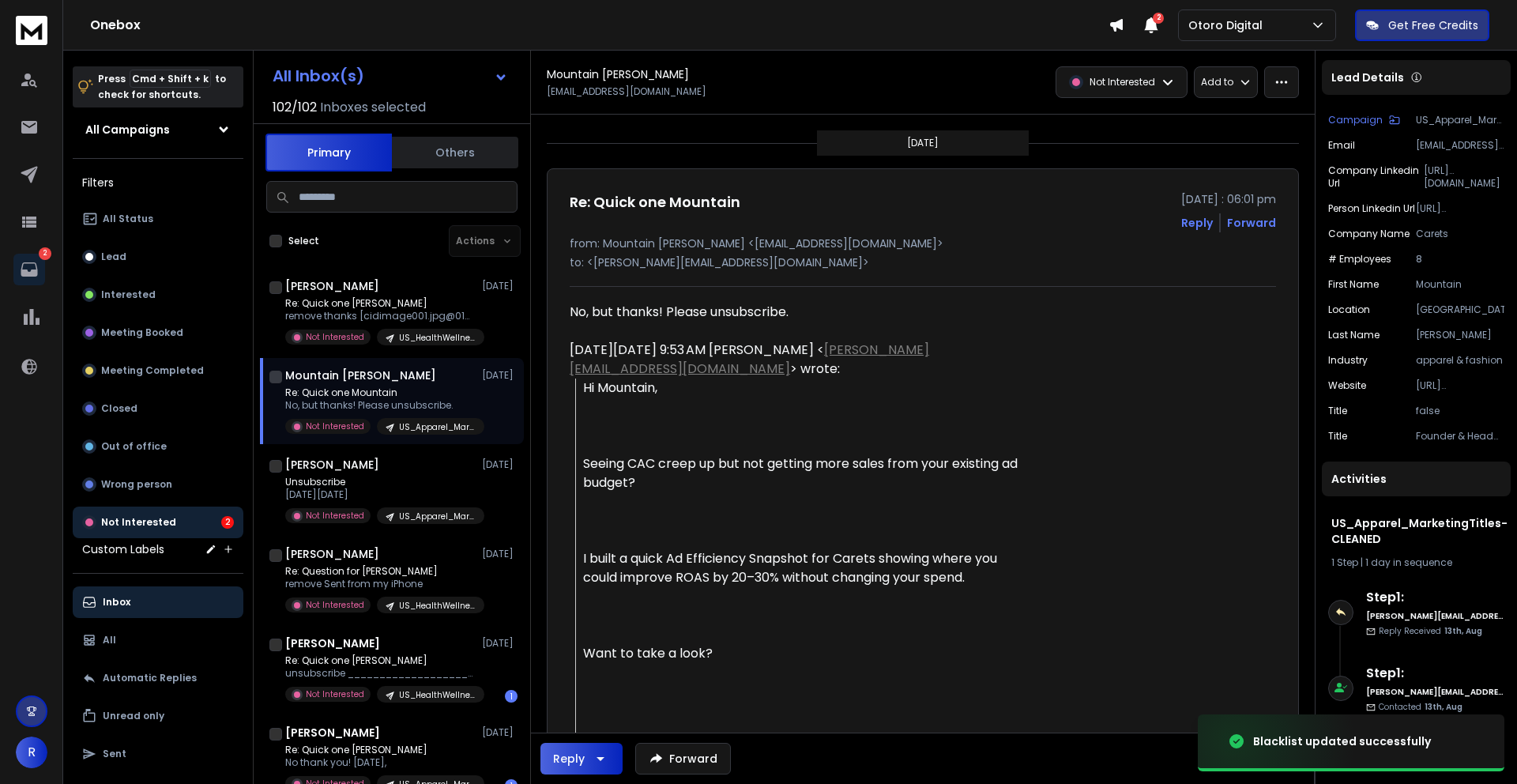
click at [1265, 88] on button "button" at bounding box center [1281, 82] width 35 height 32
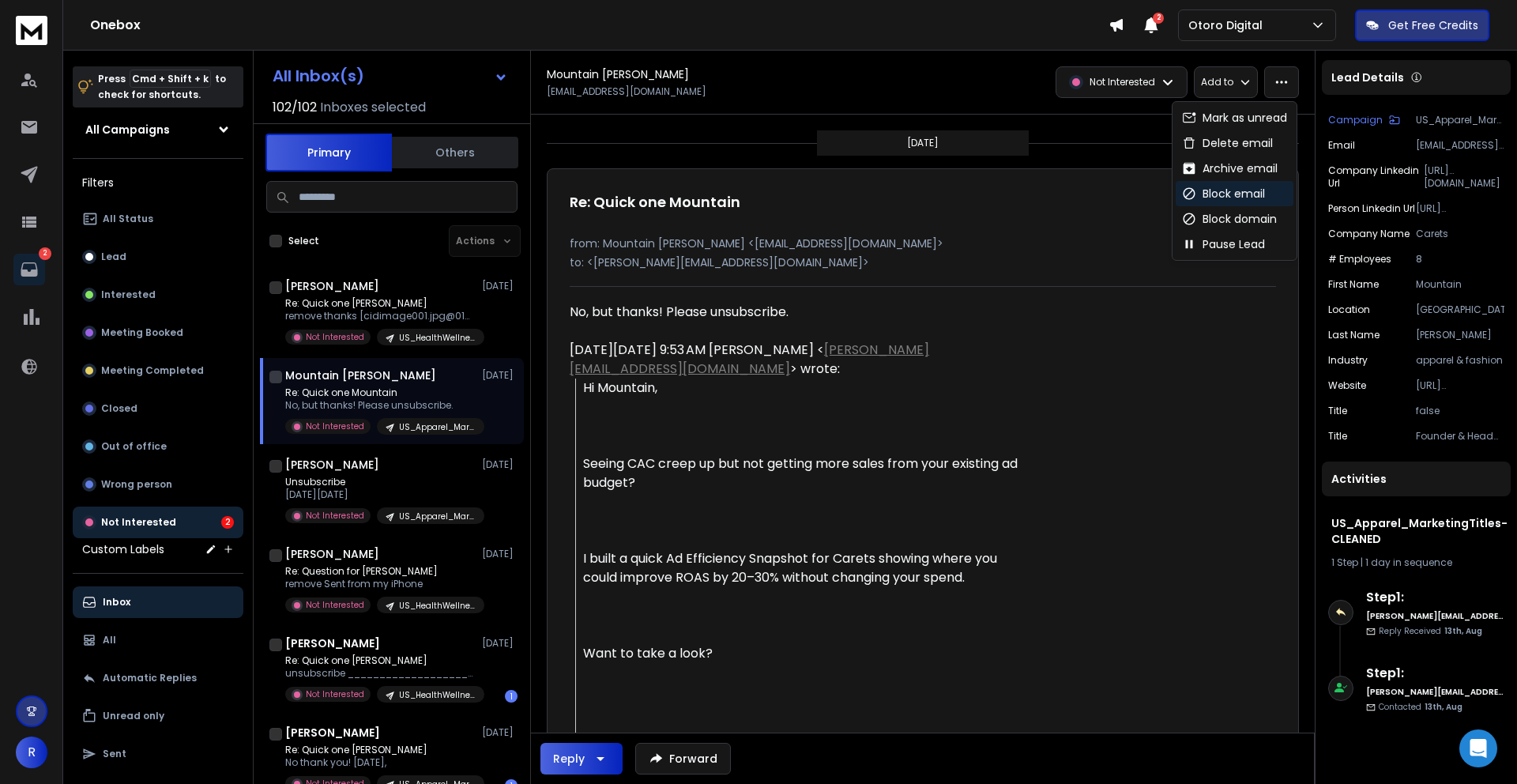
click at [1250, 196] on div "Block email" at bounding box center [1223, 194] width 83 height 16
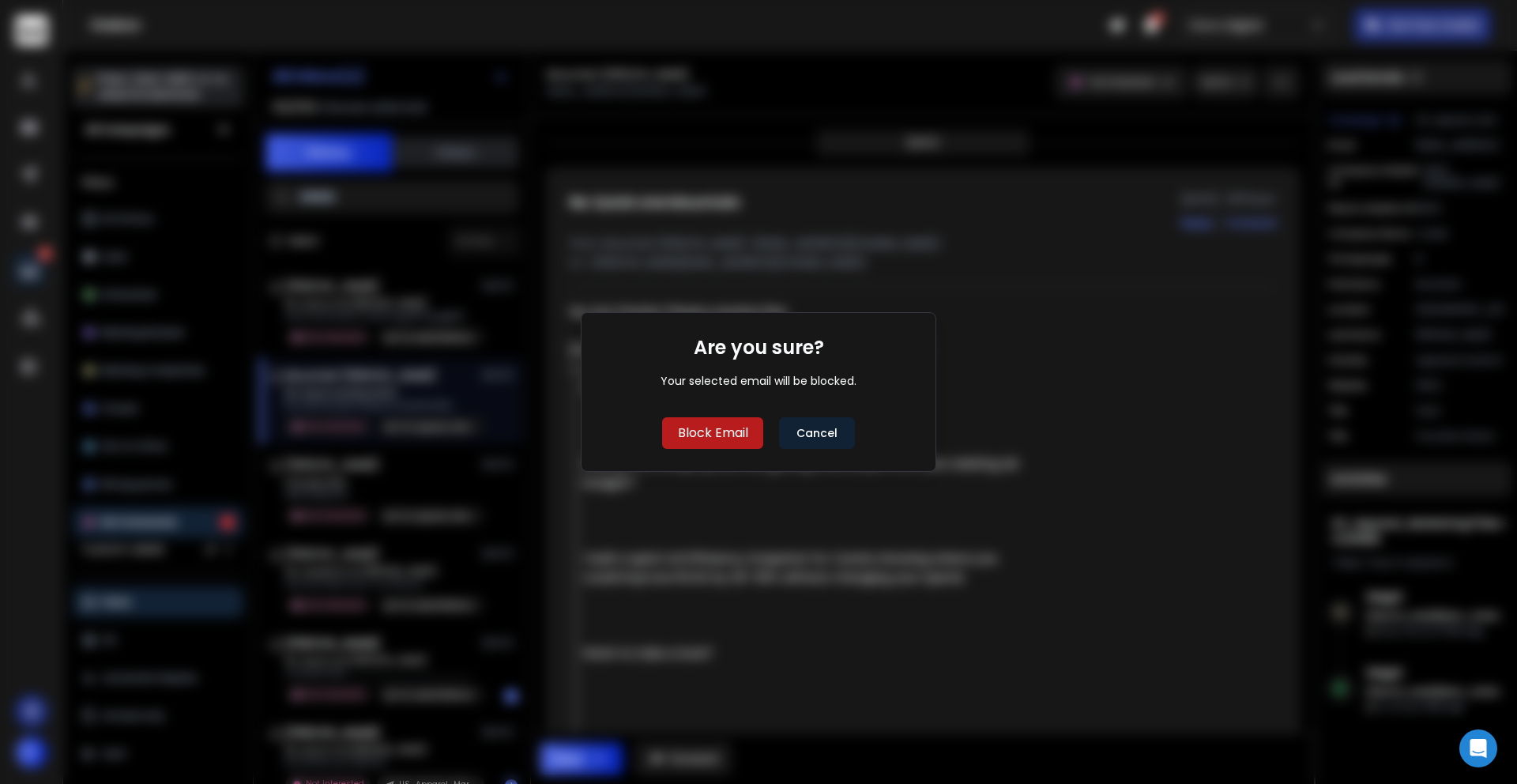
click at [692, 437] on button "Block Email" at bounding box center [712, 433] width 101 height 32
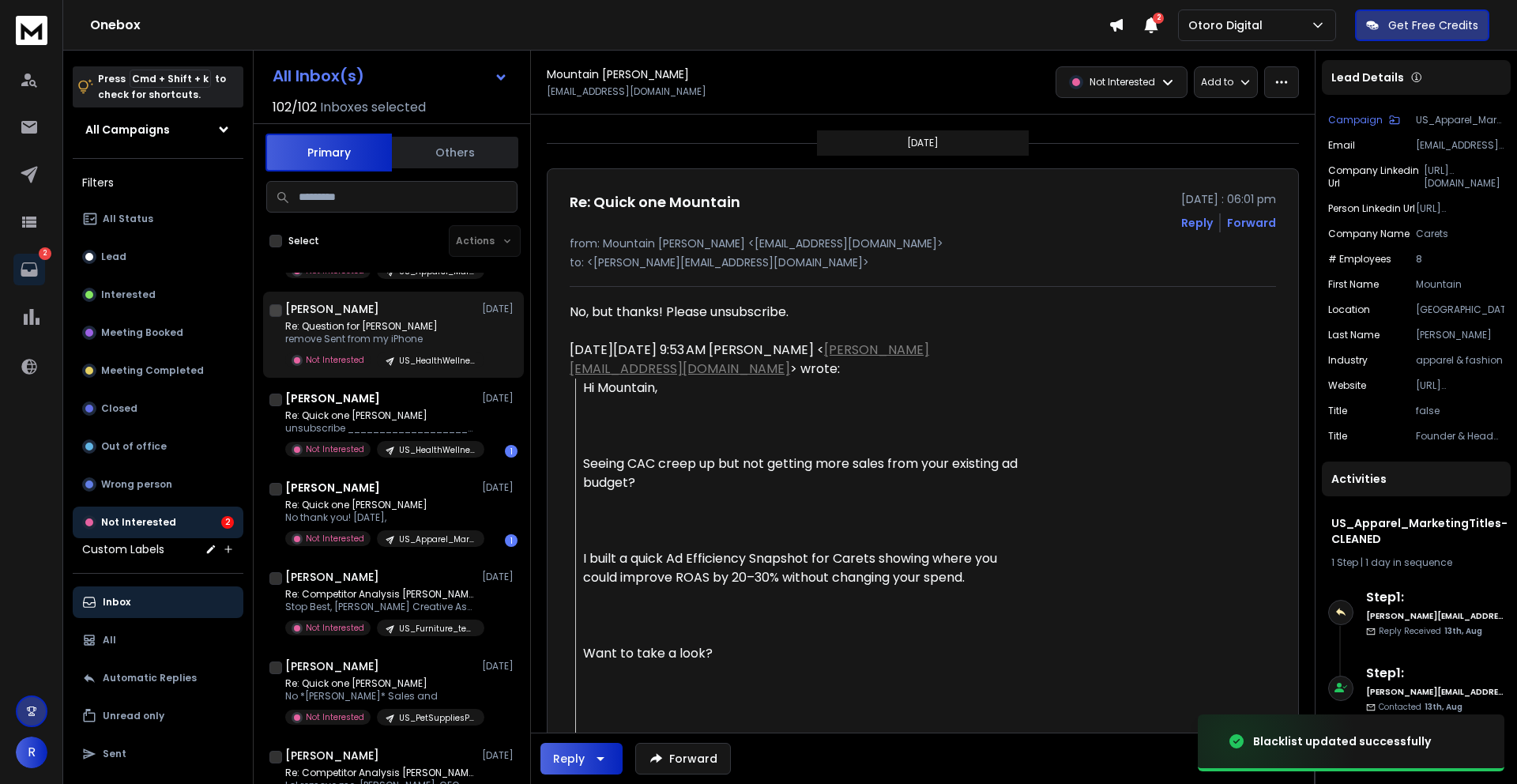
scroll to position [769, 0]
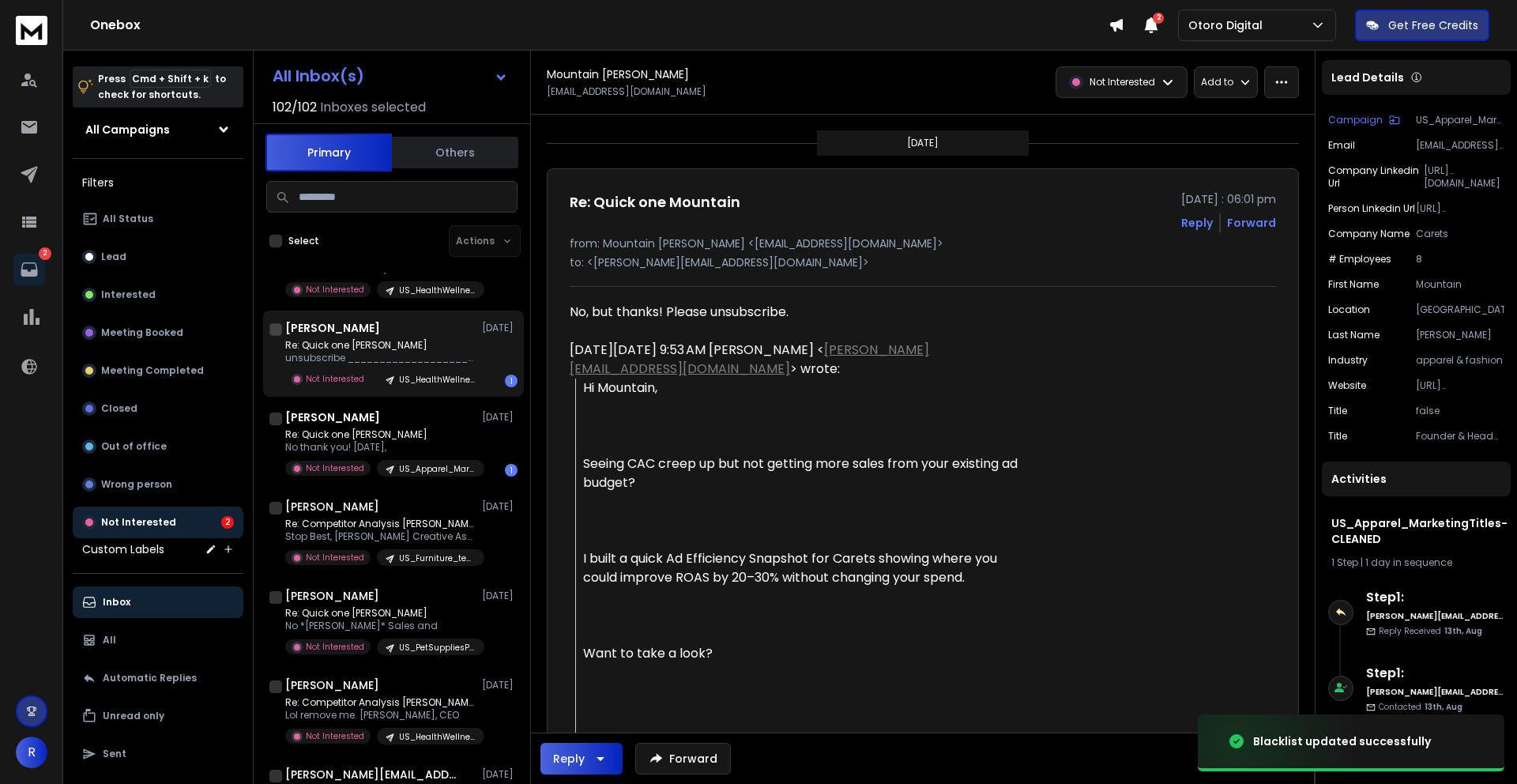
click at [410, 355] on p "unsubscribe ________________________________ From: David Schwartz" at bounding box center [379, 358] width 189 height 13
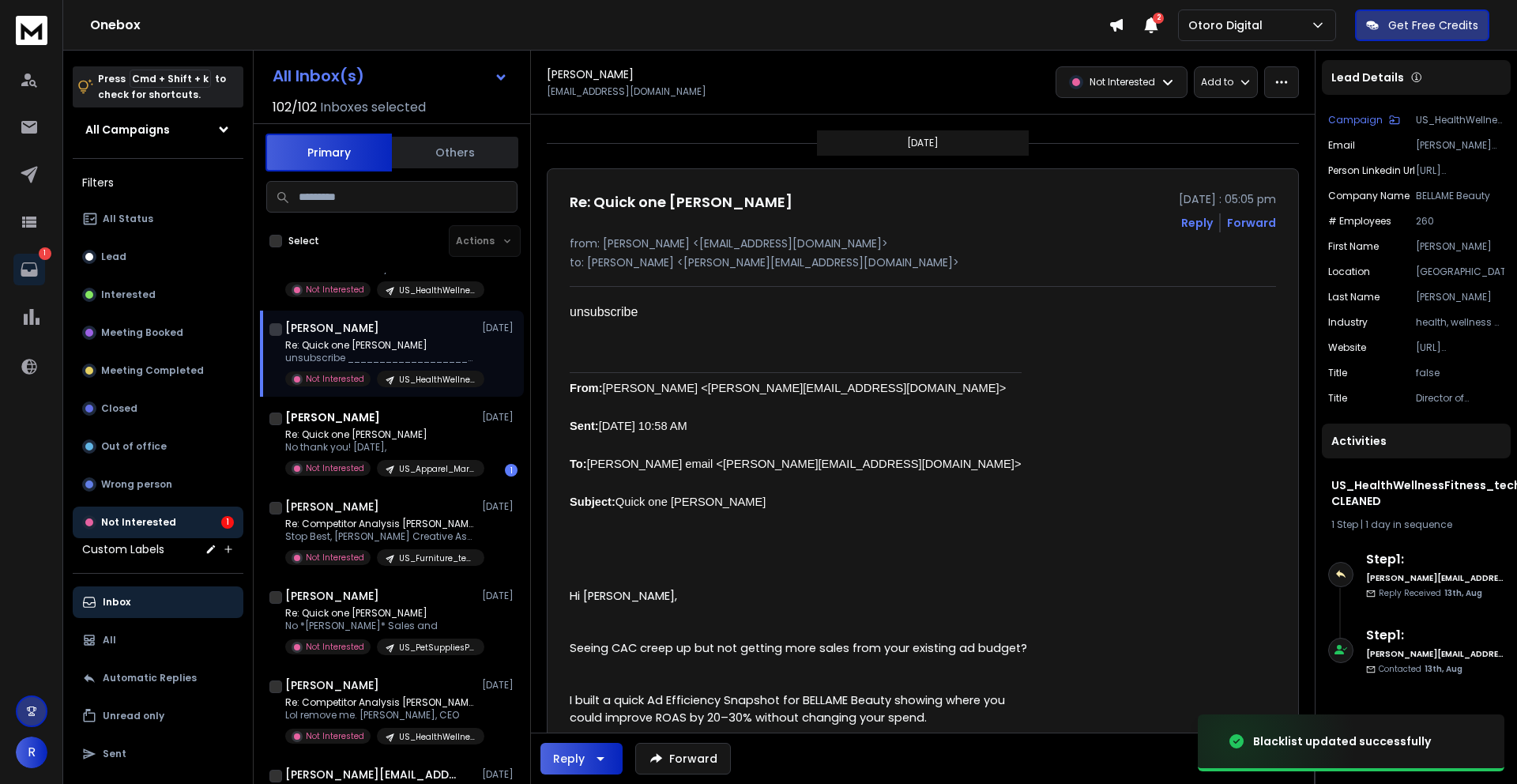
click at [1288, 85] on icon "button" at bounding box center [1281, 82] width 14 height 14
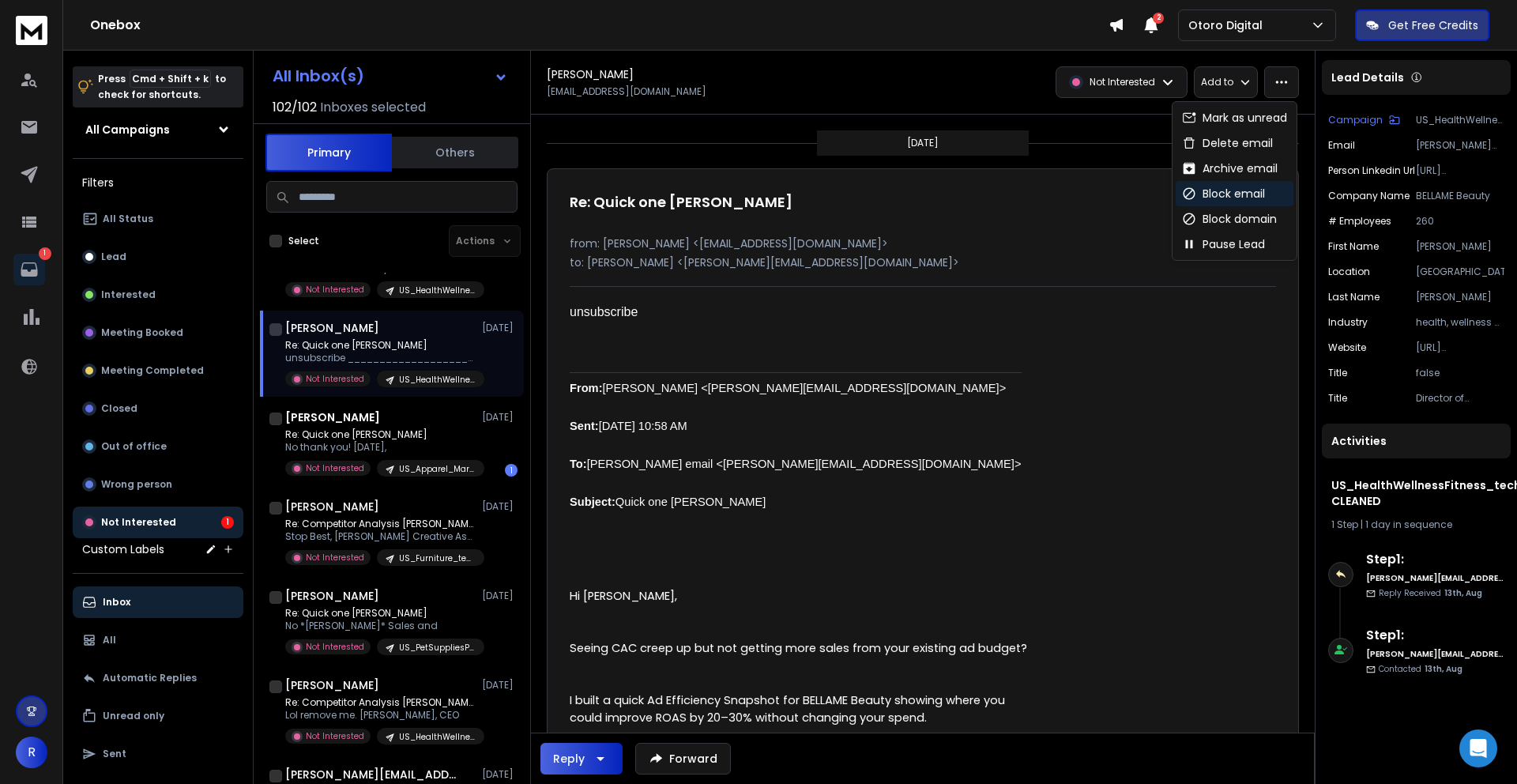
click at [1268, 191] on div "Block email" at bounding box center [1234, 194] width 117 height 26
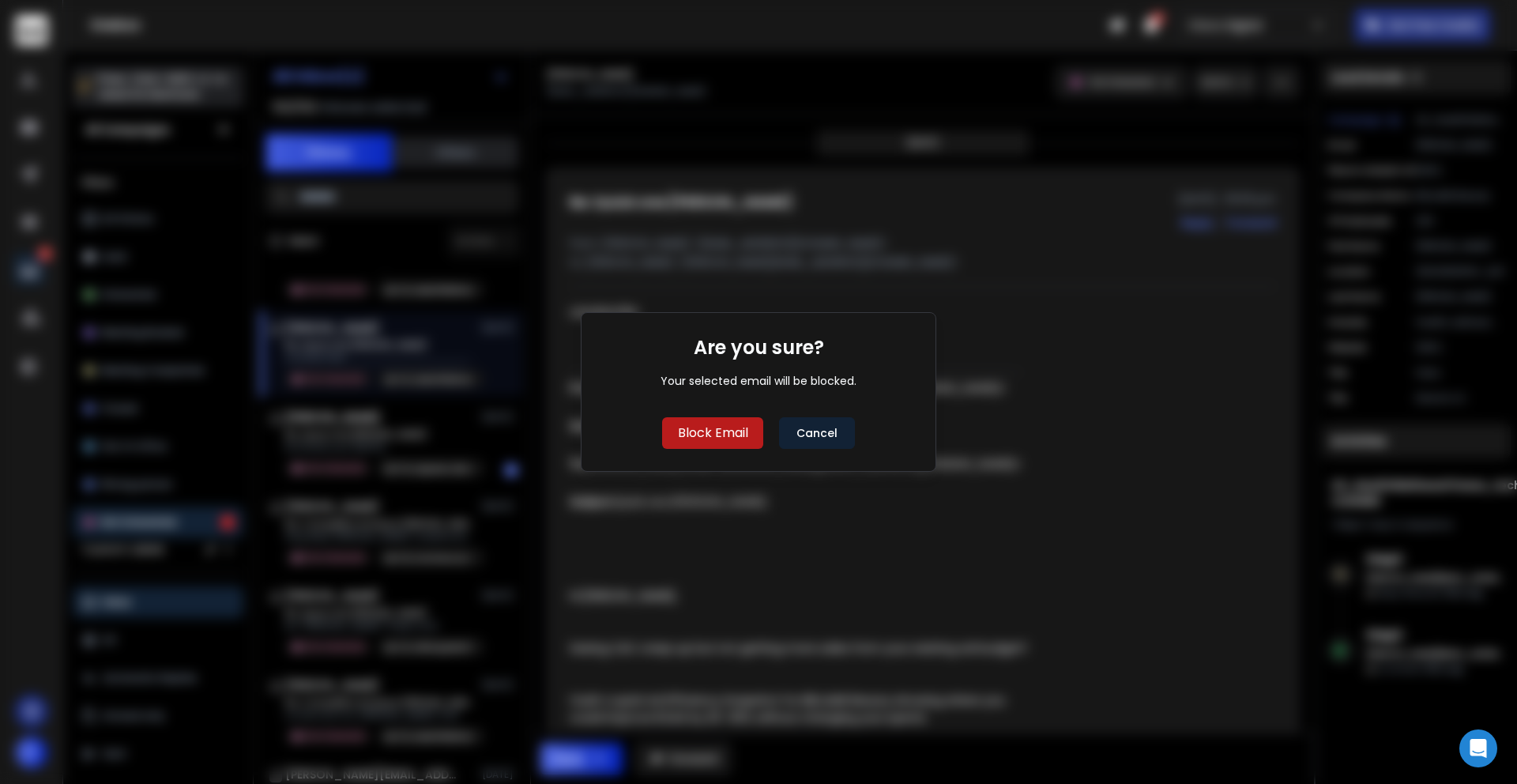
click at [701, 435] on button "Block Email" at bounding box center [712, 433] width 101 height 32
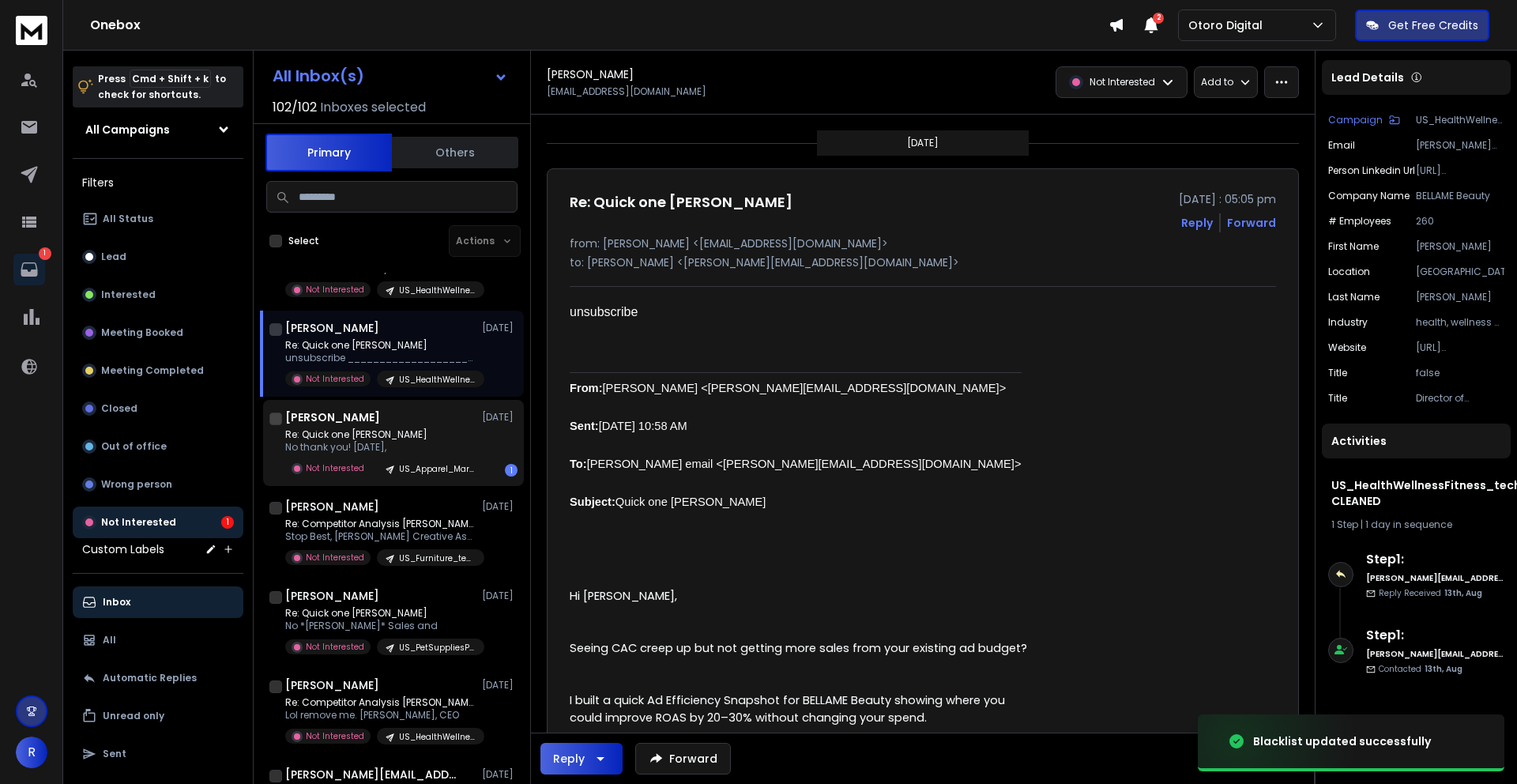
click at [446, 438] on p "Re: Quick one Giancarlo" at bounding box center [379, 434] width 189 height 13
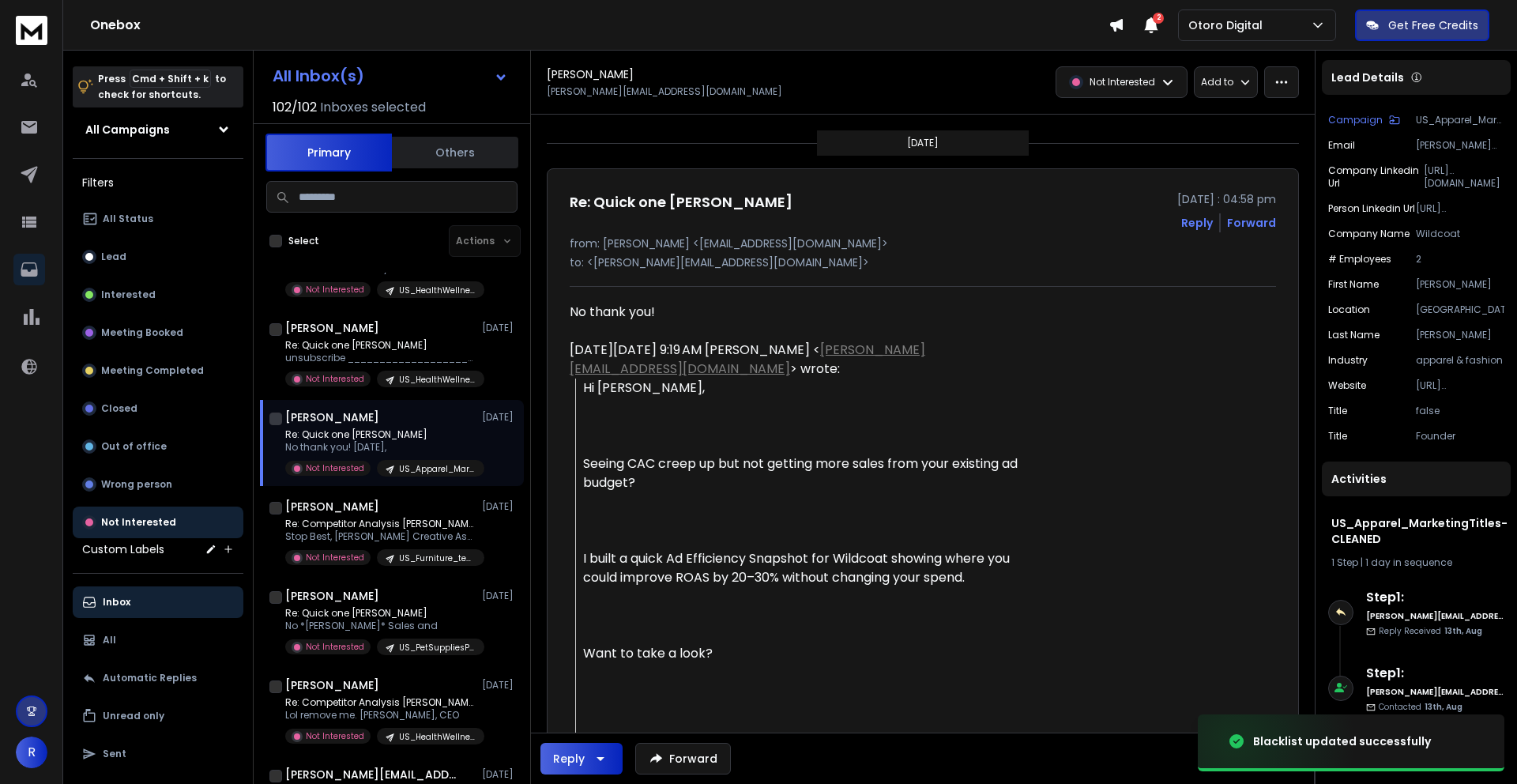
click at [1248, 87] on icon at bounding box center [1245, 82] width 11 height 11
click at [1274, 81] on icon "button" at bounding box center [1281, 82] width 14 height 14
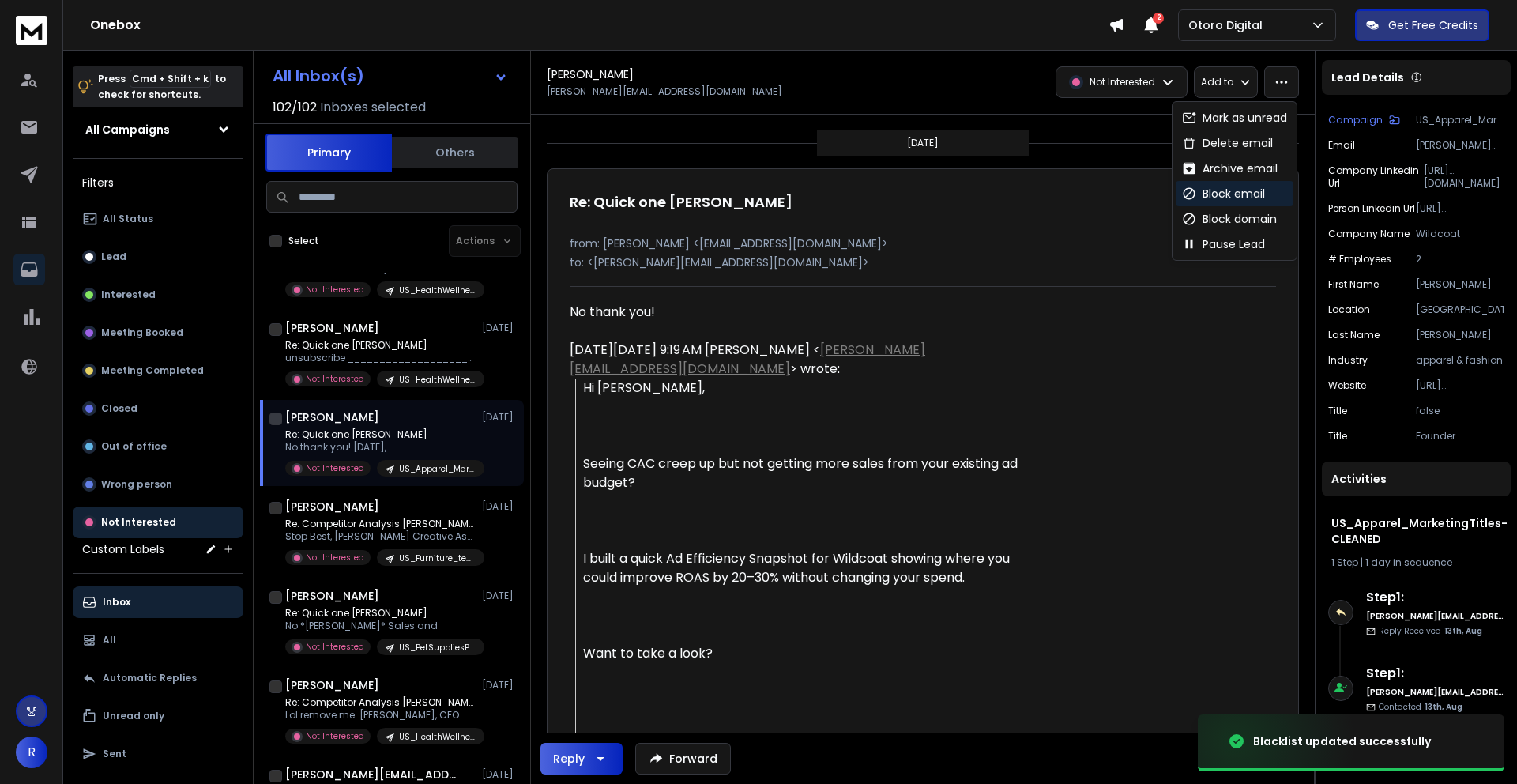
click at [1238, 199] on div "Block email" at bounding box center [1223, 194] width 83 height 16
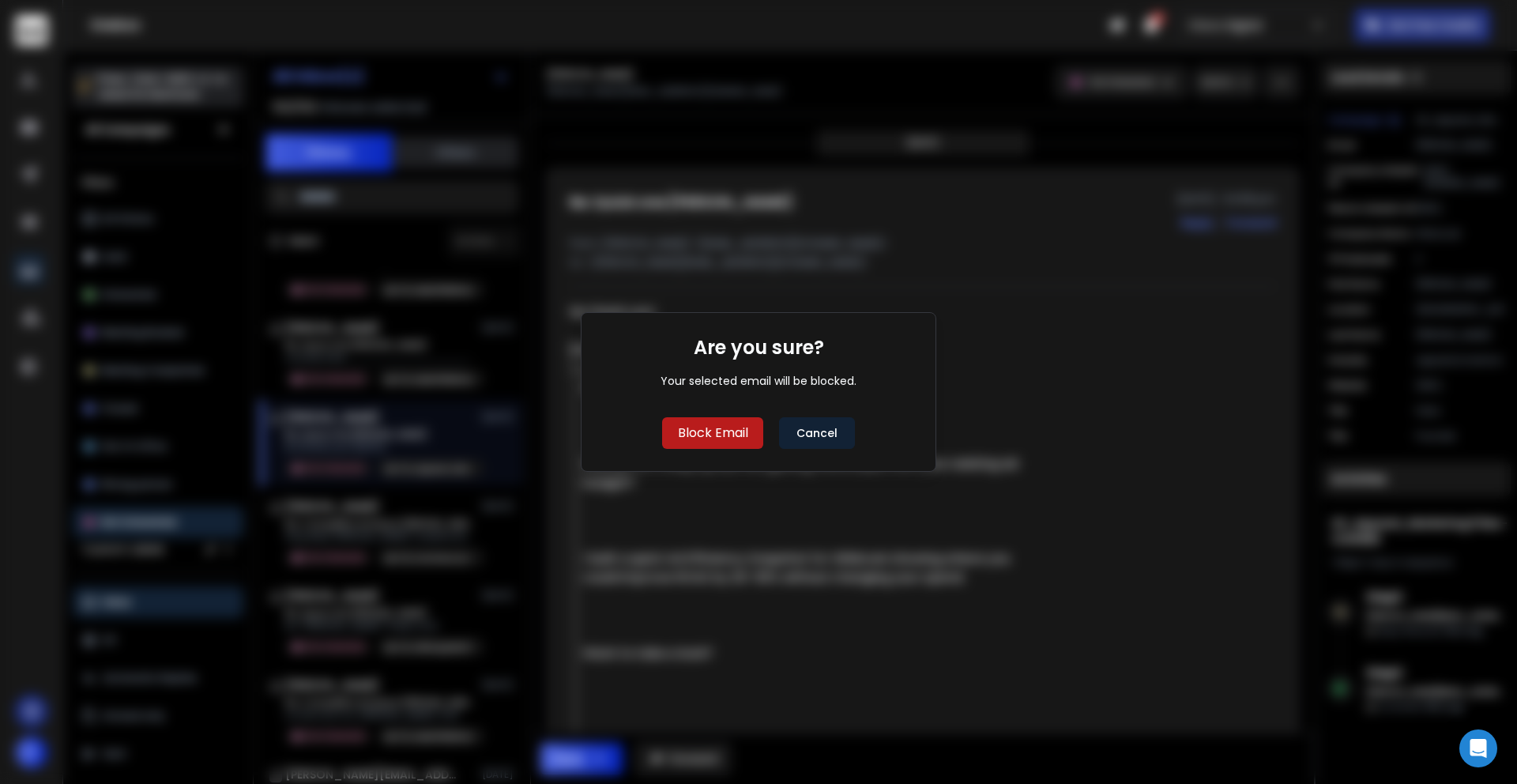
click at [683, 433] on button "Block Email" at bounding box center [712, 433] width 101 height 32
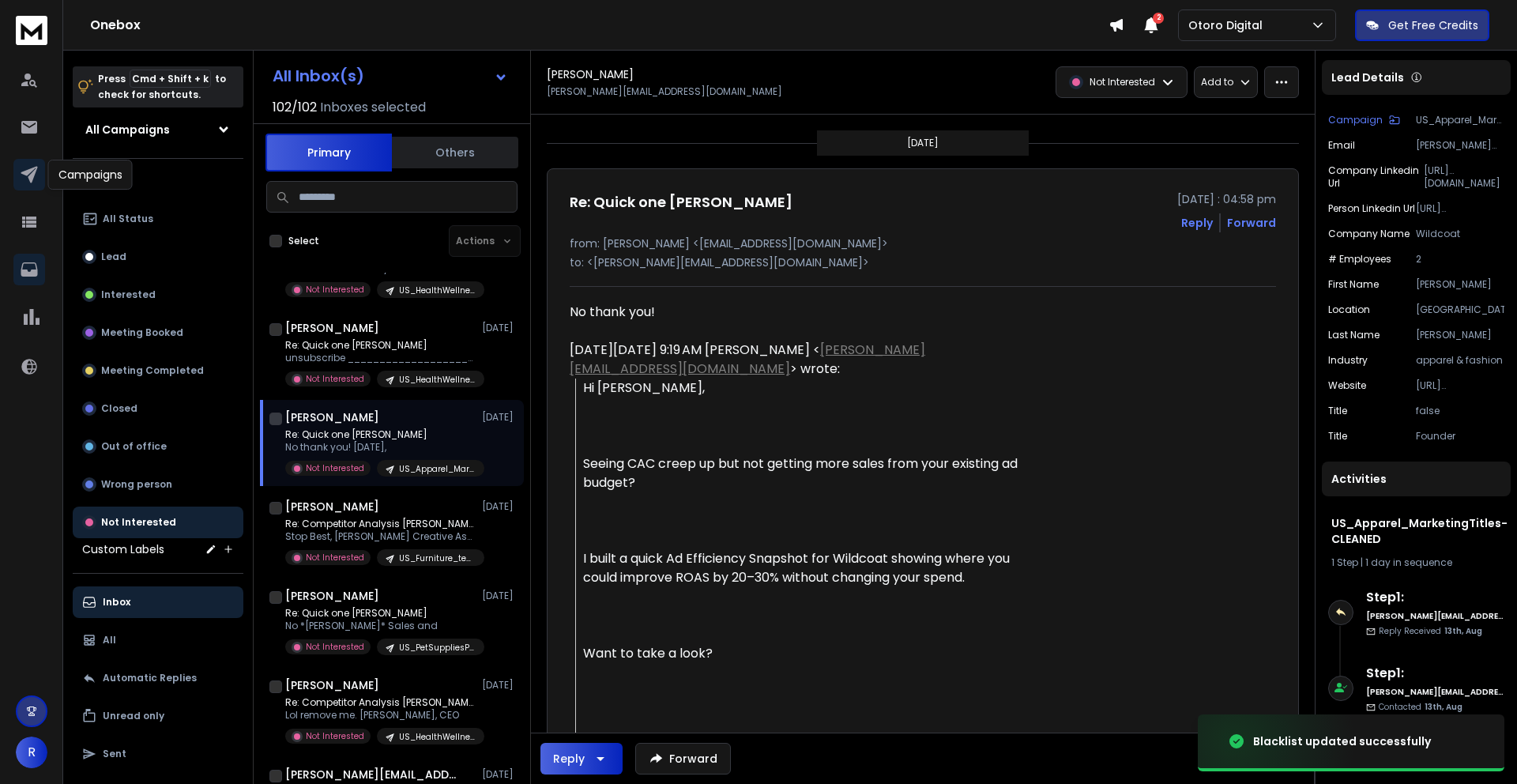
click at [21, 179] on icon at bounding box center [30, 175] width 19 height 19
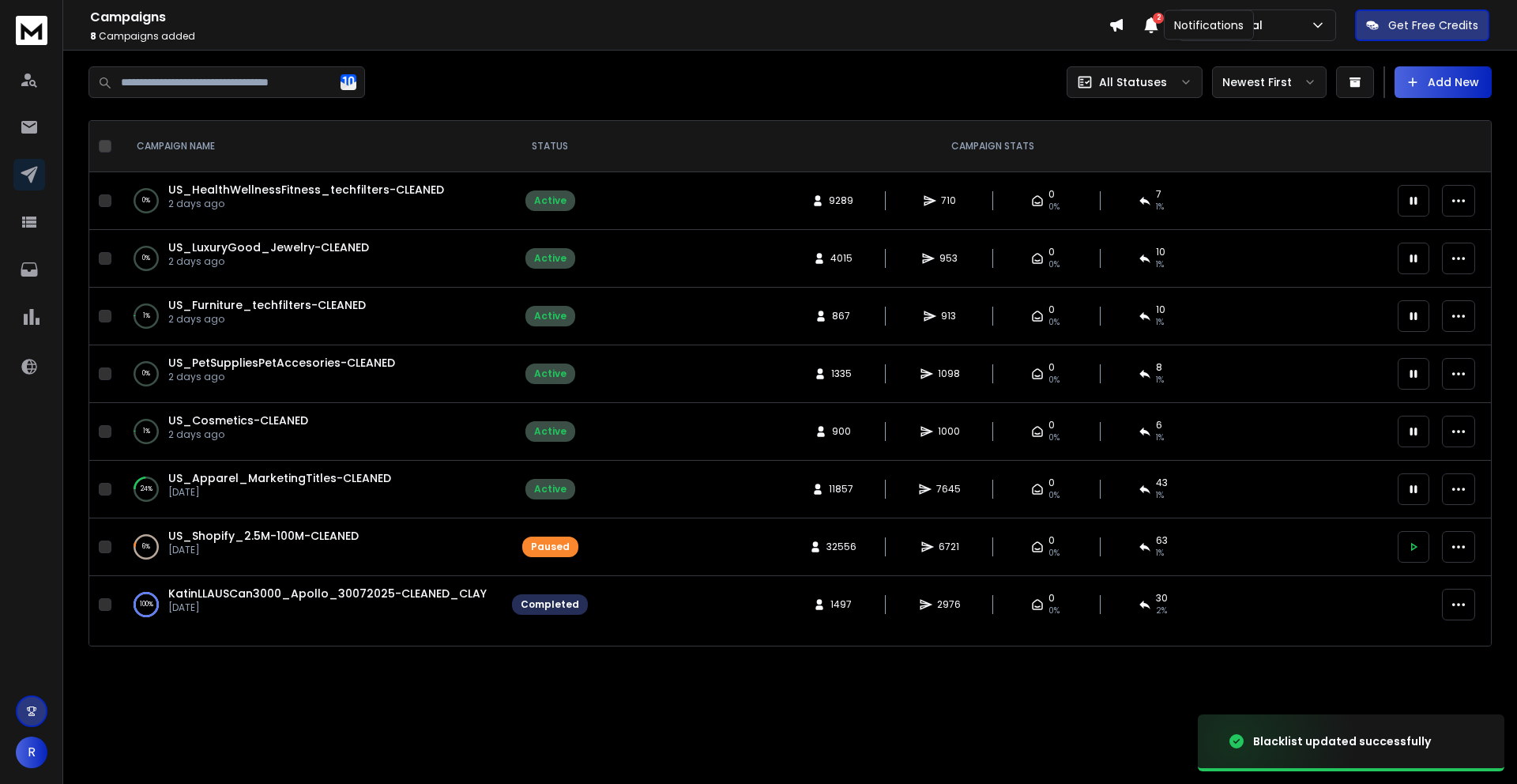
click at [1147, 31] on icon at bounding box center [1151, 26] width 16 height 16
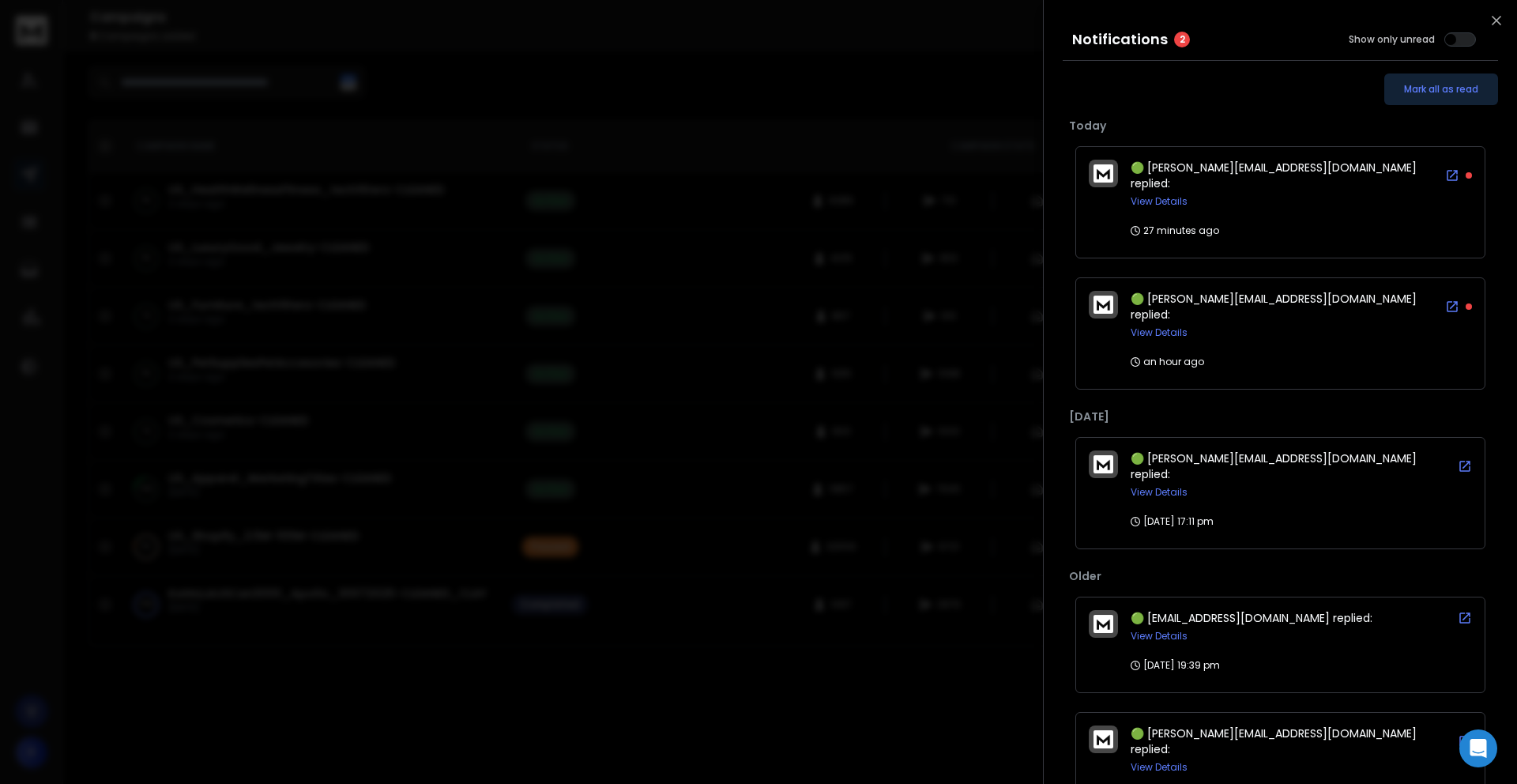
click at [1404, 91] on span "Mark all as read" at bounding box center [1440, 89] width 74 height 13
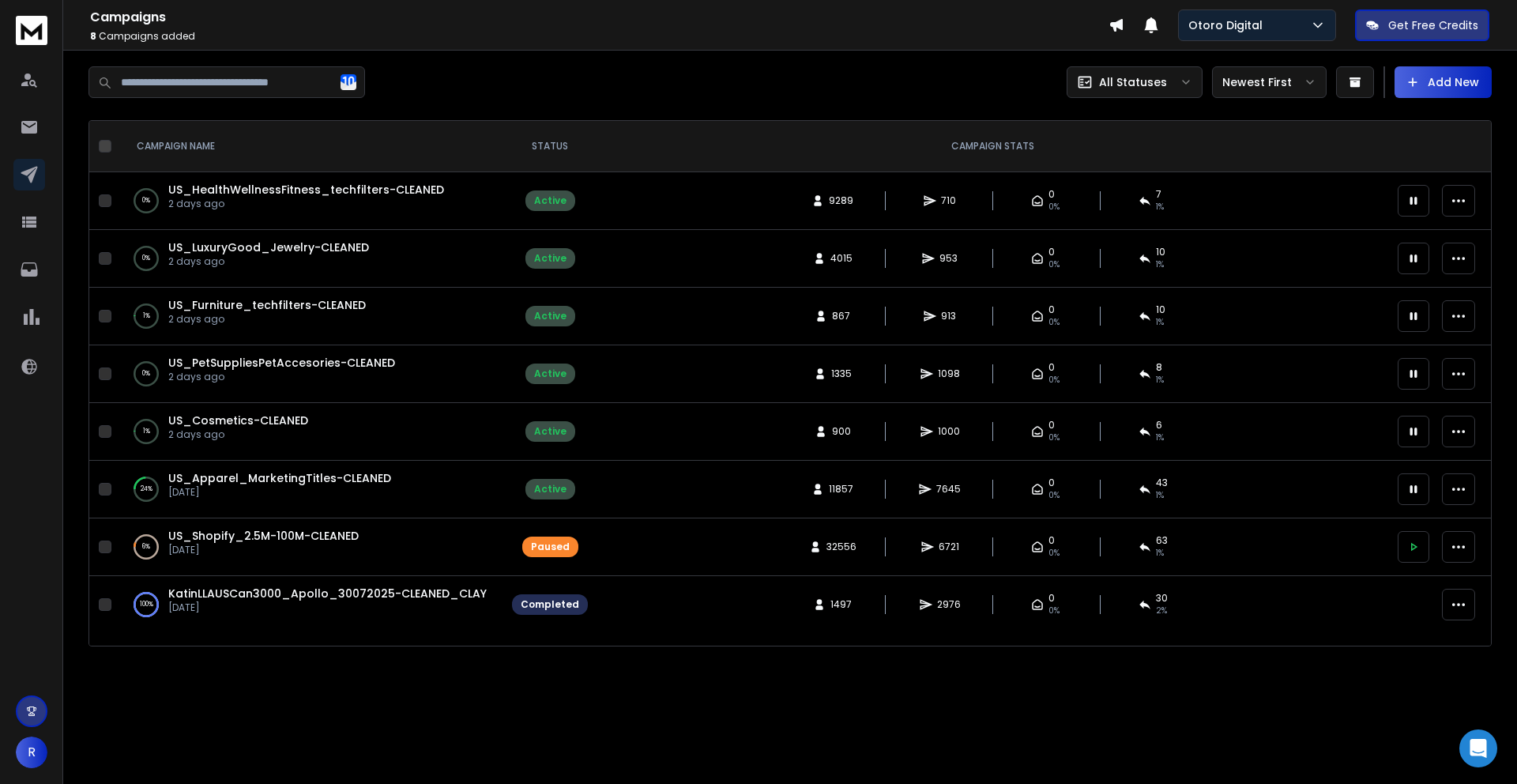
click at [1278, 26] on div "Otoro Digital" at bounding box center [1257, 26] width 137 height 16
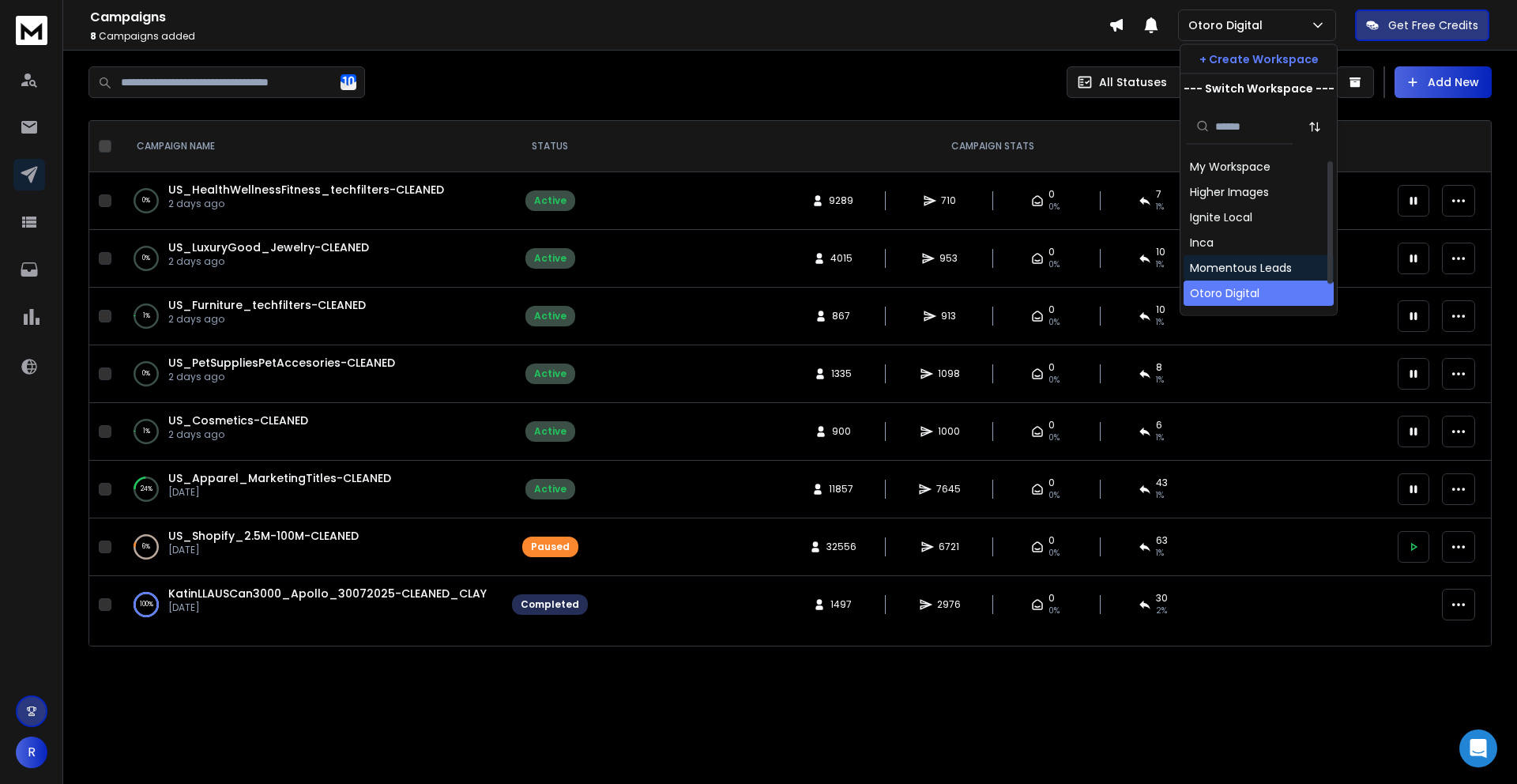
scroll to position [44, 0]
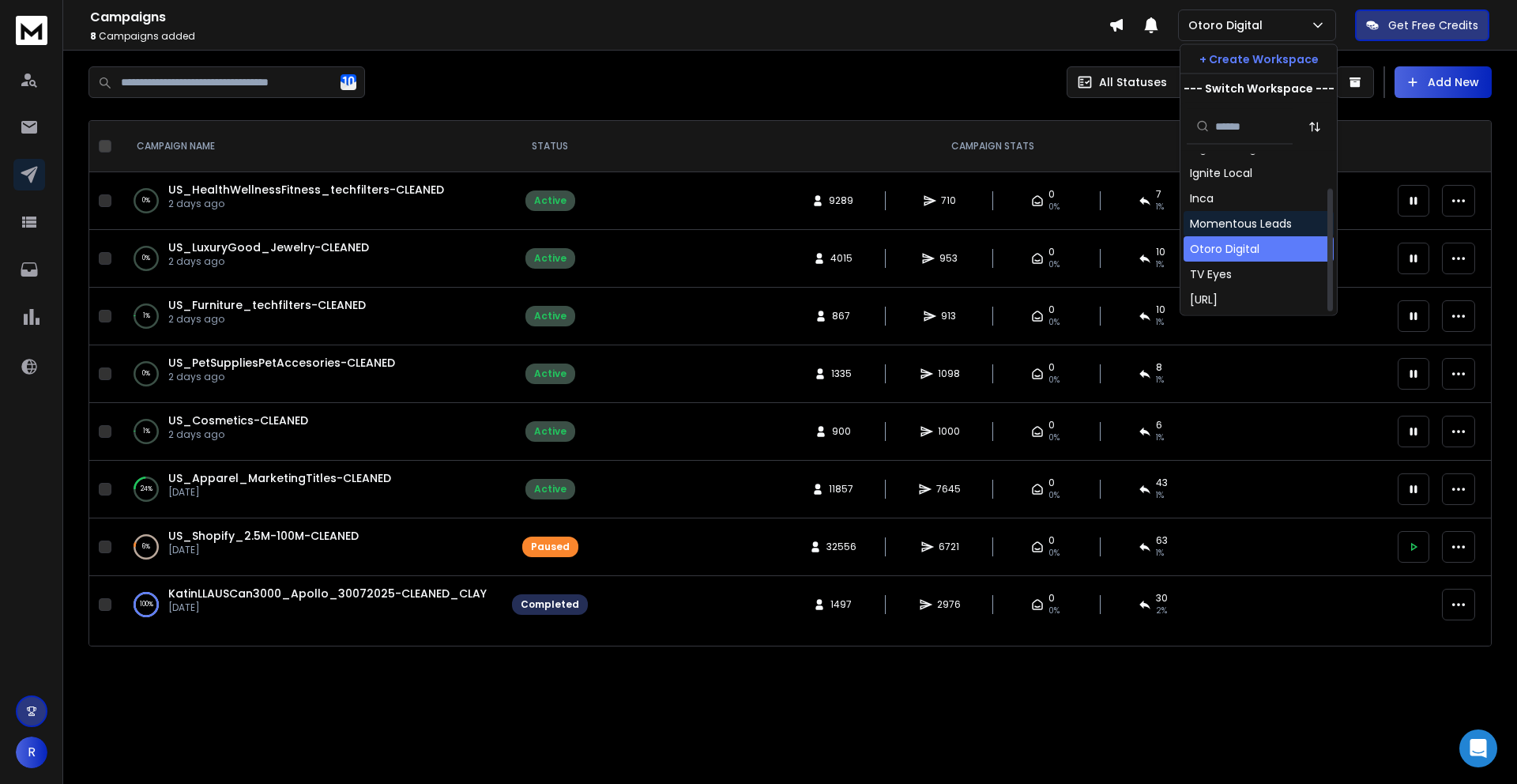
click at [1230, 214] on div "Momentous Leads" at bounding box center [1258, 224] width 150 height 26
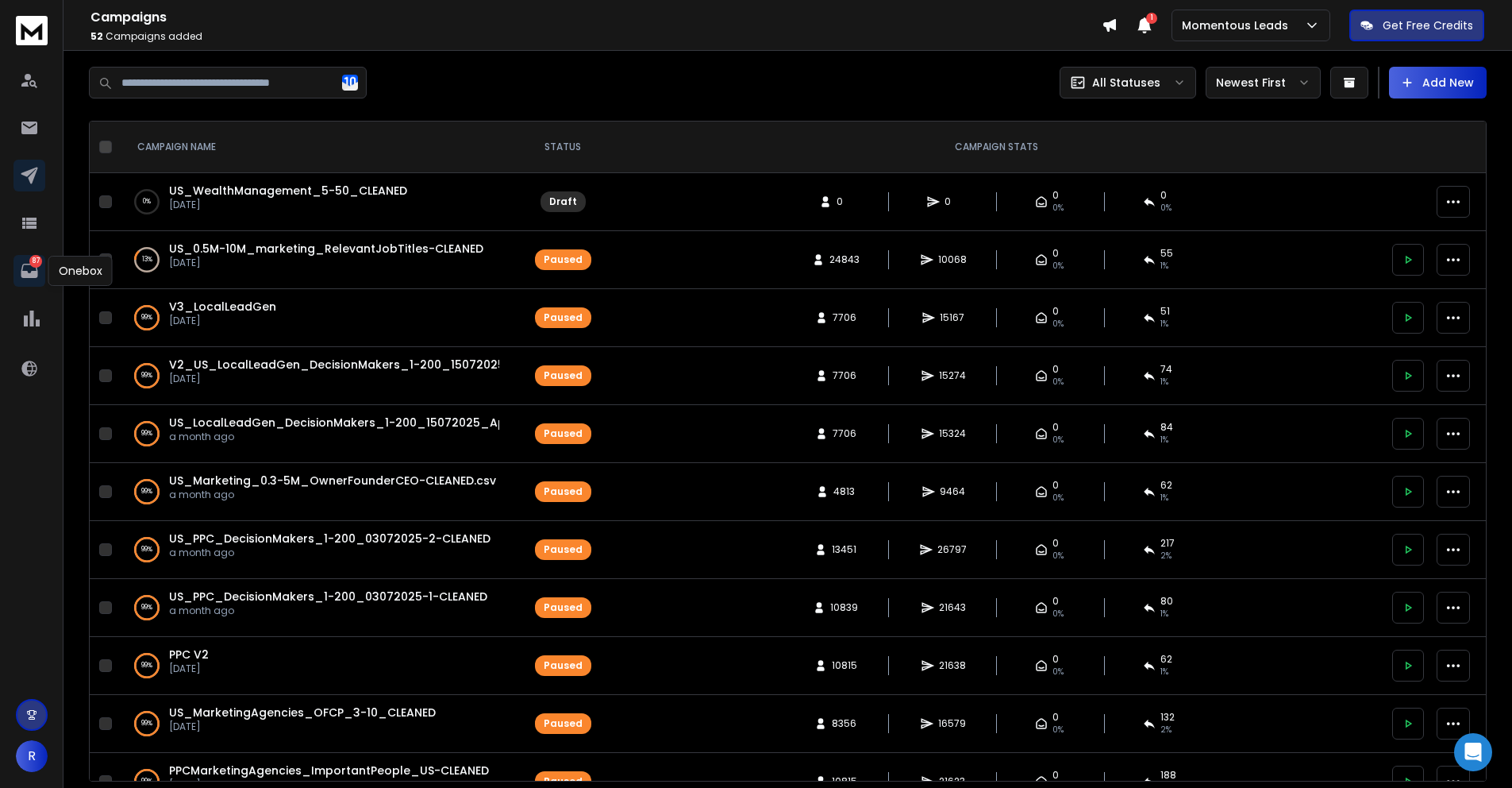
click at [38, 262] on p "87" at bounding box center [36, 262] width 13 height 13
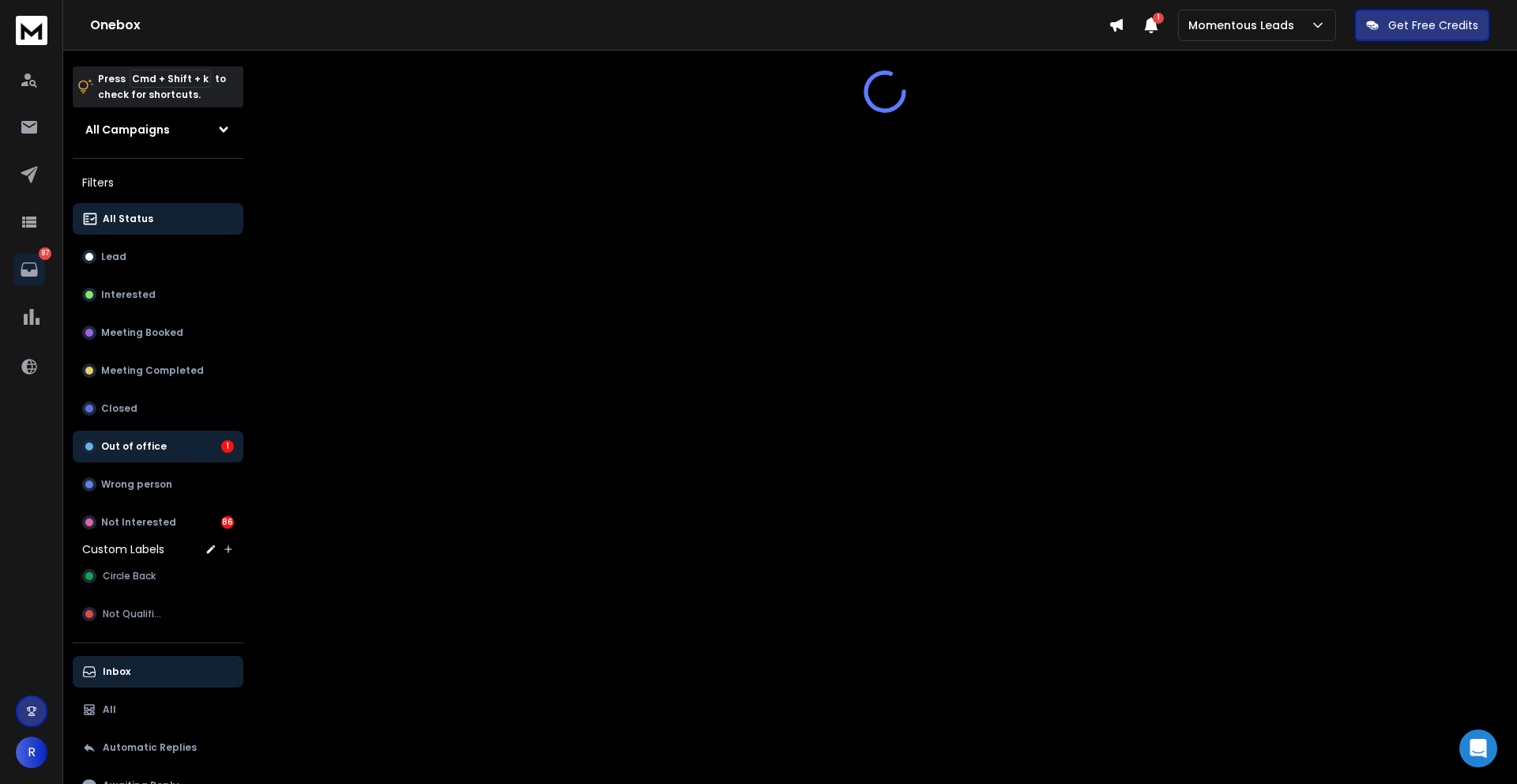
click at [146, 441] on p "Out of office" at bounding box center [134, 446] width 65 height 13
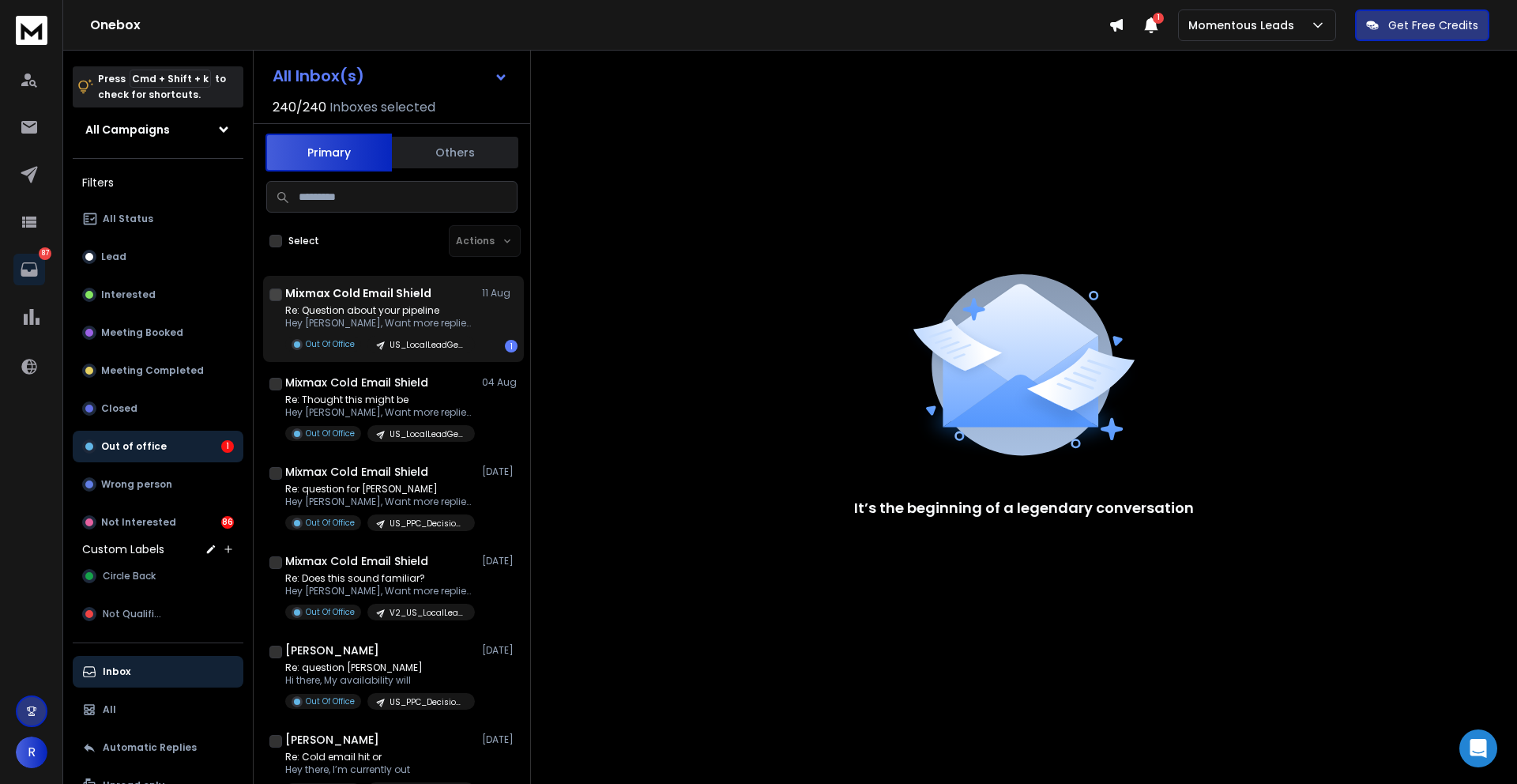
click at [357, 334] on div "Re: Question about your pipeline Hey Rahul, Want more replies to Out Of Office …" at bounding box center [379, 328] width 189 height 48
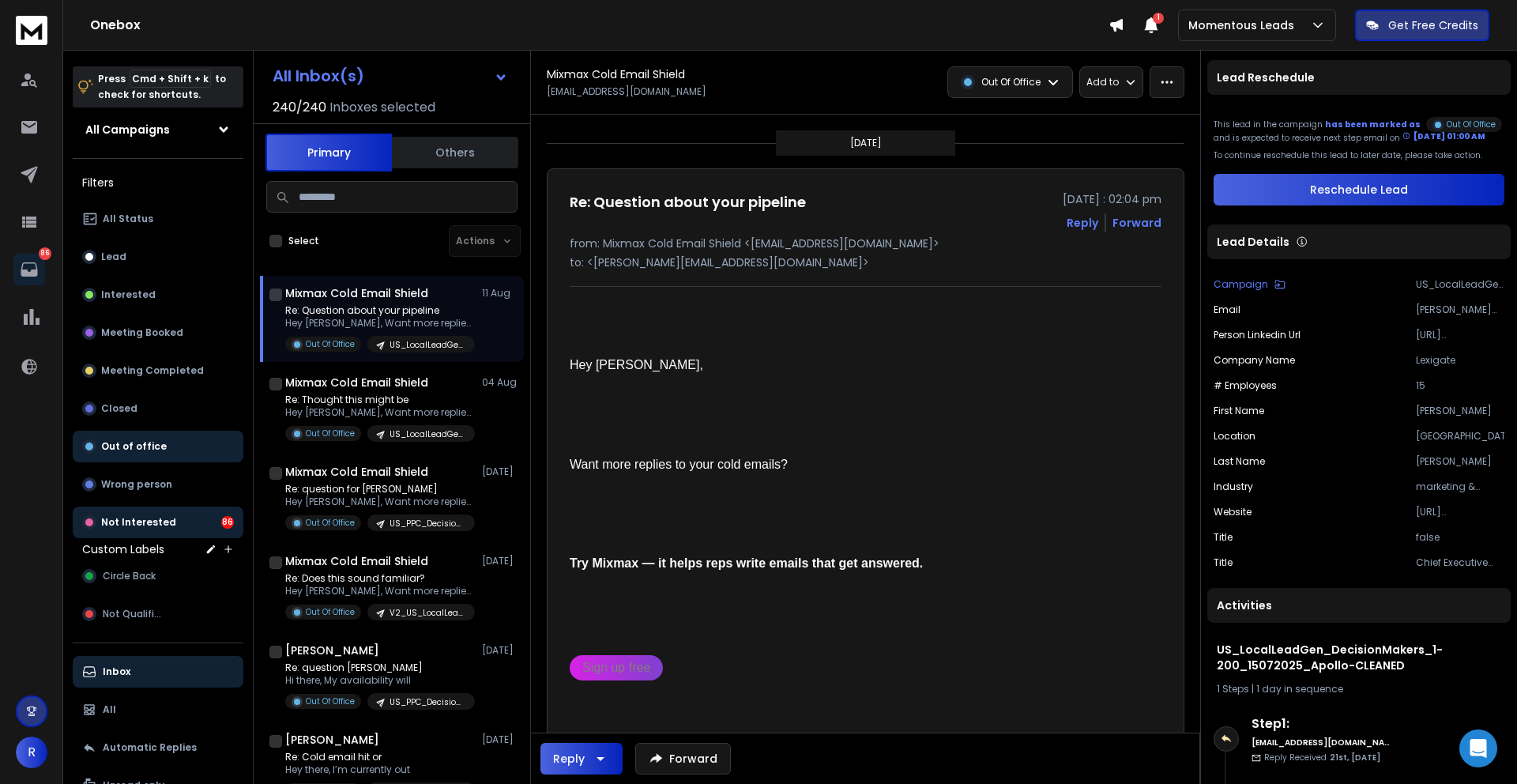
click at [156, 524] on p "Not Interested" at bounding box center [139, 522] width 75 height 13
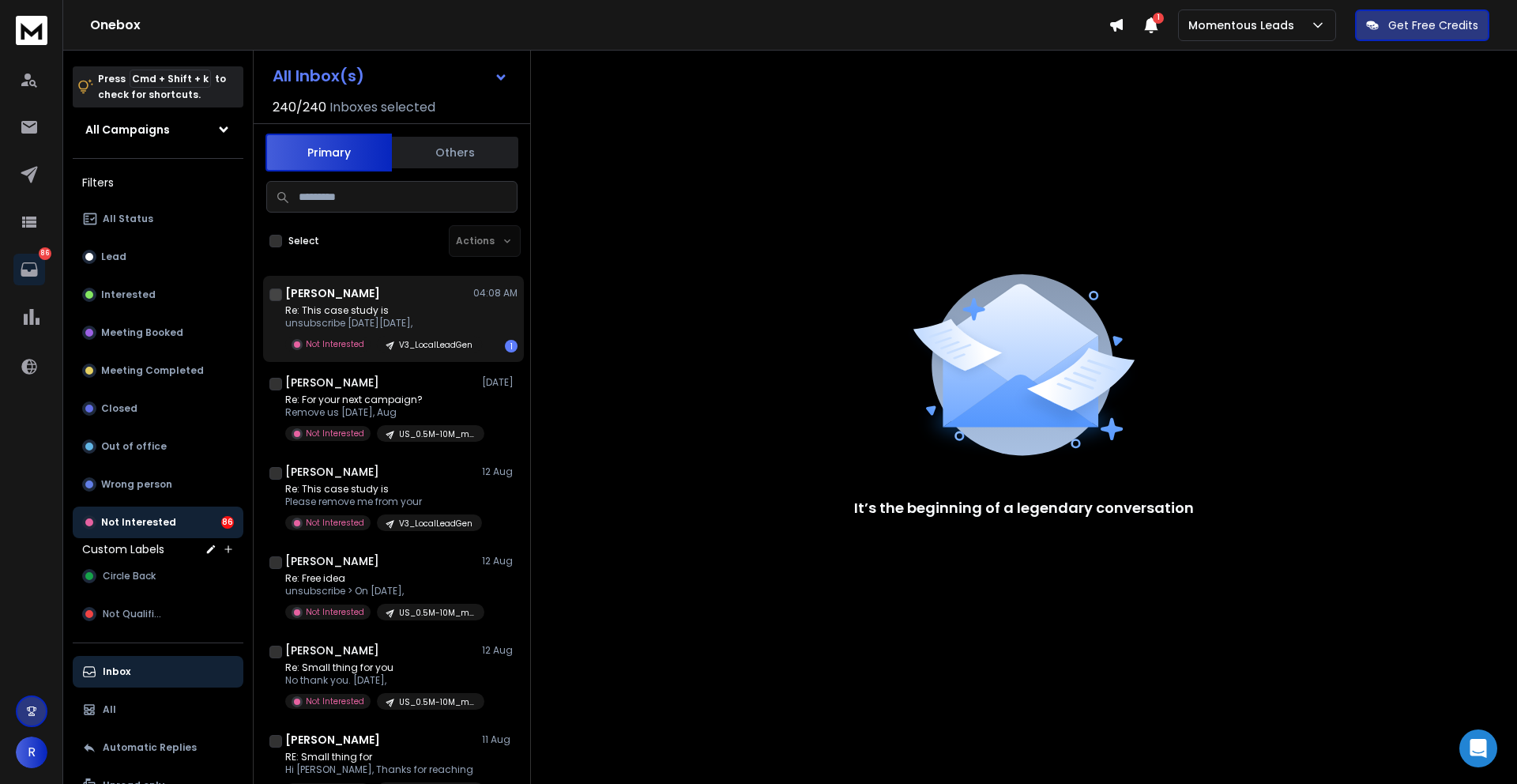
click at [393, 295] on div "Nancy Burgess 04:08 AM" at bounding box center [401, 293] width 232 height 16
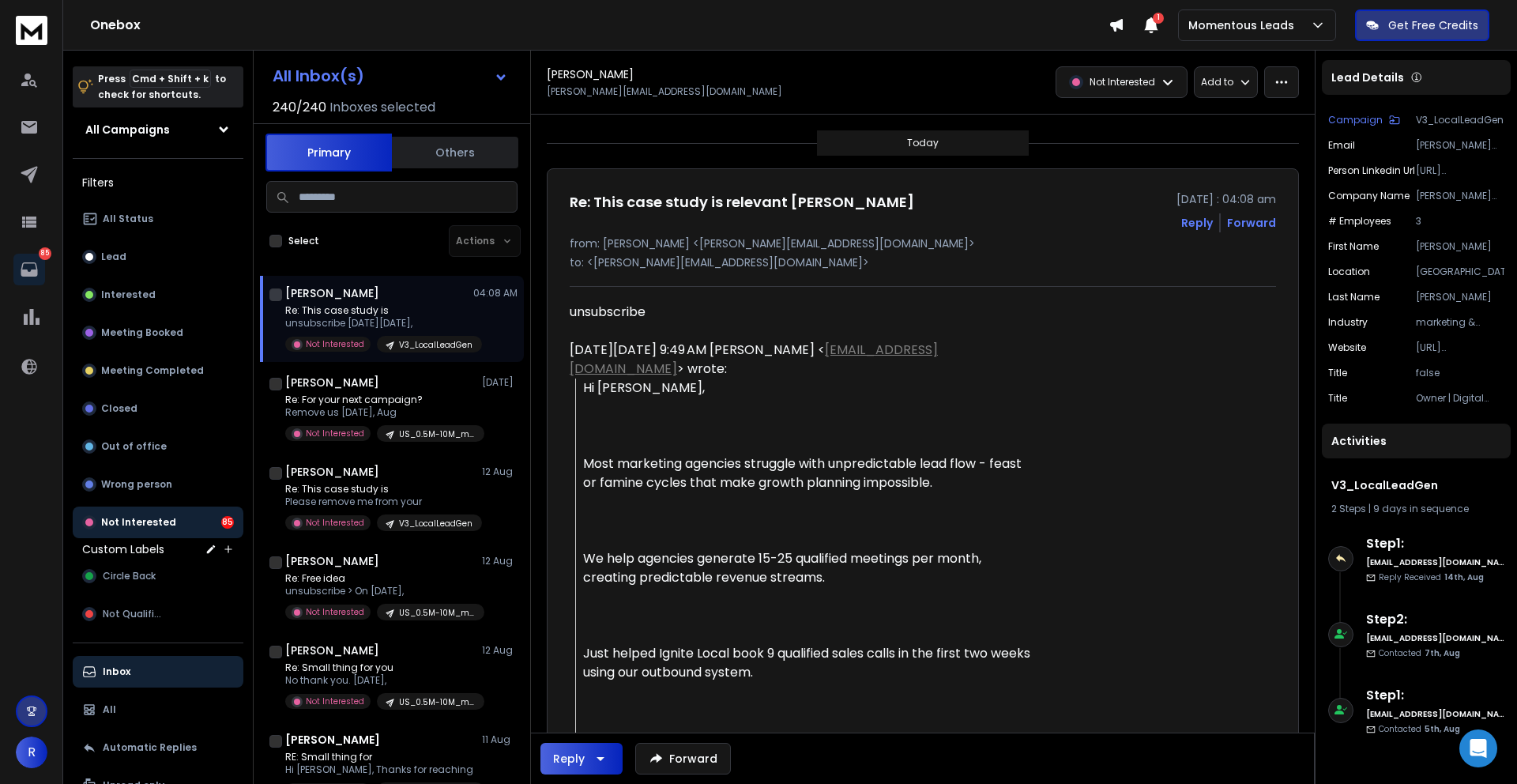
click at [1281, 72] on button "button" at bounding box center [1281, 82] width 35 height 32
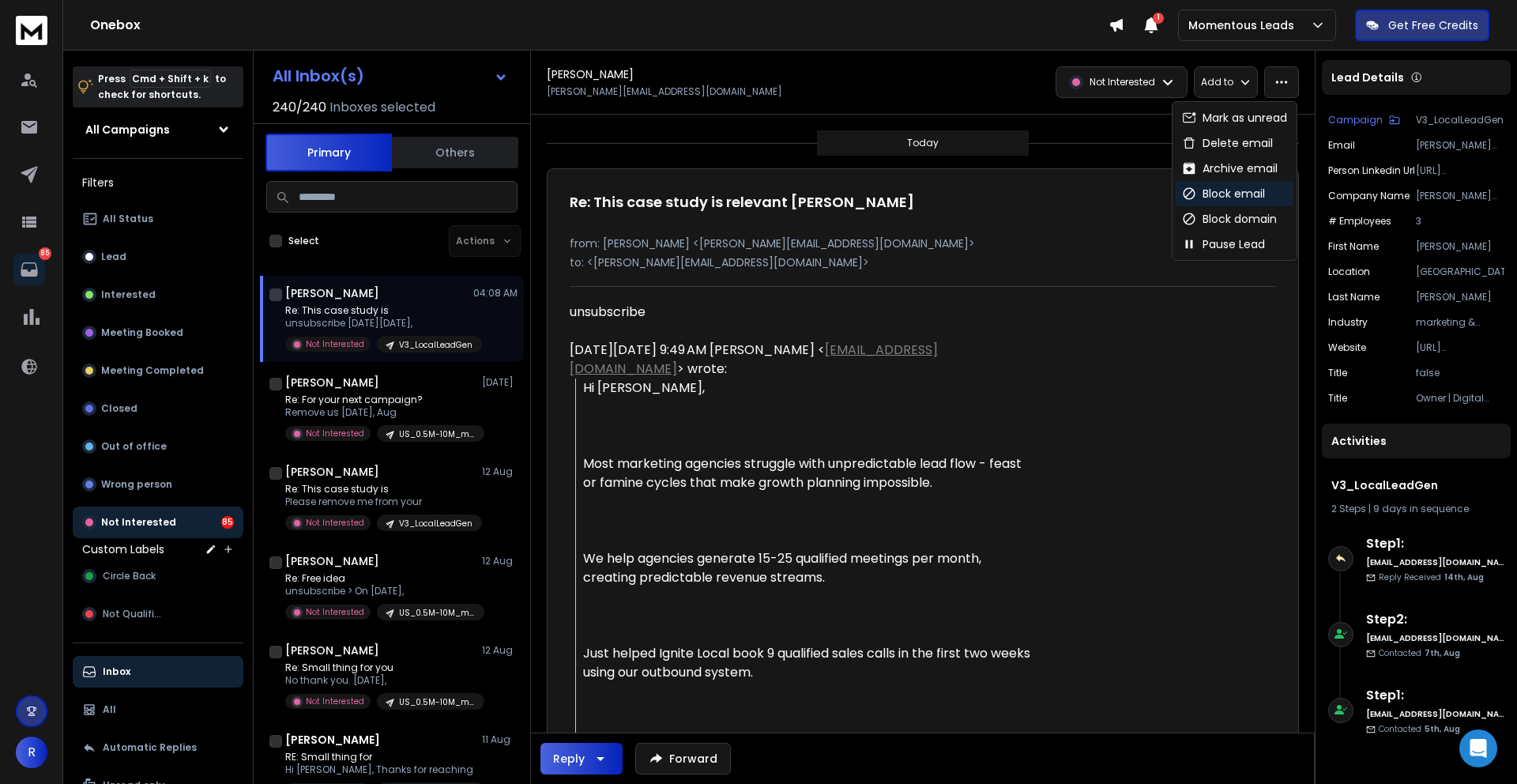
click at [1250, 188] on div "Block email" at bounding box center [1223, 194] width 83 height 16
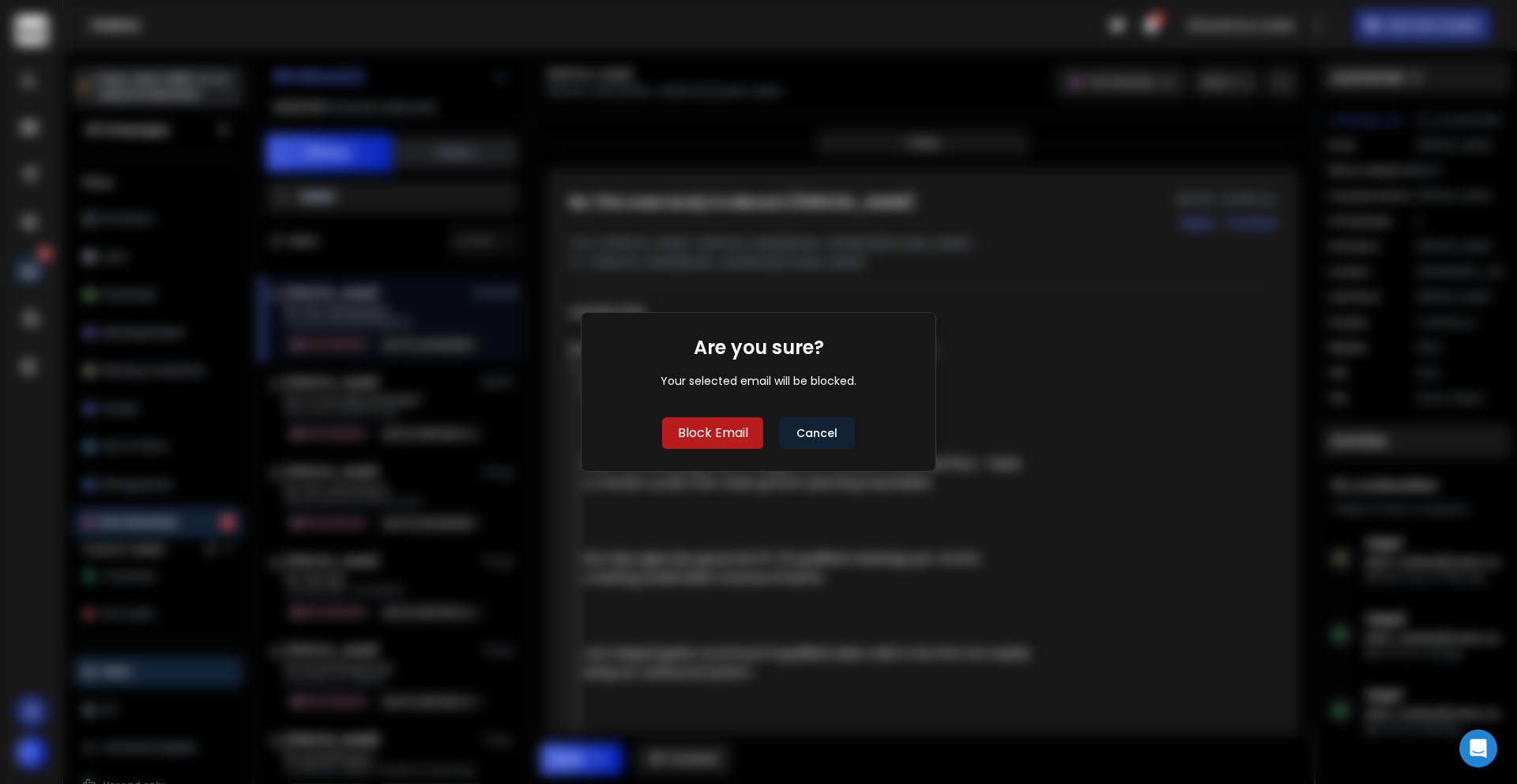
click at [685, 442] on button "Block Email" at bounding box center [712, 433] width 101 height 32
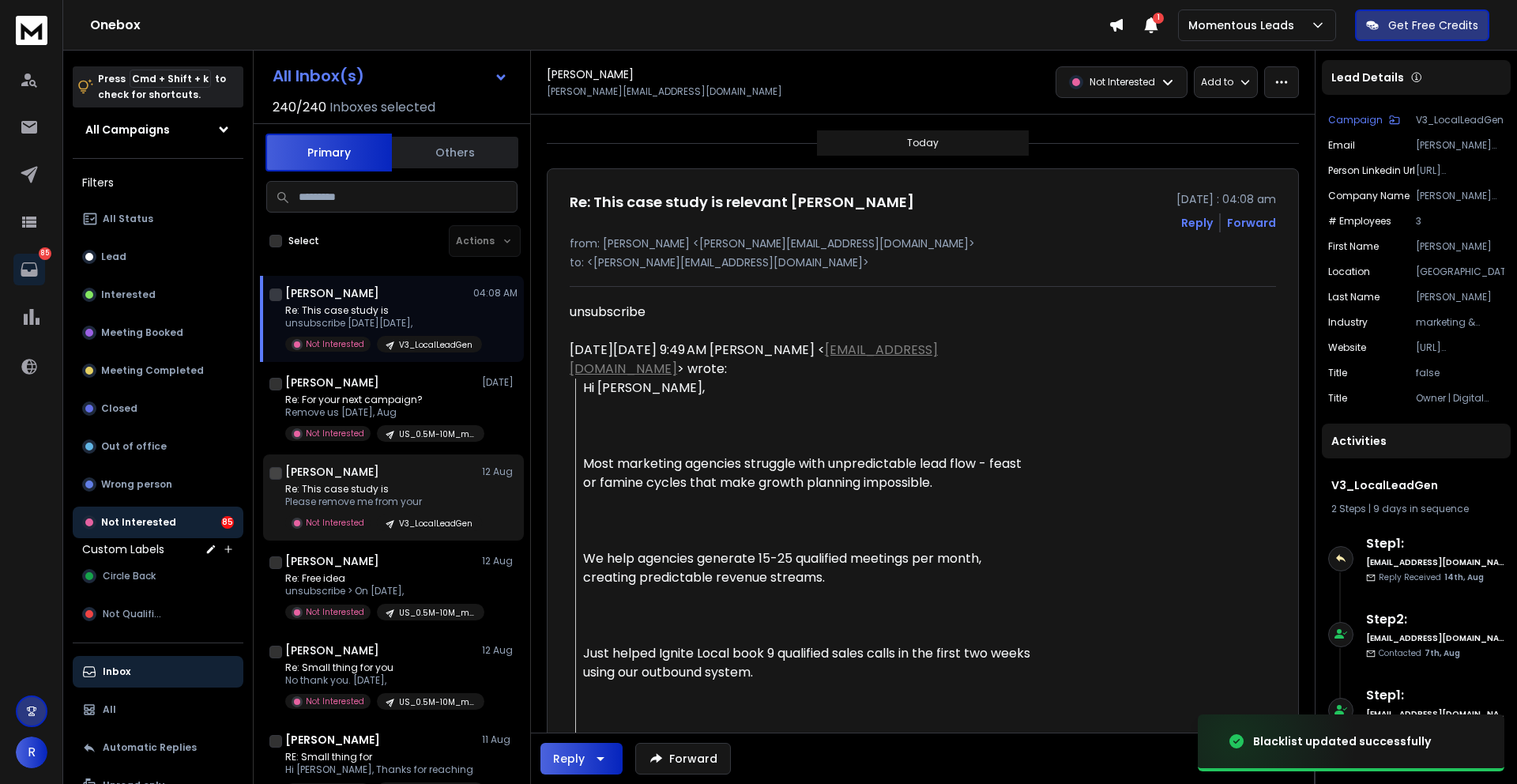
scroll to position [267, 0]
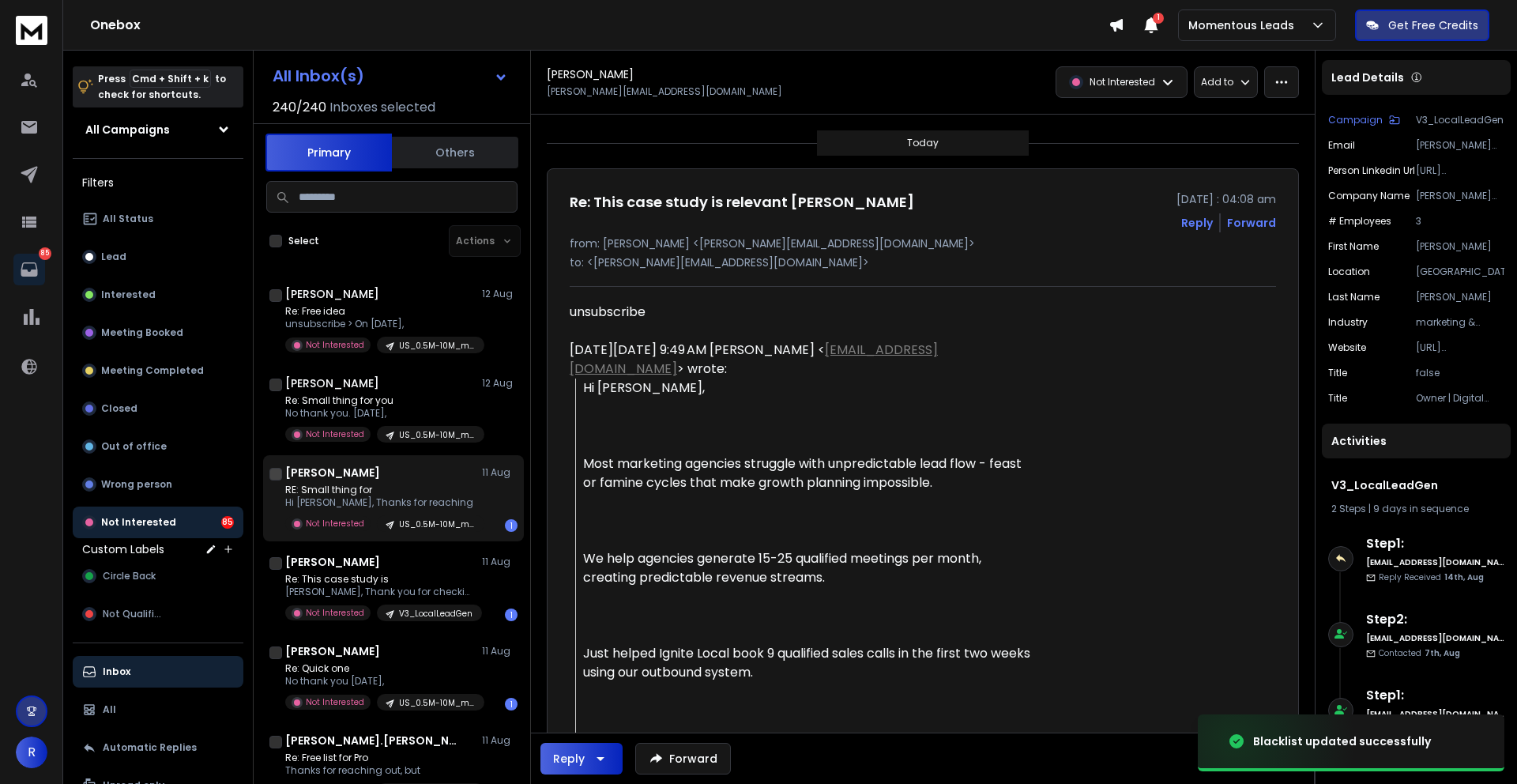
click at [410, 498] on p "Hi Rahul, Thanks for reaching" at bounding box center [379, 502] width 189 height 13
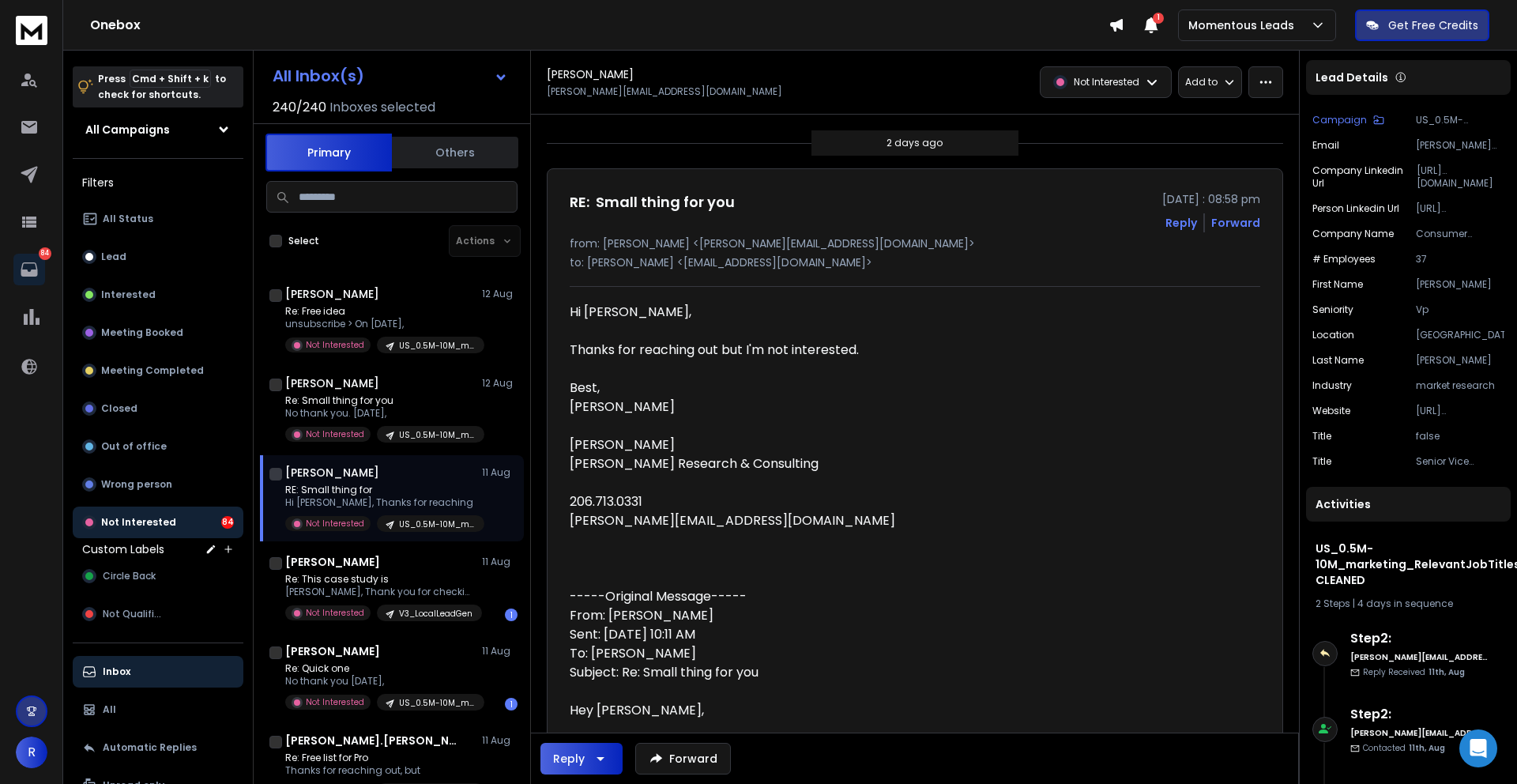
click at [1258, 93] on button "button" at bounding box center [1265, 82] width 35 height 32
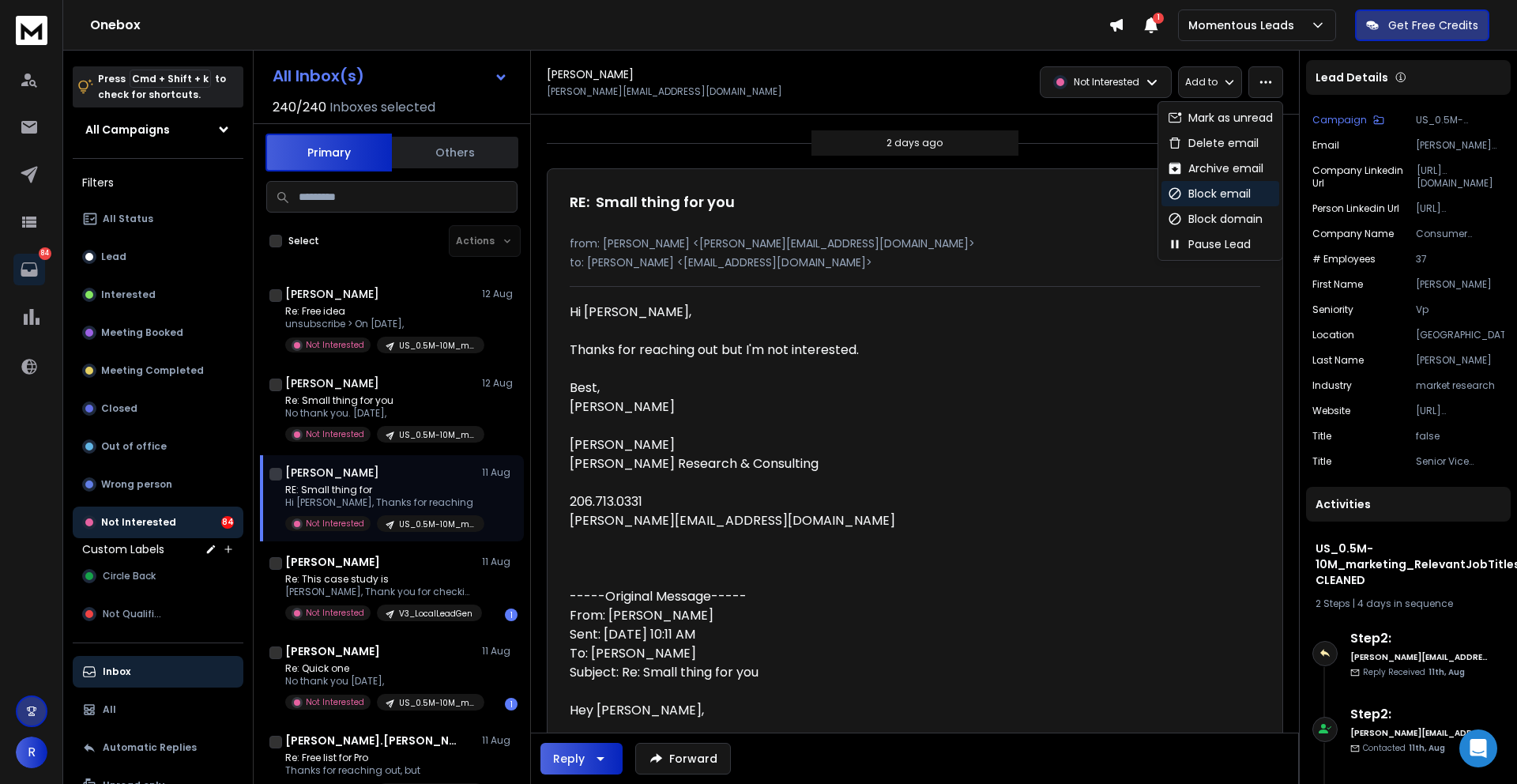
click at [1245, 192] on div "Block email" at bounding box center [1209, 194] width 83 height 16
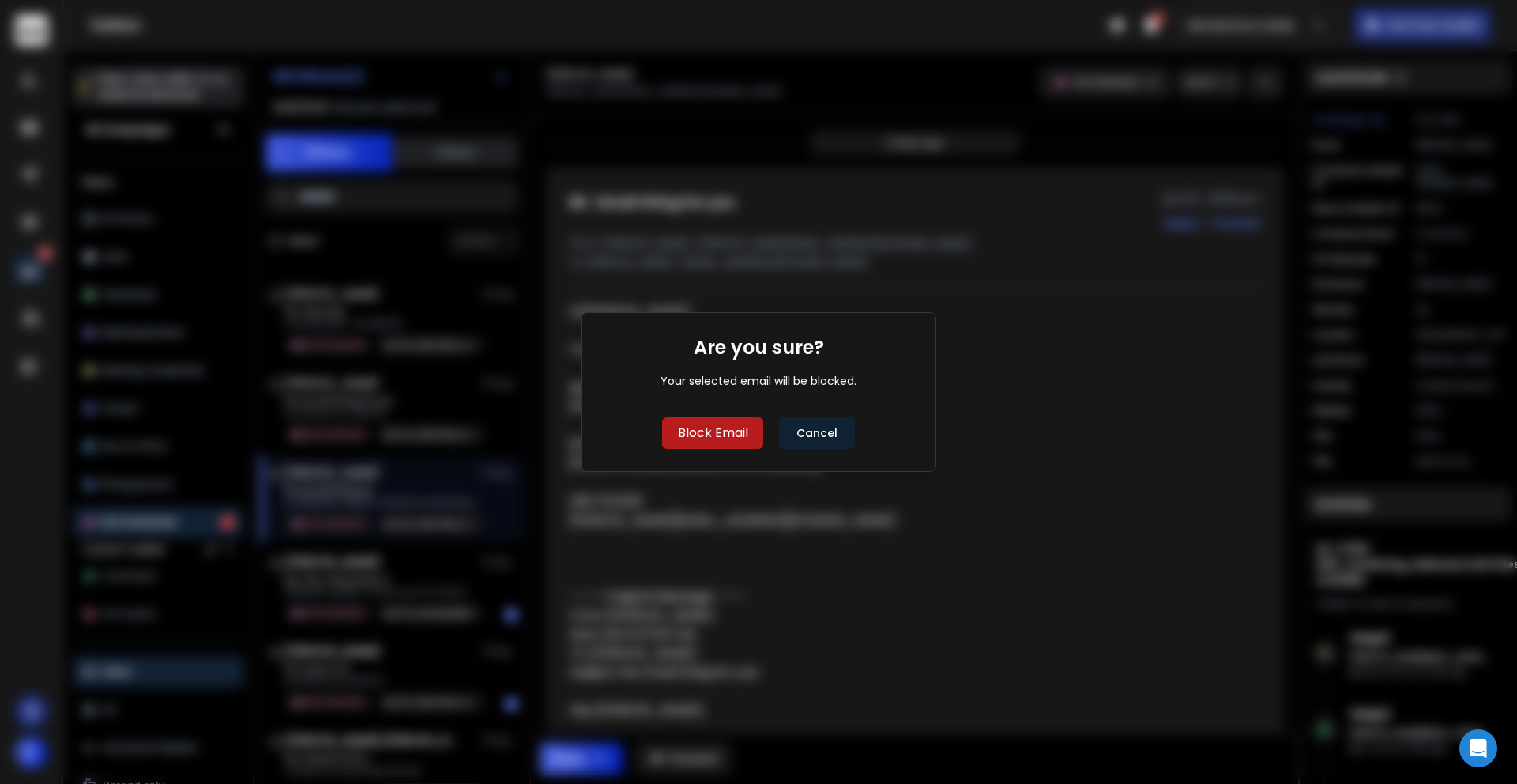
click at [732, 426] on button "Block Email" at bounding box center [712, 433] width 101 height 32
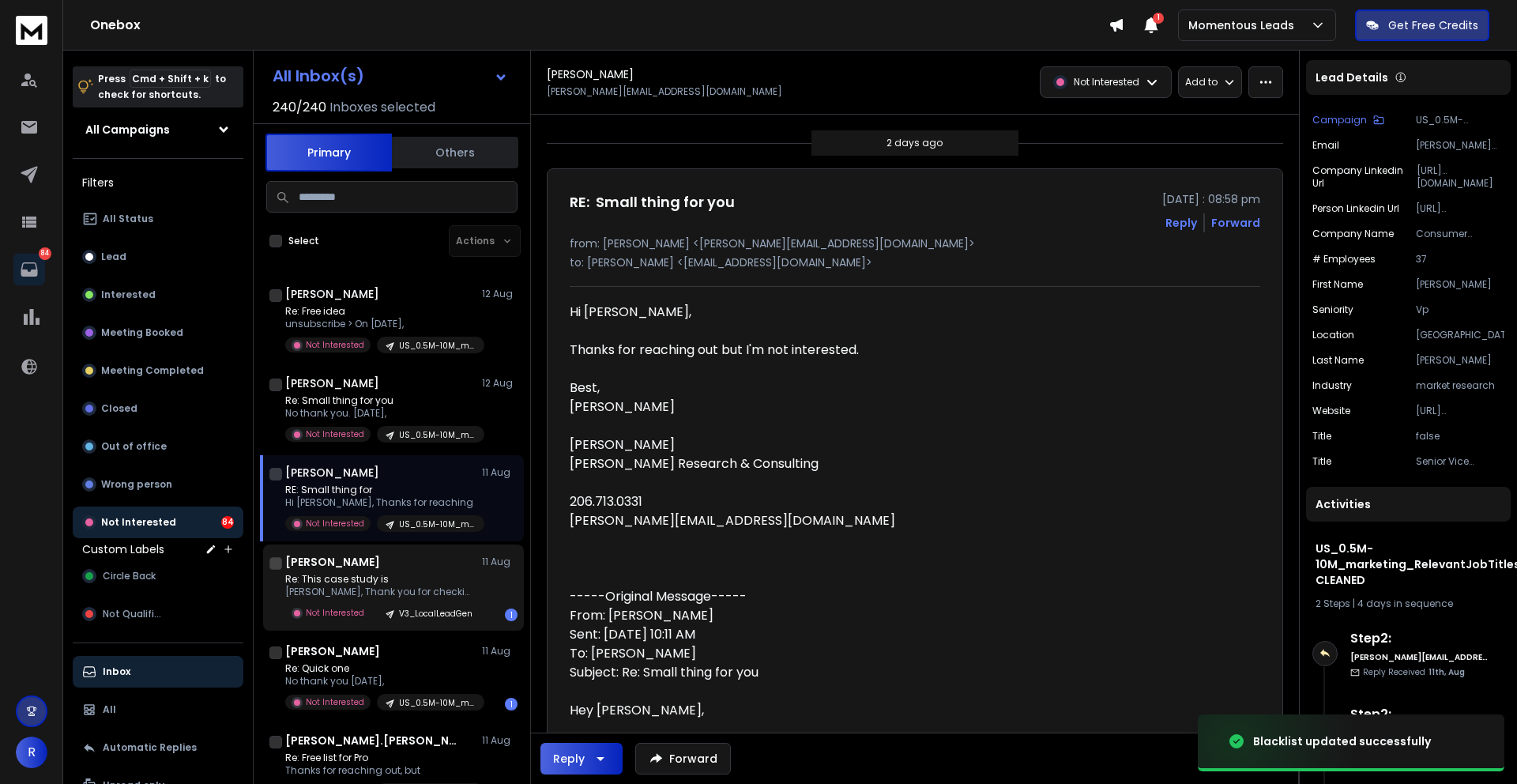
click at [419, 591] on p "Rahul, Thank you for checking" at bounding box center [379, 592] width 189 height 13
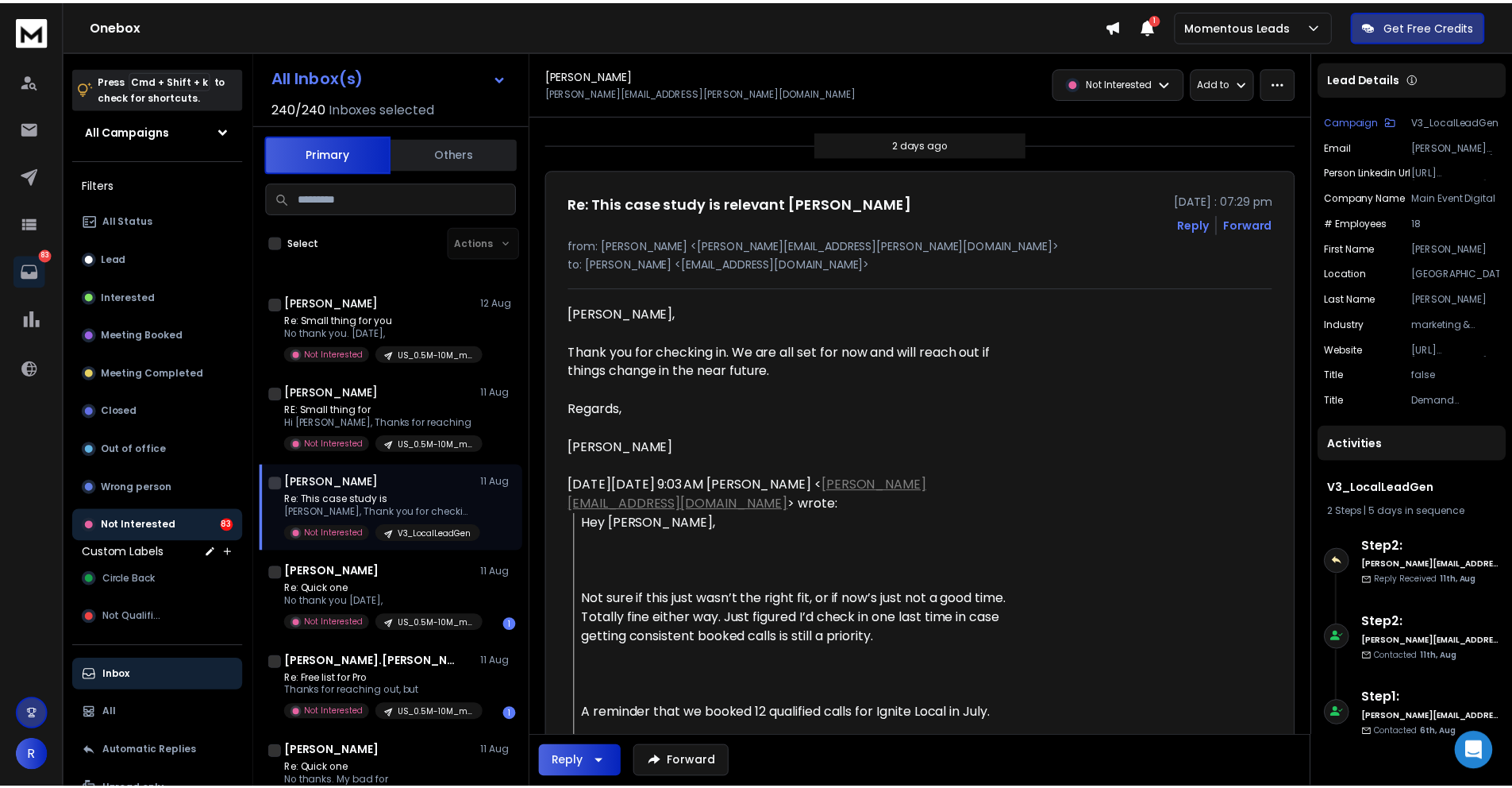
scroll to position [451, 0]
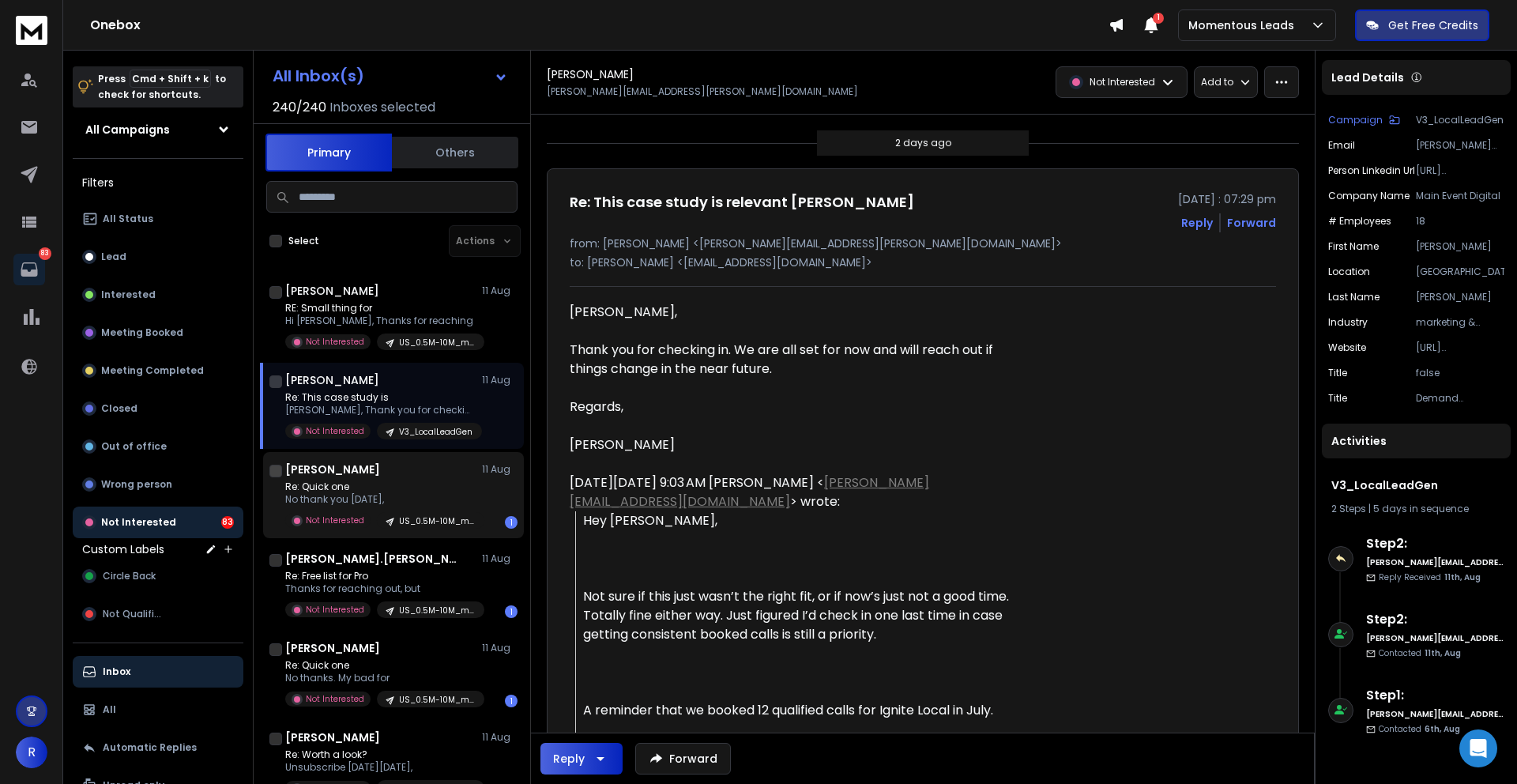
click at [388, 494] on p "No thank you On Mon," at bounding box center [379, 499] width 189 height 13
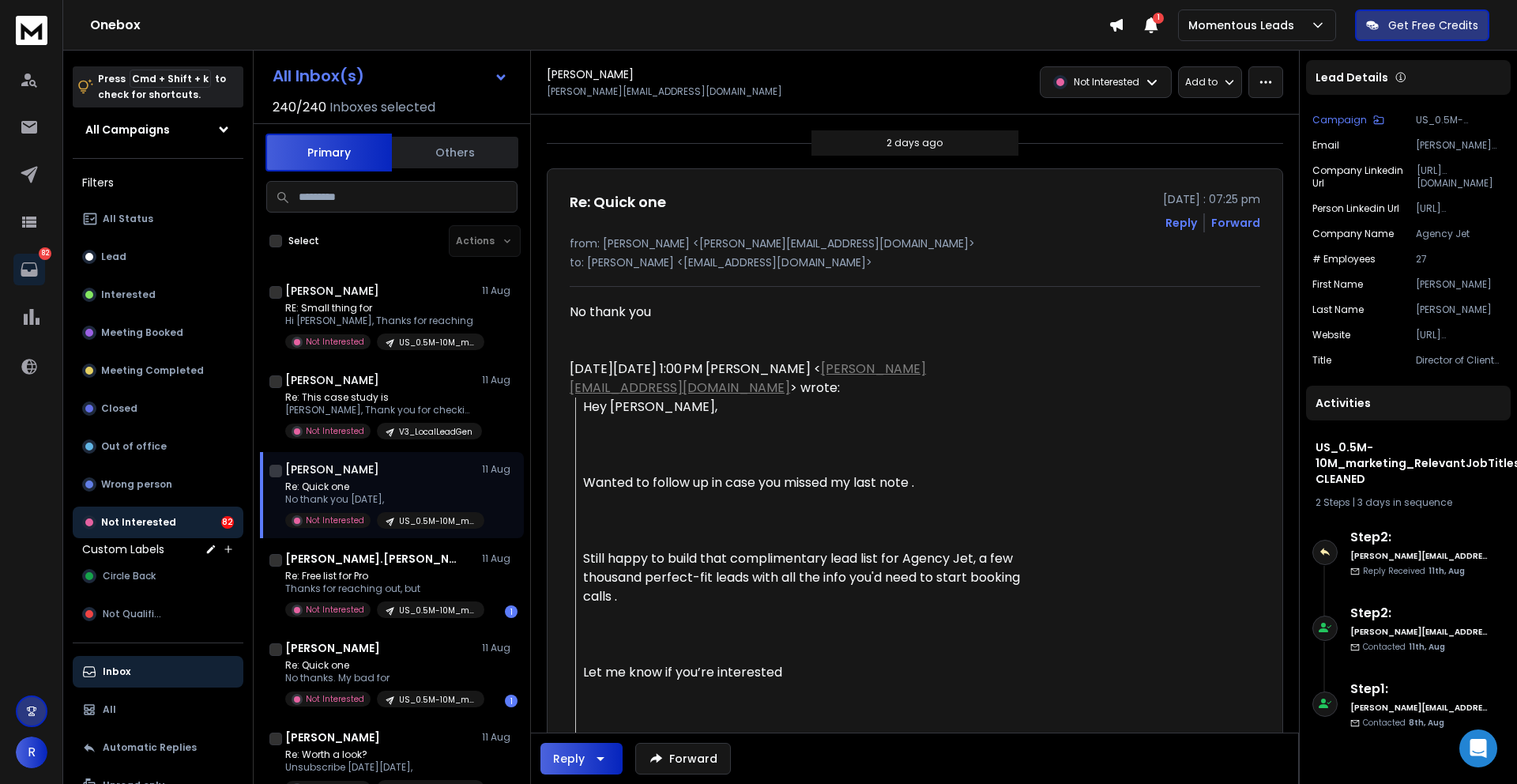
click at [1258, 90] on button "button" at bounding box center [1265, 82] width 35 height 32
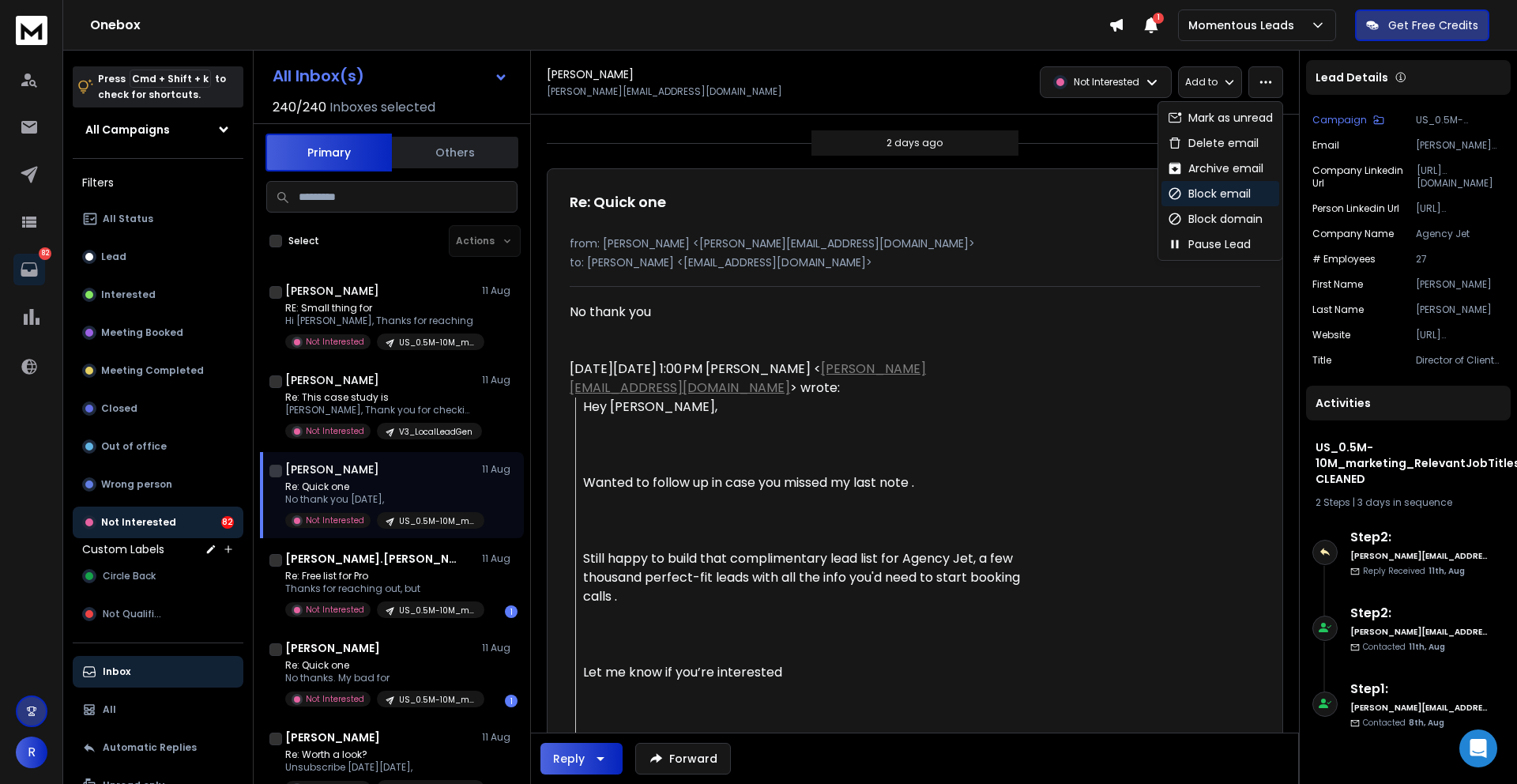
click at [1250, 200] on div "Block email" at bounding box center [1209, 194] width 83 height 16
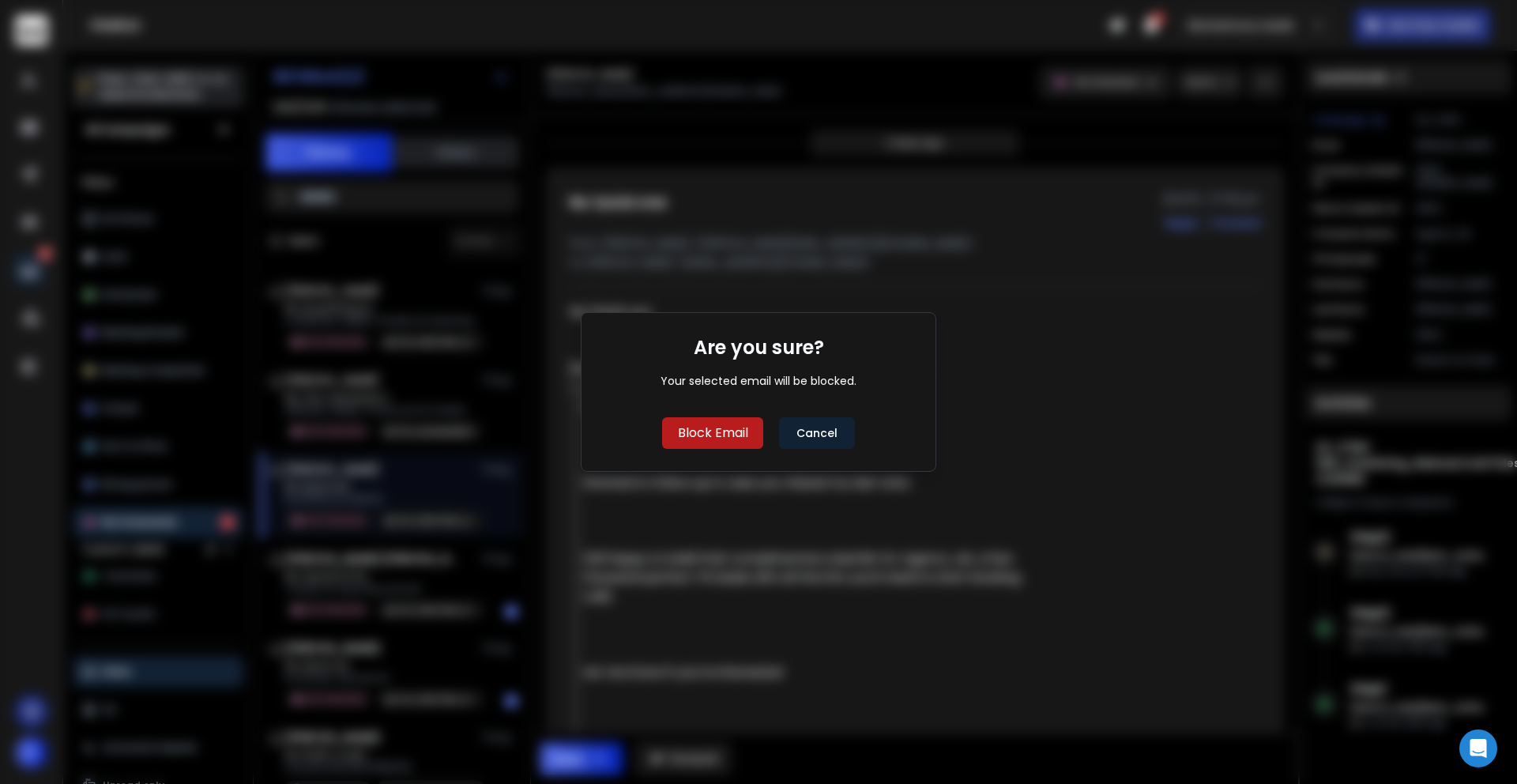
click at [746, 431] on button "Block Email" at bounding box center [712, 433] width 101 height 32
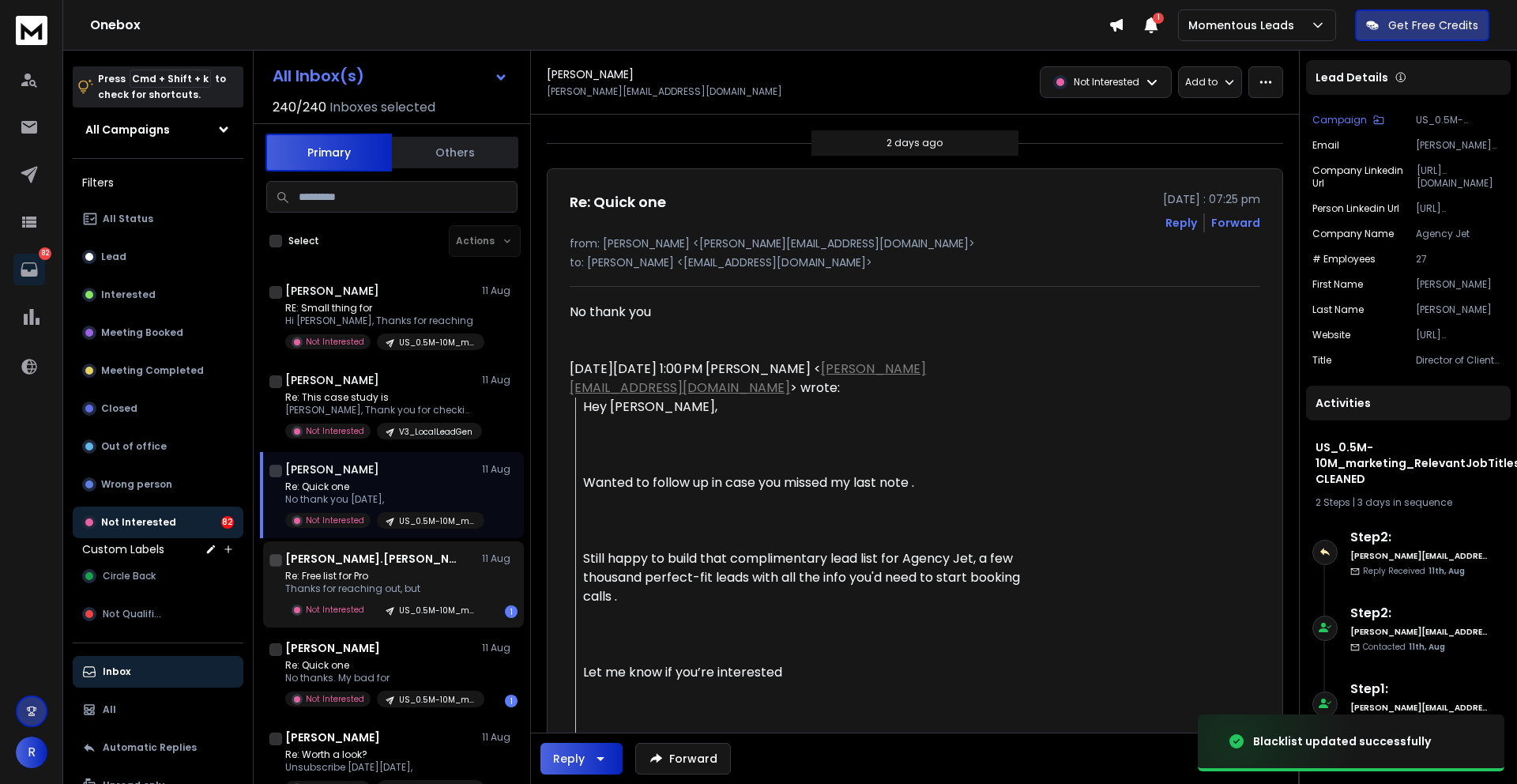
click at [481, 580] on div "Re: Free list for Pro Thanks for reaching out, but Not Interested US_0.5M-10M_m…" at bounding box center [401, 593] width 232 height 48
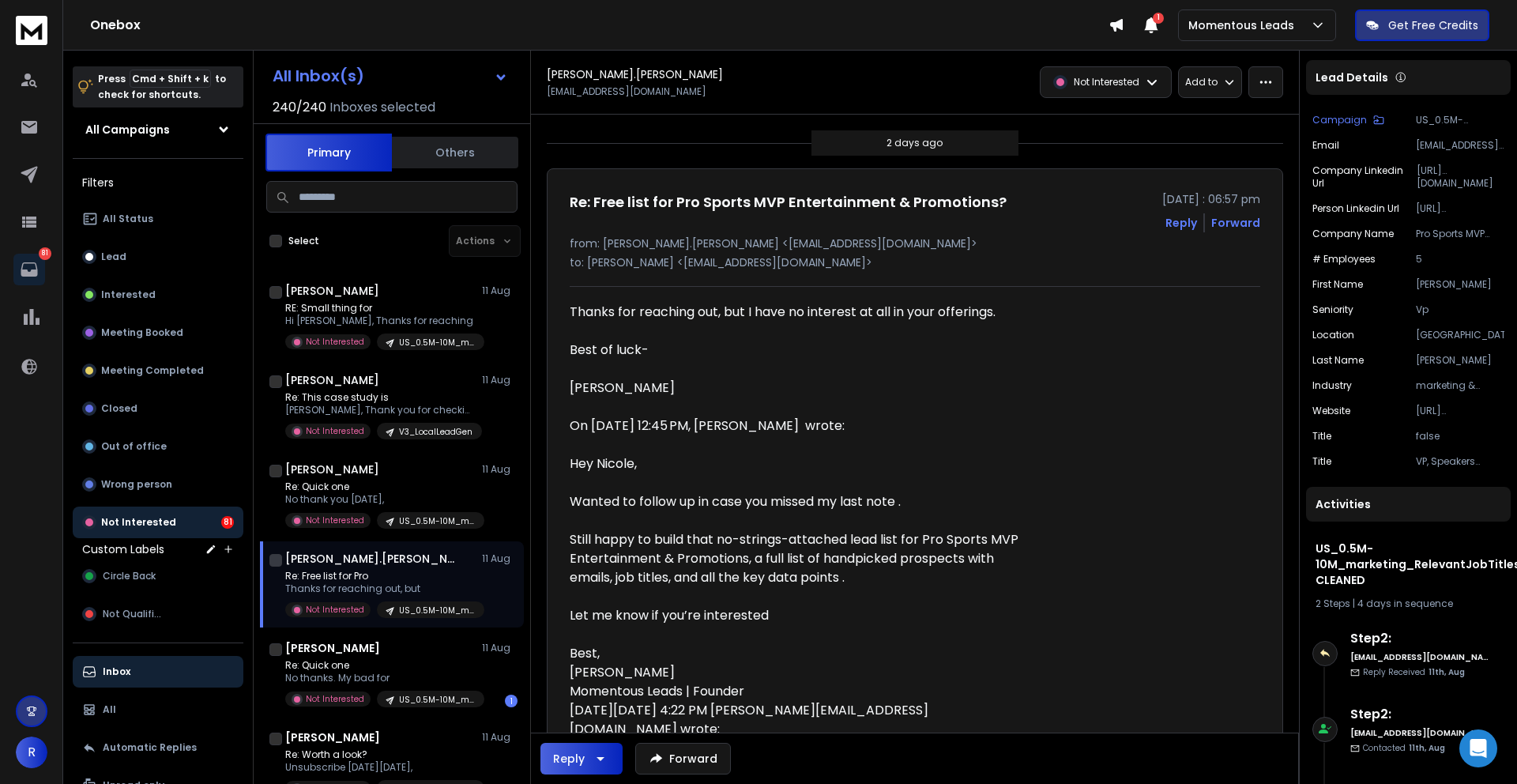
click at [1261, 78] on icon "button" at bounding box center [1265, 82] width 14 height 14
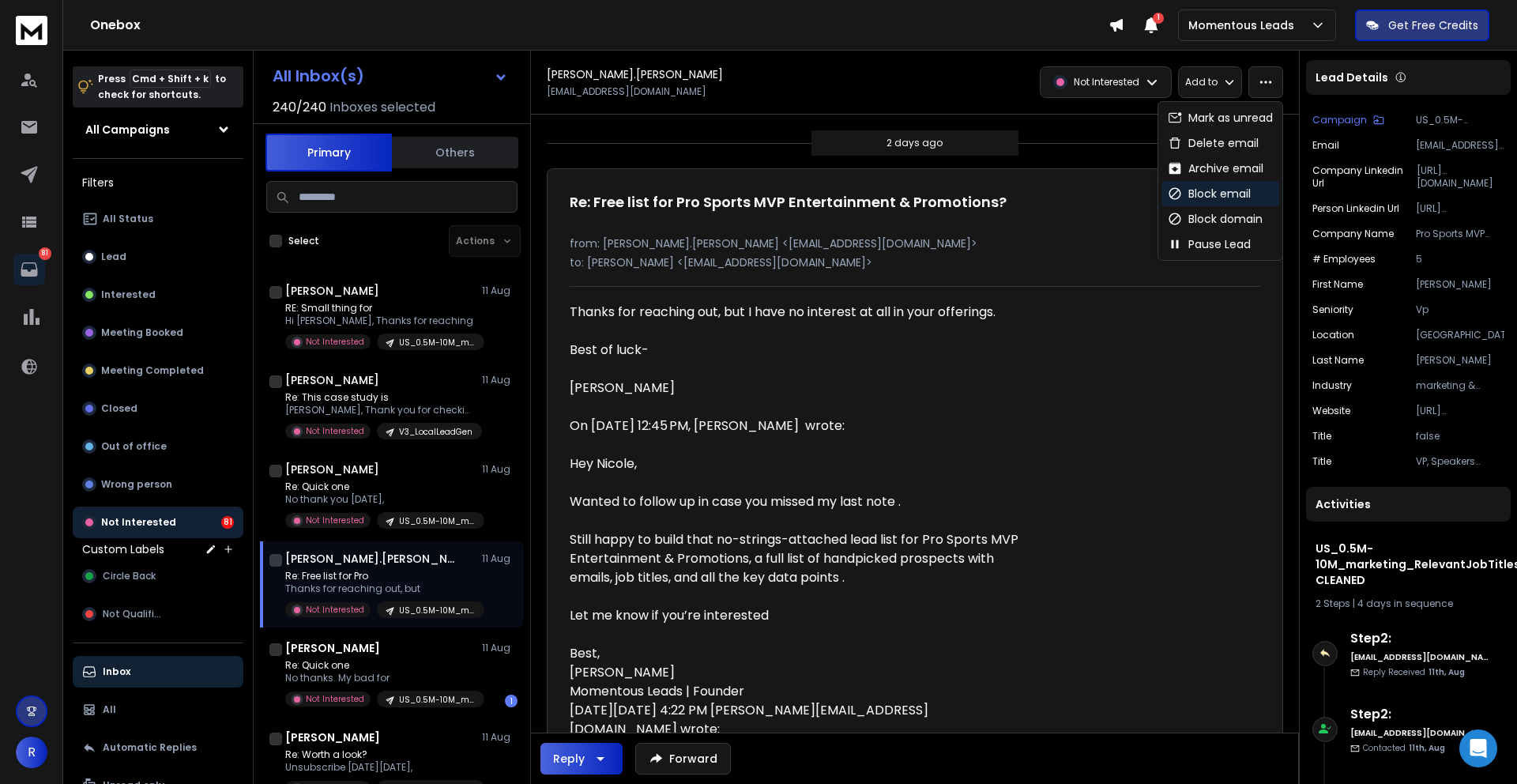
click at [1254, 194] on div "Block email" at bounding box center [1220, 194] width 117 height 26
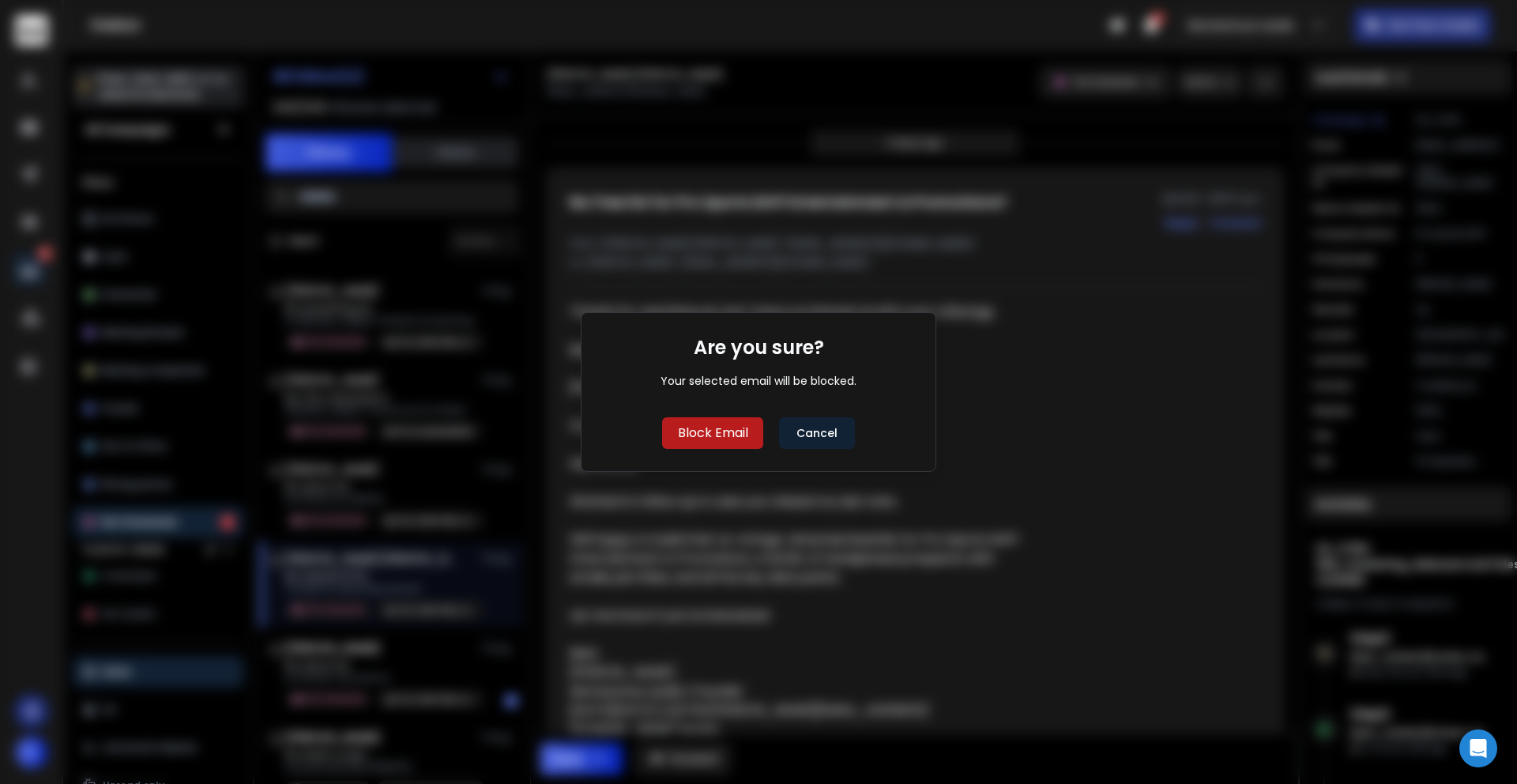
click at [724, 448] on button "Block Email" at bounding box center [712, 433] width 101 height 32
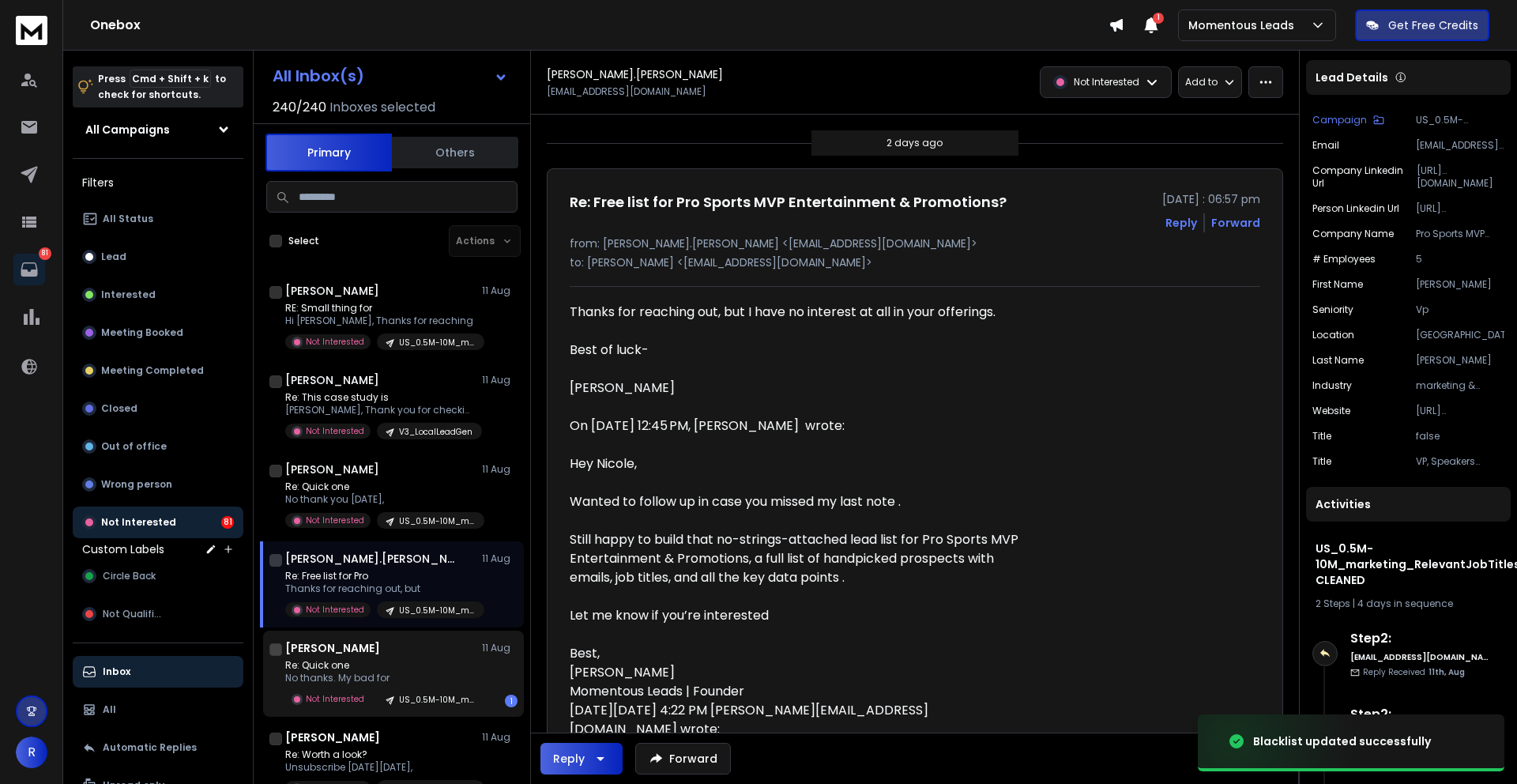
click at [426, 661] on p "Re: Quick one" at bounding box center [379, 665] width 189 height 13
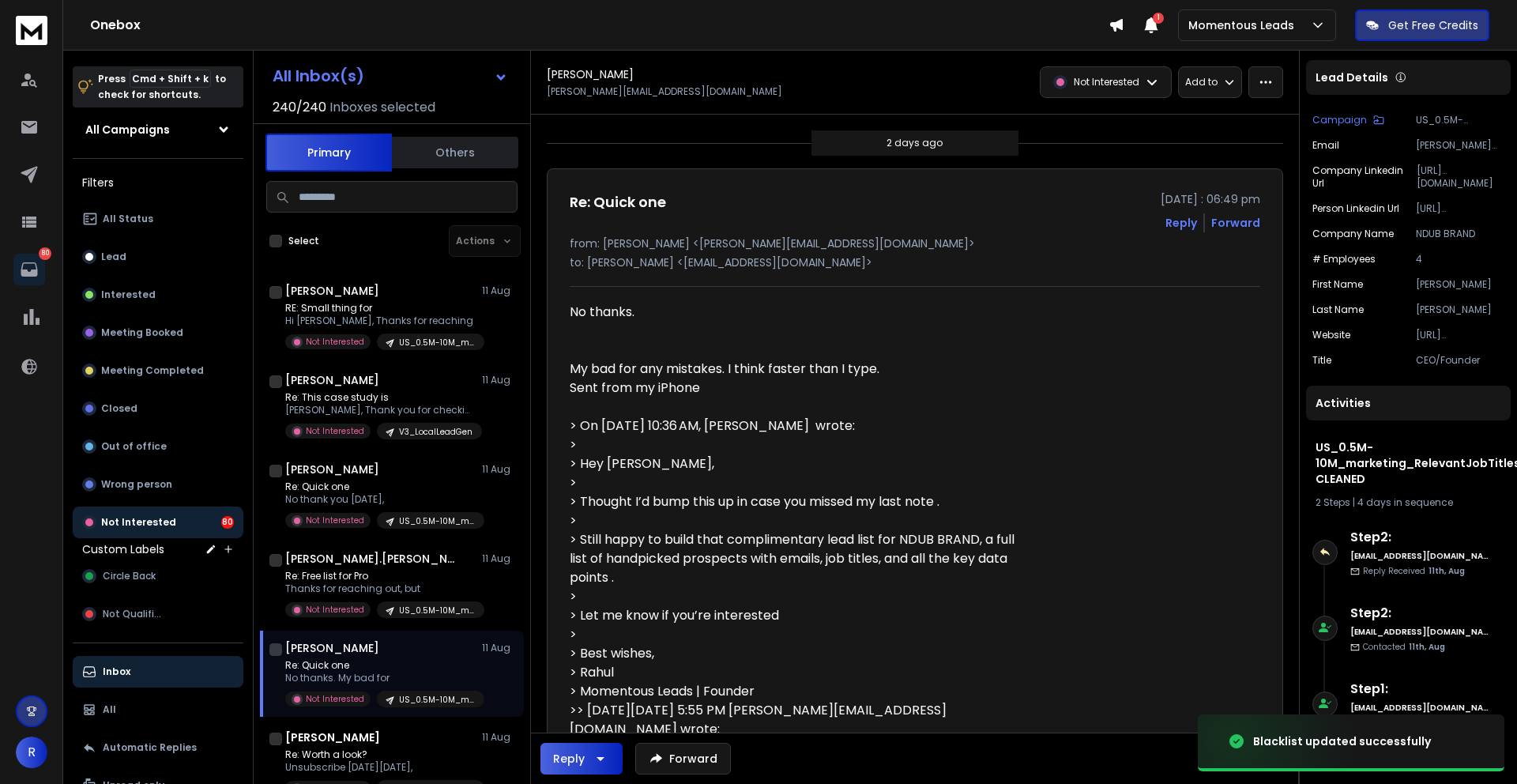
click at [1257, 94] on button "button" at bounding box center [1265, 82] width 35 height 32
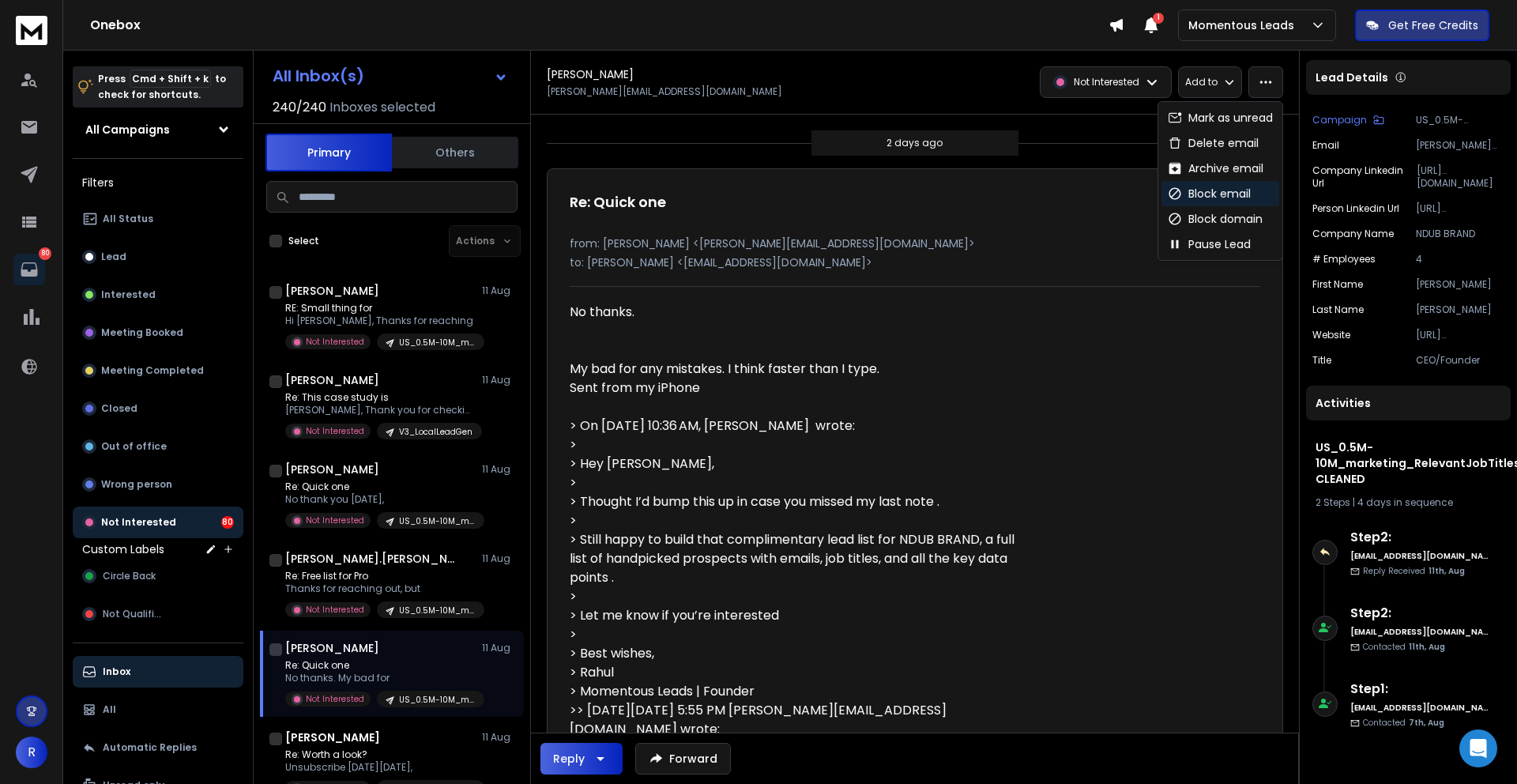
click at [1244, 190] on div "Block email" at bounding box center [1209, 194] width 83 height 16
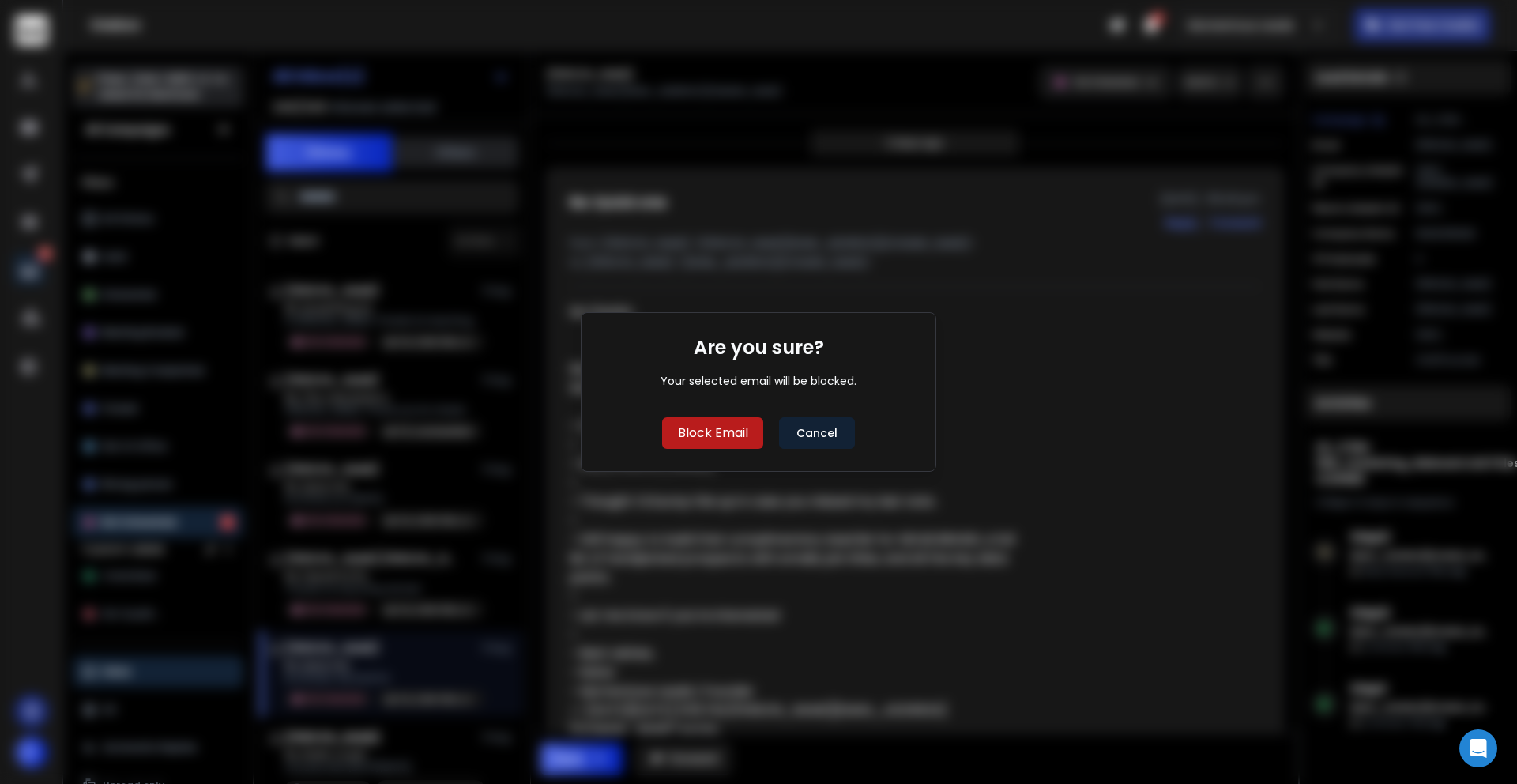
click at [747, 446] on button "Block Email" at bounding box center [712, 433] width 101 height 32
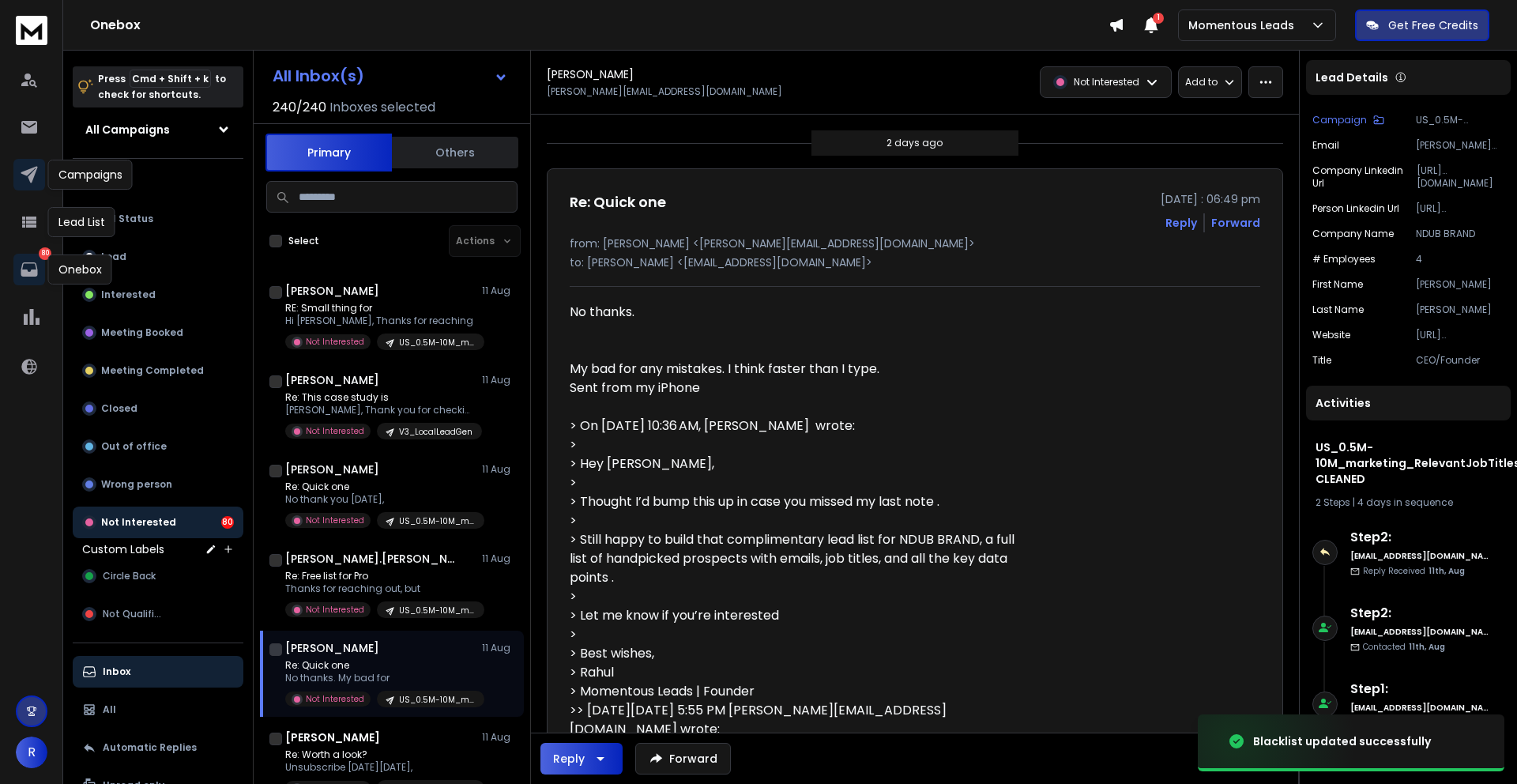
click at [20, 172] on icon at bounding box center [30, 175] width 19 height 19
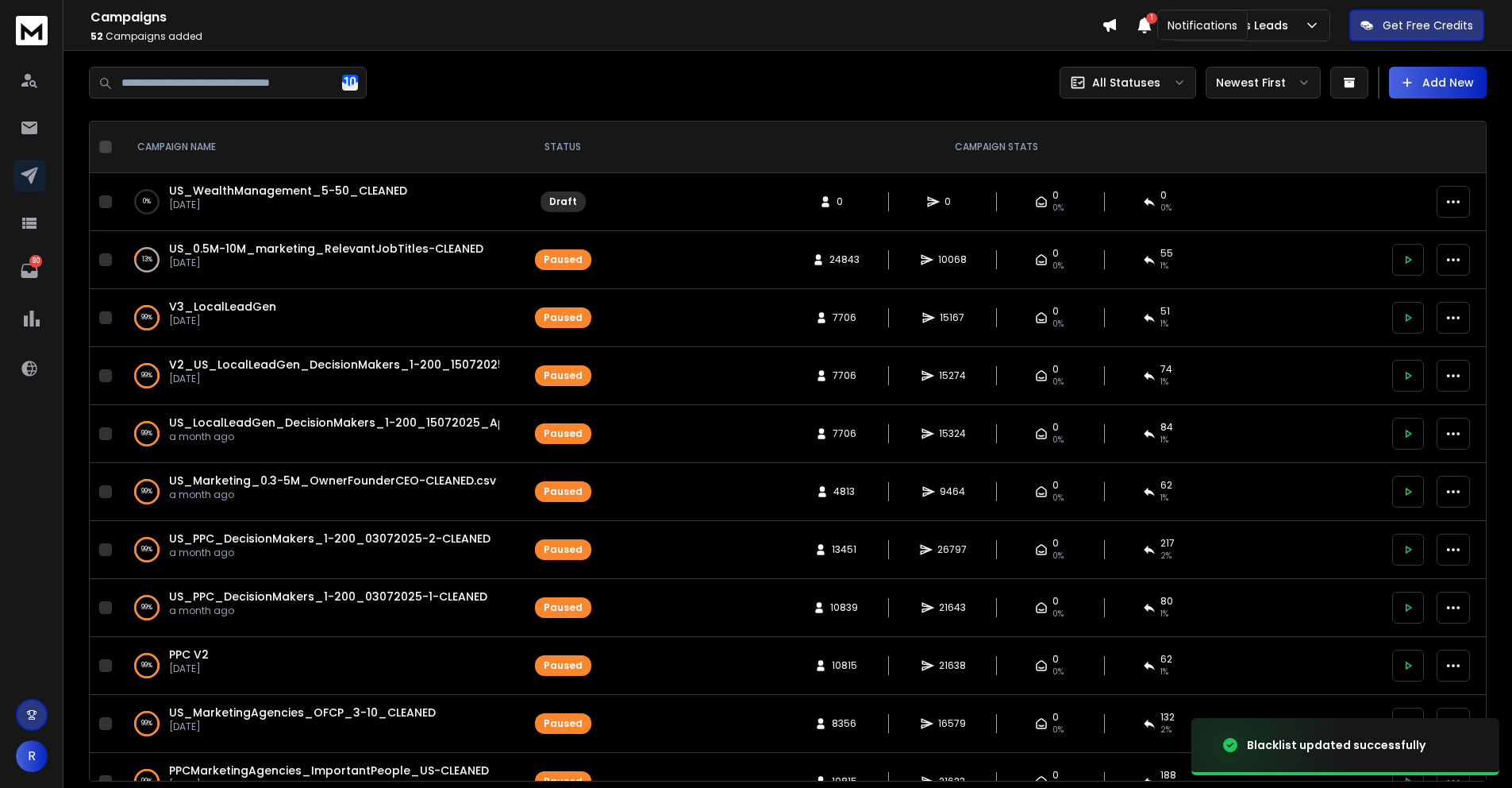
click at [1144, 27] on icon at bounding box center [1145, 25] width 14 height 16
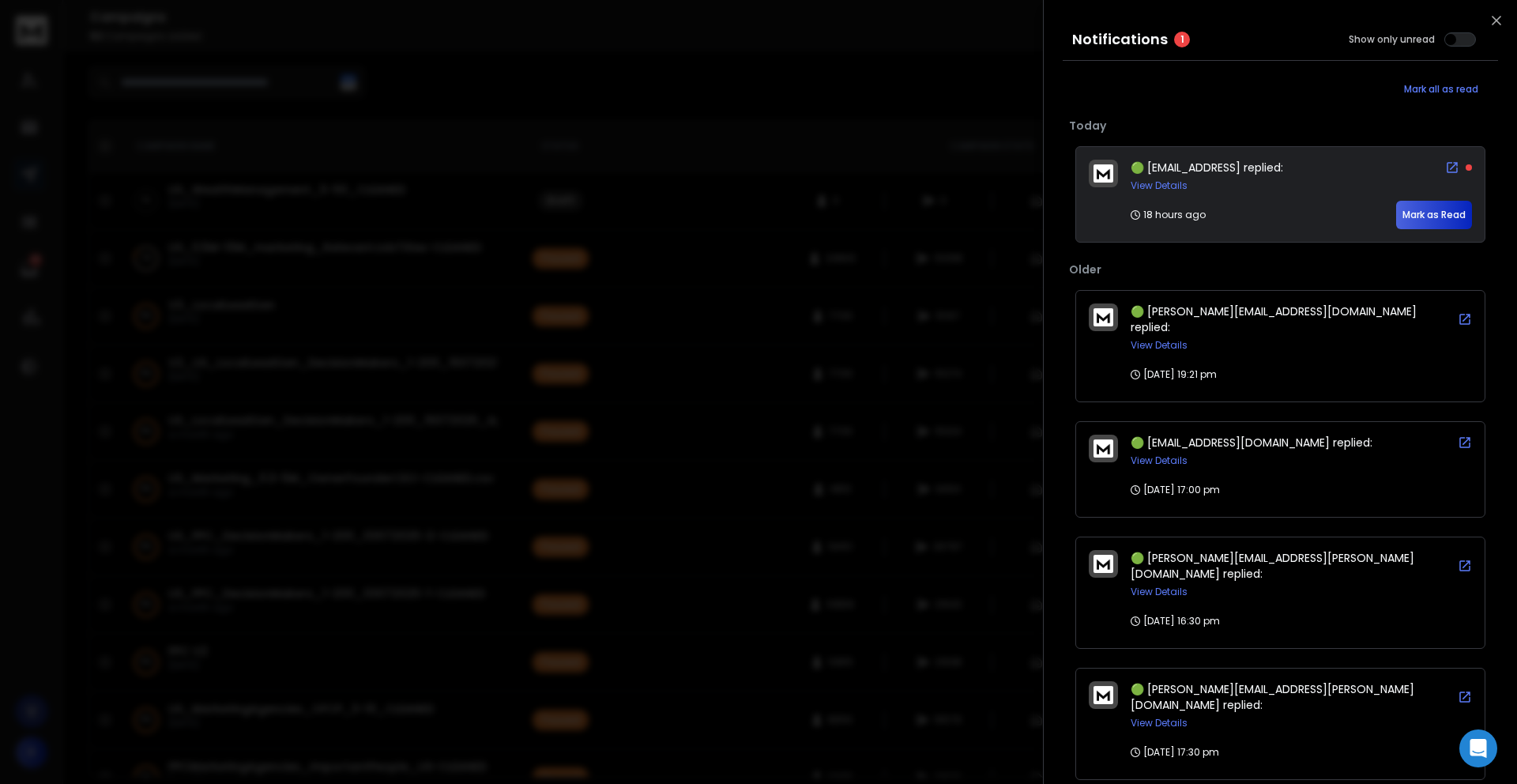
click at [1438, 220] on button "Mark as Read" at bounding box center [1433, 215] width 76 height 29
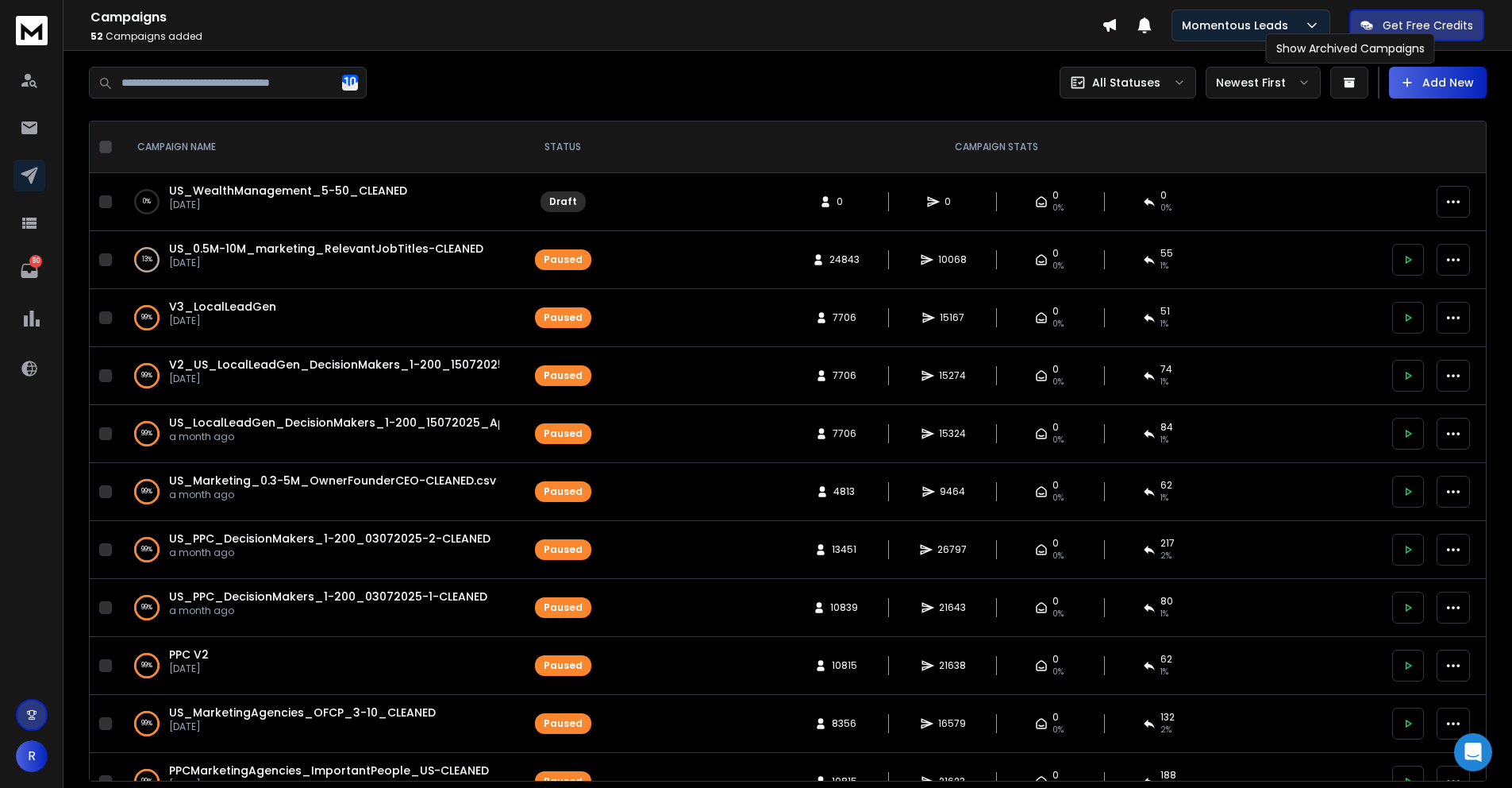
click at [1256, 31] on p "Momentous Leads" at bounding box center [1238, 26] width 113 height 16
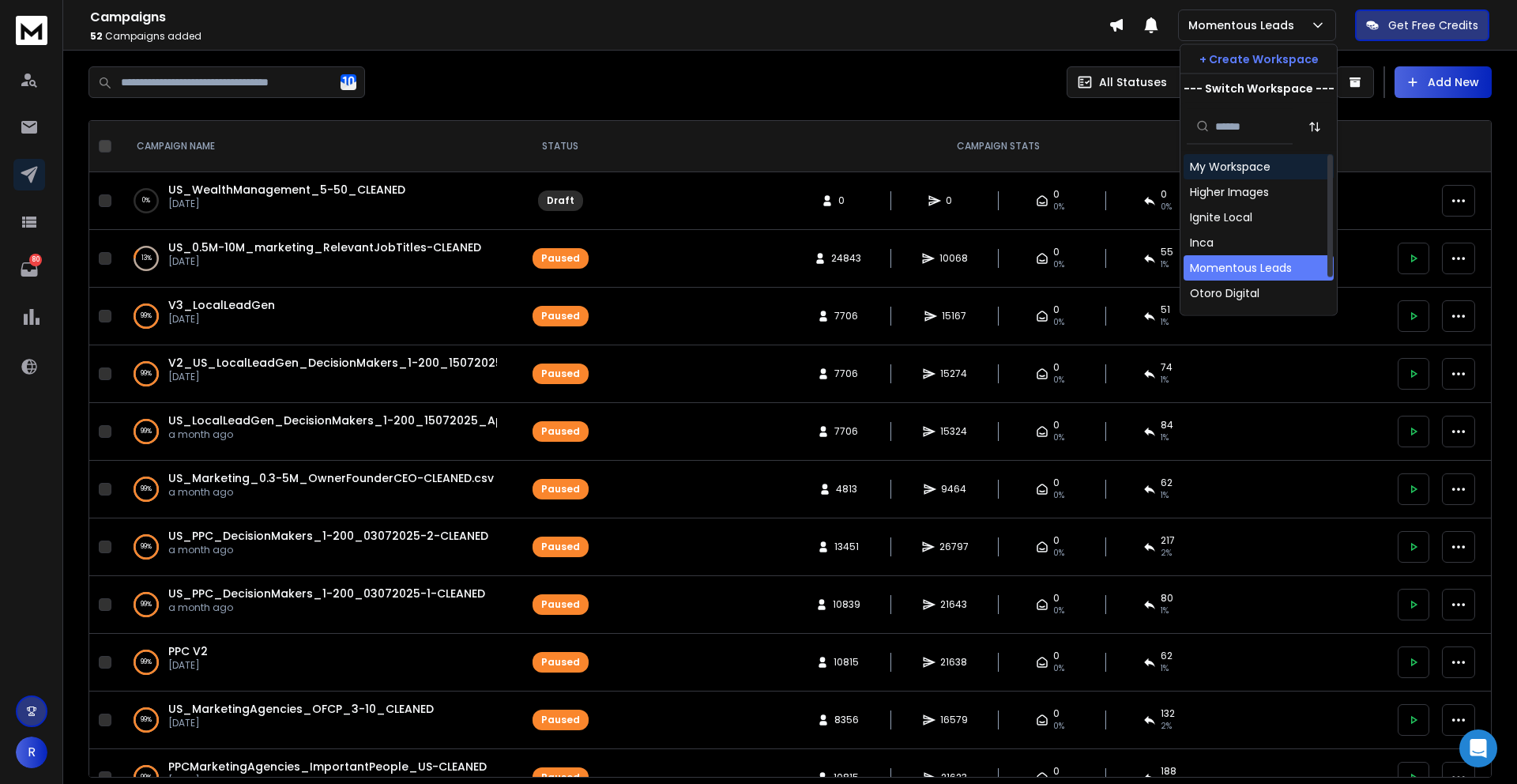
click at [1255, 169] on div "My Workspace" at bounding box center [1230, 167] width 81 height 16
